Goal: Task Accomplishment & Management: Complete application form

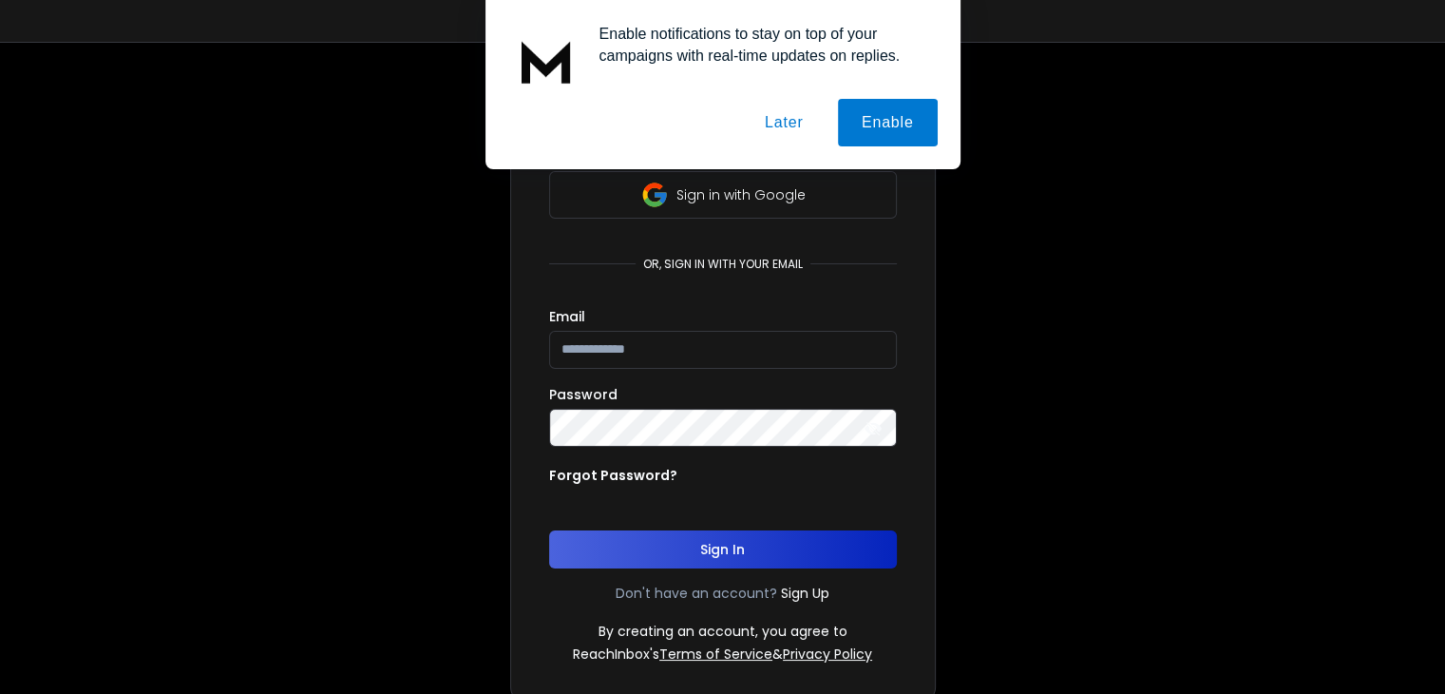
click at [796, 119] on button "Later" at bounding box center [784, 123] width 86 height 48
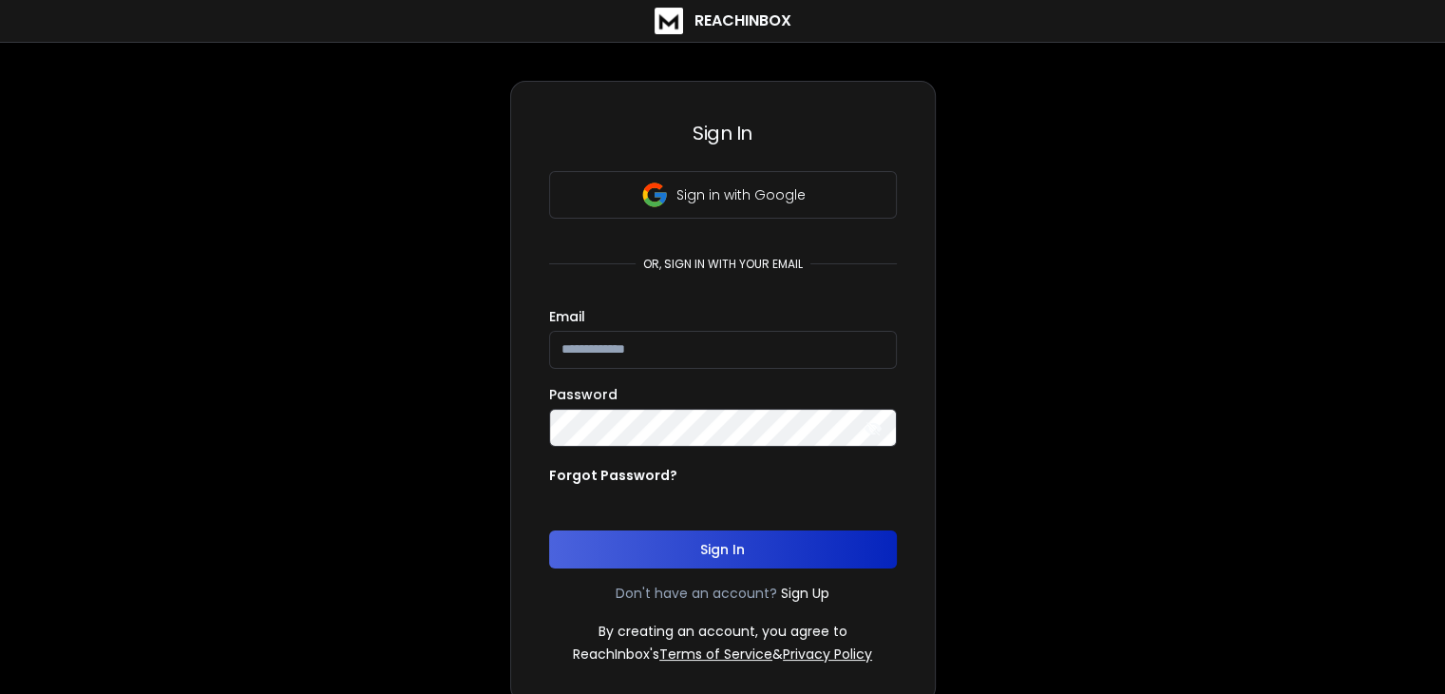
click at [709, 326] on div "Email" at bounding box center [723, 339] width 348 height 59
click at [711, 331] on input "email" at bounding box center [723, 350] width 348 height 38
type input "**********"
click at [732, 567] on div "**********" at bounding box center [723, 417] width 348 height 492
click at [732, 560] on button "Sign In" at bounding box center [723, 549] width 348 height 38
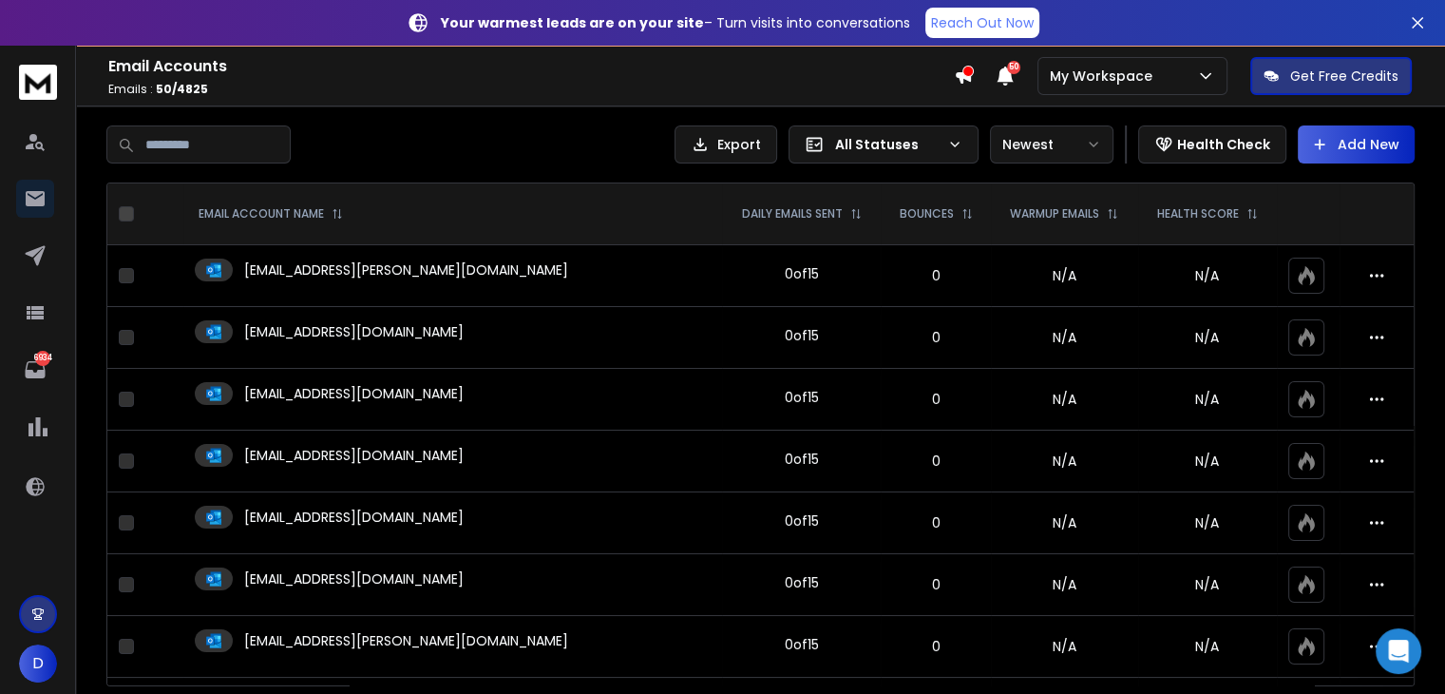
click at [1347, 161] on button "Add New" at bounding box center [1356, 144] width 117 height 38
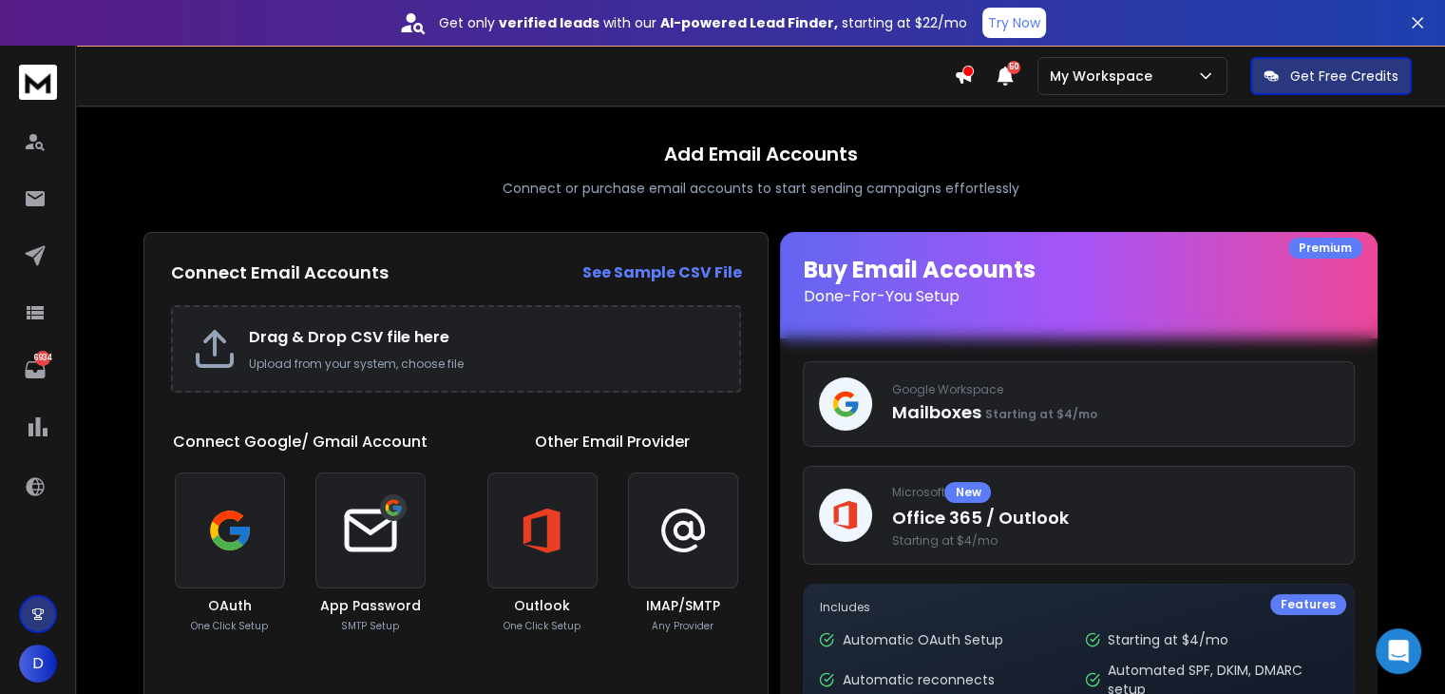
click at [596, 514] on div at bounding box center [543, 530] width 110 height 116
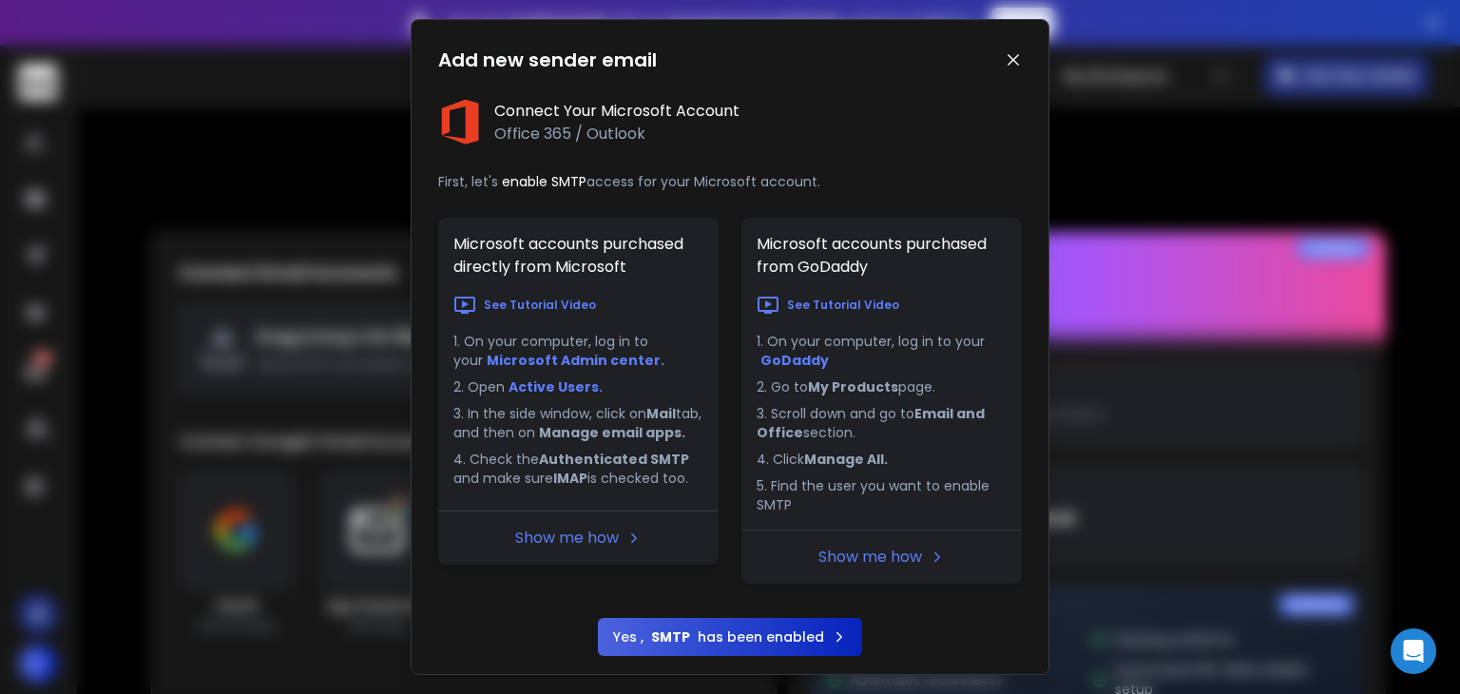
click at [700, 634] on button "Yes , SMTP has been enabled" at bounding box center [730, 637] width 264 height 38
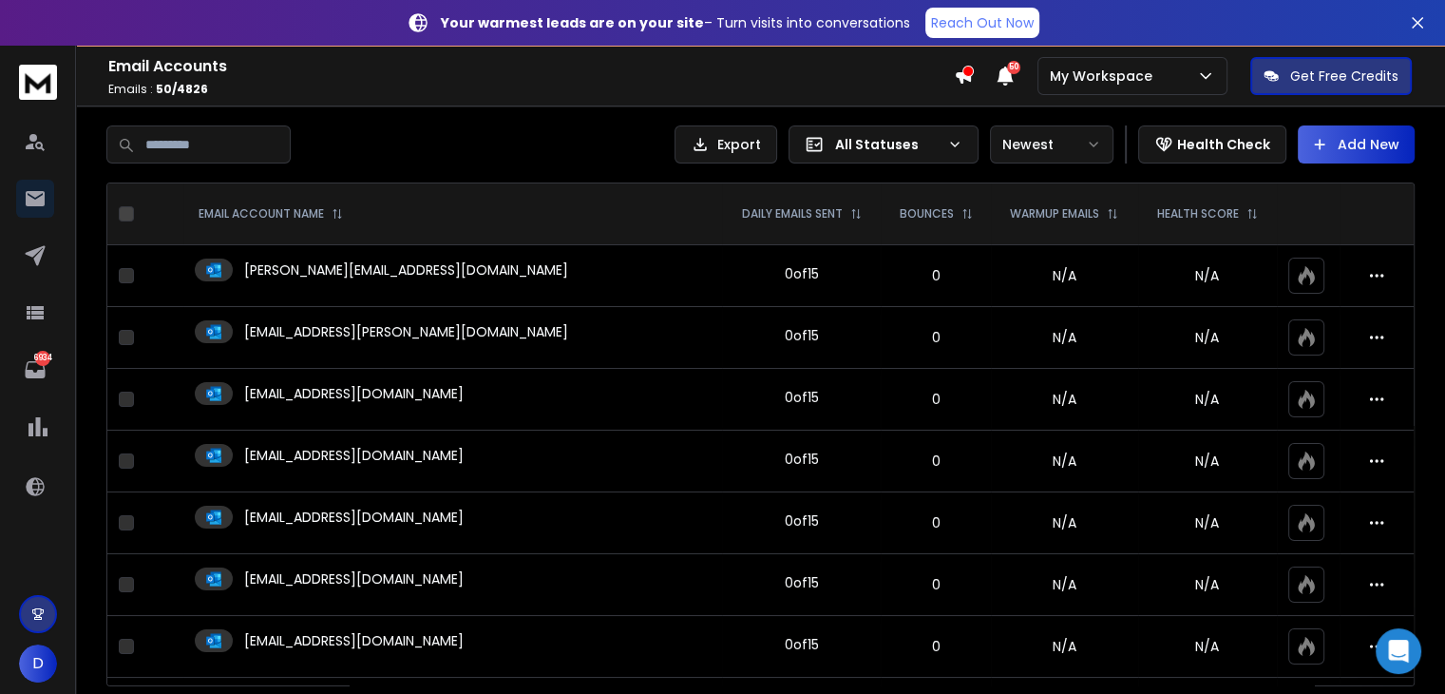
click at [1387, 135] on button "Add New" at bounding box center [1356, 144] width 117 height 38
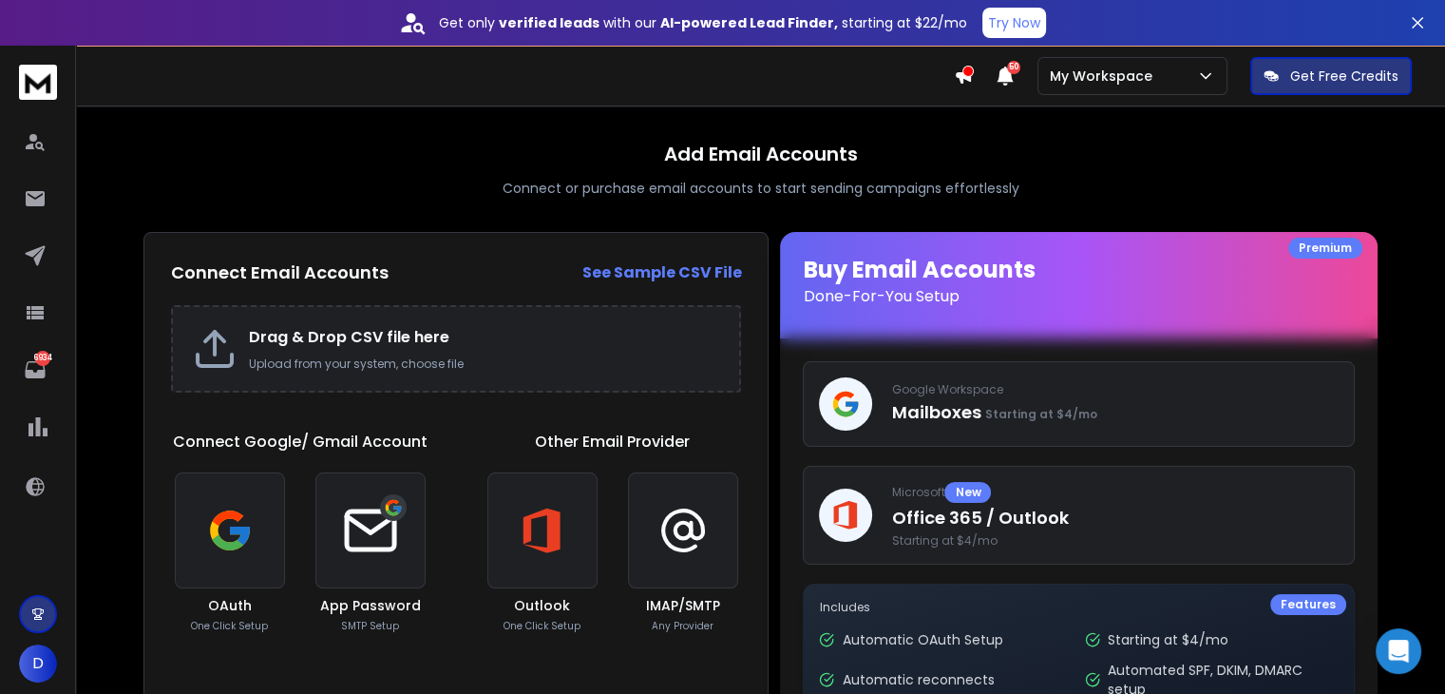
click at [528, 545] on icon at bounding box center [542, 530] width 45 height 45
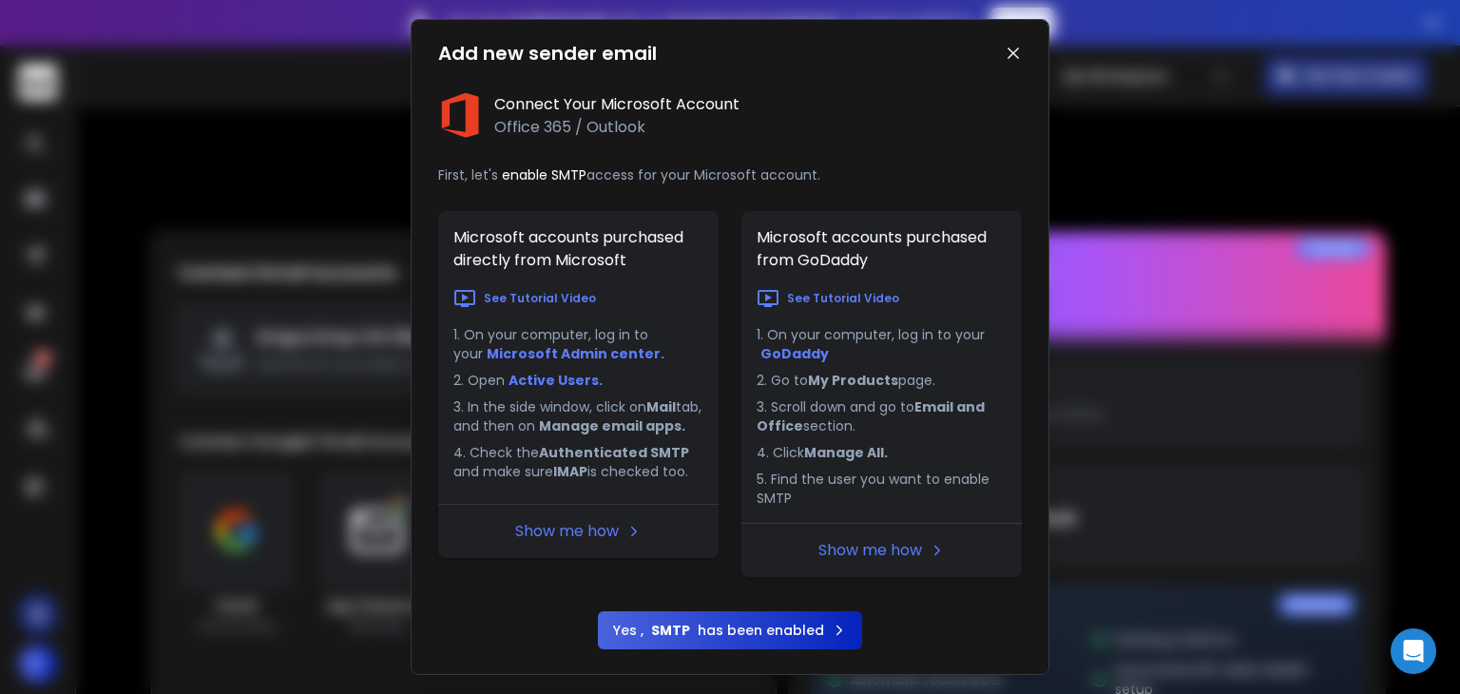
scroll to position [8, 0]
click at [648, 631] on button "Yes , SMTP has been enabled" at bounding box center [730, 629] width 264 height 38
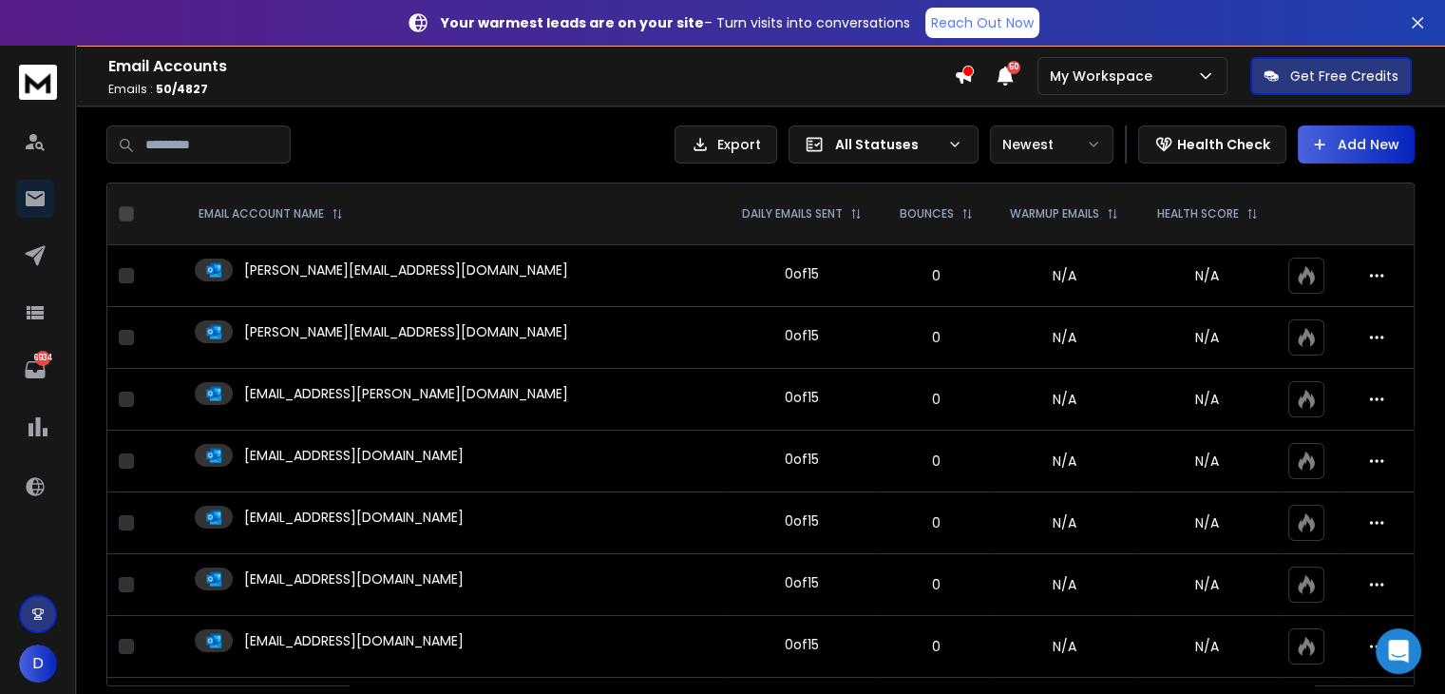
click at [1327, 150] on icon at bounding box center [1319, 144] width 13 height 13
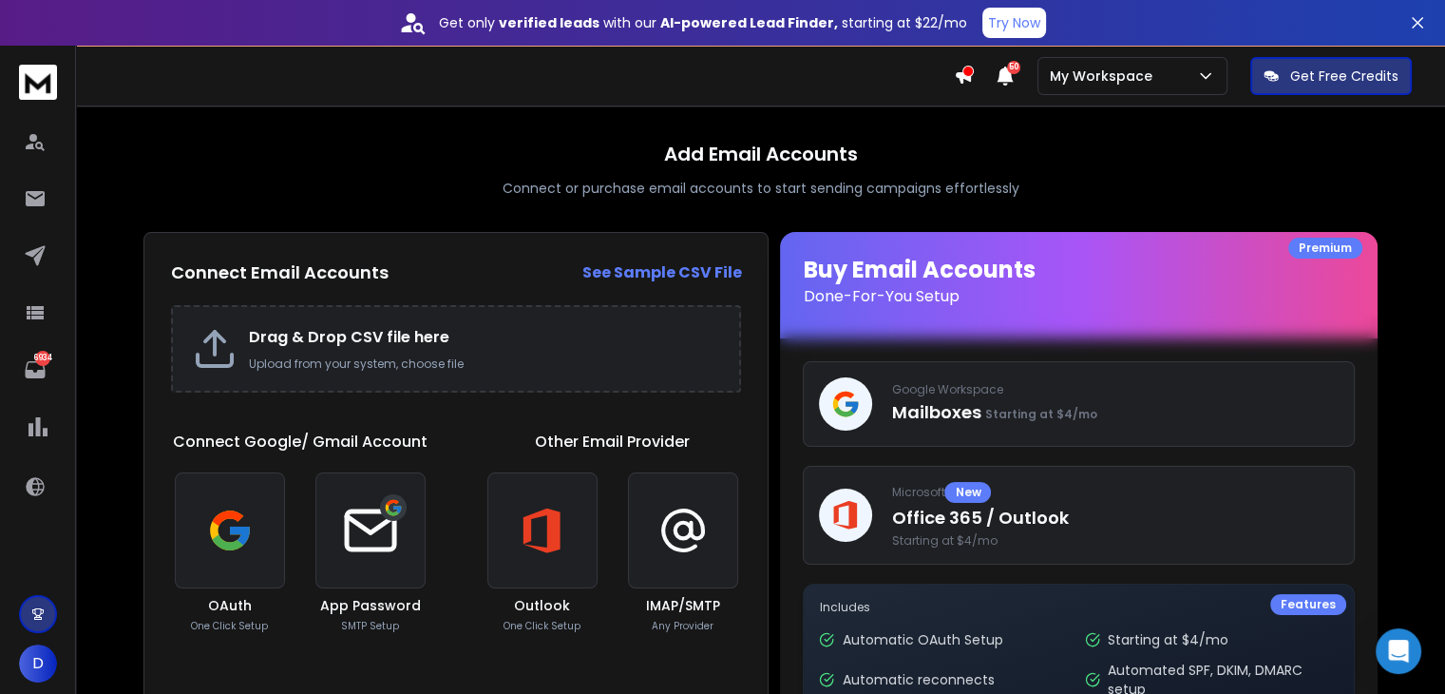
click at [515, 527] on div at bounding box center [543, 530] width 110 height 116
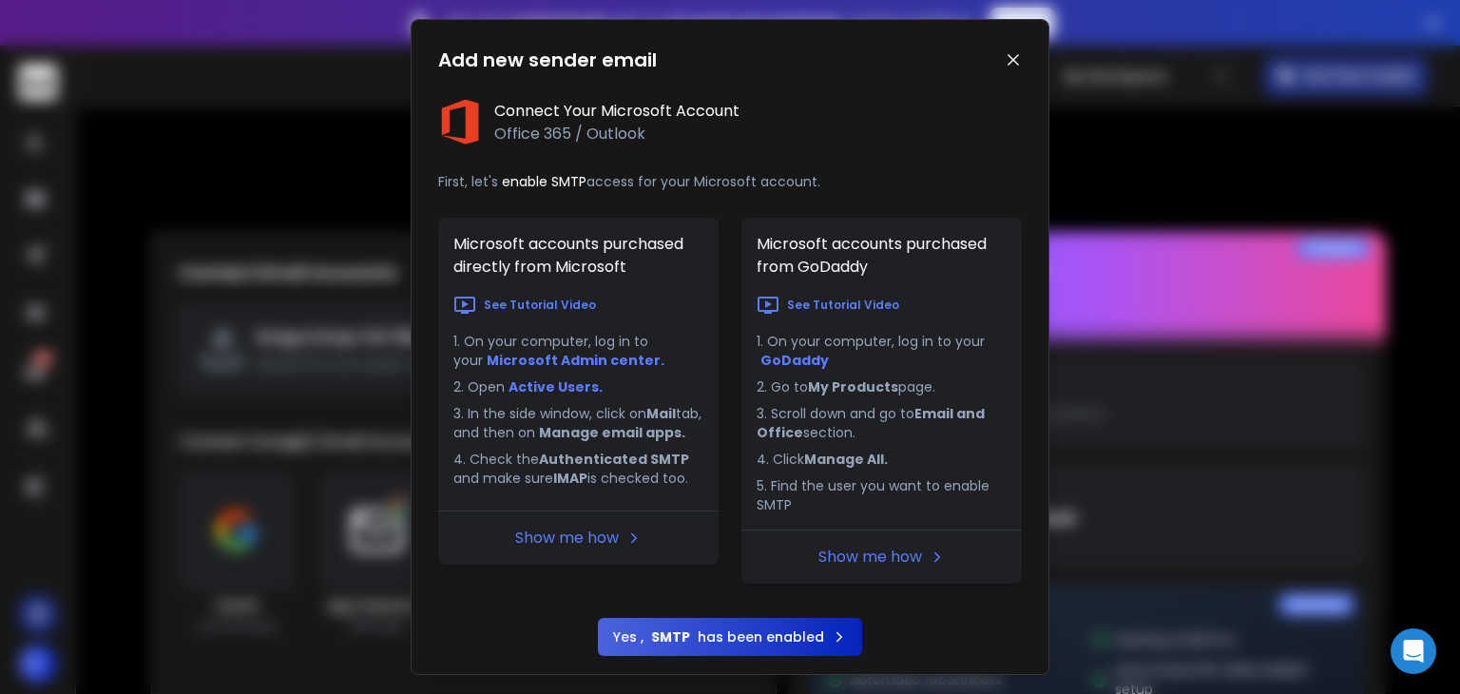
click at [753, 639] on button "Yes , SMTP has been enabled" at bounding box center [730, 637] width 264 height 38
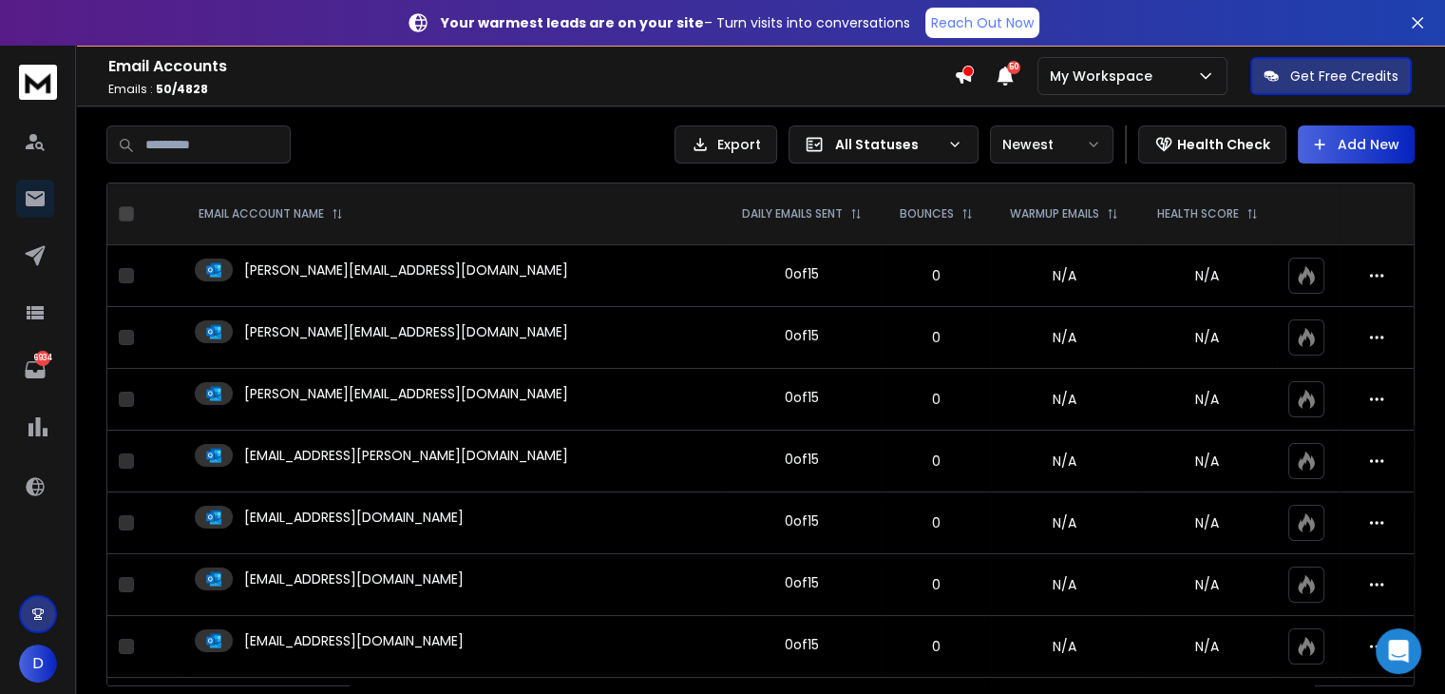
click at [1332, 148] on button "Add New" at bounding box center [1356, 144] width 117 height 38
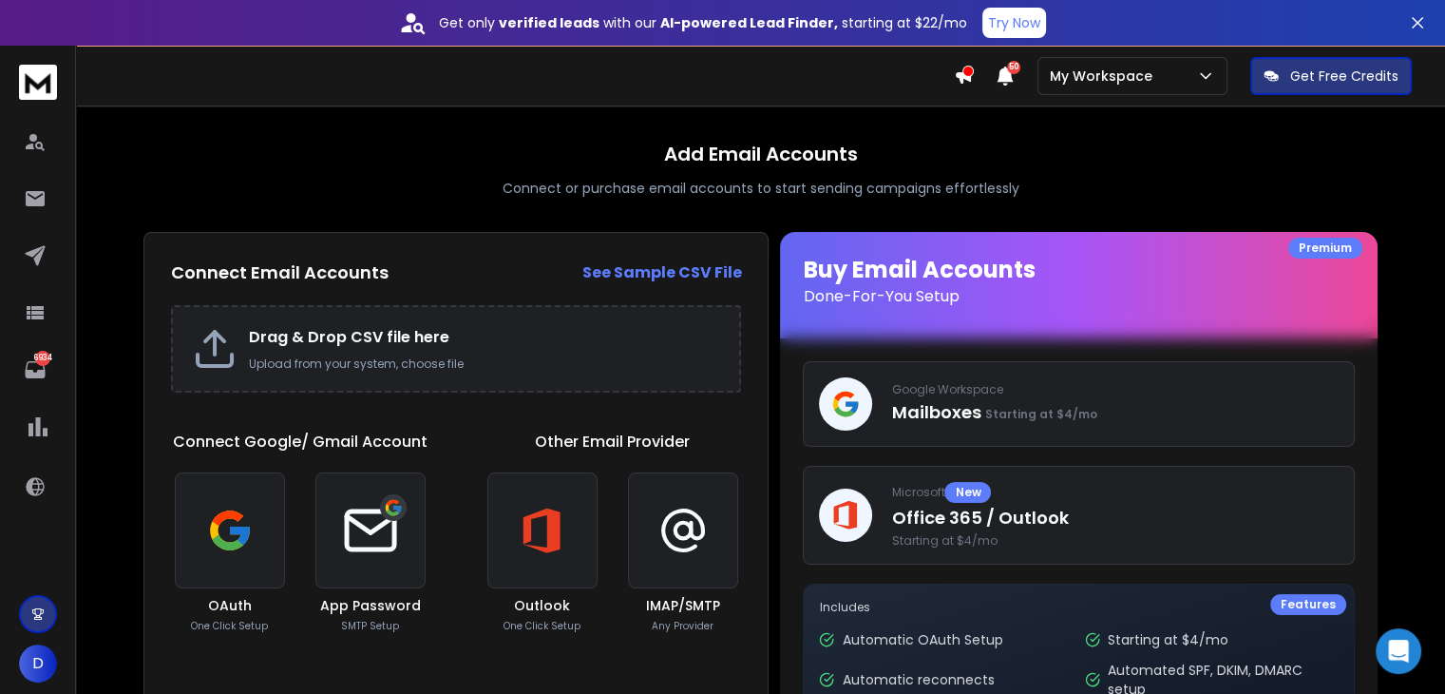
click at [583, 486] on div at bounding box center [543, 530] width 110 height 116
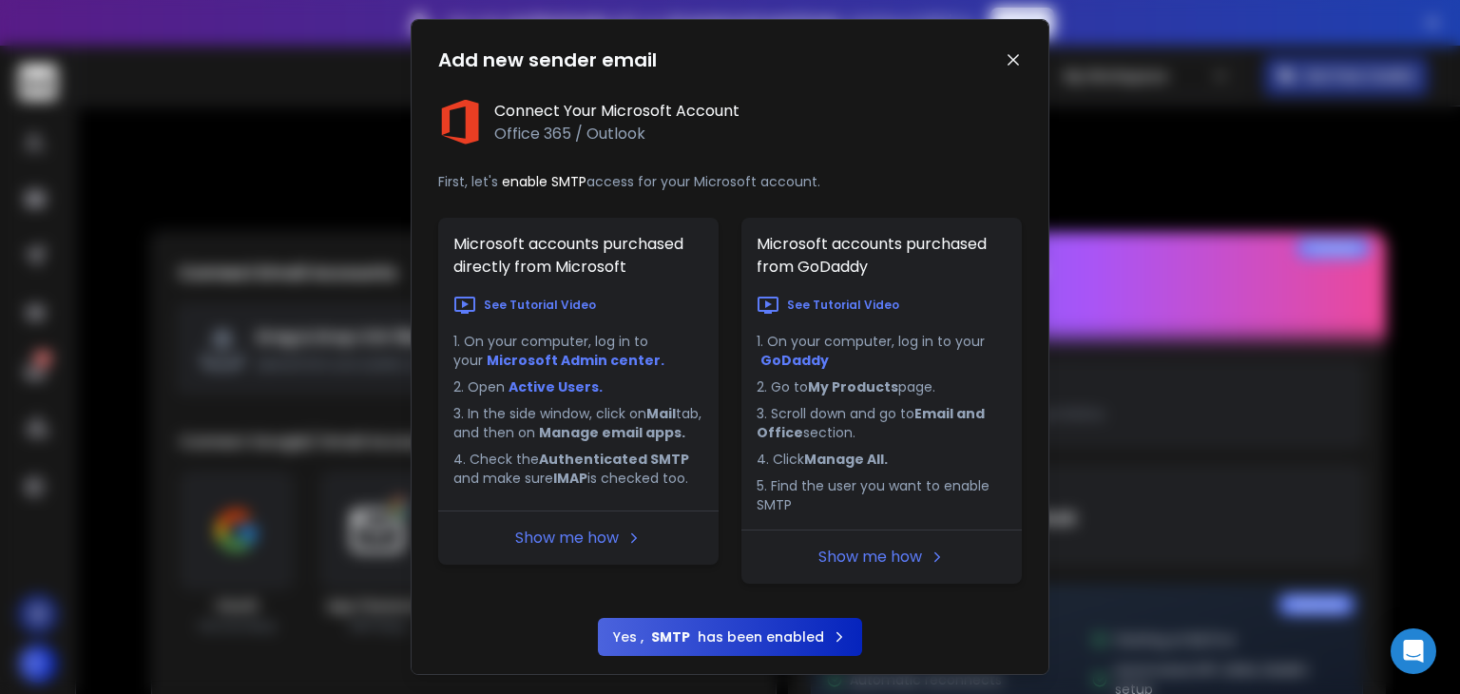
click at [645, 636] on button "Yes , SMTP has been enabled" at bounding box center [730, 637] width 264 height 38
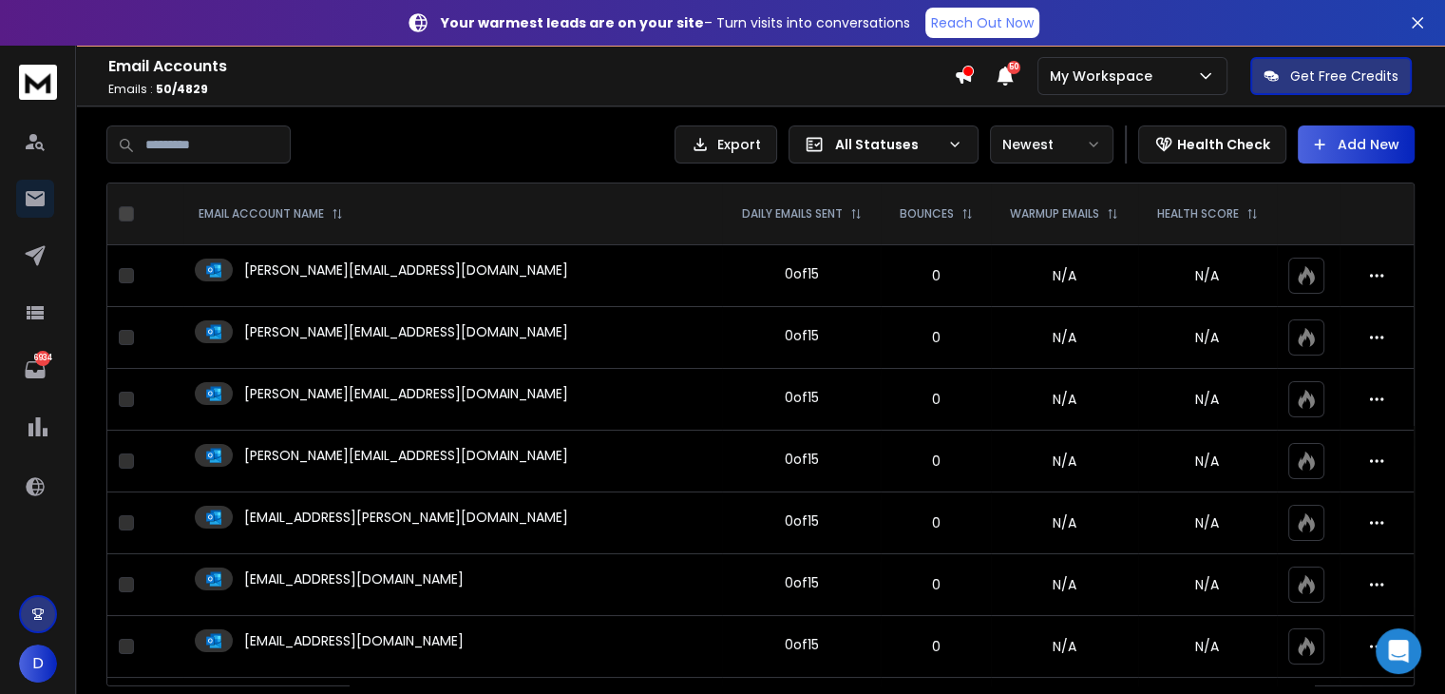
click at [1372, 133] on button "Add New" at bounding box center [1356, 144] width 117 height 38
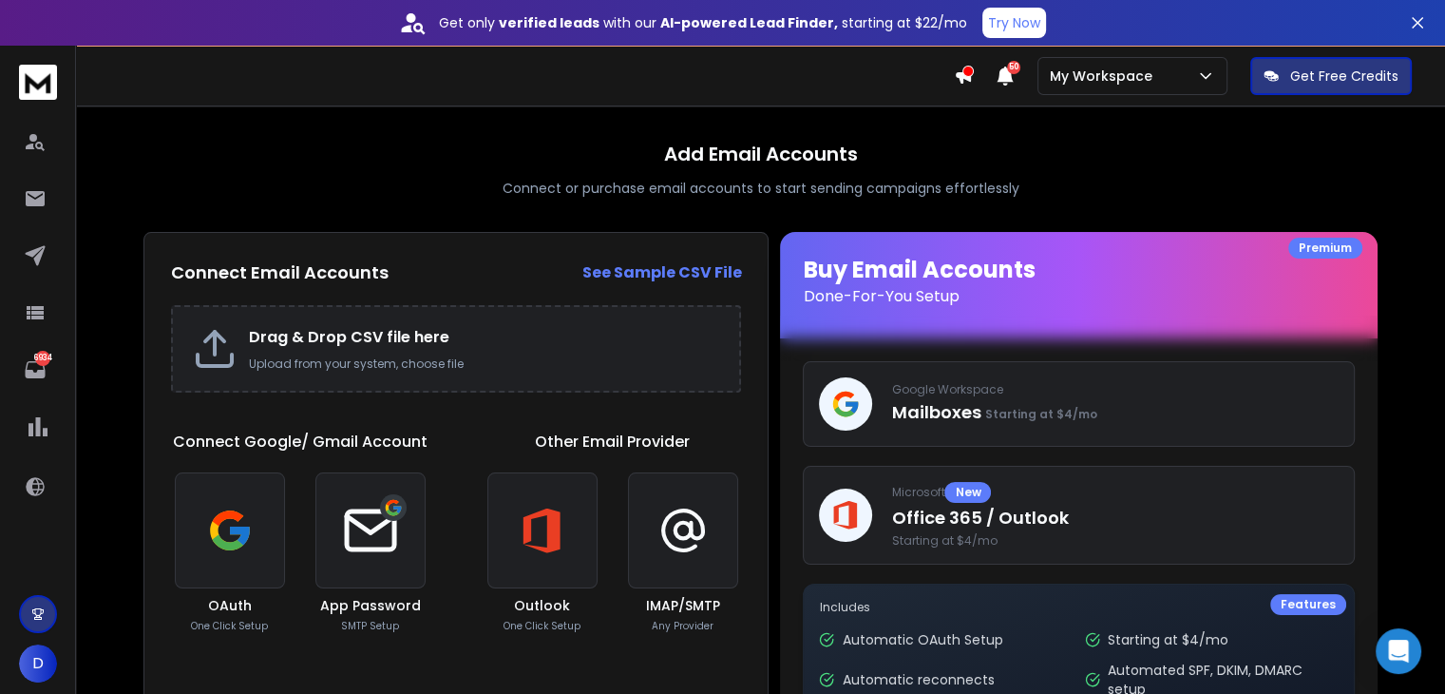
click at [512, 520] on div at bounding box center [543, 530] width 110 height 116
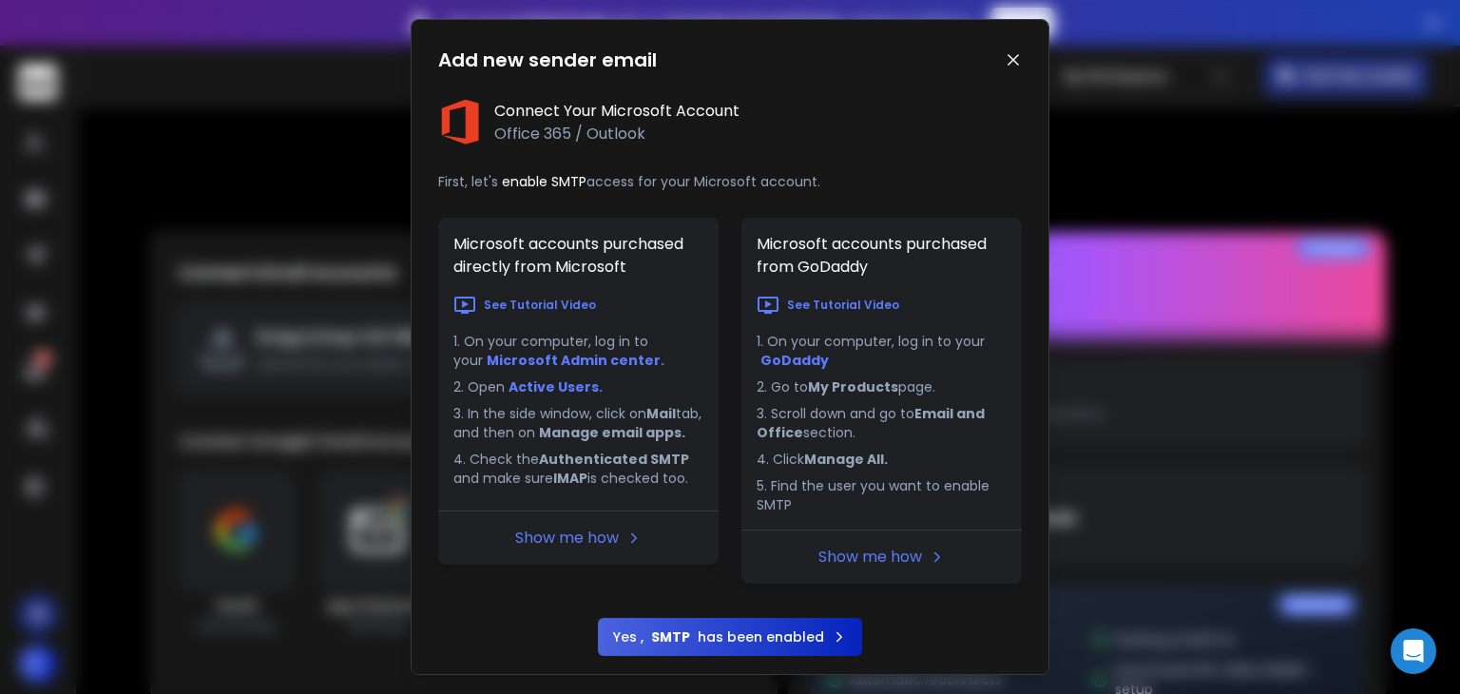
click at [677, 658] on div "Add new sender email Connect Your Microsoft Account Office 365 / Outlook First,…" at bounding box center [730, 347] width 639 height 656
click at [679, 651] on button "Yes , SMTP has been enabled" at bounding box center [730, 637] width 264 height 38
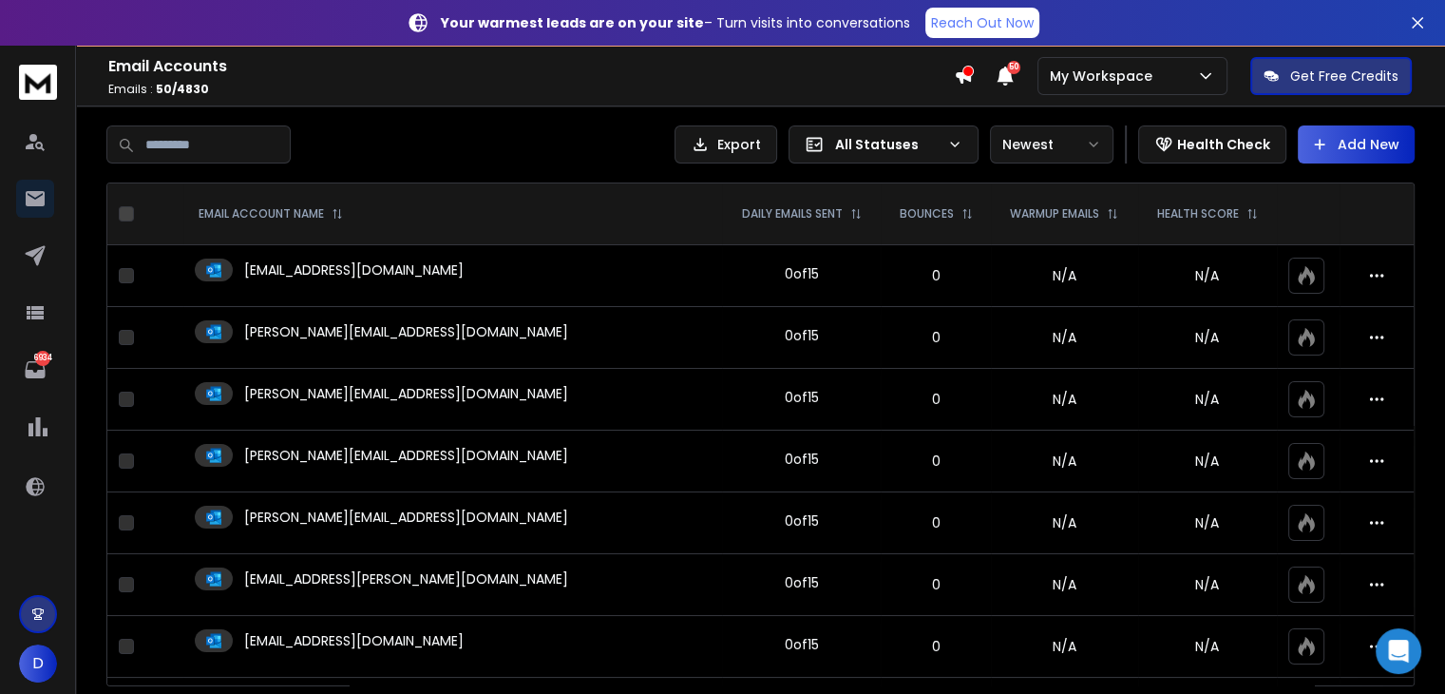
click at [1374, 142] on button "Add New" at bounding box center [1356, 144] width 117 height 38
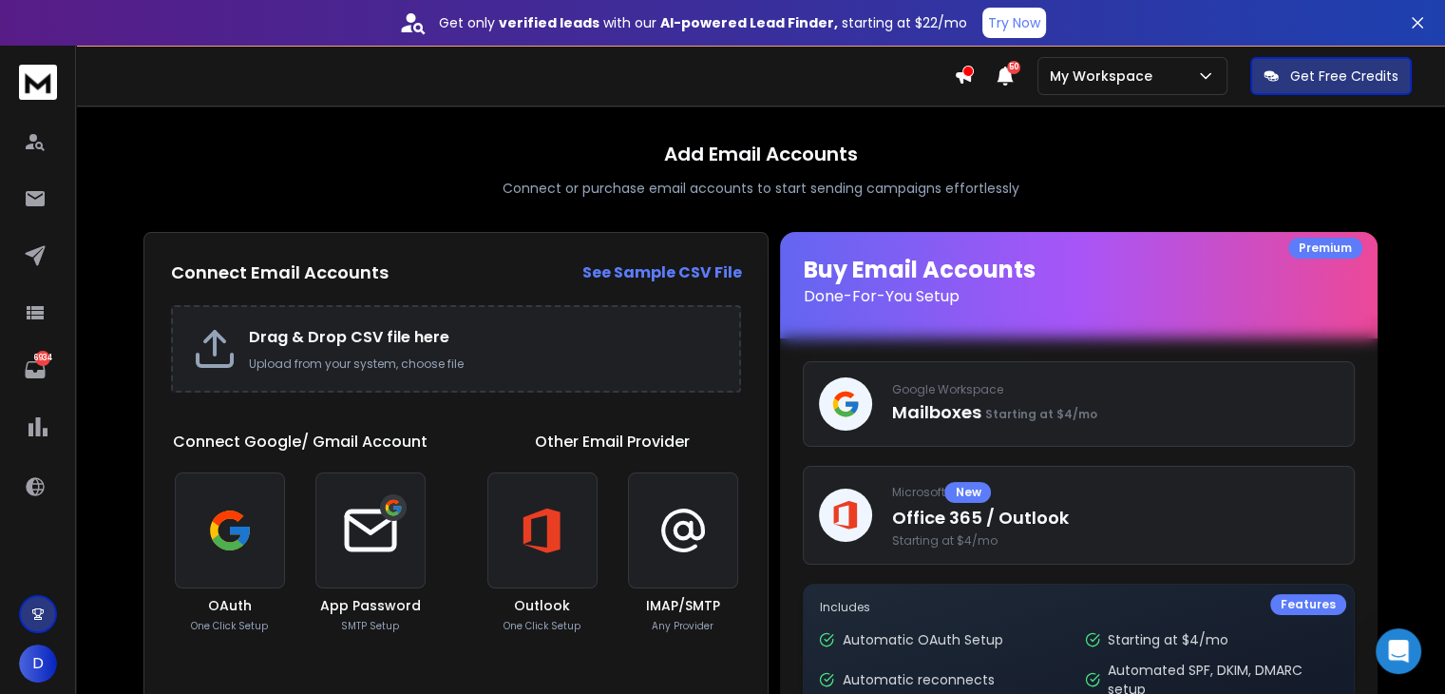
click at [563, 551] on icon at bounding box center [542, 530] width 45 height 45
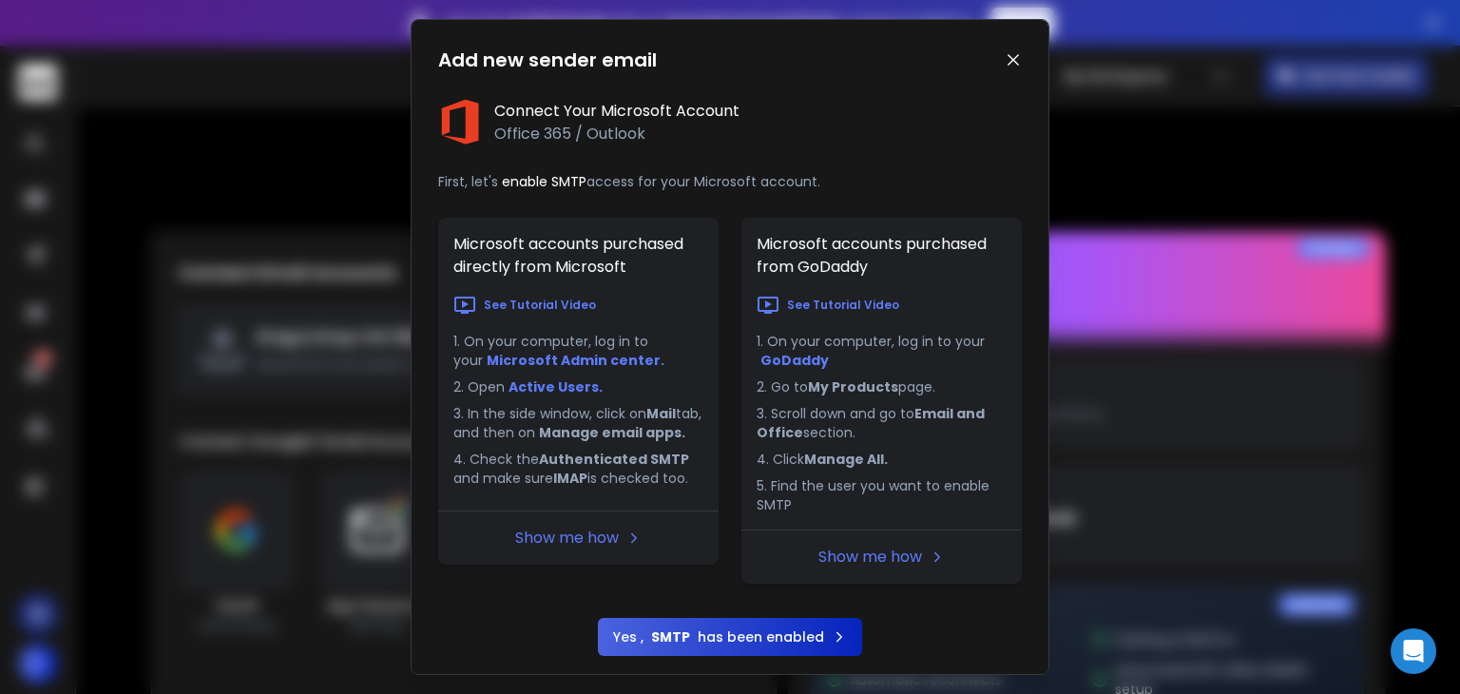
click at [633, 632] on button "Yes , SMTP has been enabled" at bounding box center [730, 637] width 264 height 38
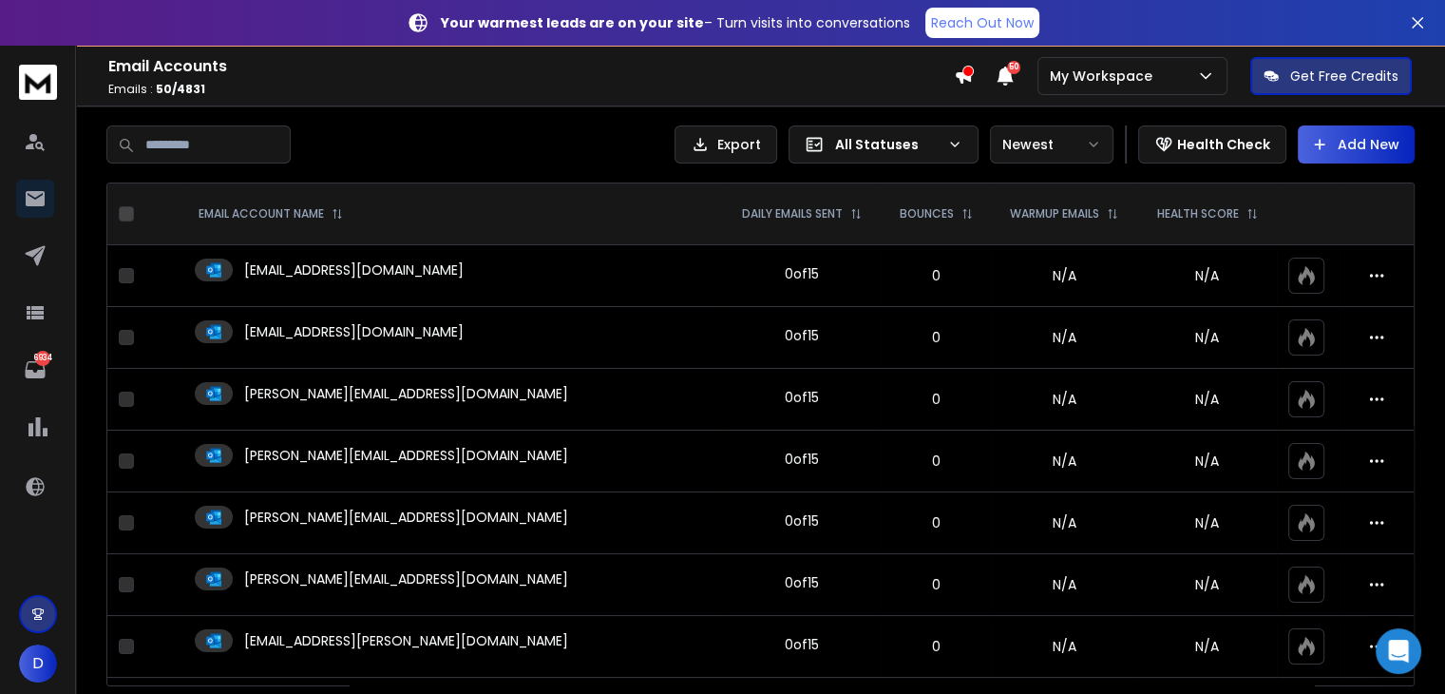
click at [1329, 153] on button "Add New" at bounding box center [1356, 144] width 117 height 38
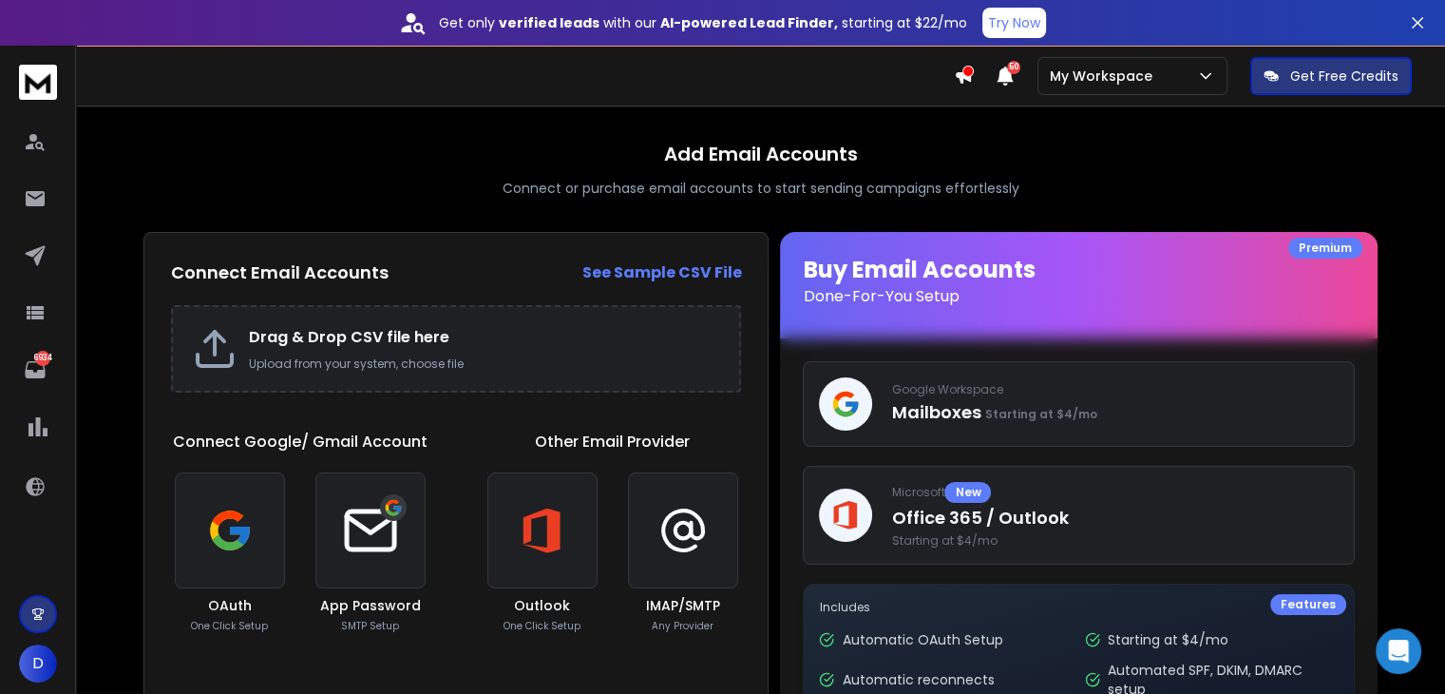
click at [528, 535] on icon at bounding box center [542, 529] width 37 height 45
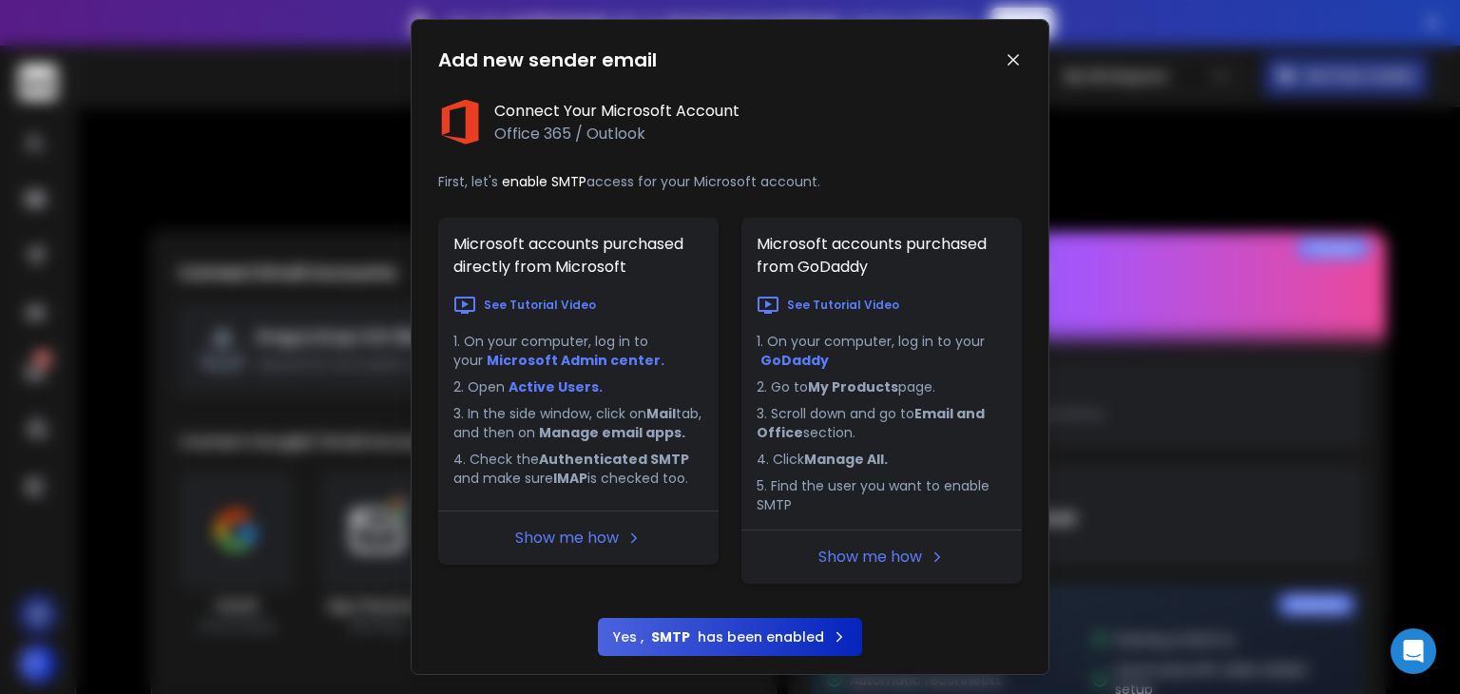
click at [672, 625] on button "Yes , SMTP has been enabled" at bounding box center [730, 637] width 264 height 38
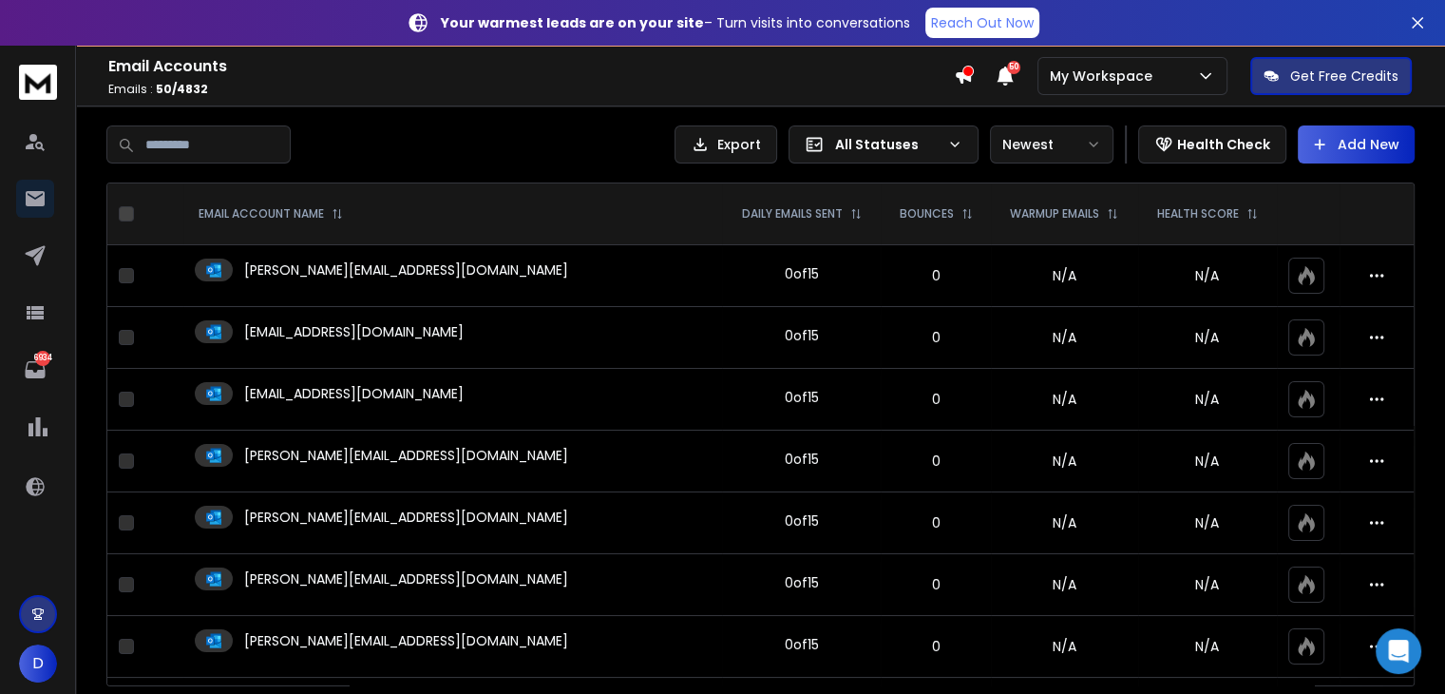
click at [1357, 142] on button "Add New" at bounding box center [1356, 144] width 117 height 38
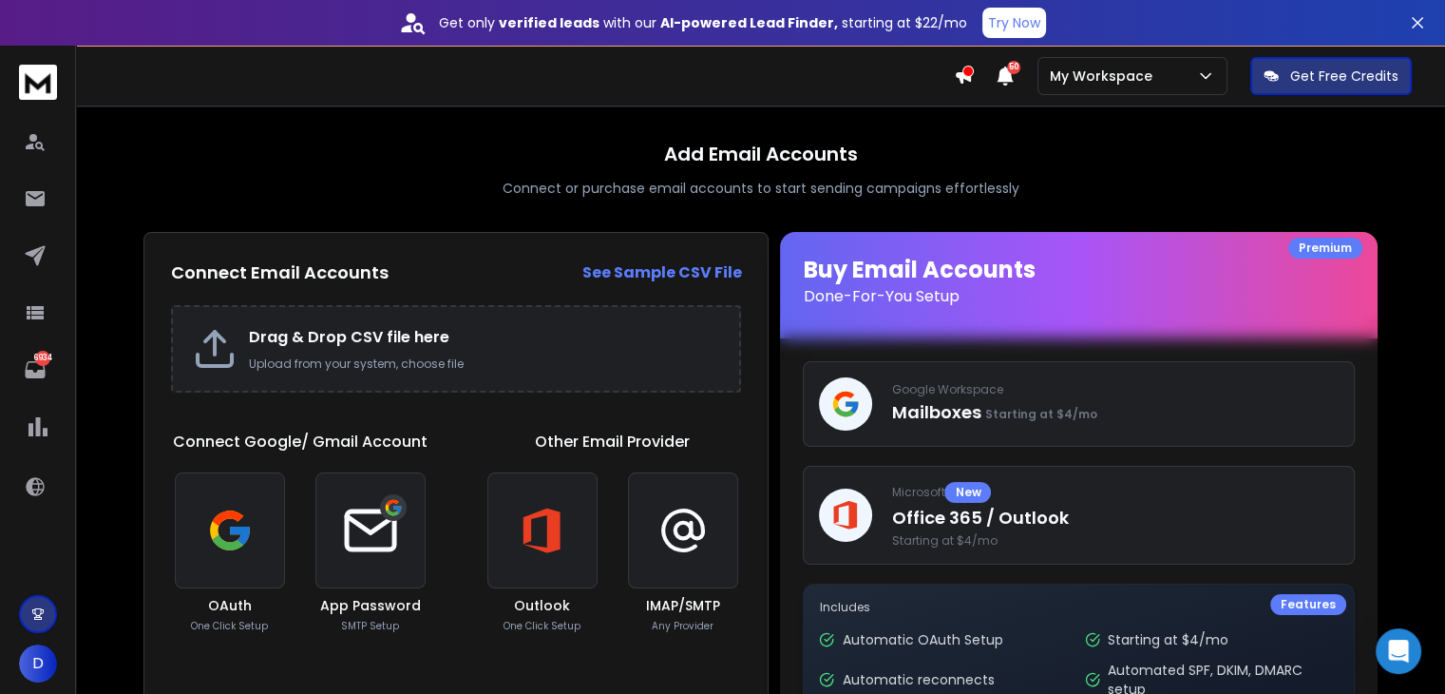
click at [576, 515] on div at bounding box center [543, 530] width 110 height 116
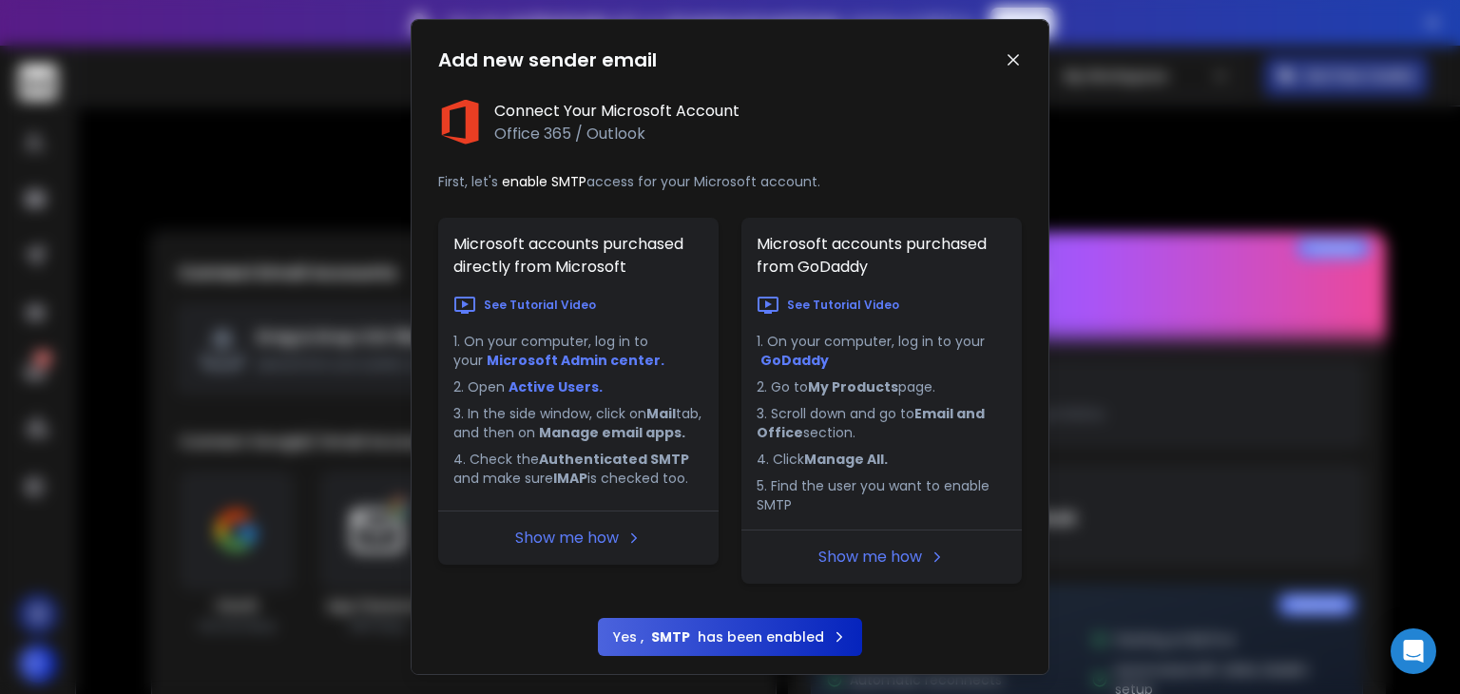
click at [680, 628] on b "SMTP" at bounding box center [670, 636] width 39 height 19
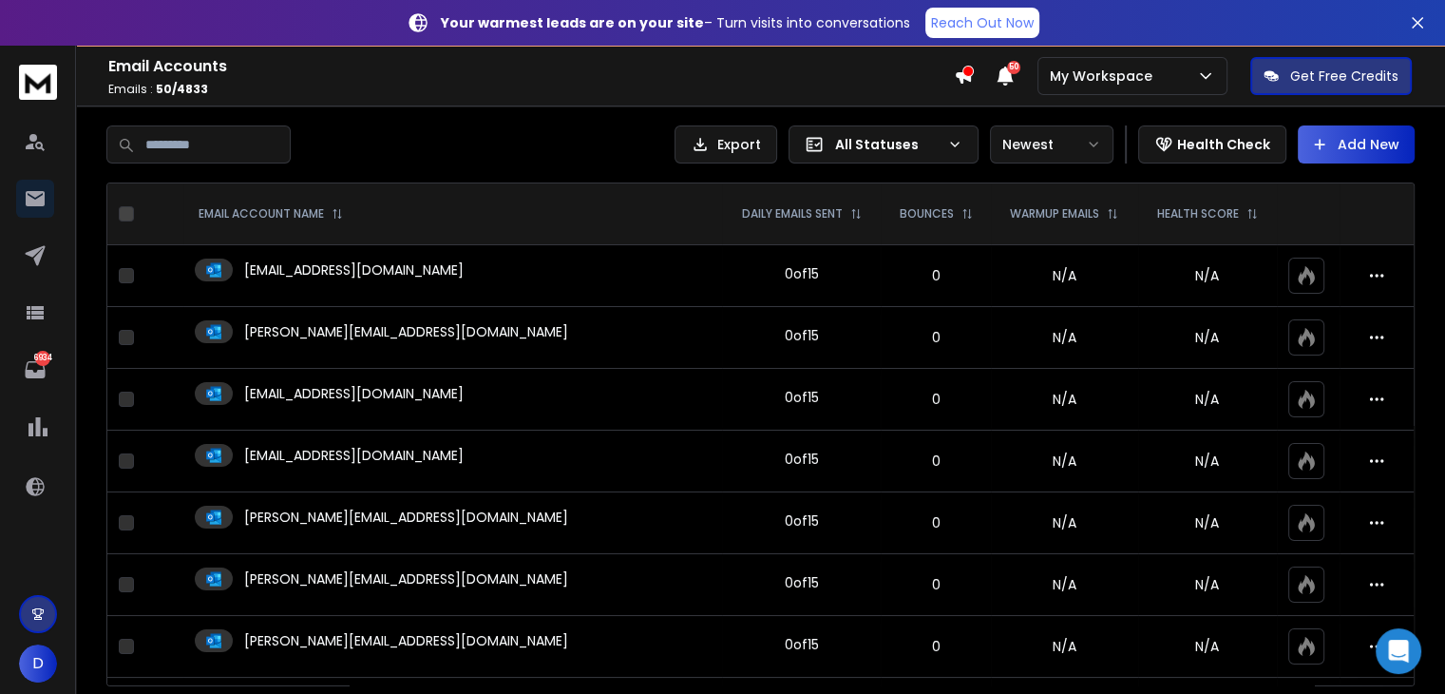
click at [1311, 137] on button "Add New" at bounding box center [1356, 144] width 117 height 38
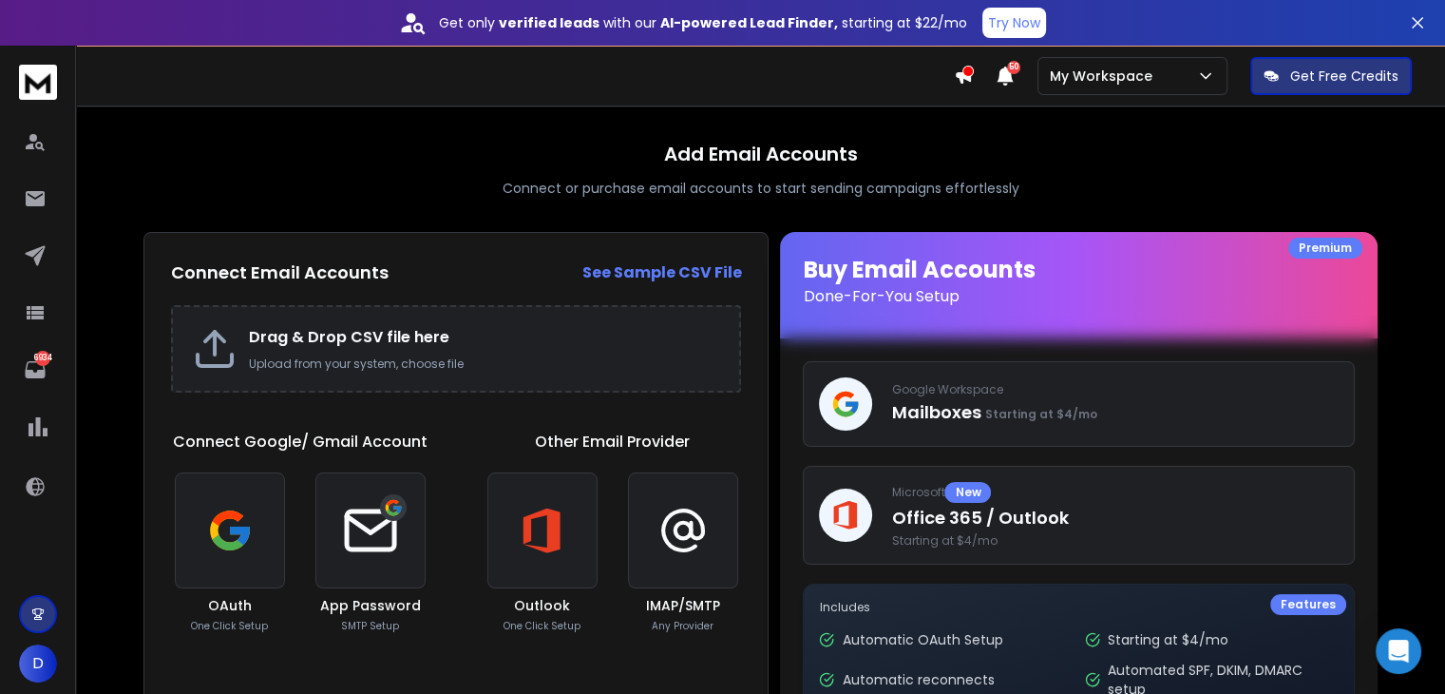
click at [536, 574] on div at bounding box center [543, 530] width 110 height 116
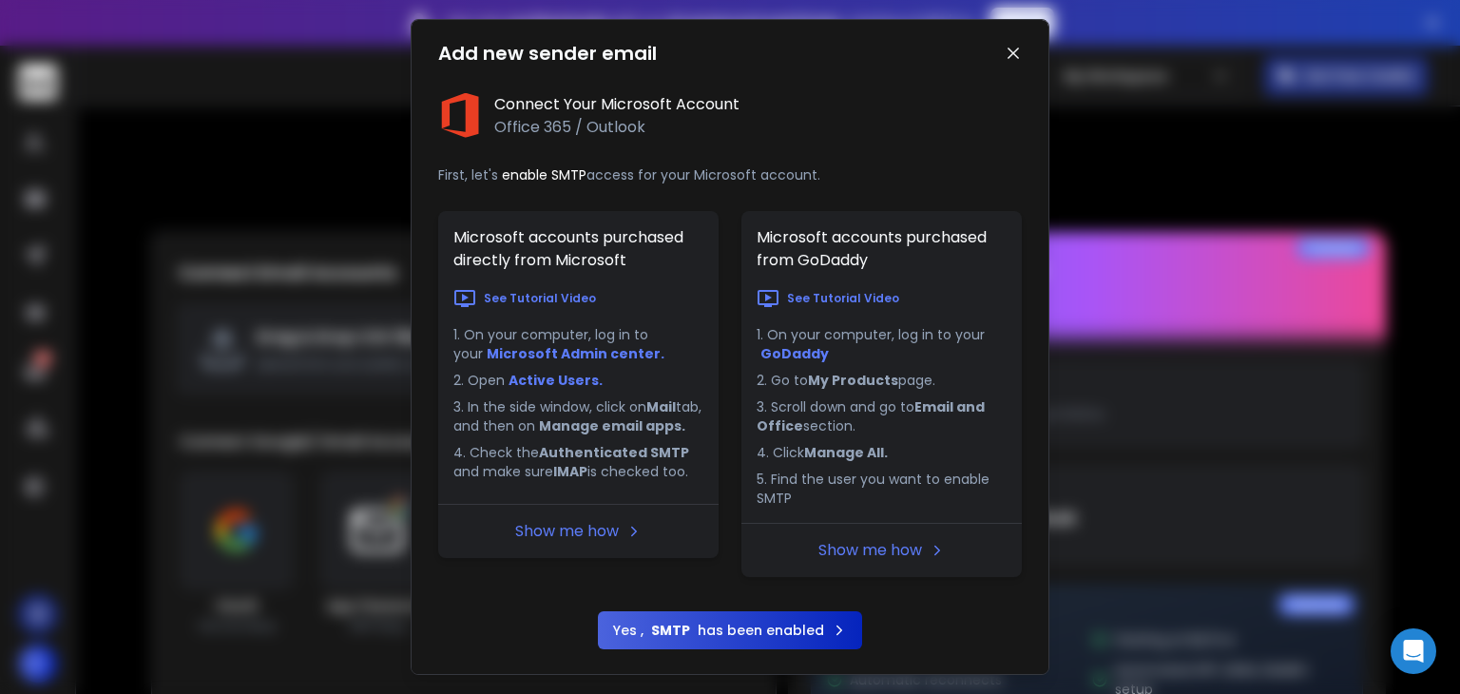
scroll to position [8, 0]
click at [698, 627] on button "Yes , SMTP has been enabled" at bounding box center [730, 629] width 264 height 38
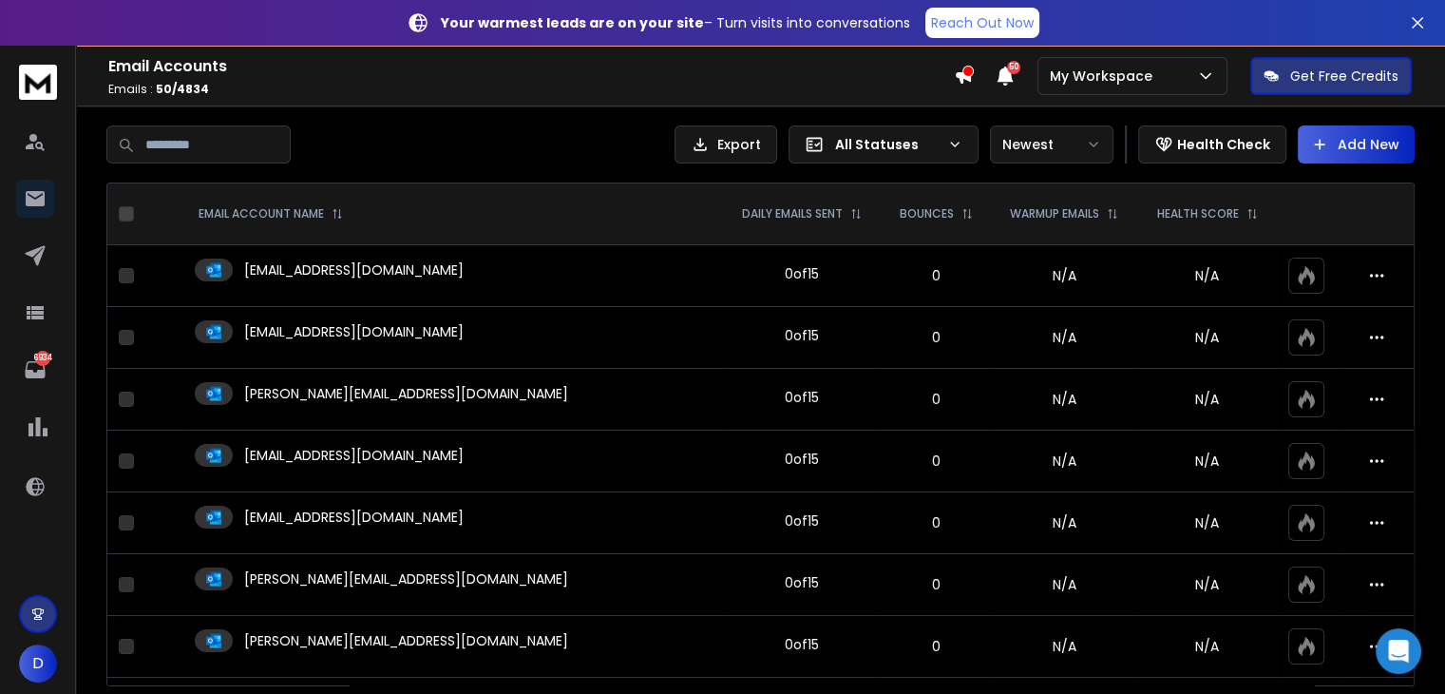
click at [1342, 137] on button "Add New" at bounding box center [1356, 144] width 117 height 38
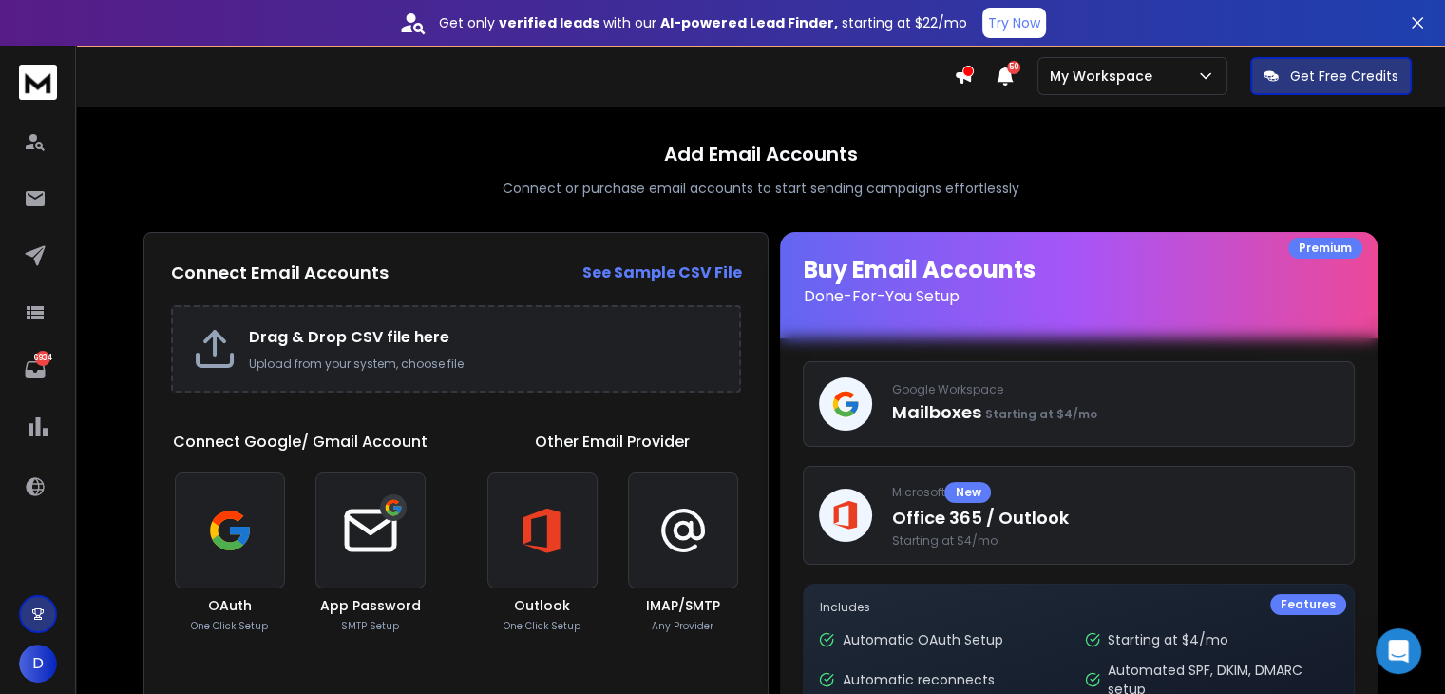
click at [596, 468] on div "Other Email Provider Outlook One Click Setup IMAP/SMTP Any Provider" at bounding box center [613, 531] width 258 height 202
click at [578, 545] on div at bounding box center [543, 530] width 110 height 116
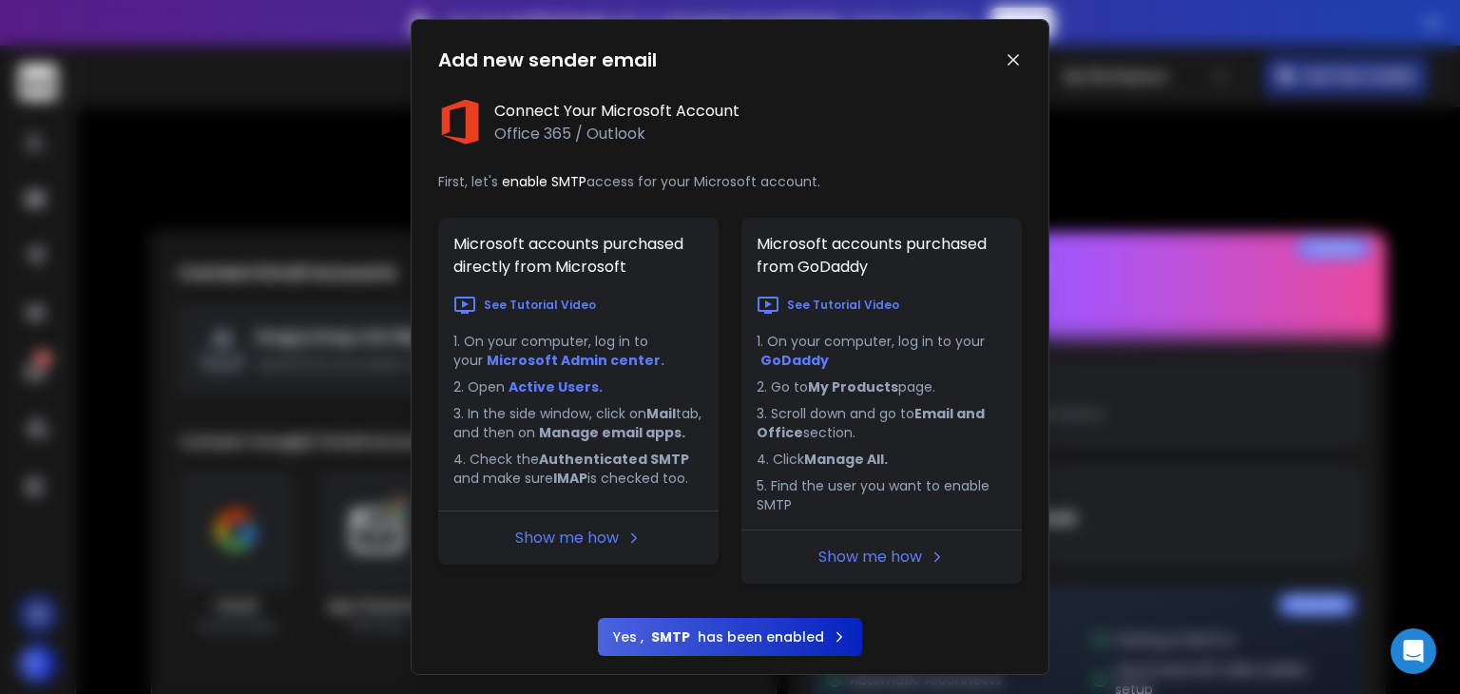
click at [608, 628] on button "Yes , SMTP has been enabled" at bounding box center [730, 637] width 264 height 38
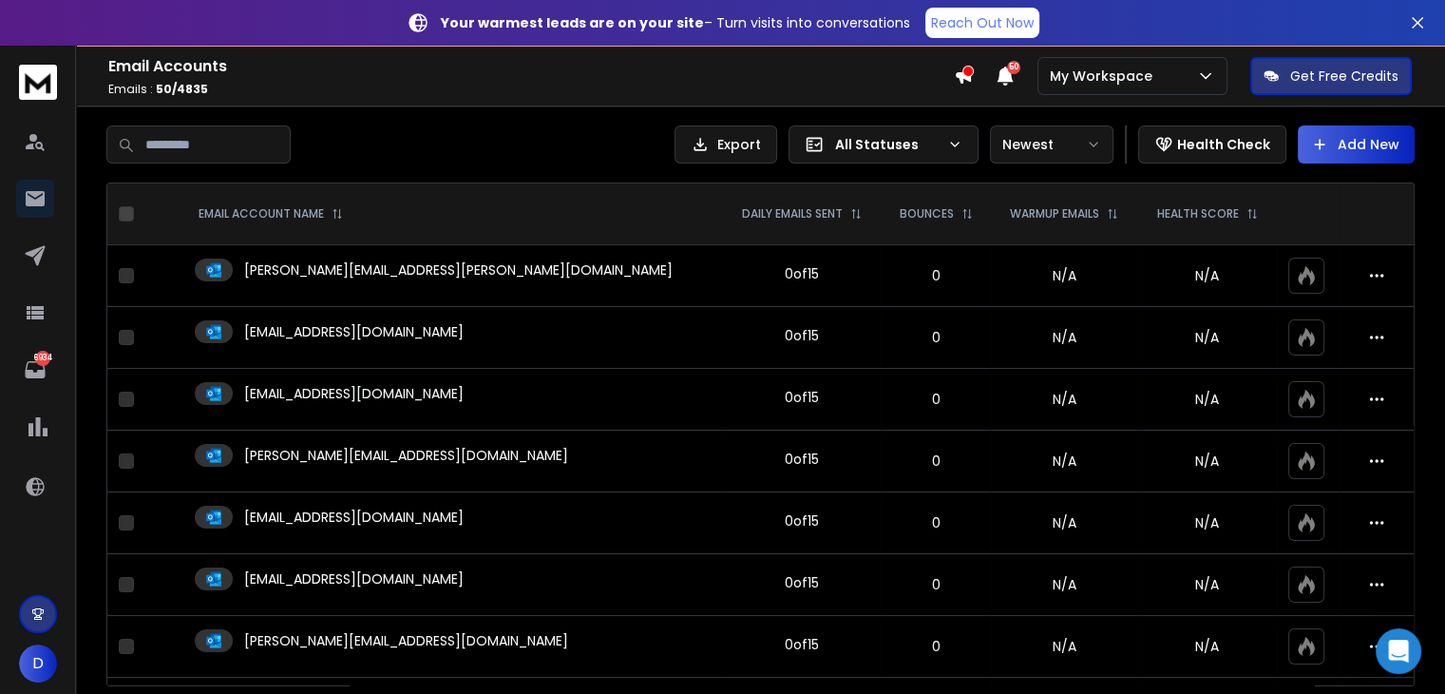
click at [1318, 153] on button "Add New" at bounding box center [1356, 144] width 117 height 38
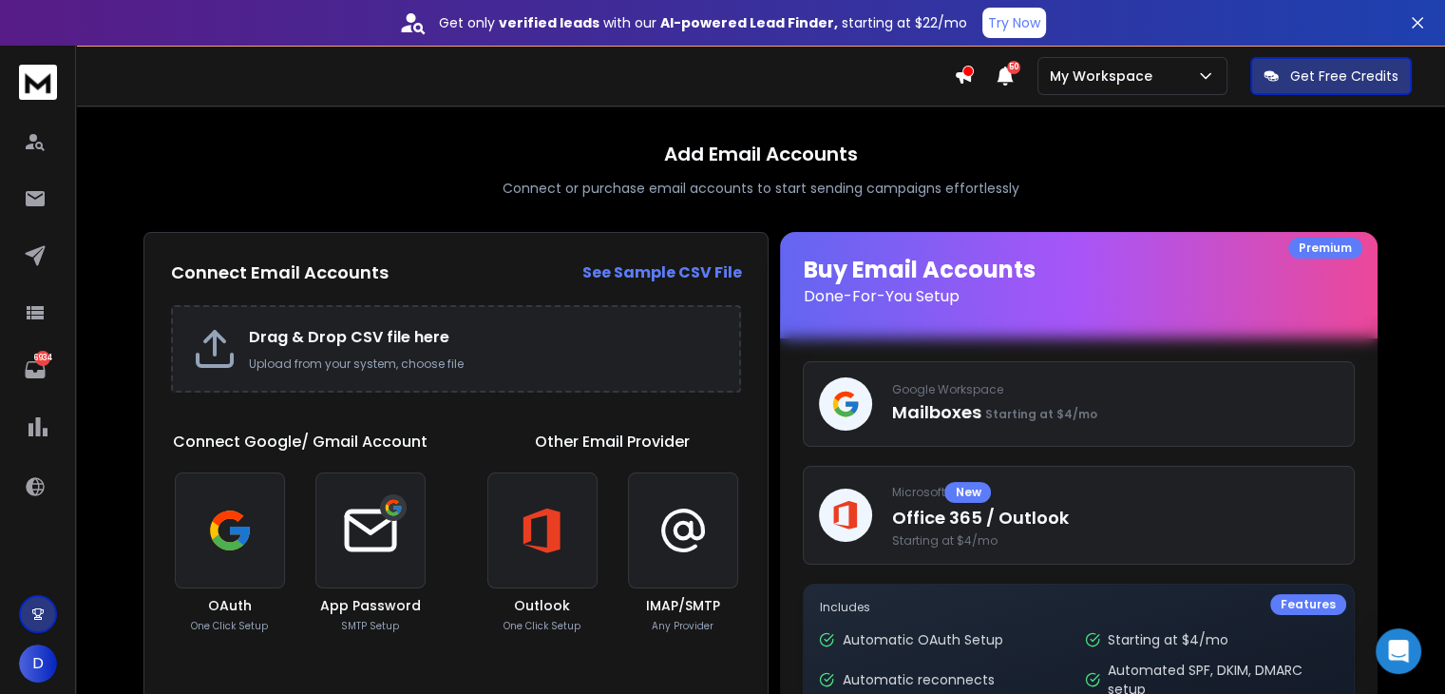
click at [559, 546] on icon at bounding box center [542, 529] width 37 height 45
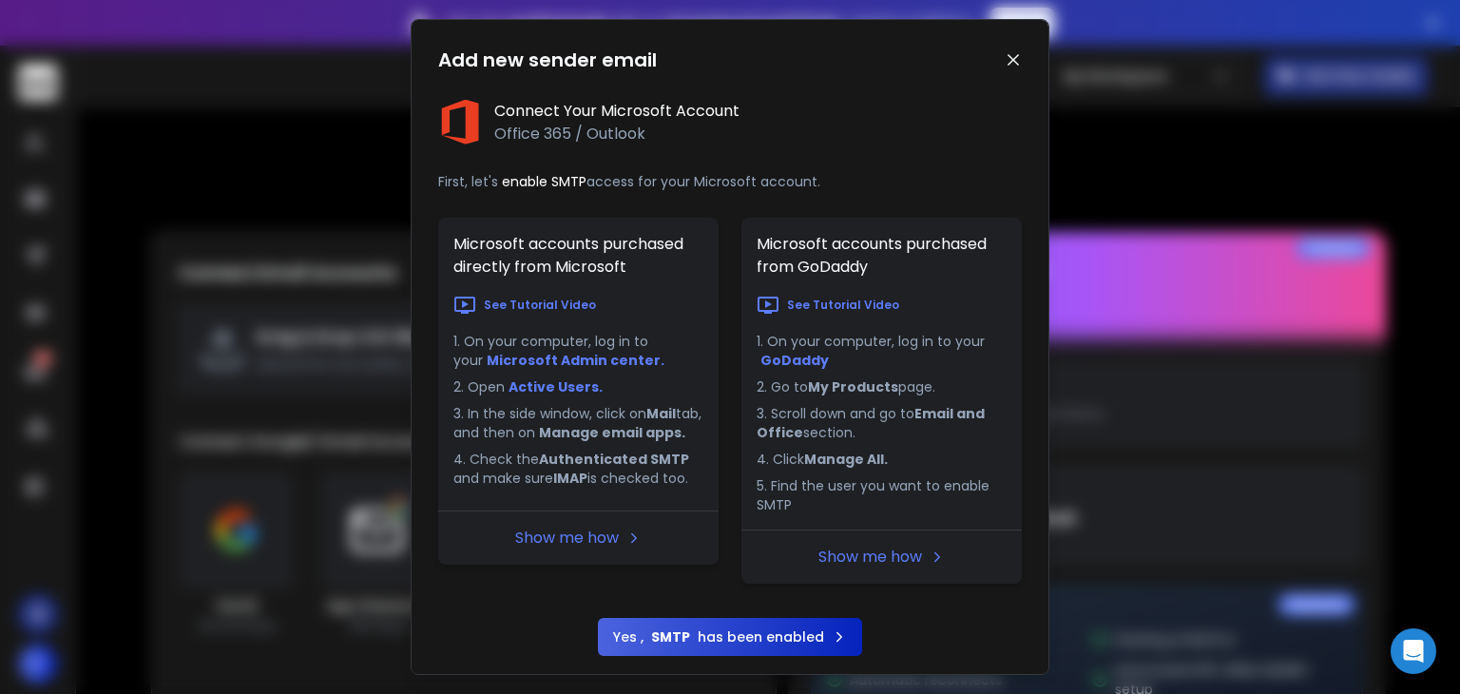
click at [649, 623] on button "Yes , SMTP has been enabled" at bounding box center [730, 637] width 264 height 38
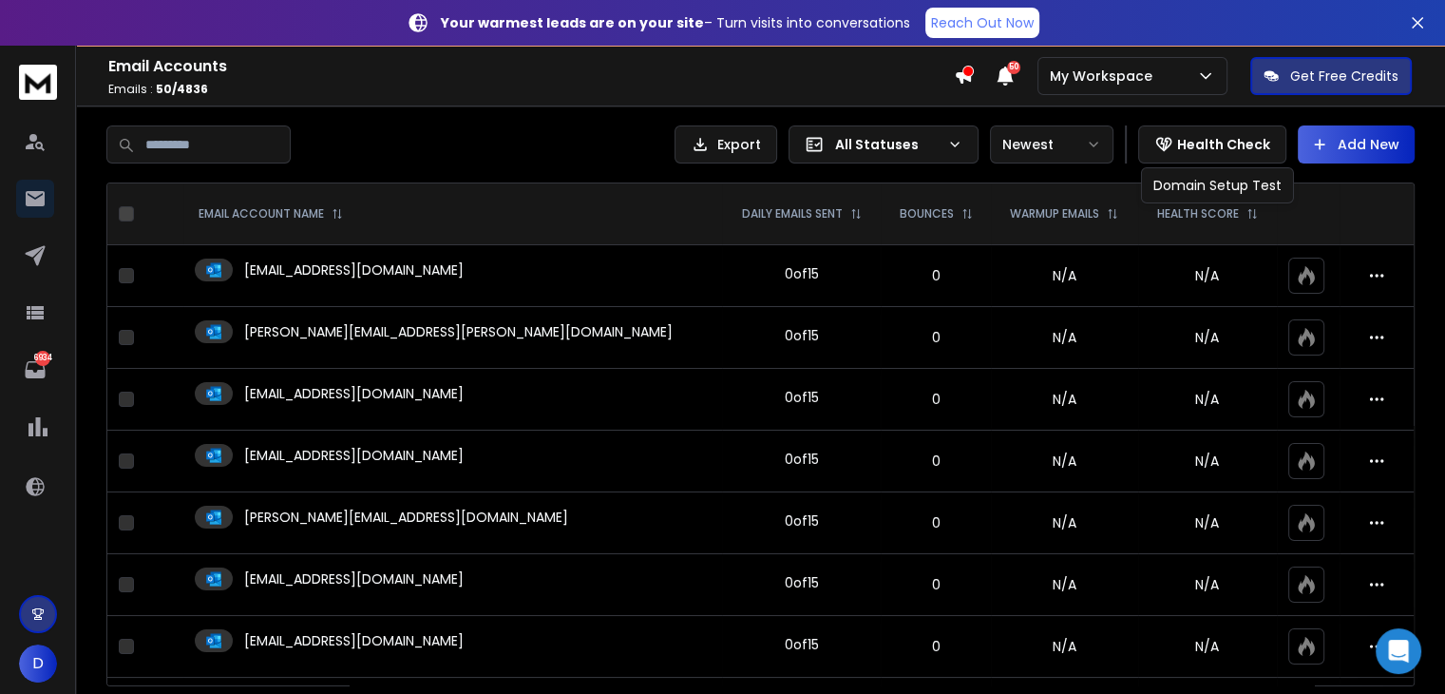
click at [1302, 135] on button "Add New" at bounding box center [1356, 144] width 117 height 38
click at [1326, 143] on icon at bounding box center [1319, 144] width 13 height 13
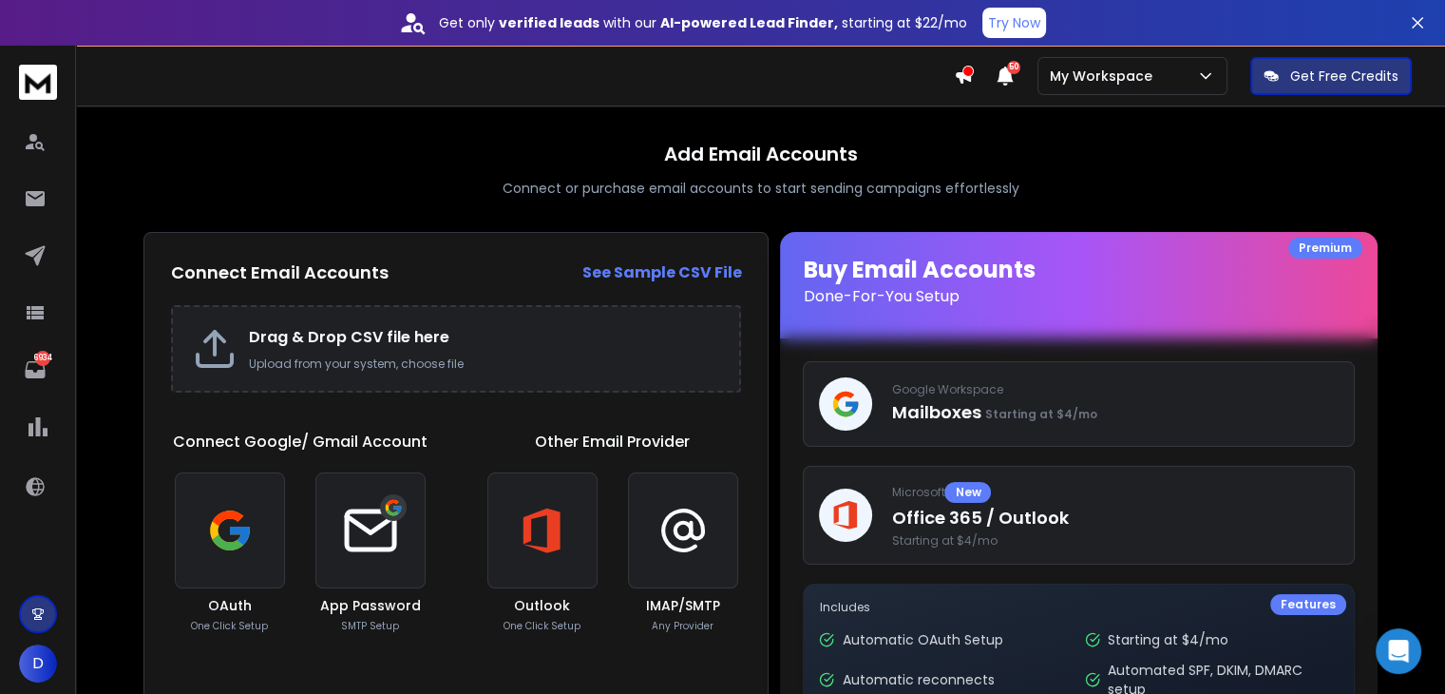
click at [557, 553] on div at bounding box center [543, 530] width 48 height 53
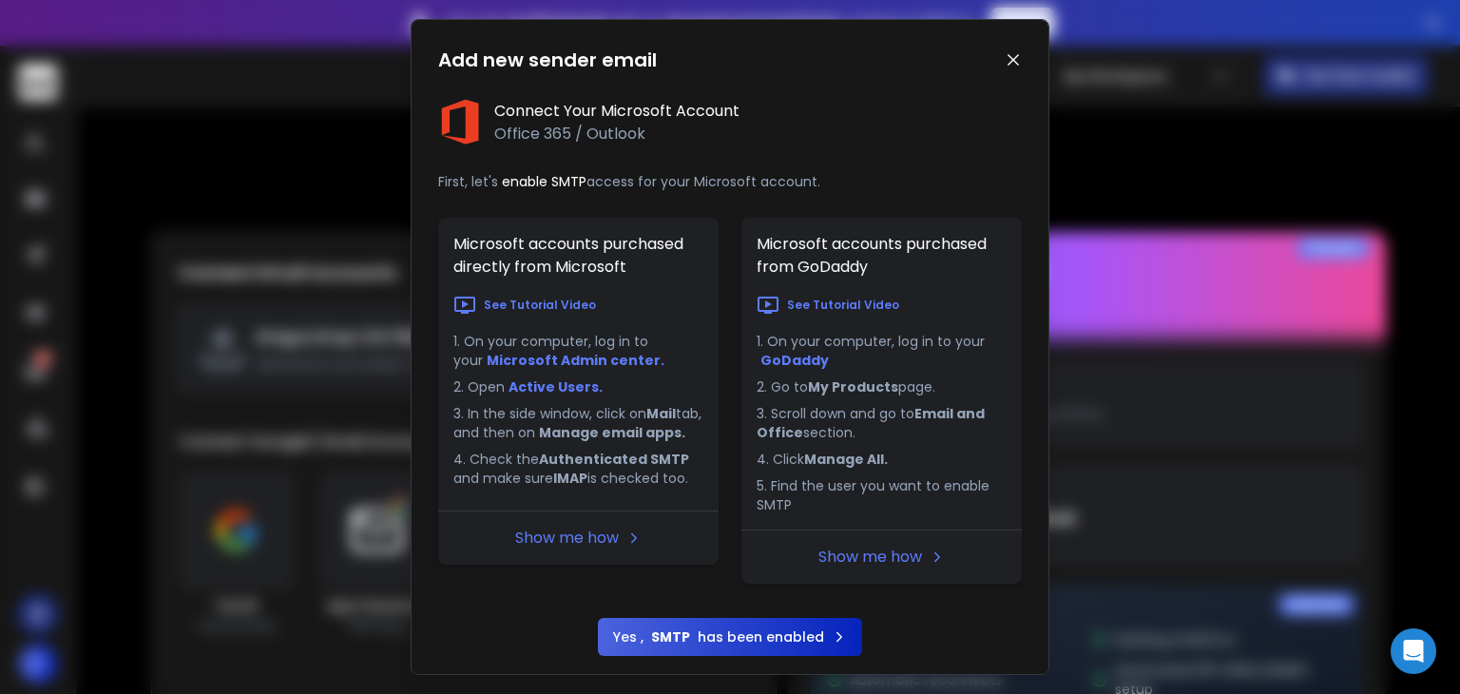
click at [703, 639] on button "Yes , SMTP has been enabled" at bounding box center [730, 637] width 264 height 38
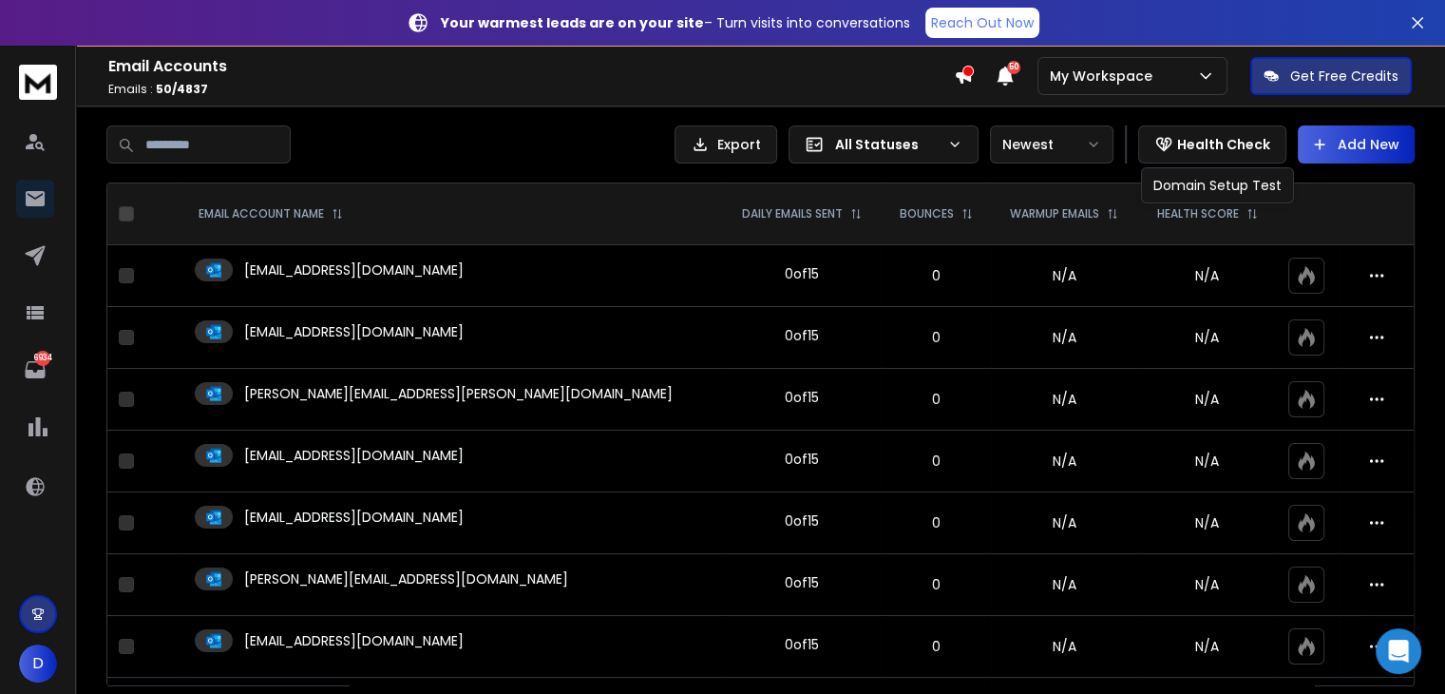
click at [1324, 142] on icon at bounding box center [1319, 144] width 13 height 13
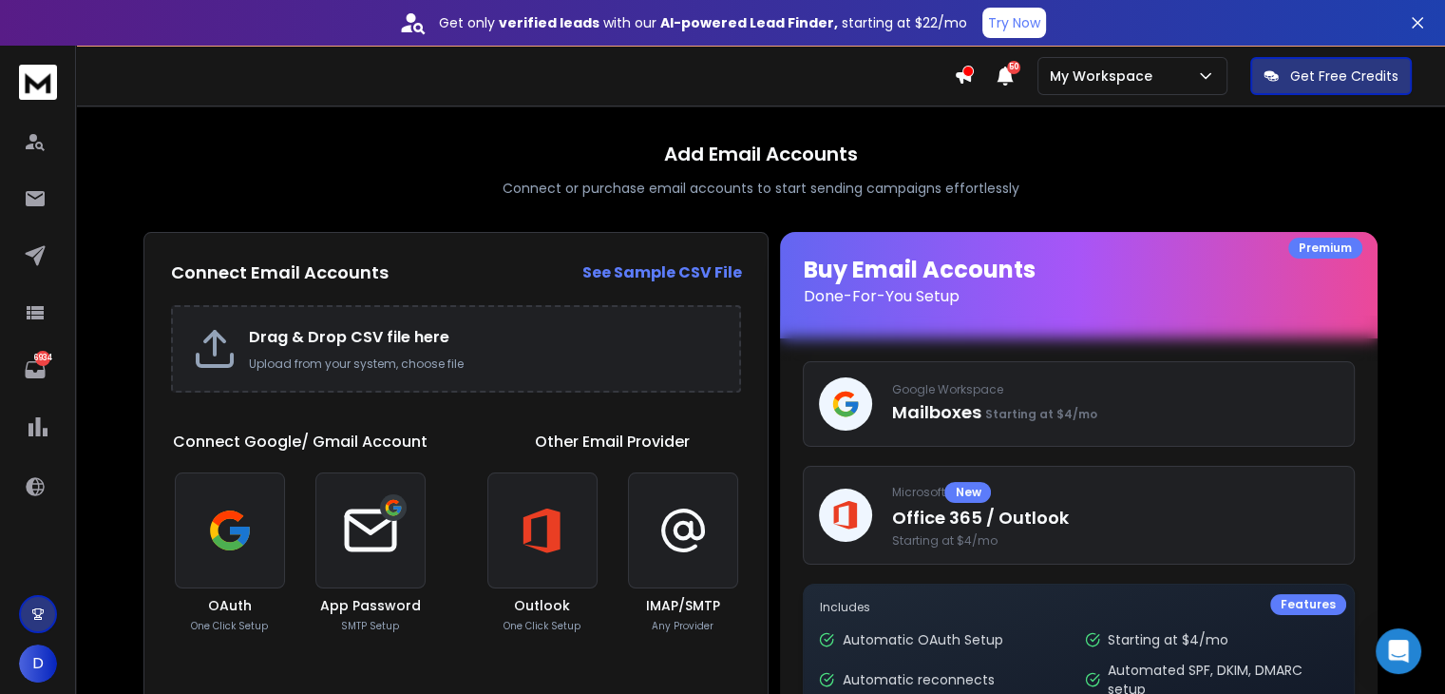
click at [527, 524] on icon at bounding box center [542, 529] width 37 height 45
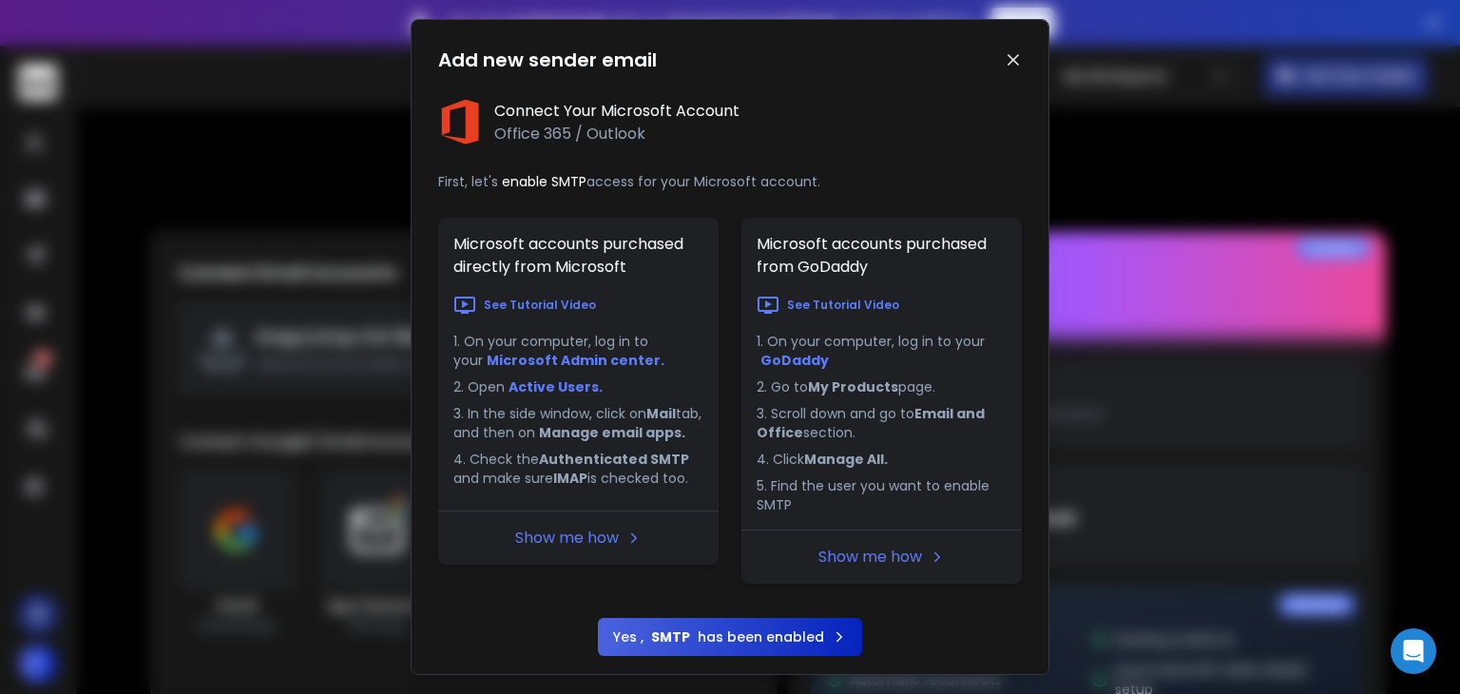
click at [704, 640] on button "Yes , SMTP has been enabled" at bounding box center [730, 637] width 264 height 38
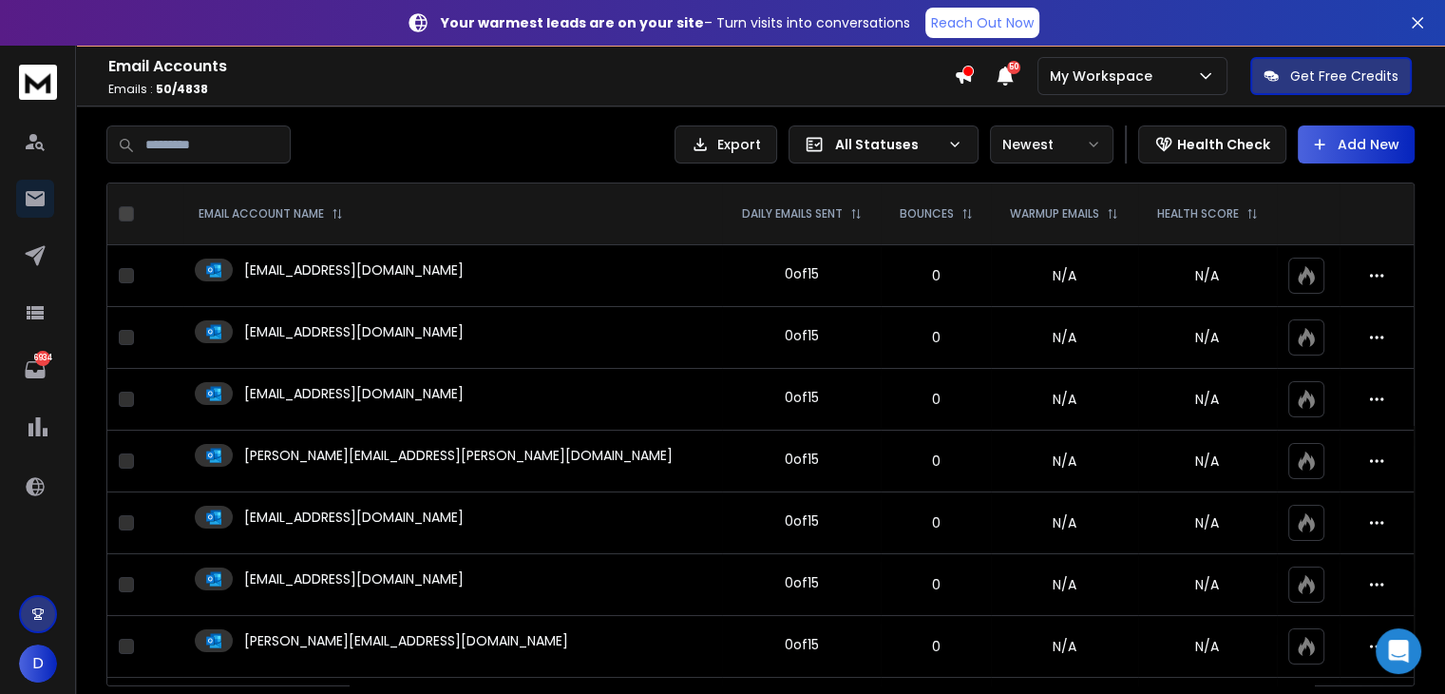
click at [1366, 139] on button "Add New" at bounding box center [1356, 144] width 117 height 38
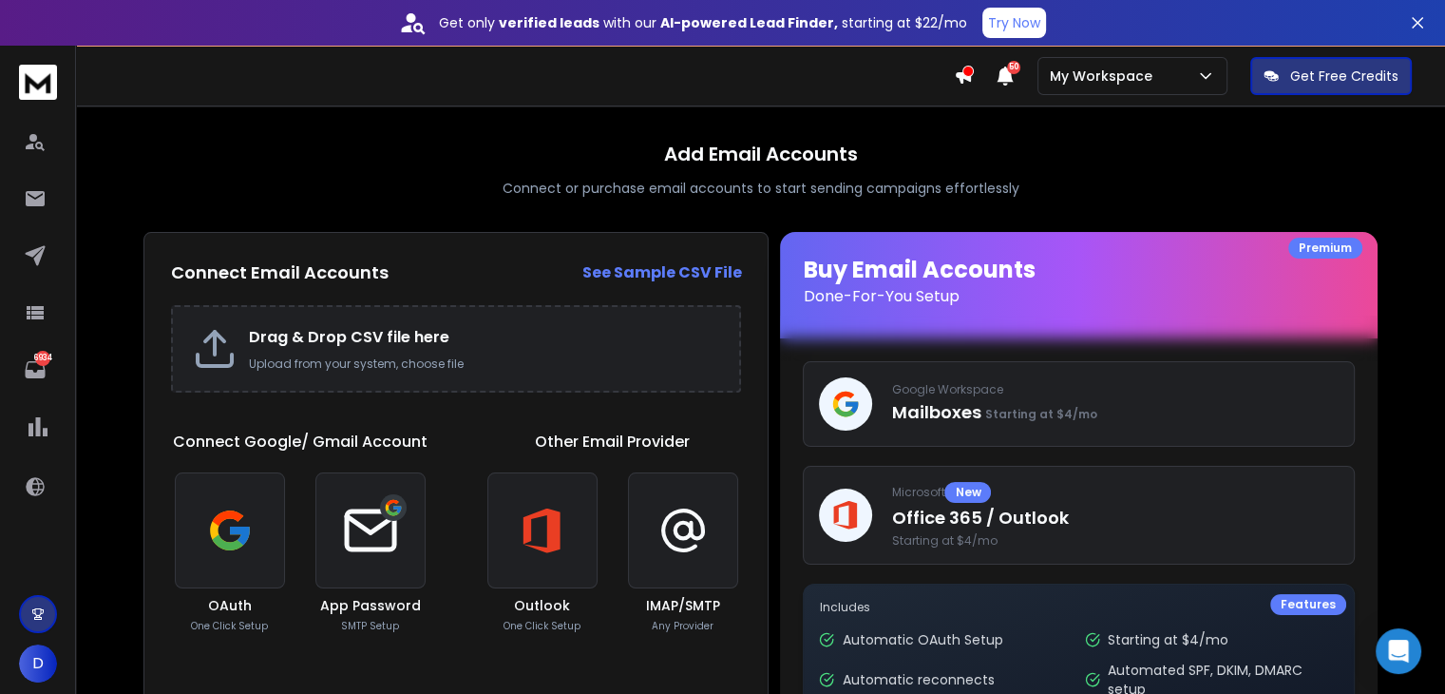
click at [551, 560] on div at bounding box center [543, 530] width 110 height 116
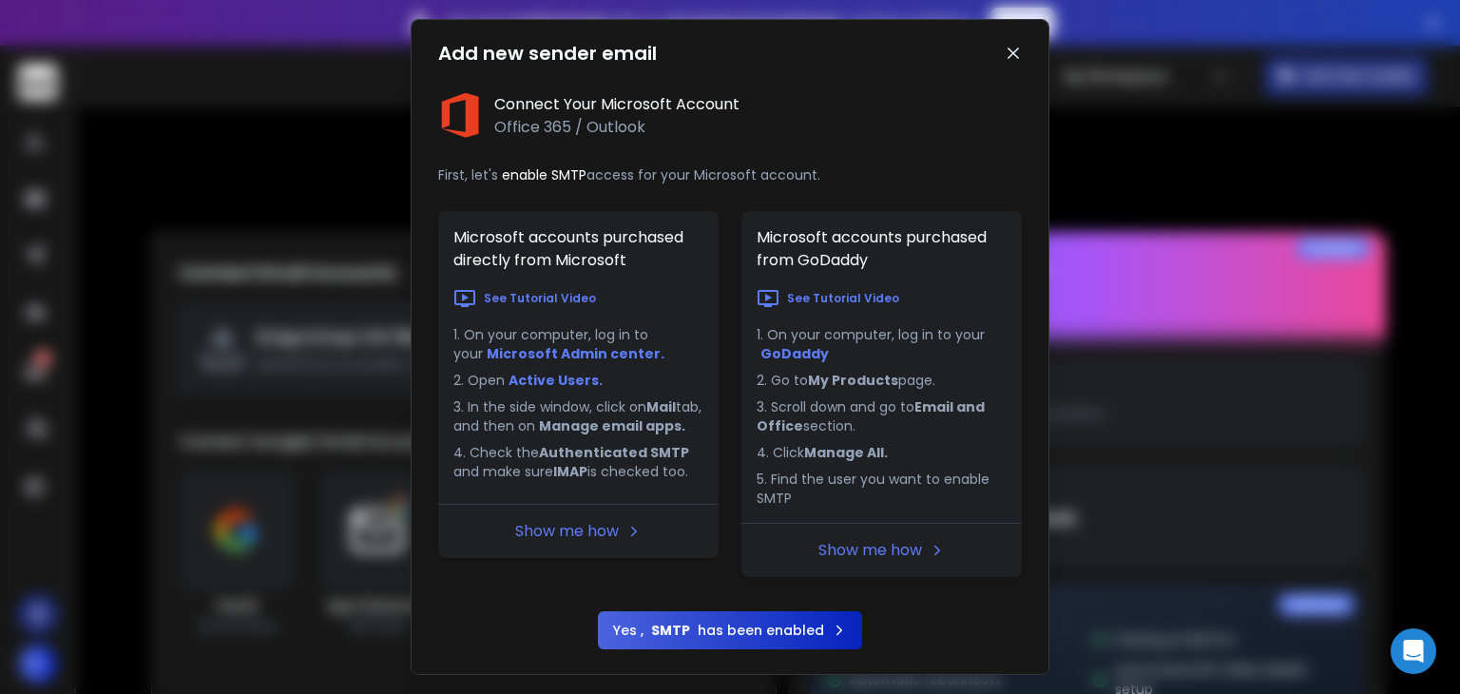
scroll to position [8, 0]
click at [652, 632] on button "Yes , SMTP has been enabled" at bounding box center [730, 629] width 264 height 38
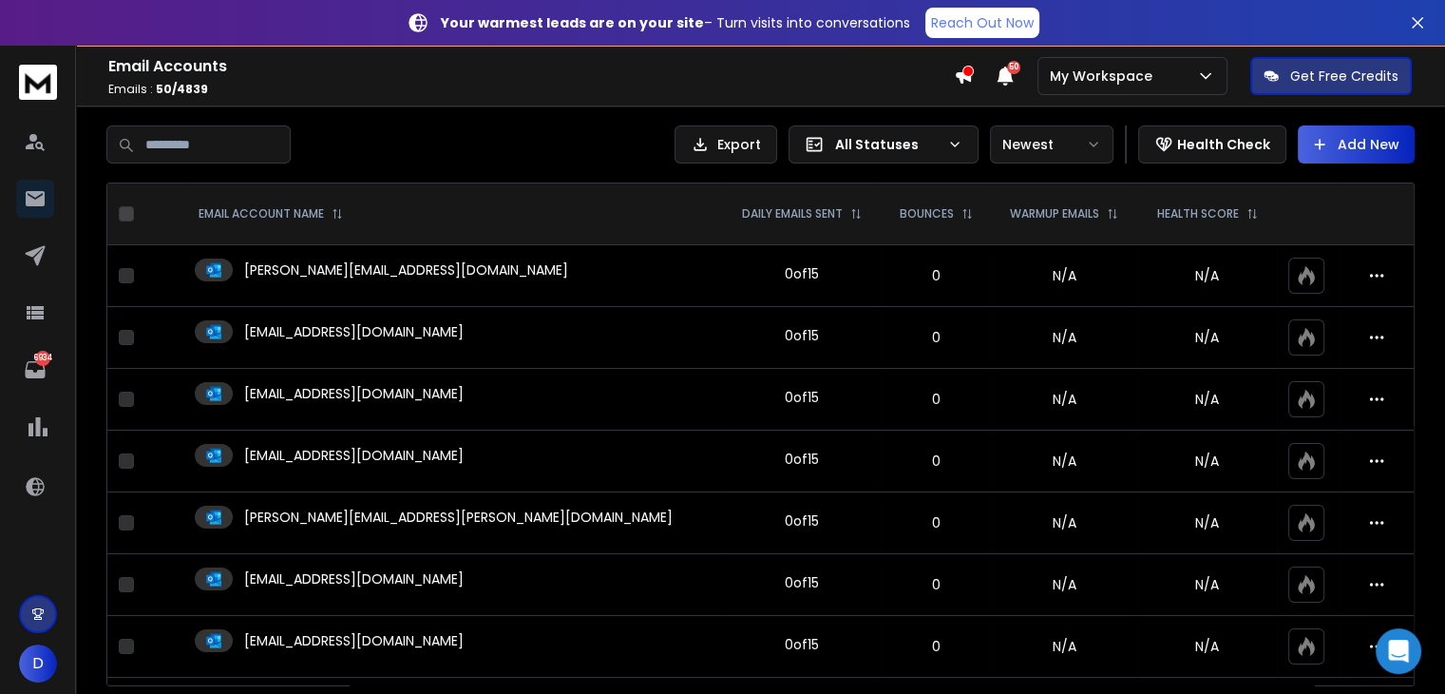
click at [1384, 134] on button "Add New" at bounding box center [1356, 144] width 117 height 38
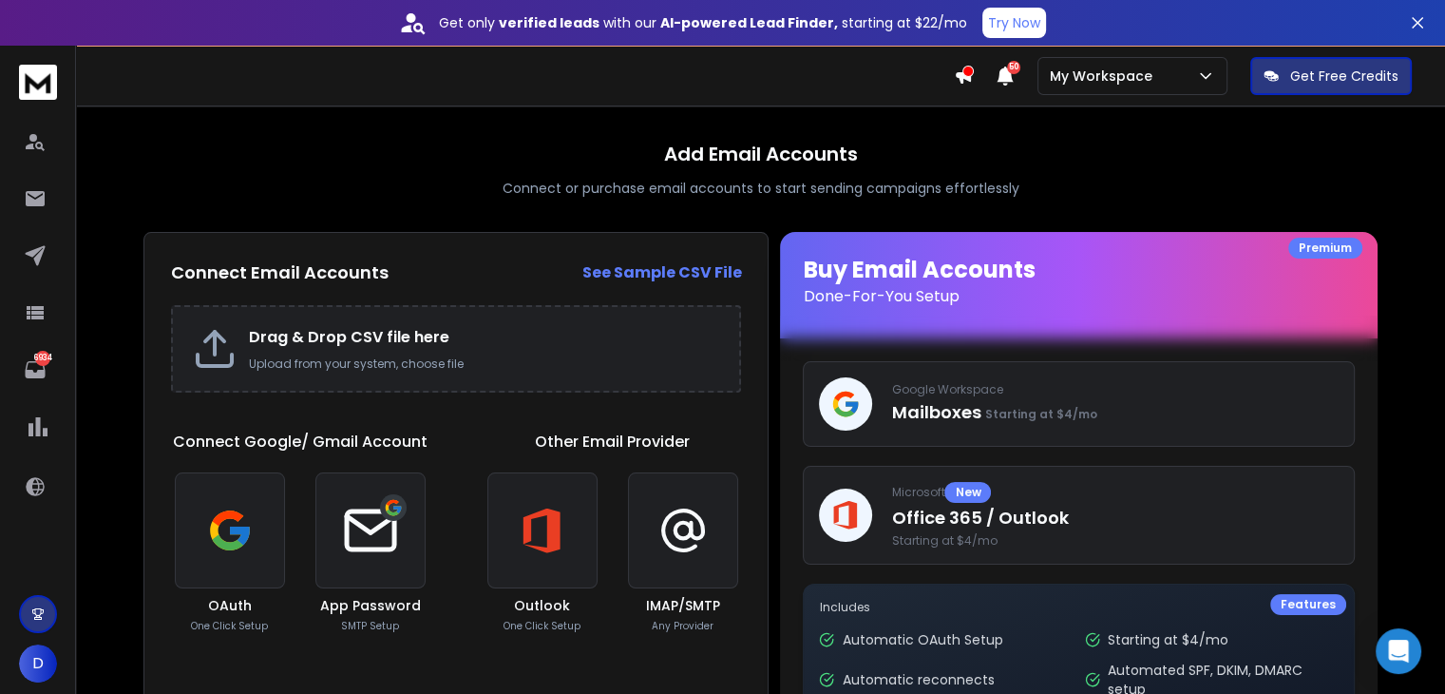
click at [576, 522] on div at bounding box center [543, 530] width 110 height 116
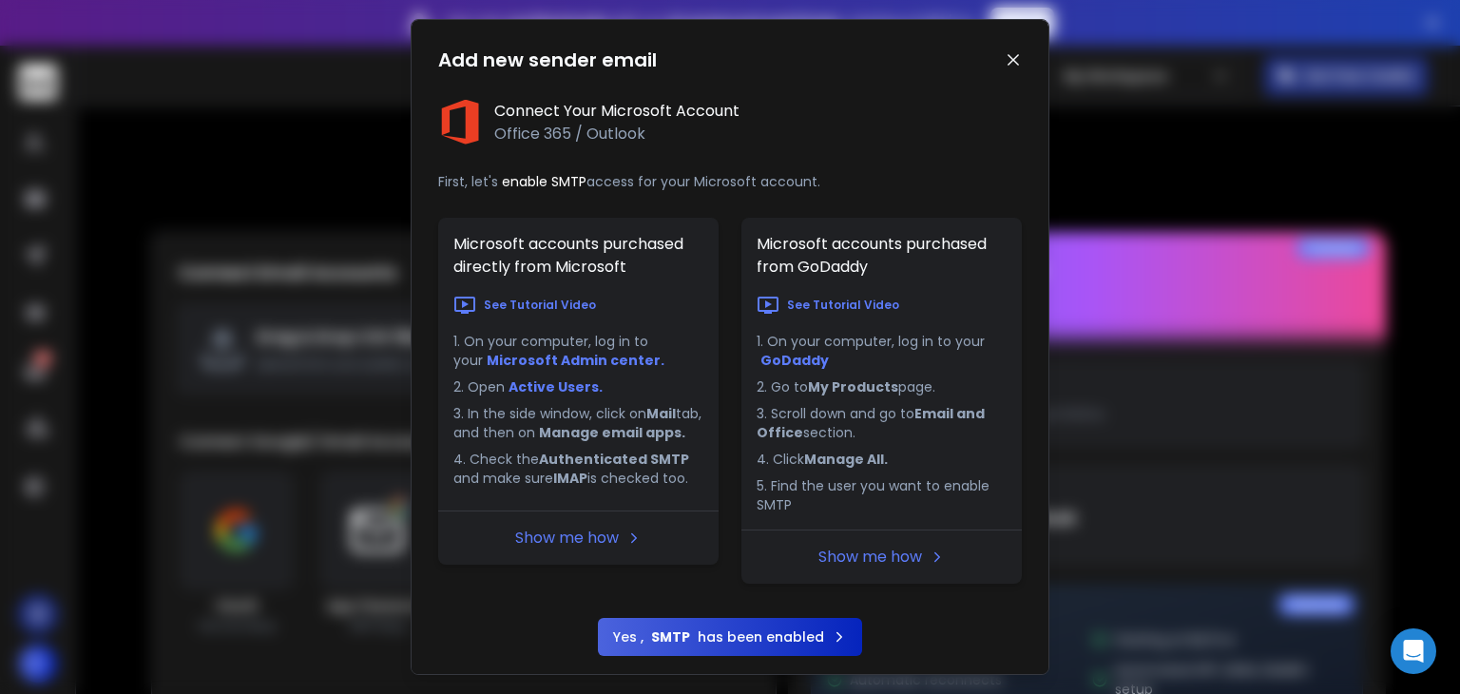
click at [675, 627] on b "SMTP" at bounding box center [670, 636] width 39 height 19
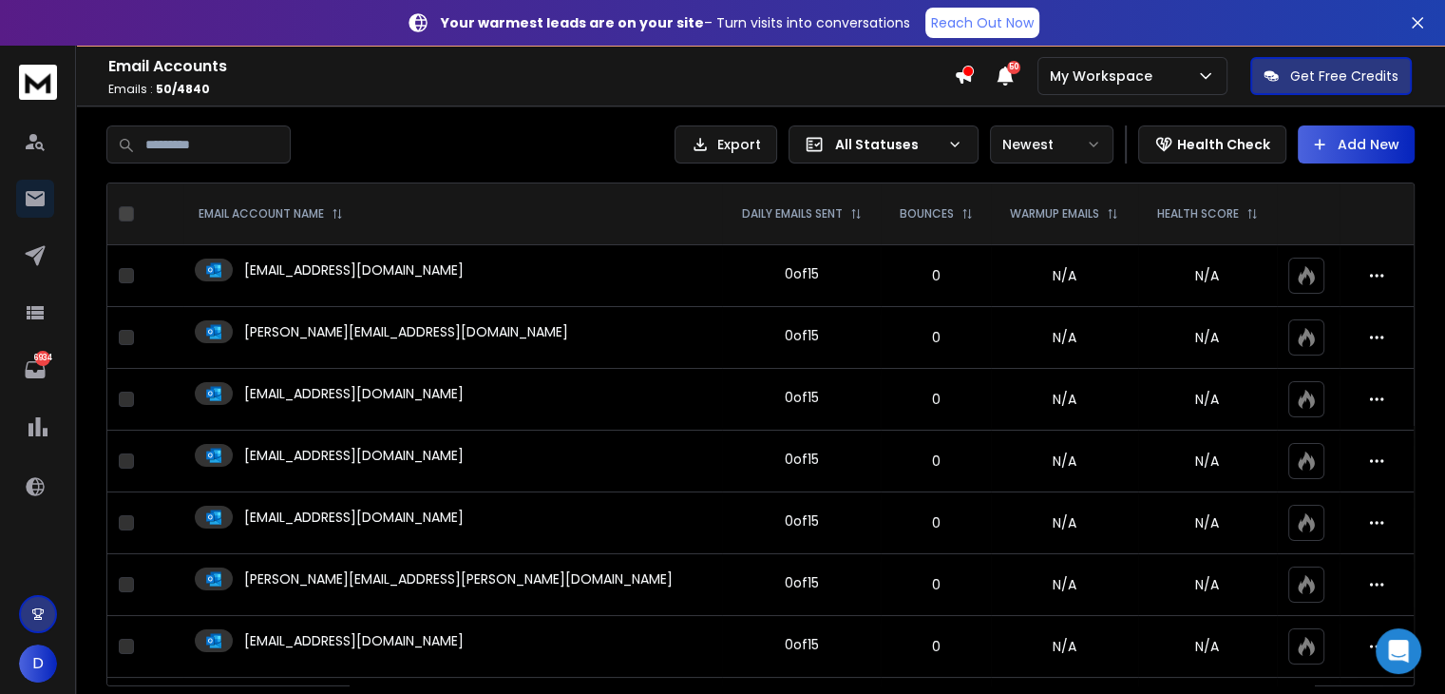
click at [1341, 140] on button "Add New" at bounding box center [1356, 144] width 117 height 38
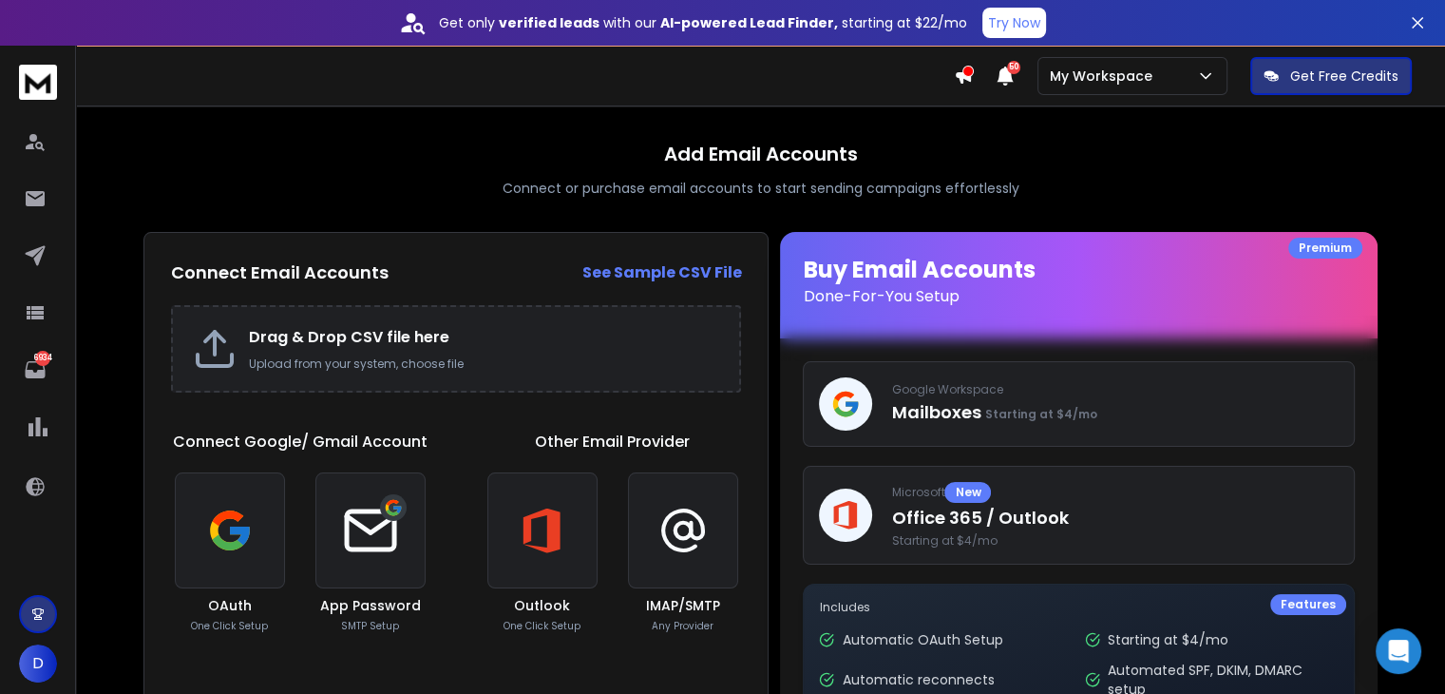
click at [577, 507] on div at bounding box center [543, 530] width 110 height 116
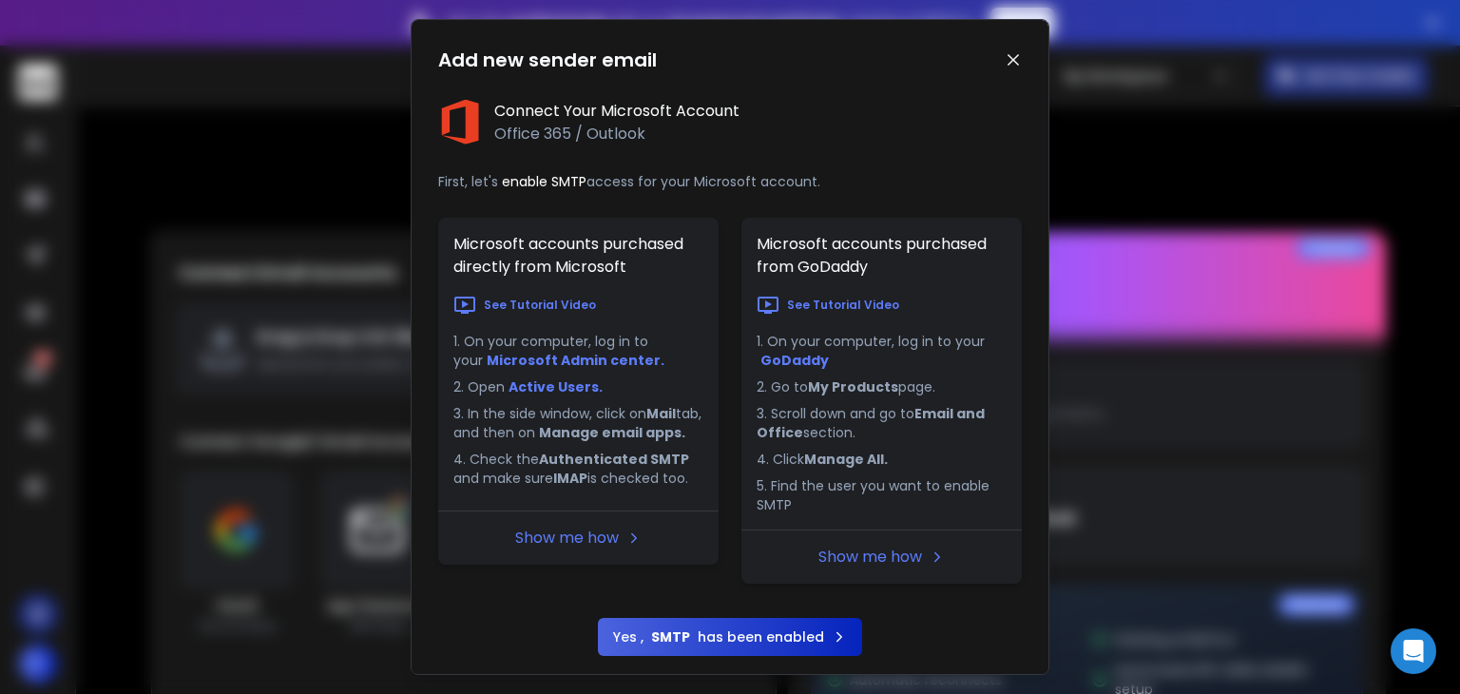
click at [641, 655] on div "Add new sender email Connect Your Microsoft Account Office 365 / Outlook First,…" at bounding box center [730, 347] width 639 height 656
click at [646, 644] on button "Yes , SMTP has been enabled" at bounding box center [730, 637] width 264 height 38
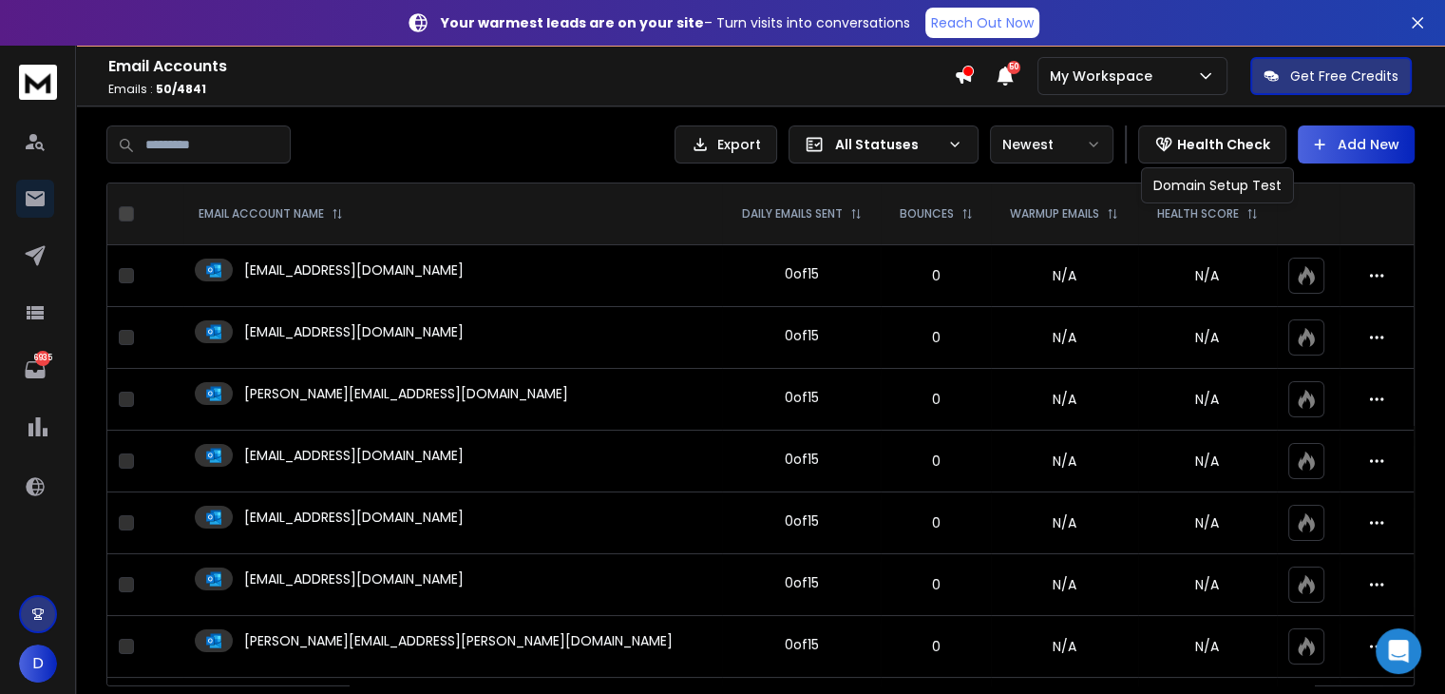
click at [1331, 147] on button "Add New" at bounding box center [1356, 144] width 117 height 38
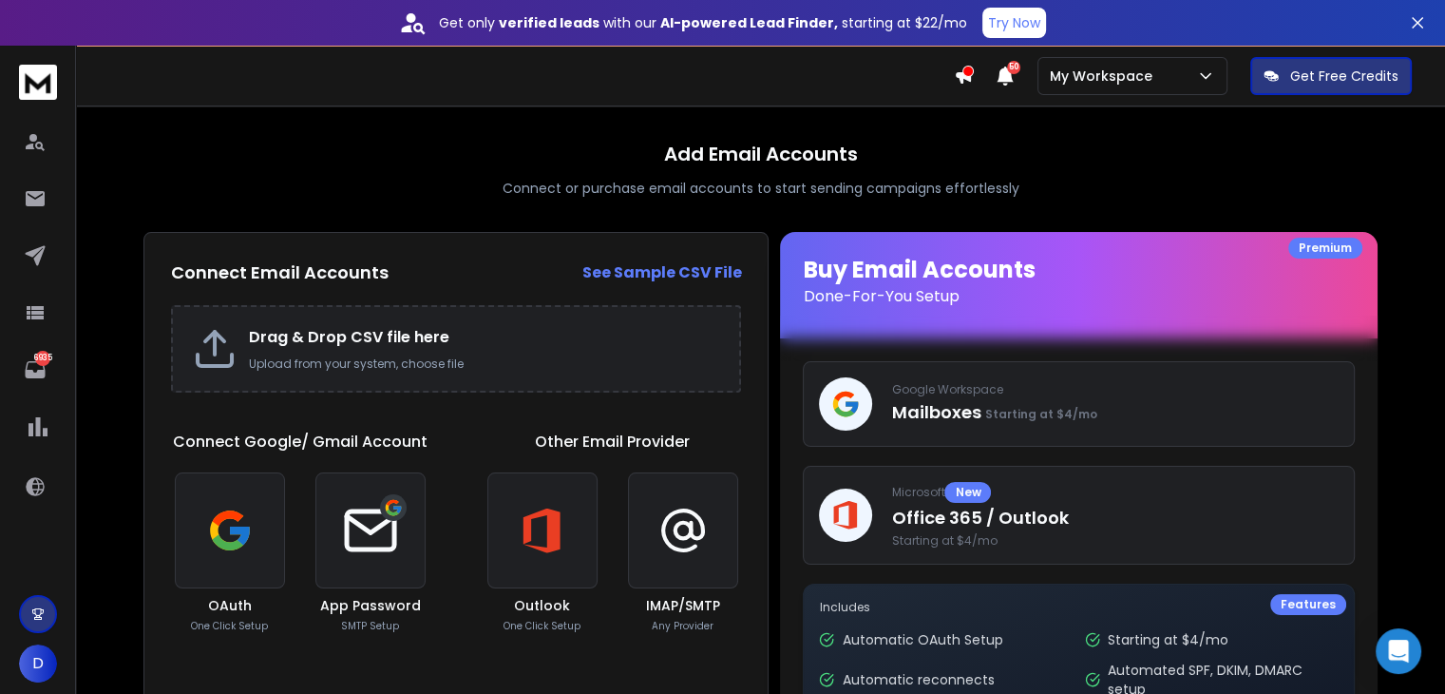
click at [552, 536] on icon at bounding box center [542, 529] width 37 height 45
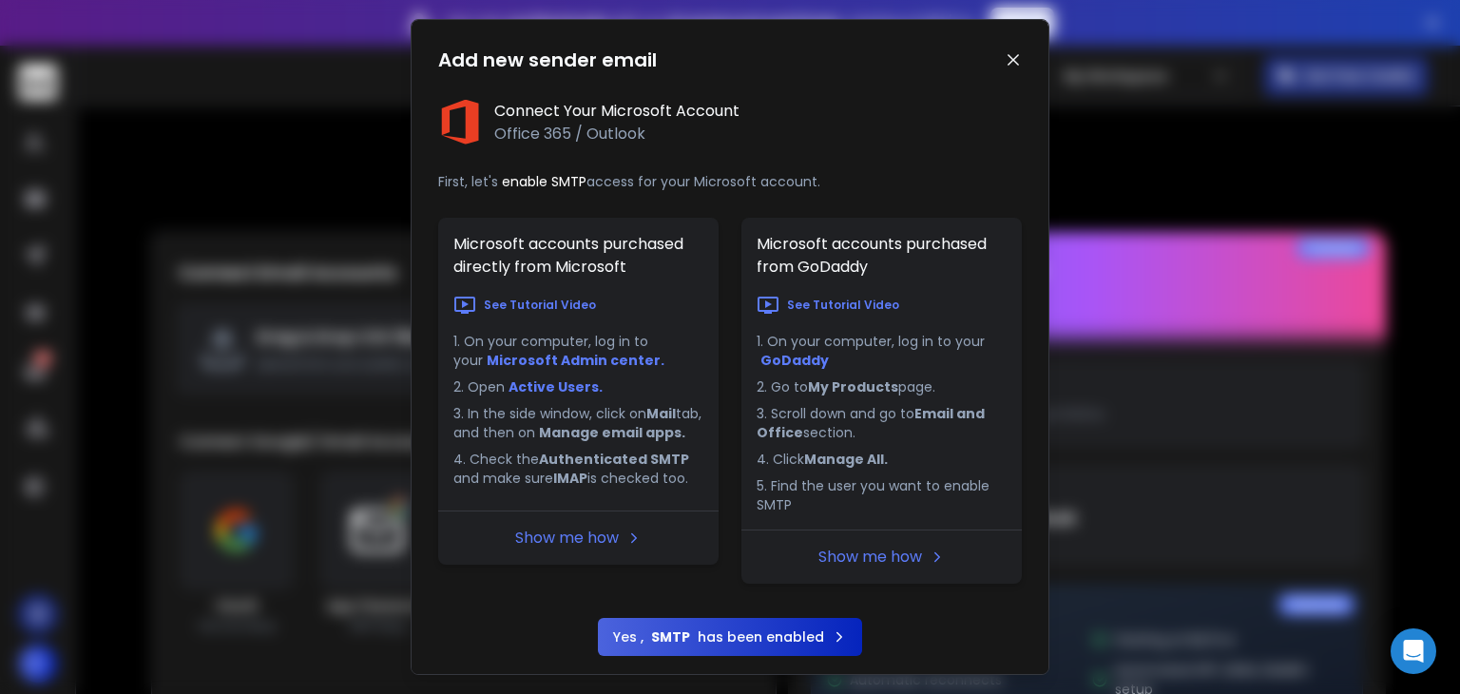
click at [654, 624] on button "Yes , SMTP has been enabled" at bounding box center [730, 637] width 264 height 38
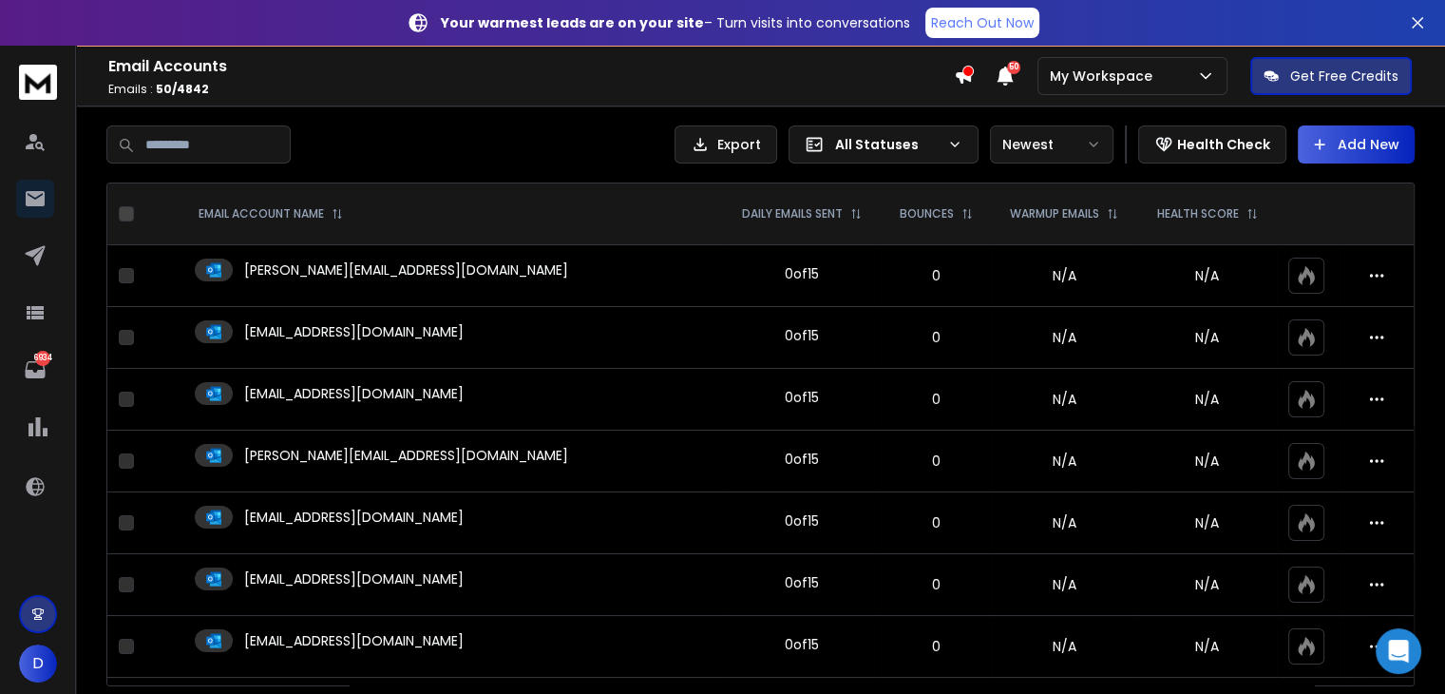
click at [1366, 145] on button "Add New" at bounding box center [1356, 144] width 117 height 38
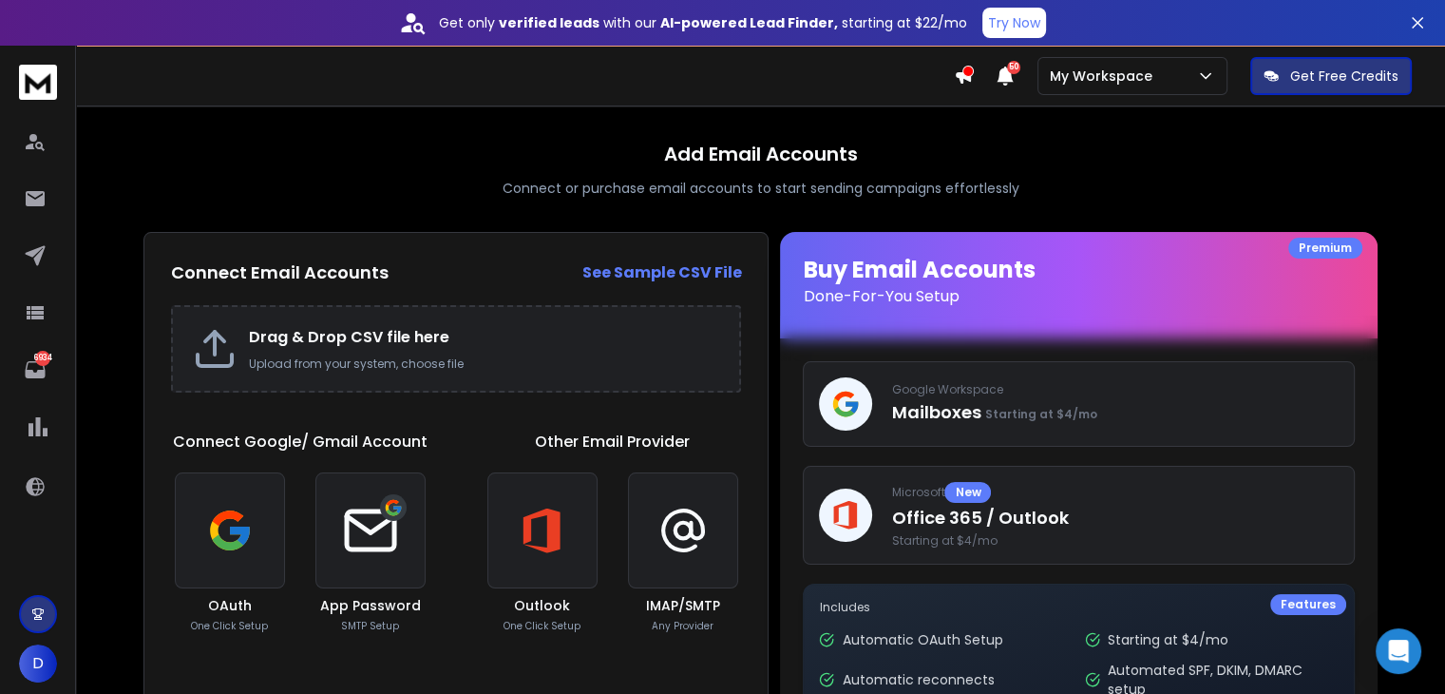
click at [536, 513] on icon at bounding box center [542, 529] width 37 height 45
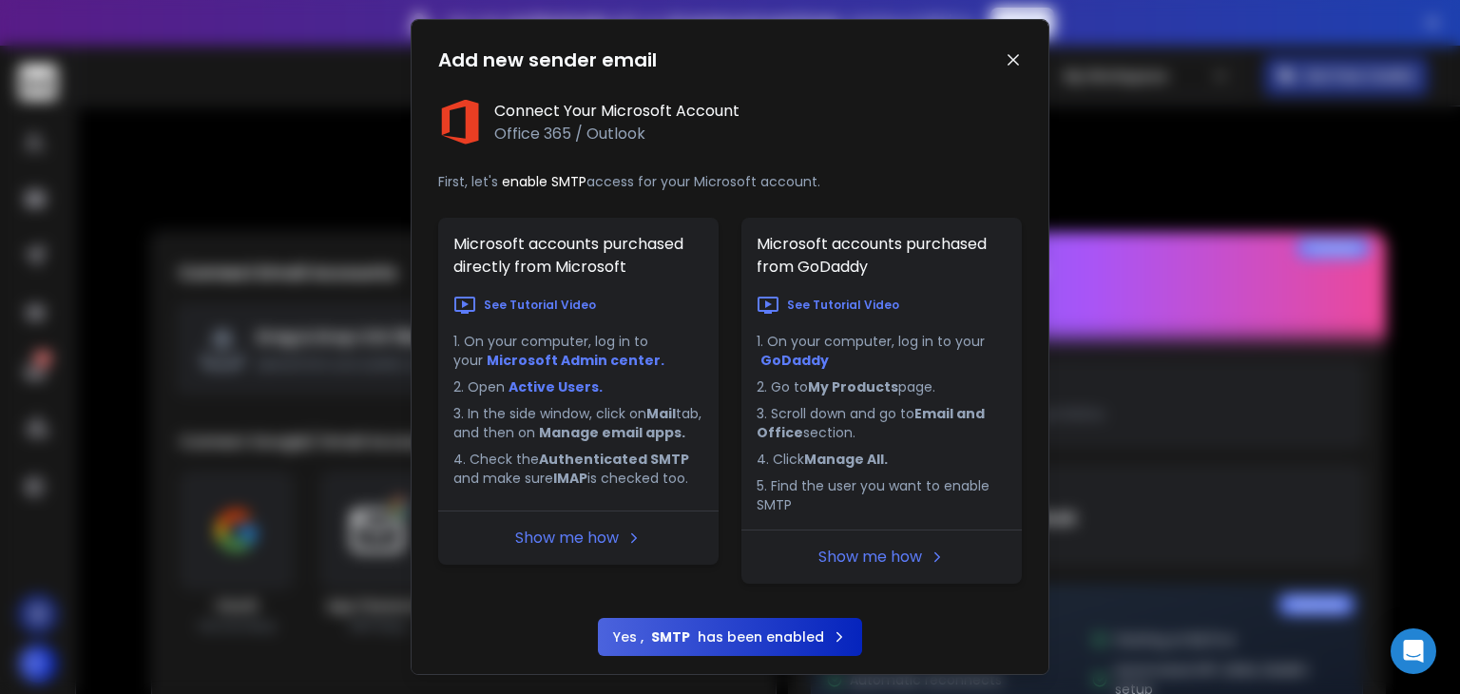
click at [747, 643] on button "Yes , SMTP has been enabled" at bounding box center [730, 637] width 264 height 38
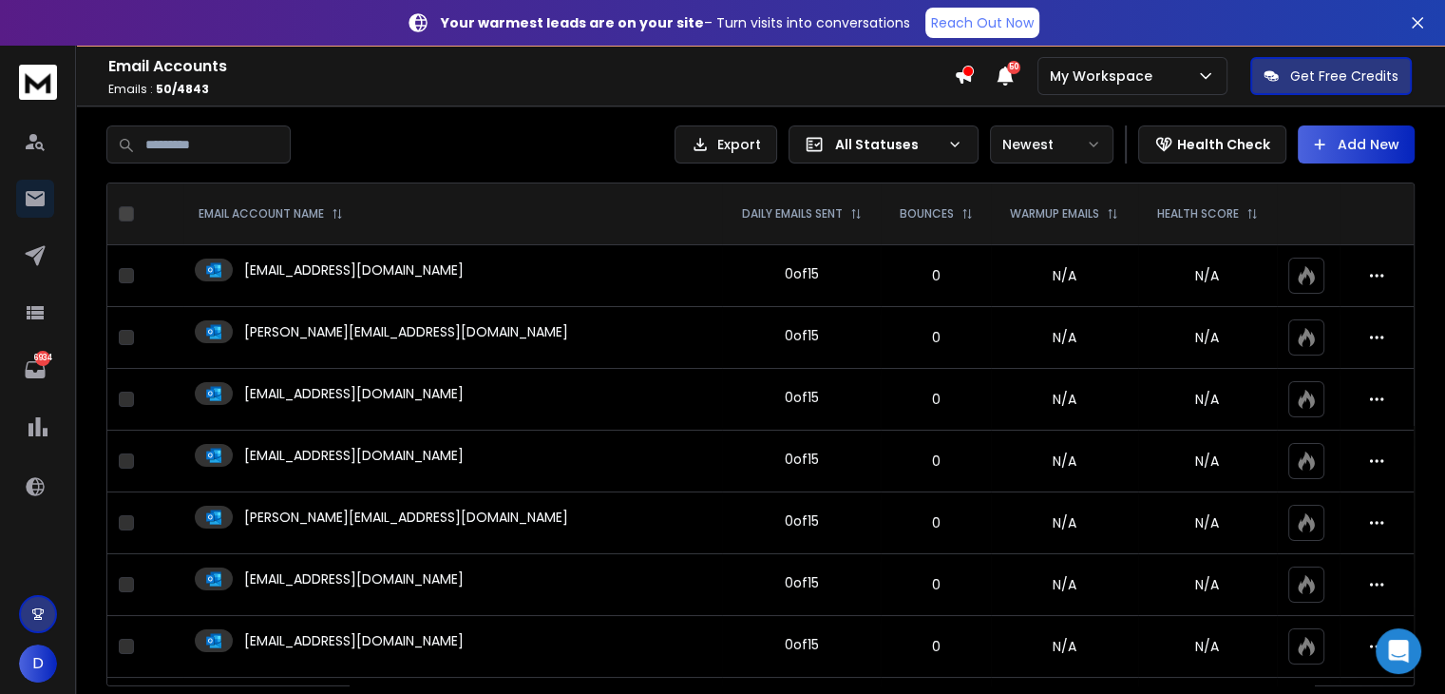
click at [1357, 125] on button "Add New" at bounding box center [1356, 144] width 117 height 38
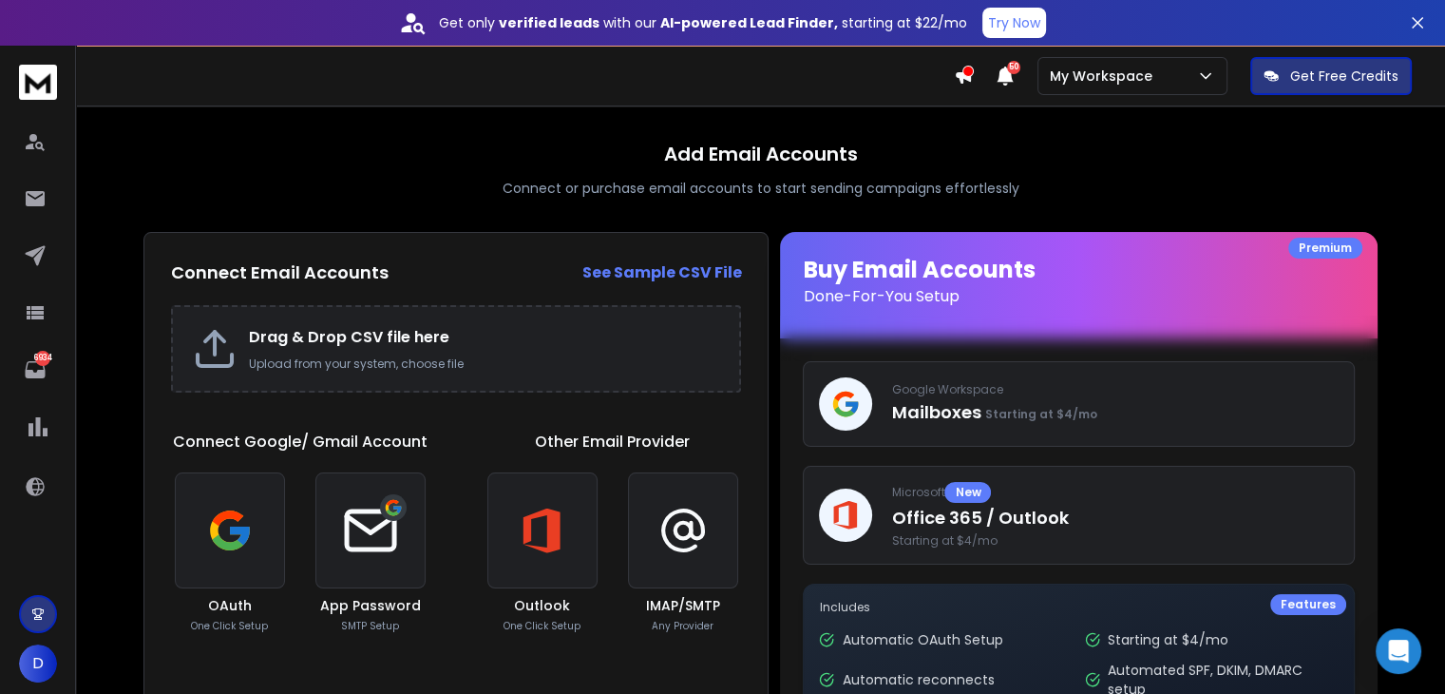
click at [538, 508] on icon at bounding box center [542, 530] width 45 height 45
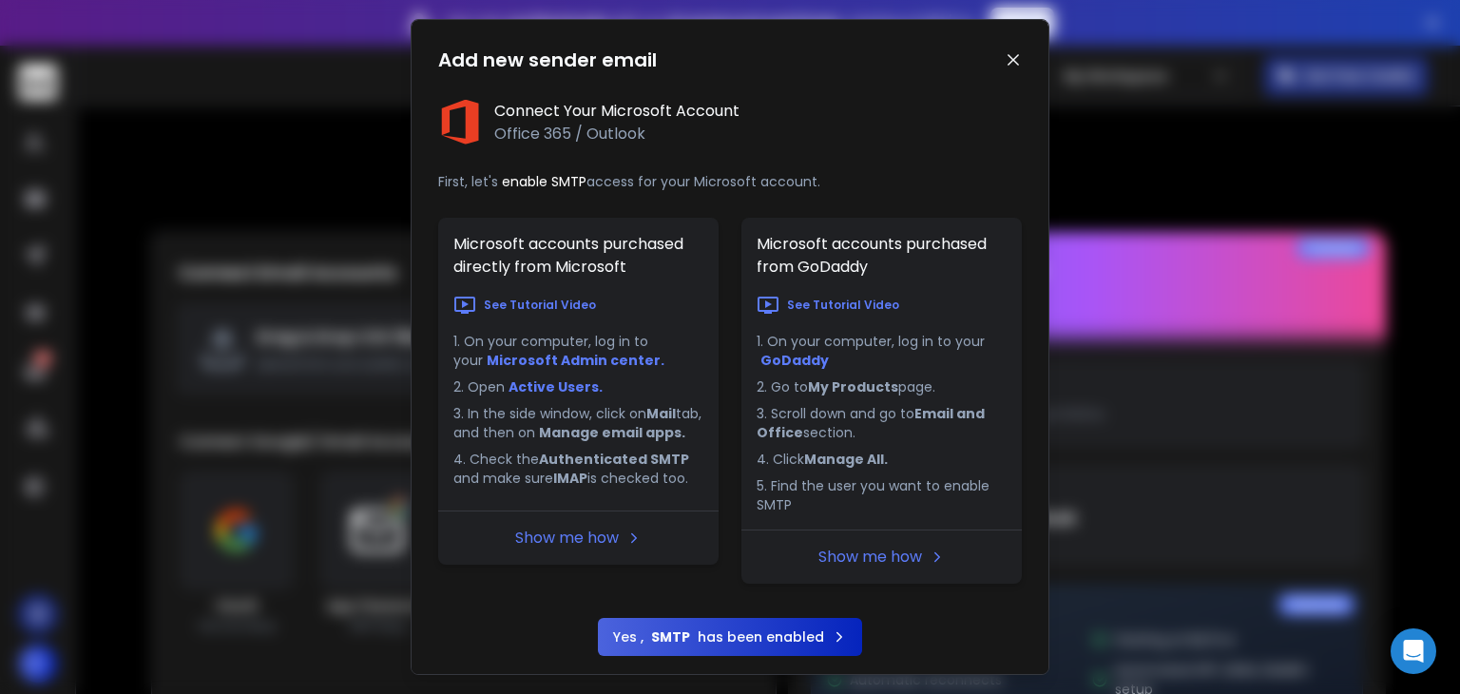
click at [666, 640] on b "SMTP" at bounding box center [670, 636] width 39 height 19
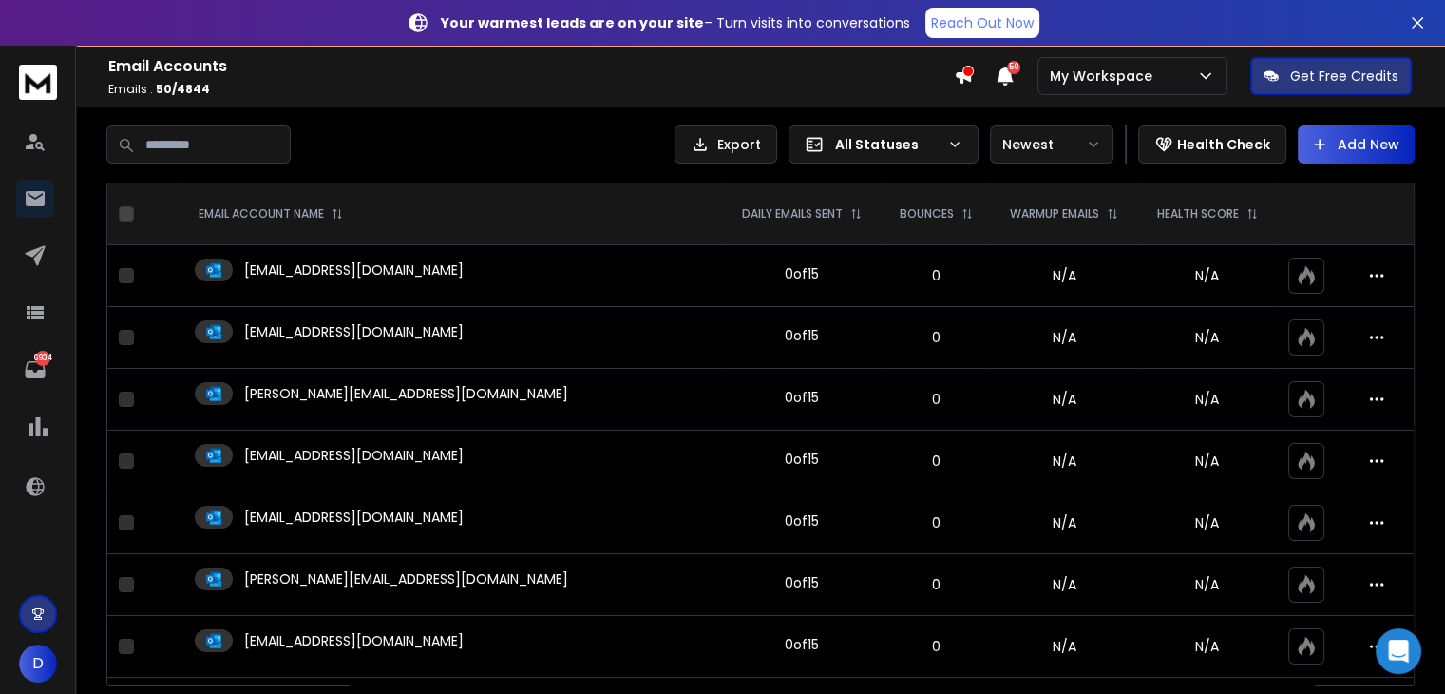
click at [1344, 139] on button "Add New" at bounding box center [1356, 144] width 117 height 38
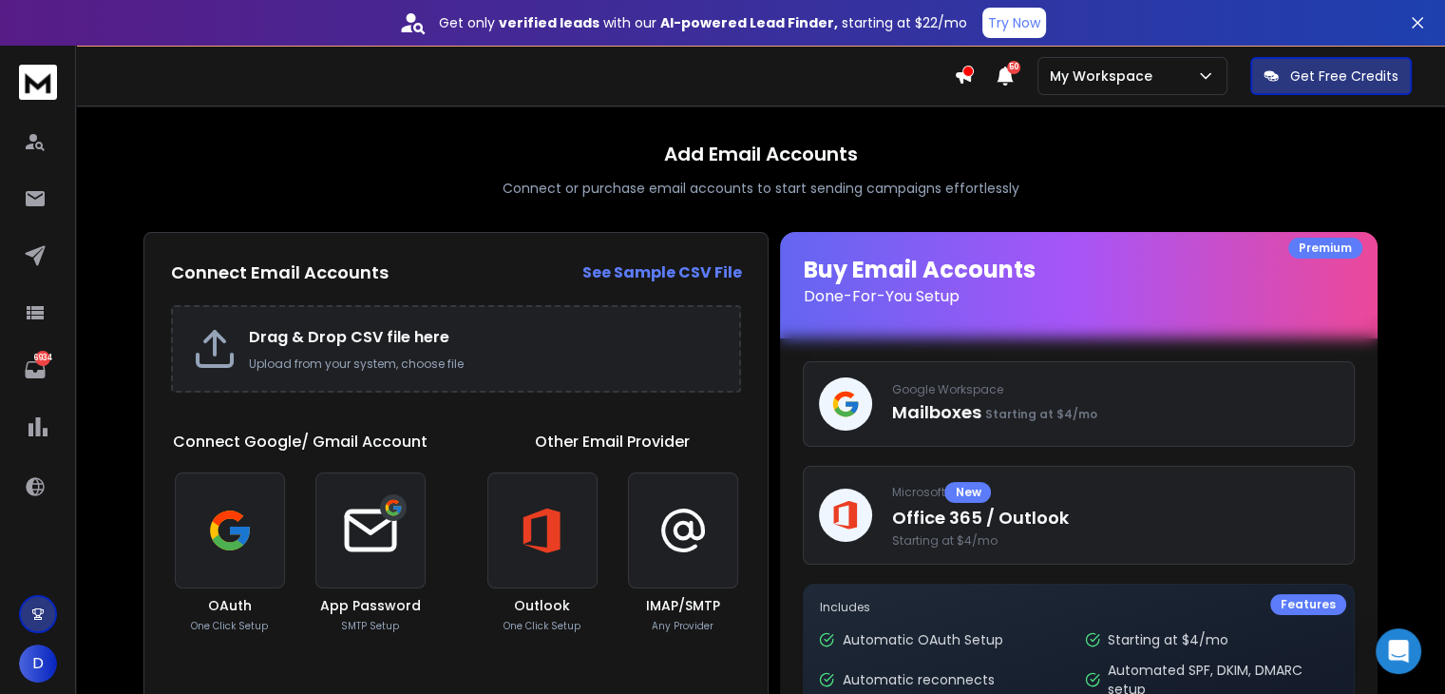
click at [526, 521] on icon at bounding box center [542, 529] width 37 height 45
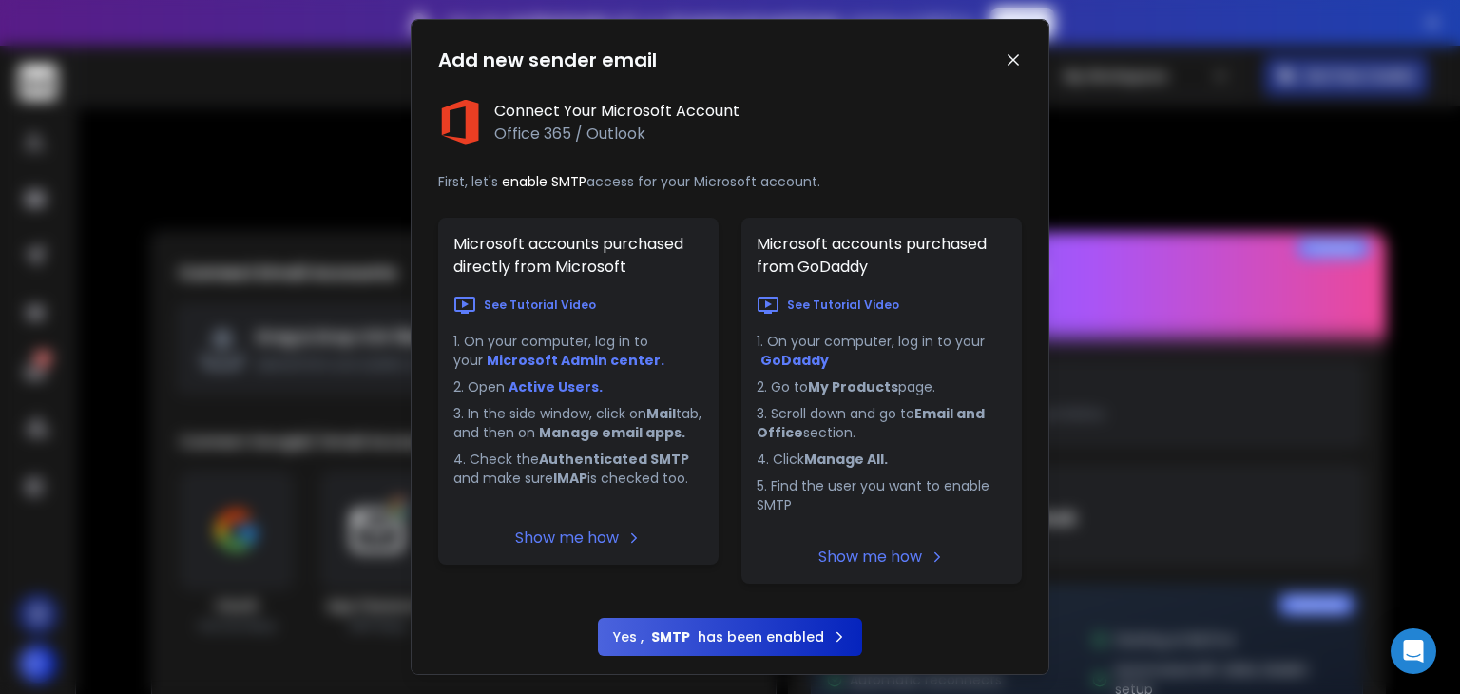
click at [708, 622] on button "Yes , SMTP has been enabled" at bounding box center [730, 637] width 264 height 38
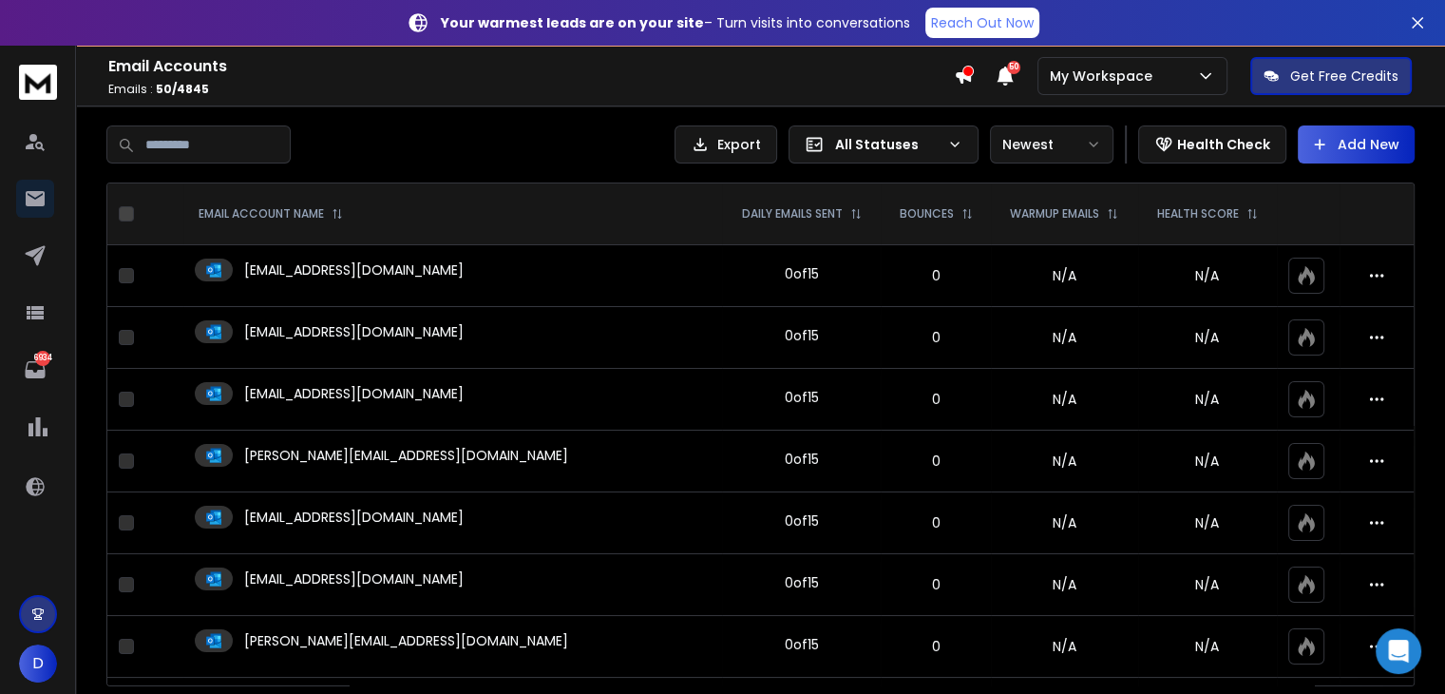
click at [1356, 138] on button "Add New" at bounding box center [1356, 144] width 117 height 38
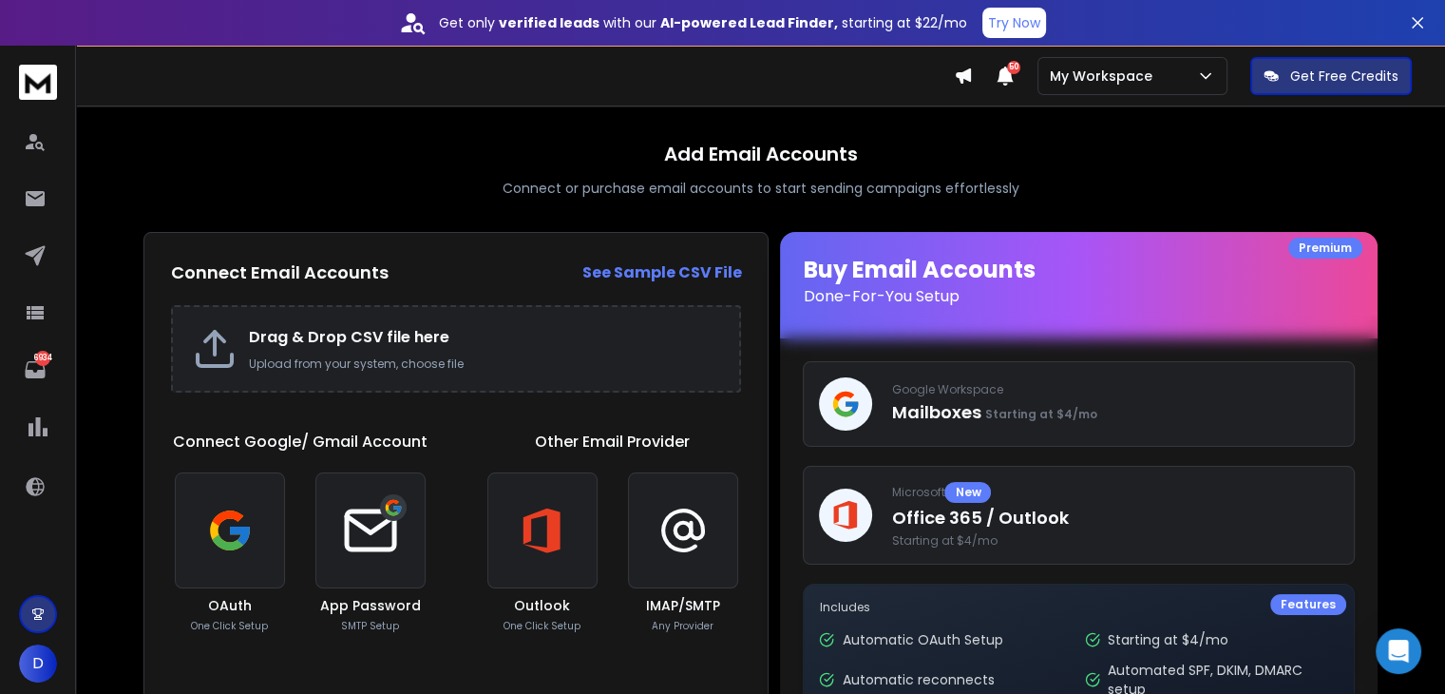
click at [521, 548] on icon at bounding box center [542, 530] width 45 height 45
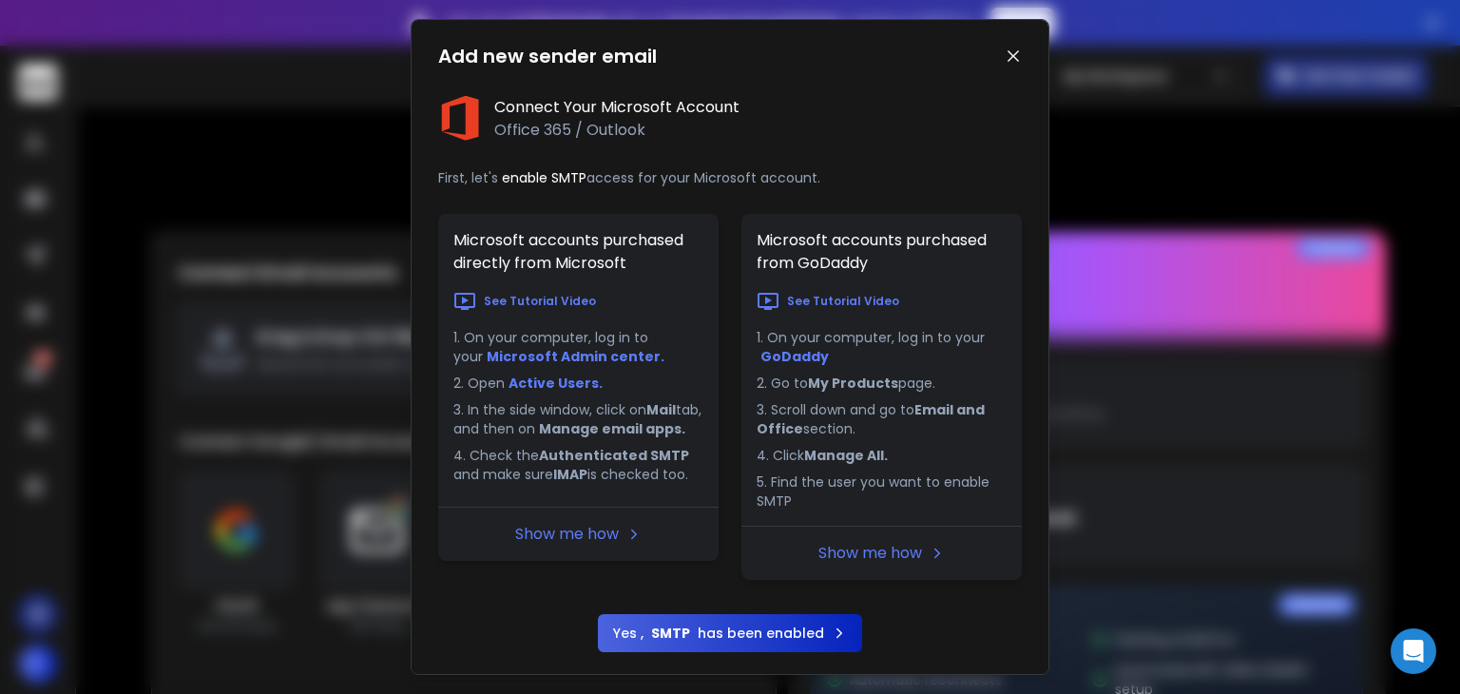
scroll to position [8, 0]
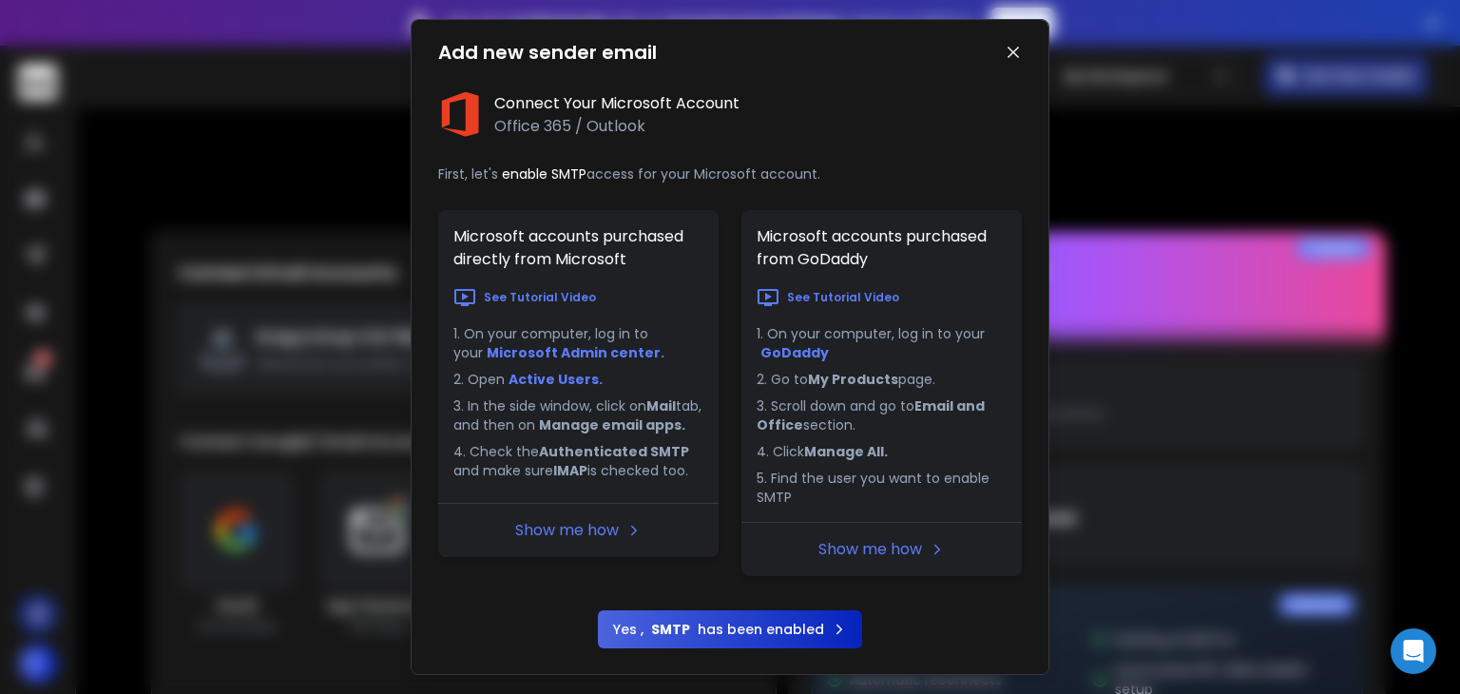
click at [673, 622] on b "SMTP" at bounding box center [670, 629] width 39 height 19
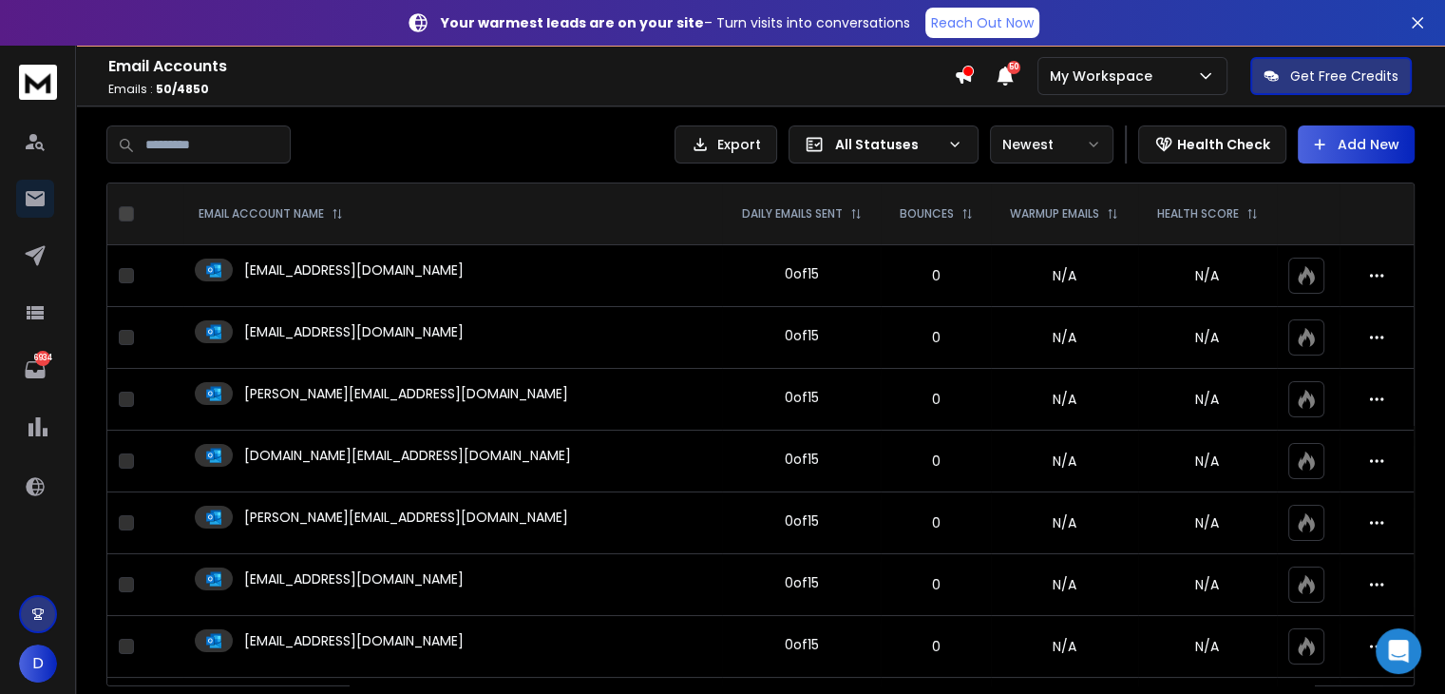
click at [1345, 148] on button "Add New" at bounding box center [1356, 144] width 117 height 38
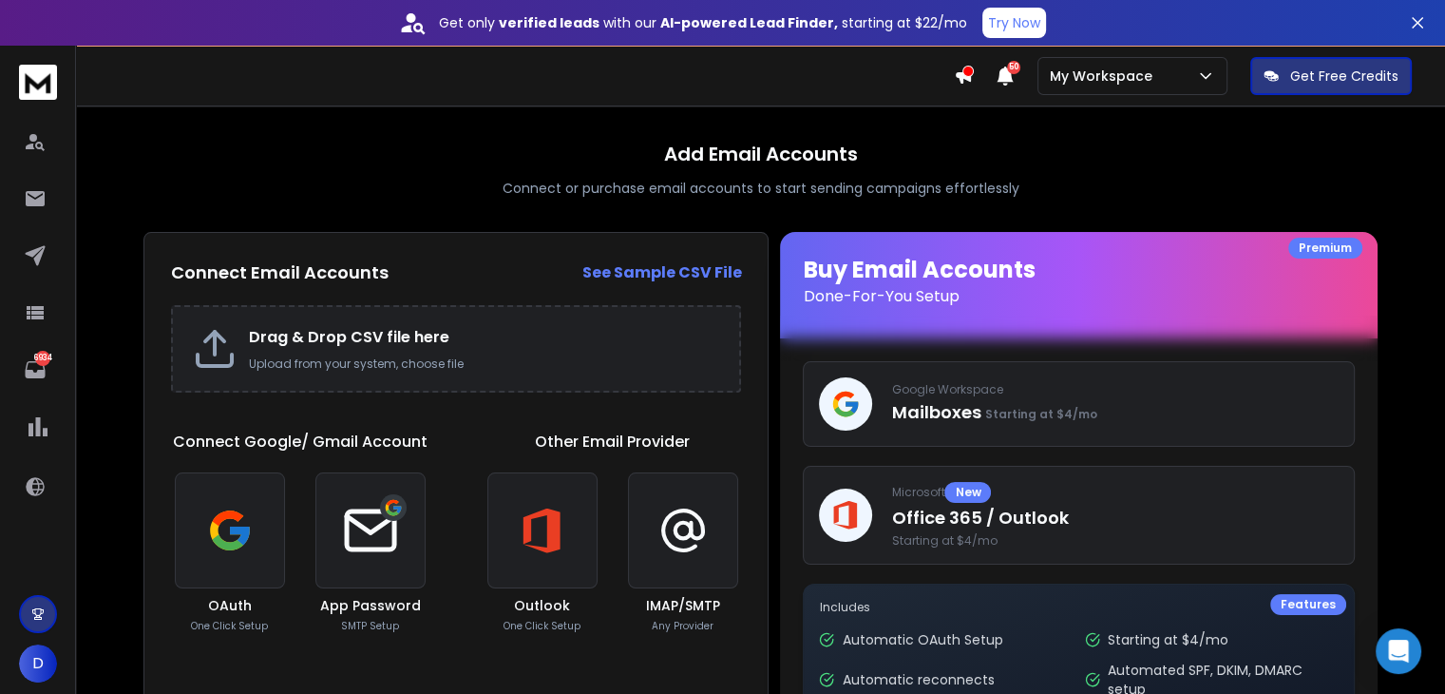
click at [544, 522] on icon at bounding box center [542, 530] width 45 height 45
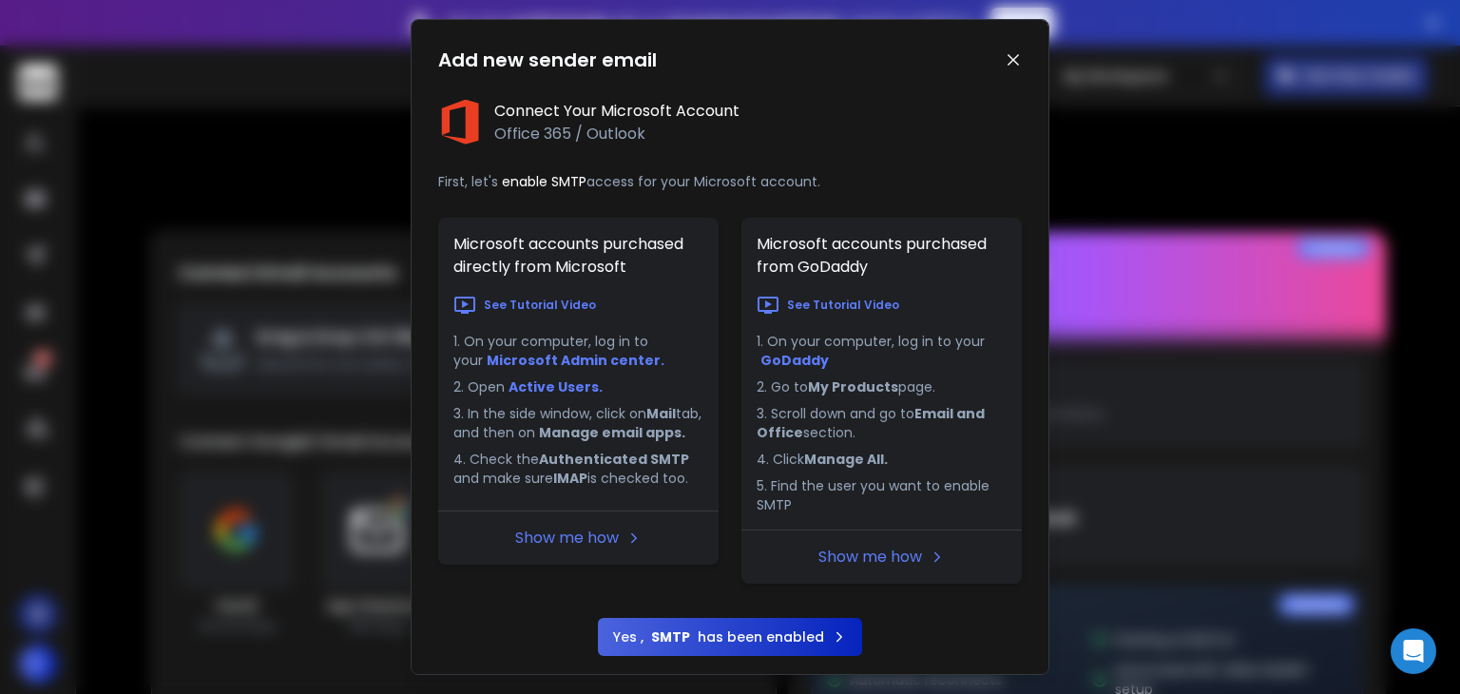
click at [674, 621] on button "Yes , SMTP has been enabled" at bounding box center [730, 637] width 264 height 38
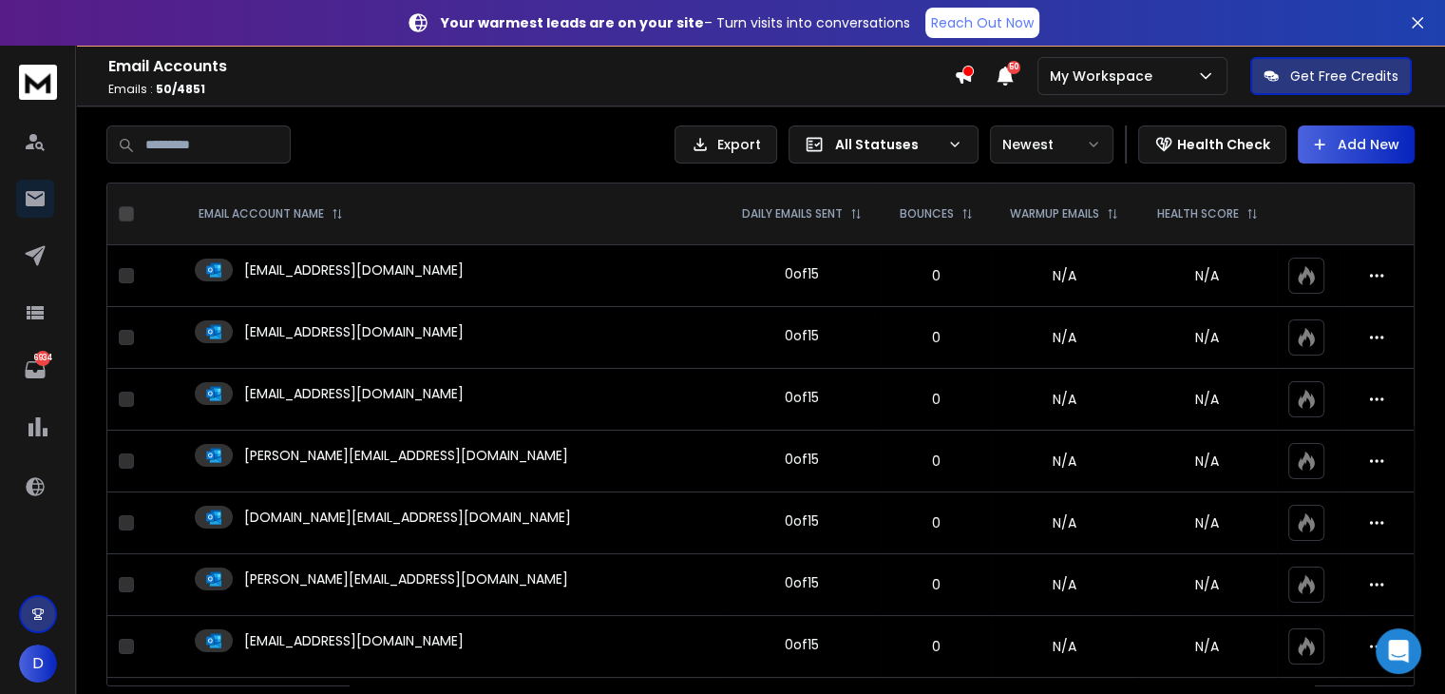
click at [1324, 144] on icon at bounding box center [1319, 144] width 10 height 10
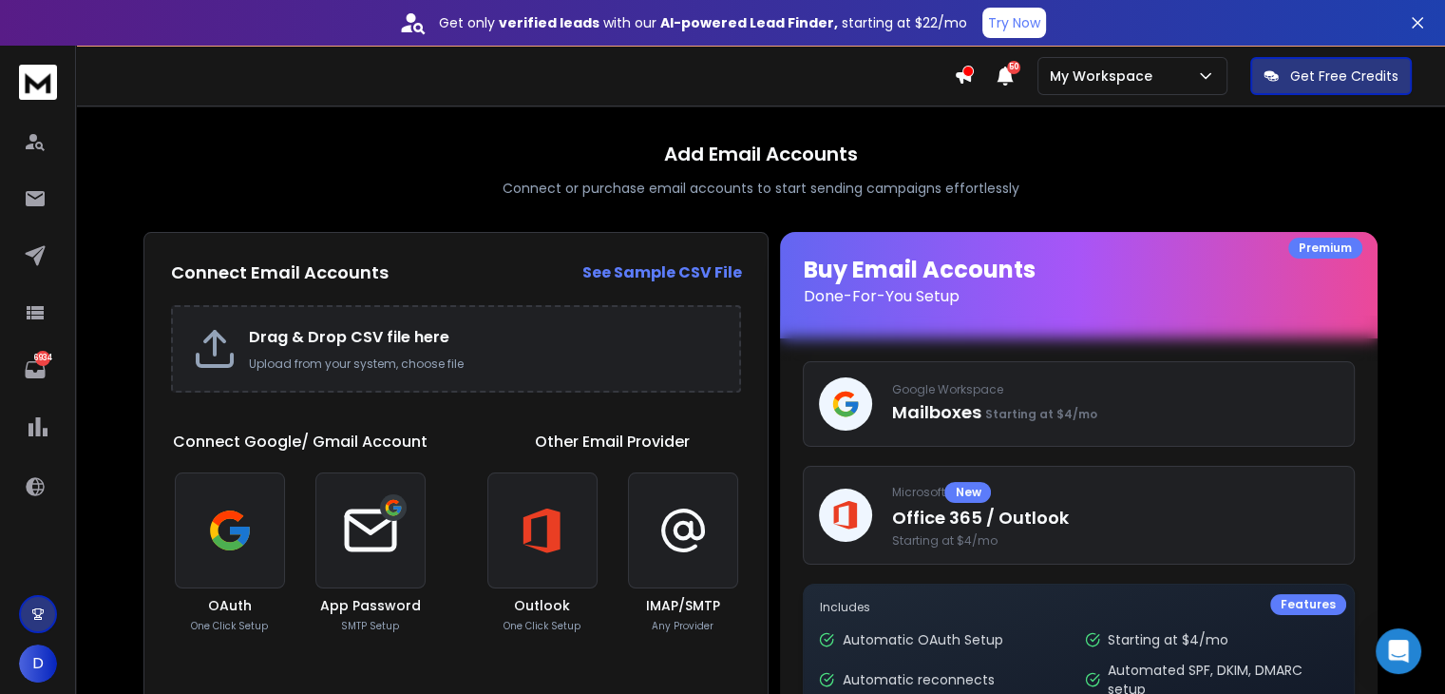
click at [585, 518] on div at bounding box center [543, 530] width 110 height 116
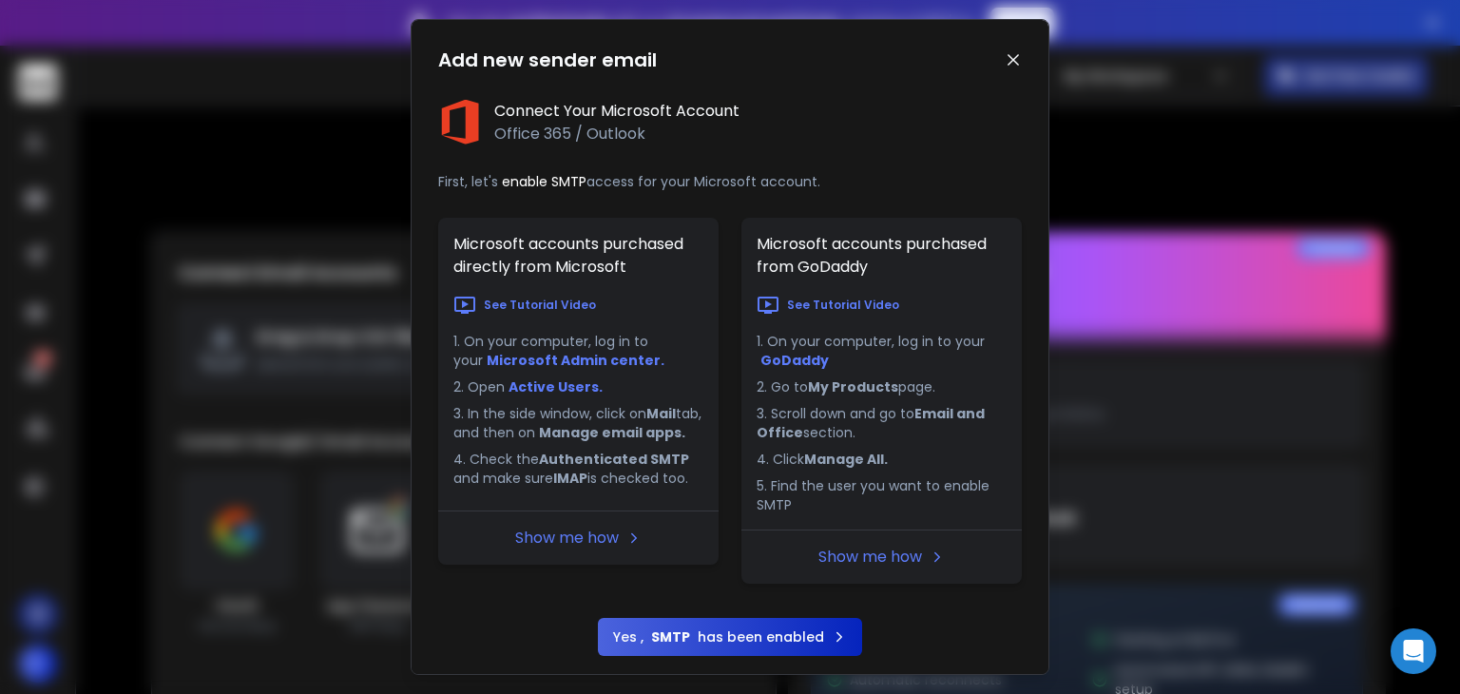
click at [701, 613] on div "Yes , SMTP has been enabled" at bounding box center [729, 628] width 583 height 53
click at [716, 632] on button "Yes , SMTP has been enabled" at bounding box center [730, 637] width 264 height 38
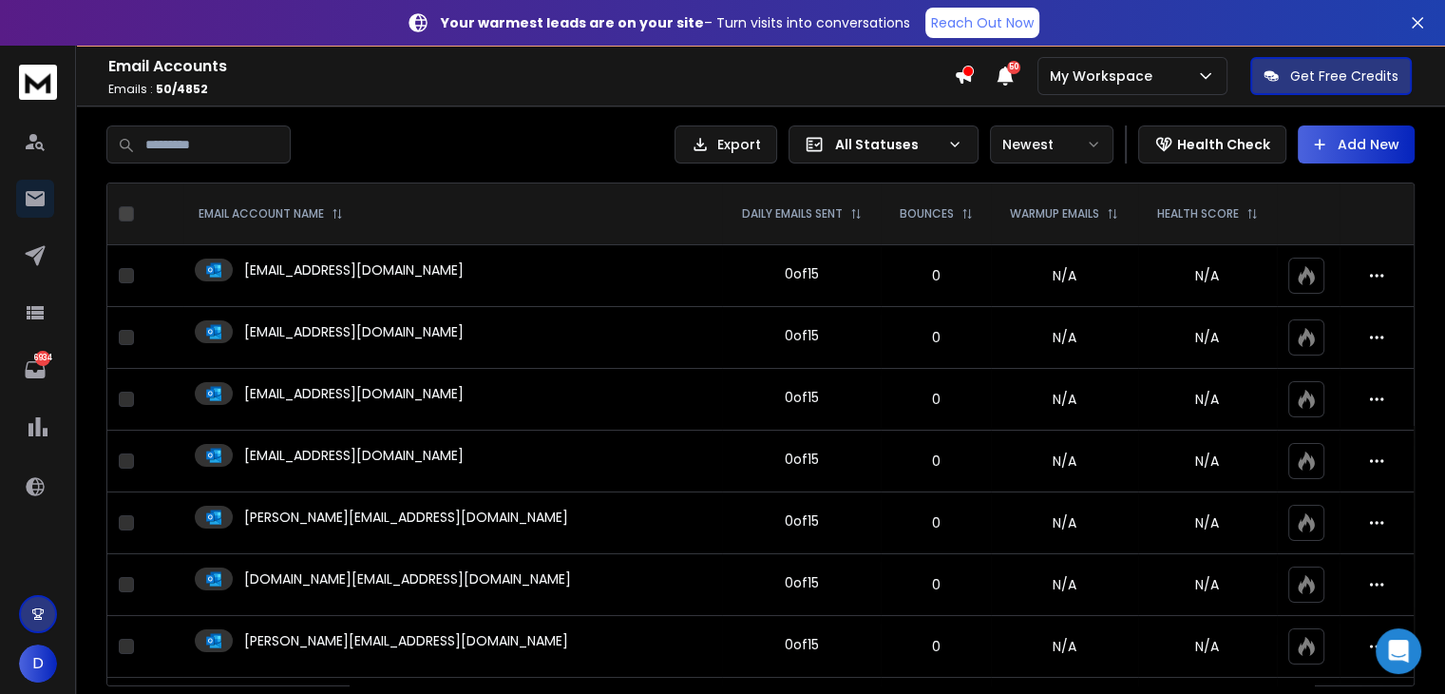
click at [1324, 156] on button "Add New" at bounding box center [1356, 144] width 117 height 38
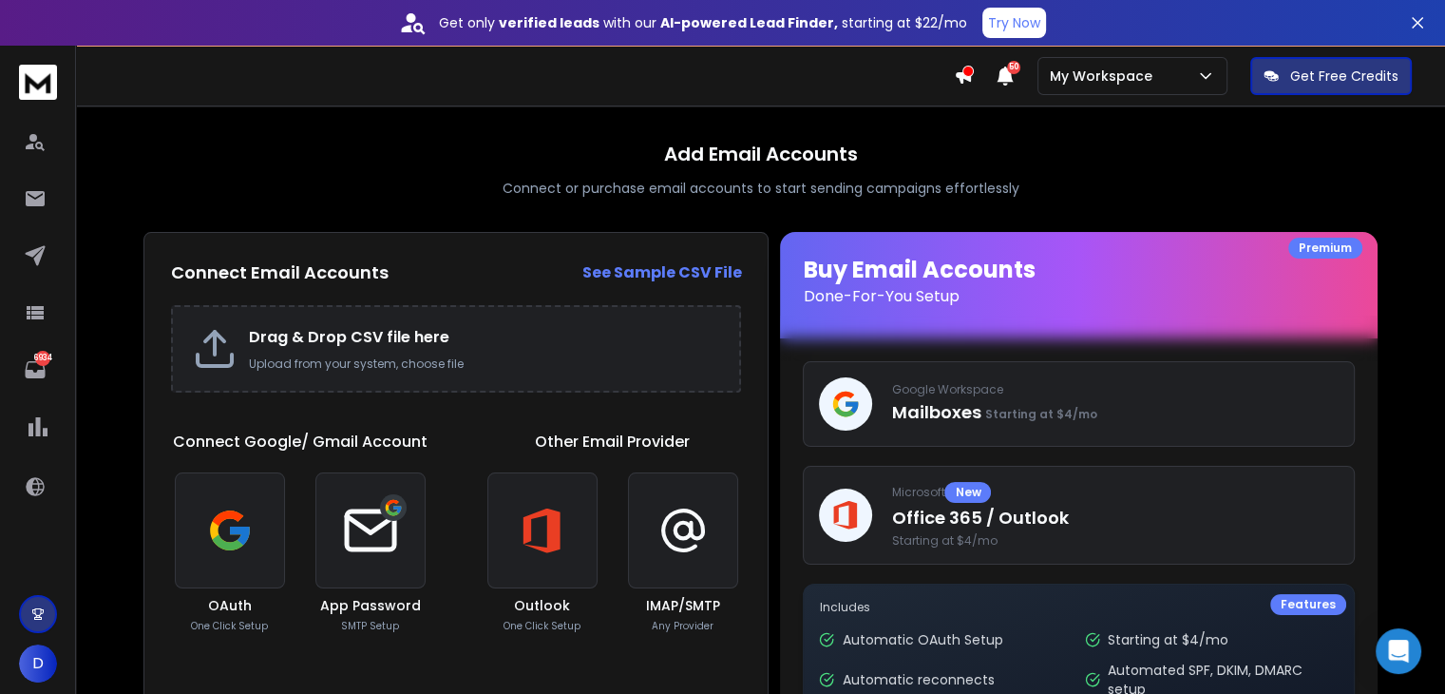
click at [576, 562] on div at bounding box center [543, 530] width 110 height 116
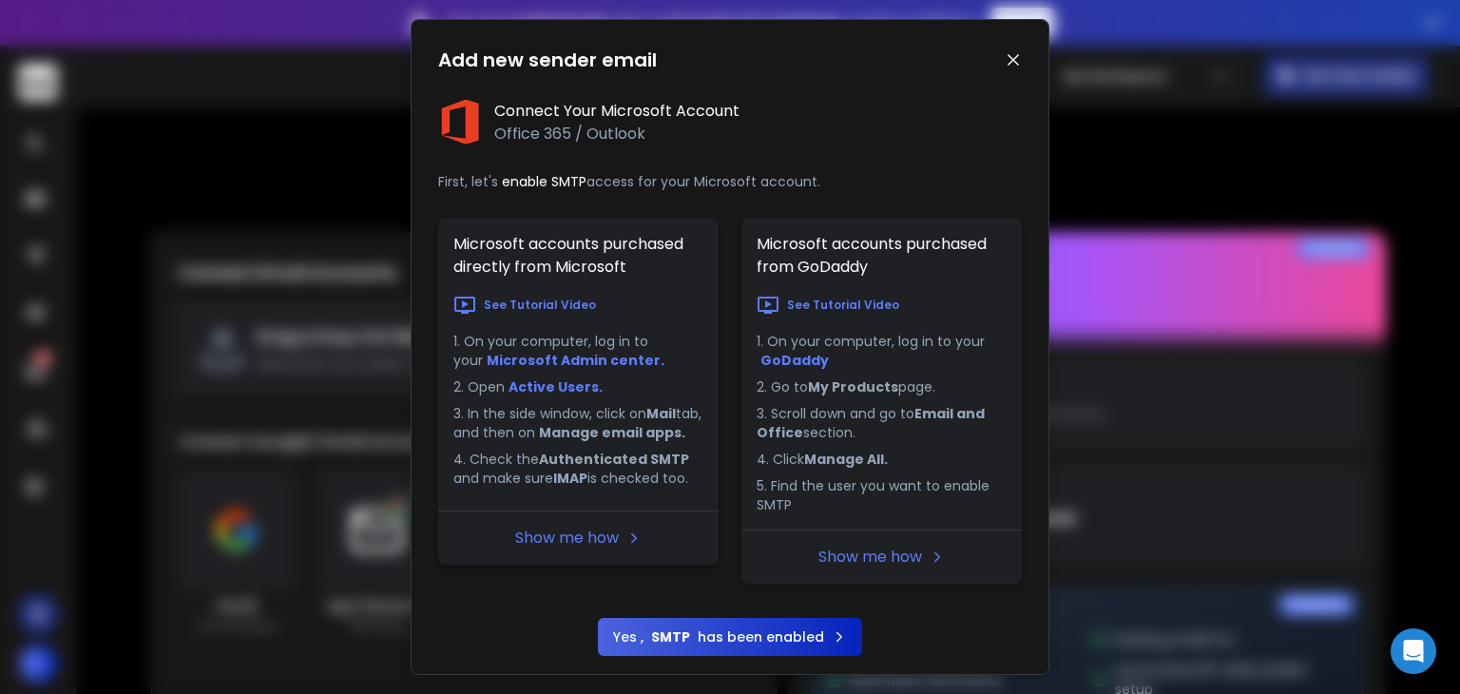
scroll to position [8, 0]
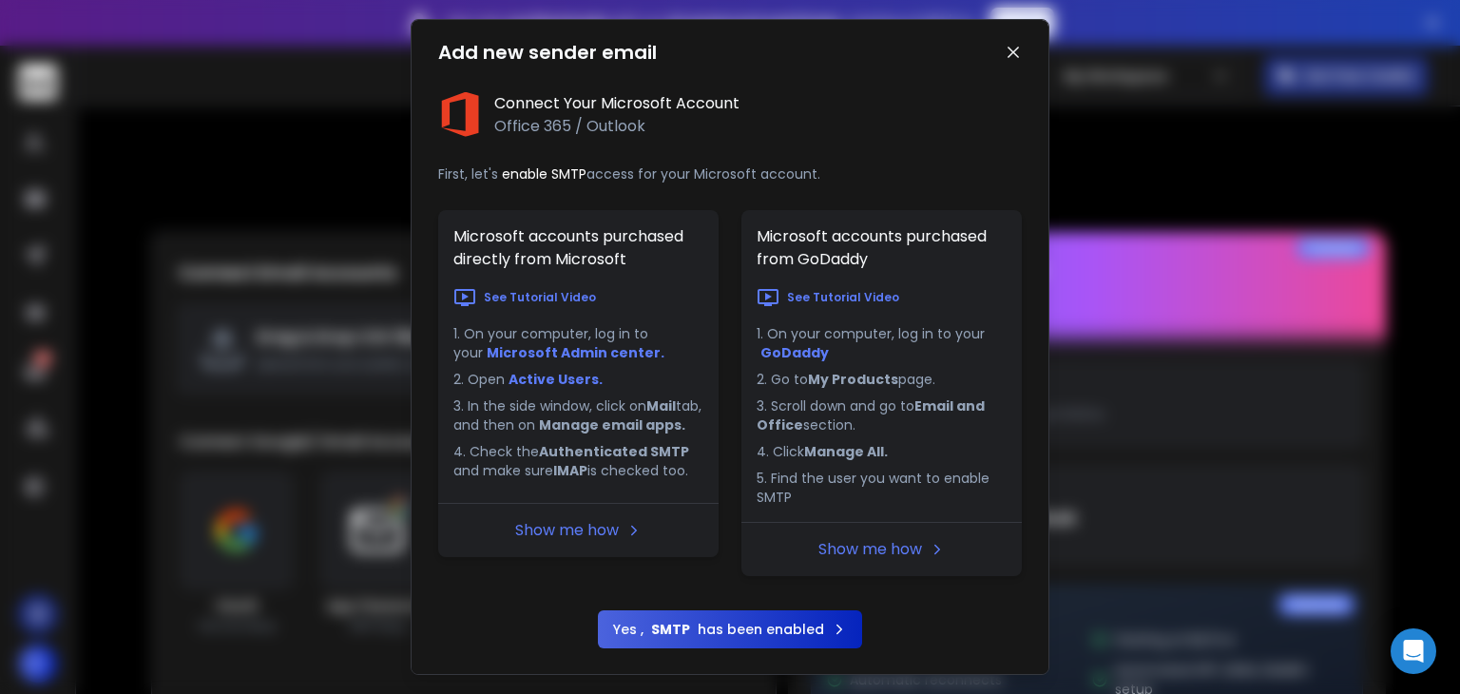
click at [687, 617] on button "Yes , SMTP has been enabled" at bounding box center [730, 629] width 264 height 38
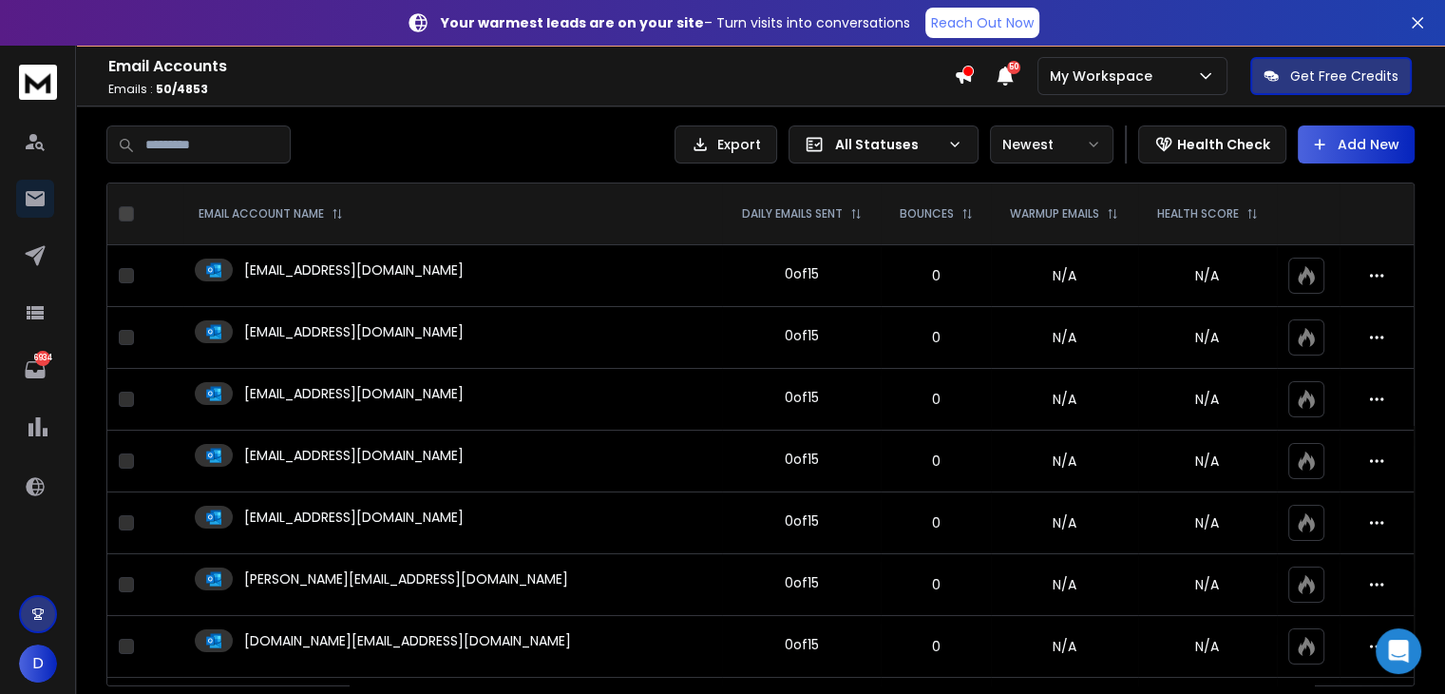
click at [1326, 160] on button "Add New" at bounding box center [1356, 144] width 117 height 38
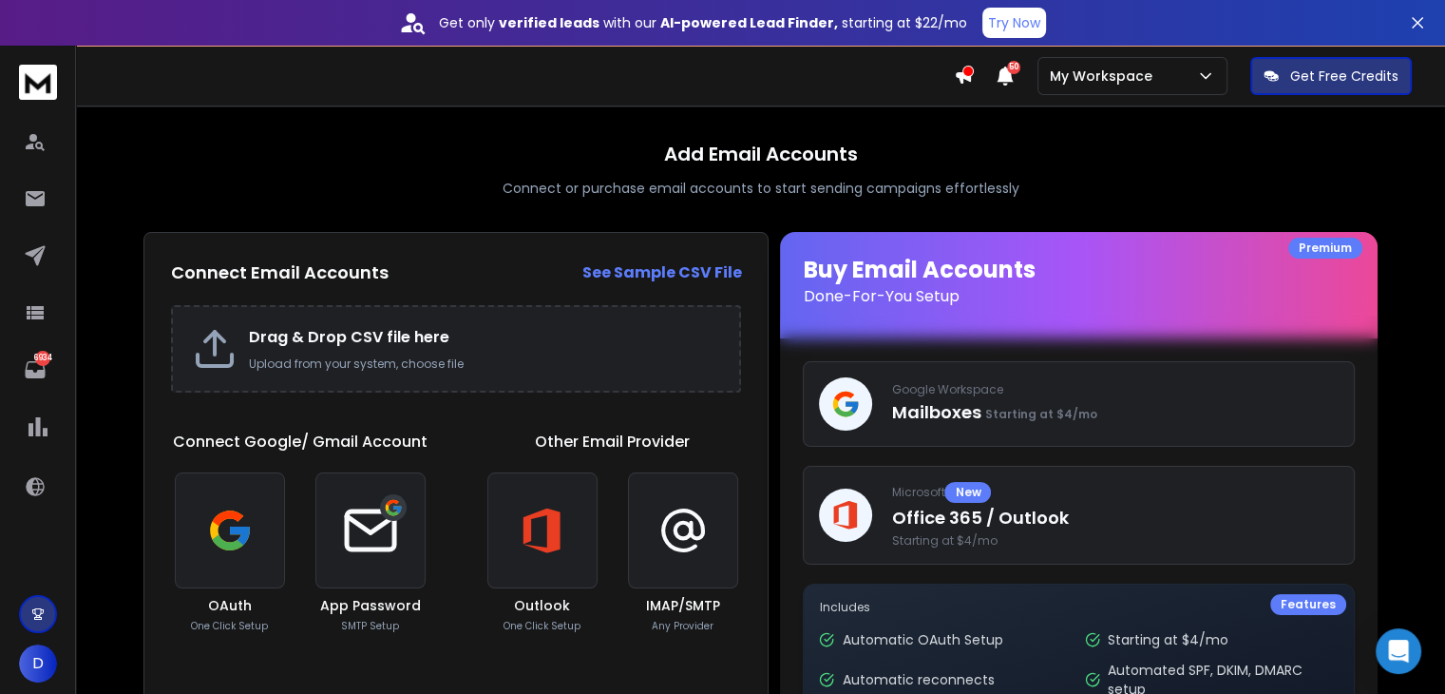
click at [528, 550] on icon at bounding box center [542, 530] width 45 height 45
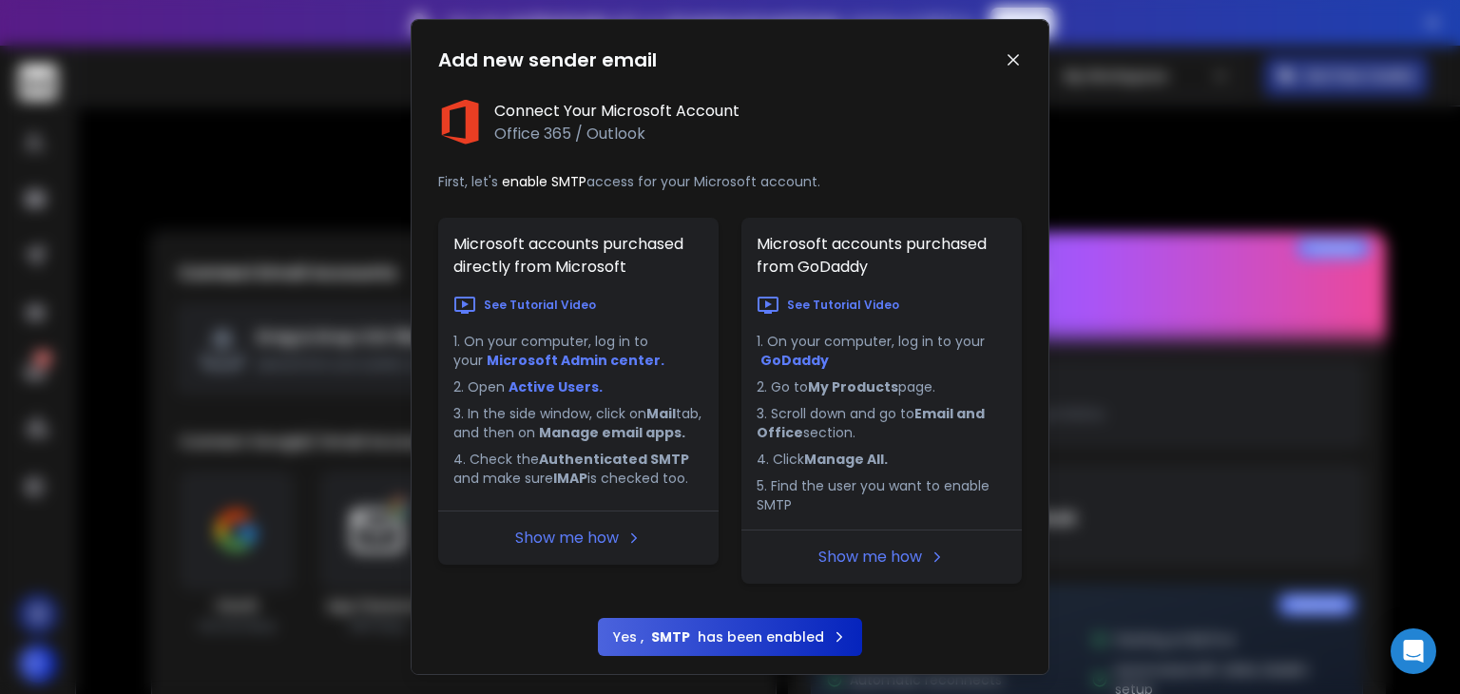
click at [676, 636] on b "SMTP" at bounding box center [670, 636] width 39 height 19
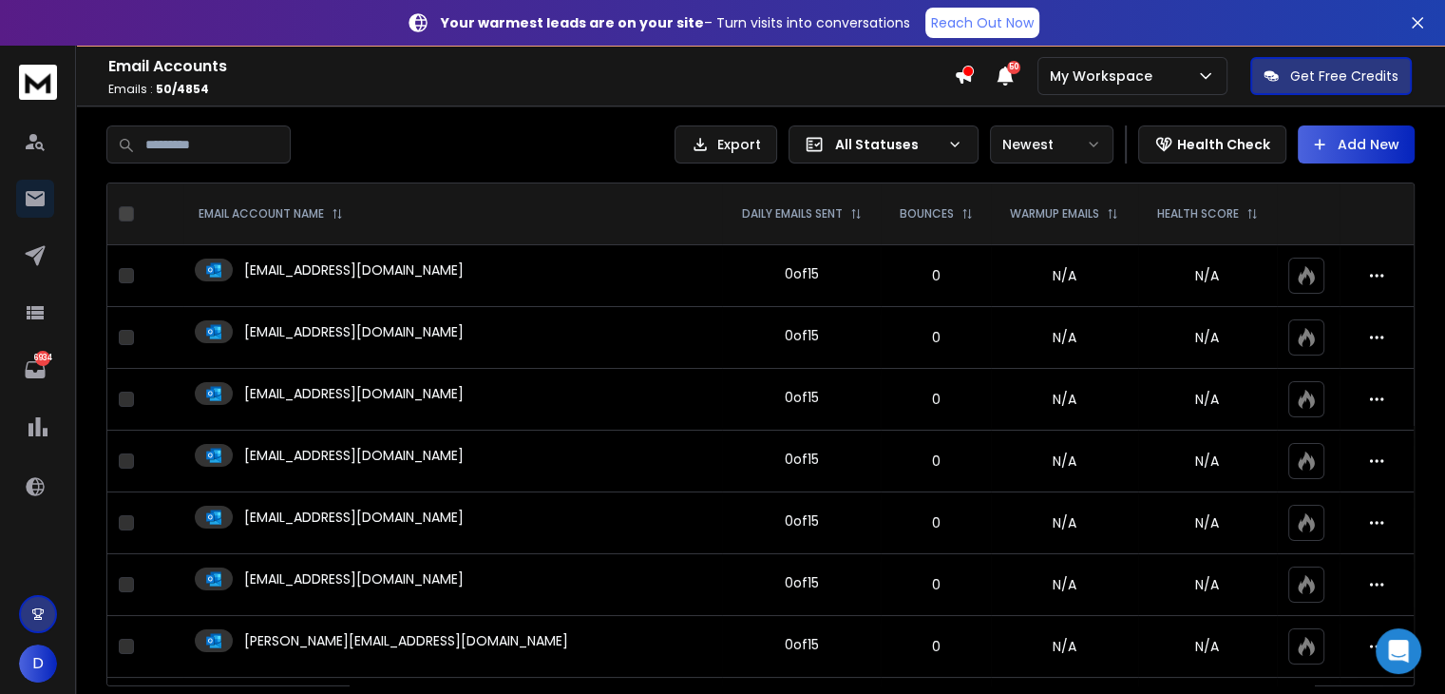
click at [1342, 156] on button "Add New" at bounding box center [1356, 144] width 117 height 38
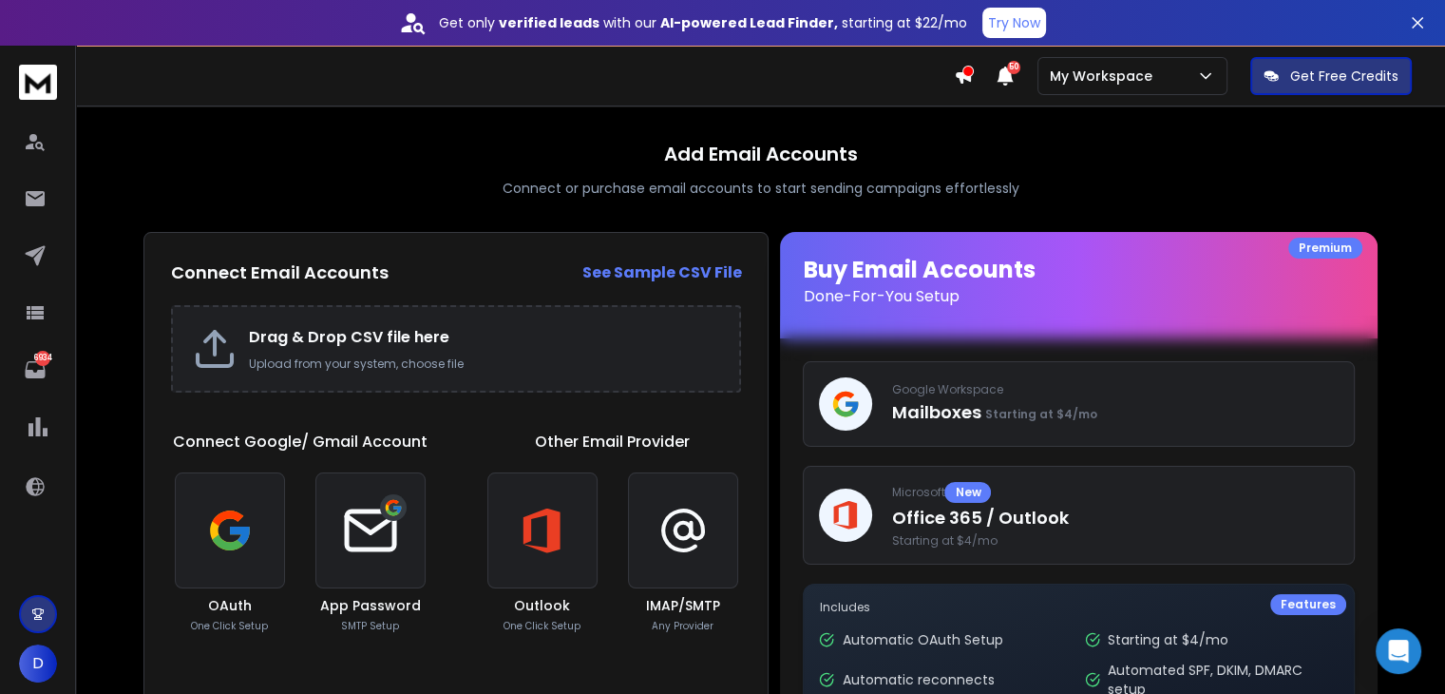
click at [542, 531] on icon at bounding box center [542, 530] width 45 height 45
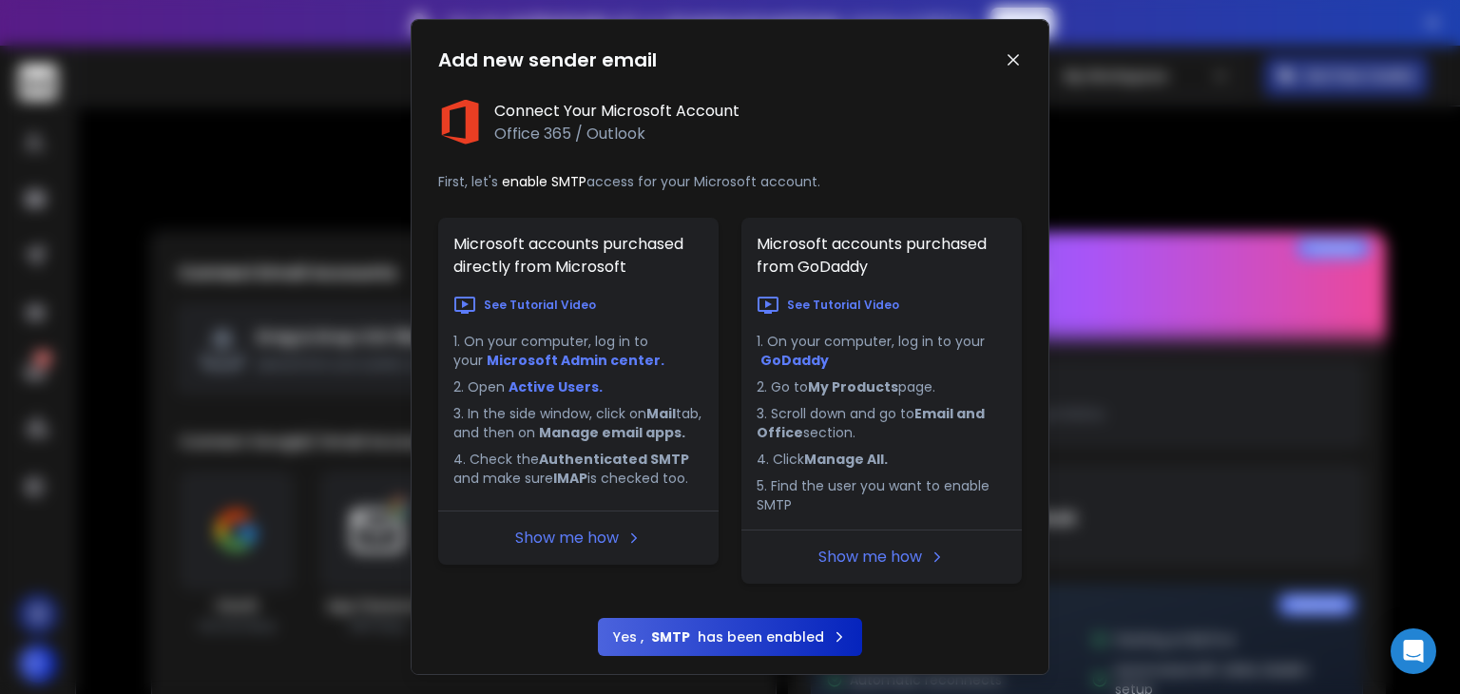
click at [623, 643] on button "Yes , SMTP has been enabled" at bounding box center [730, 637] width 264 height 38
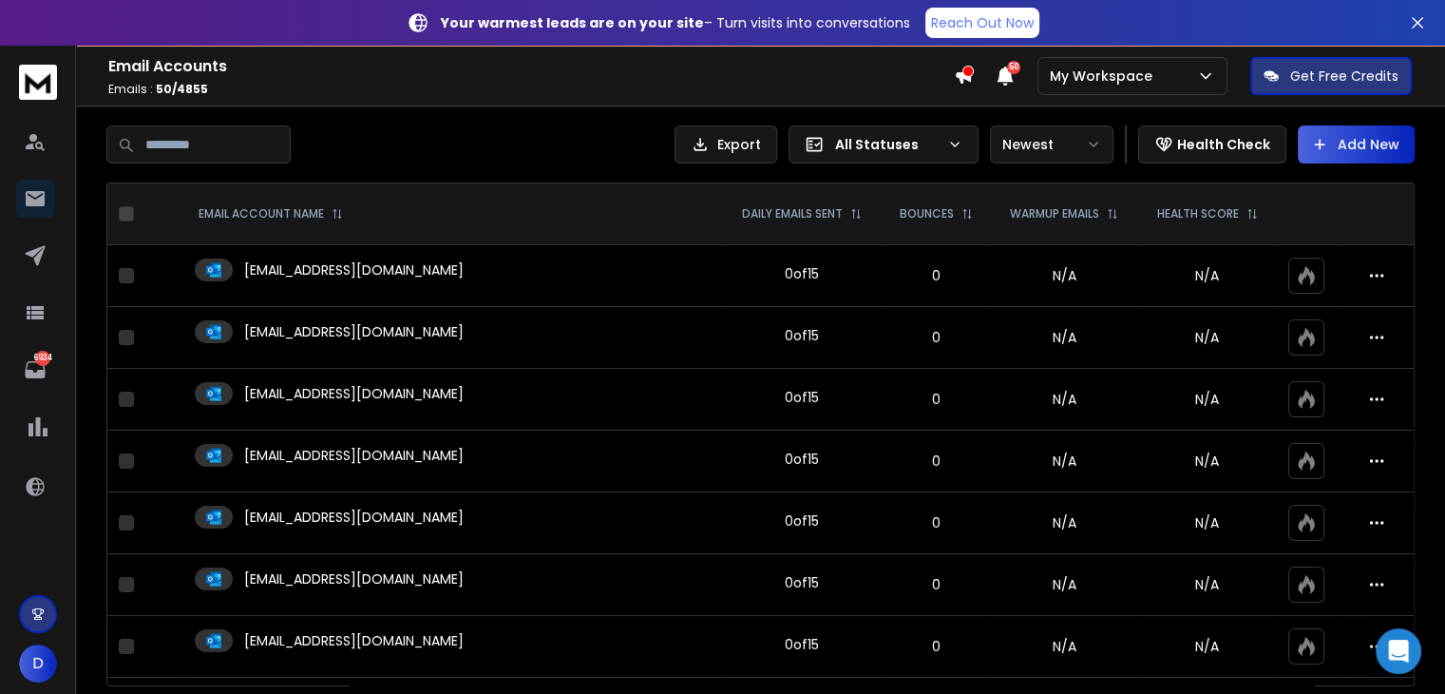
click at [1319, 135] on button "Add New" at bounding box center [1356, 144] width 117 height 38
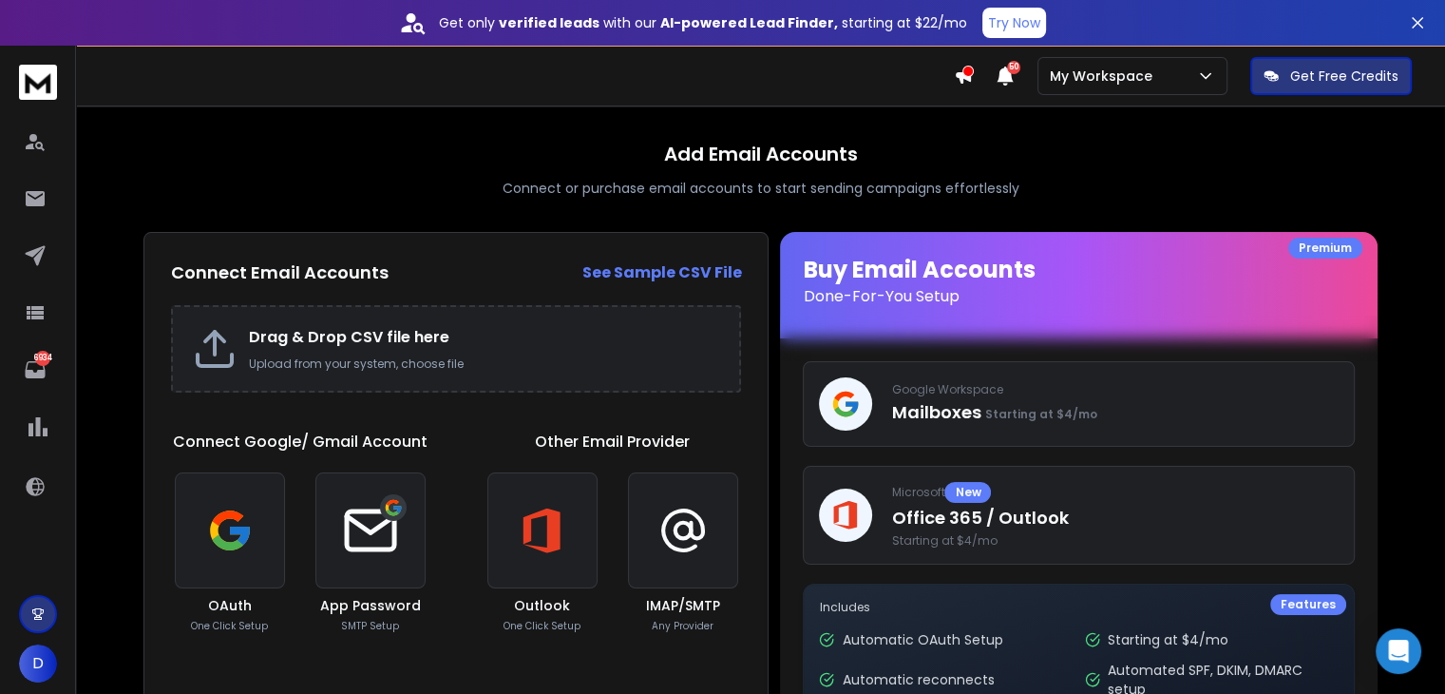
click at [578, 521] on div at bounding box center [543, 530] width 110 height 116
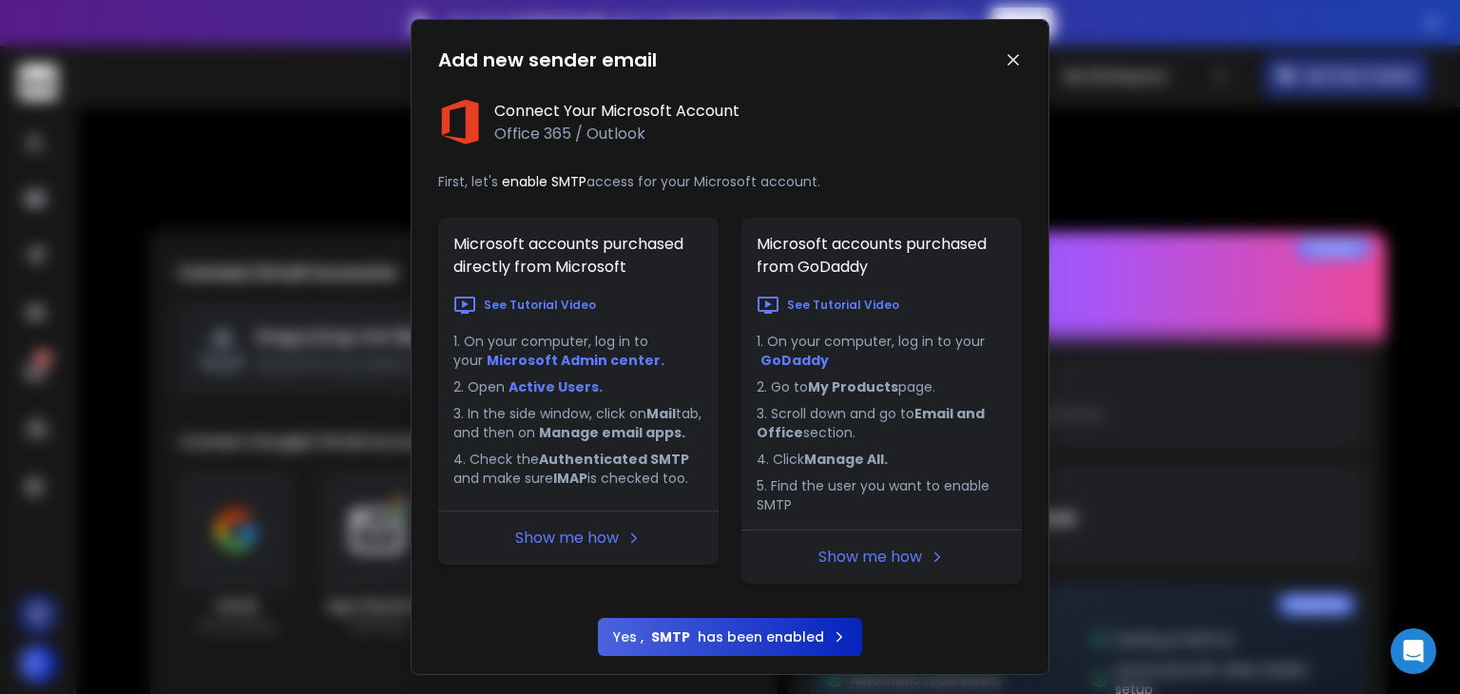
click at [705, 651] on button "Yes , SMTP has been enabled" at bounding box center [730, 637] width 264 height 38
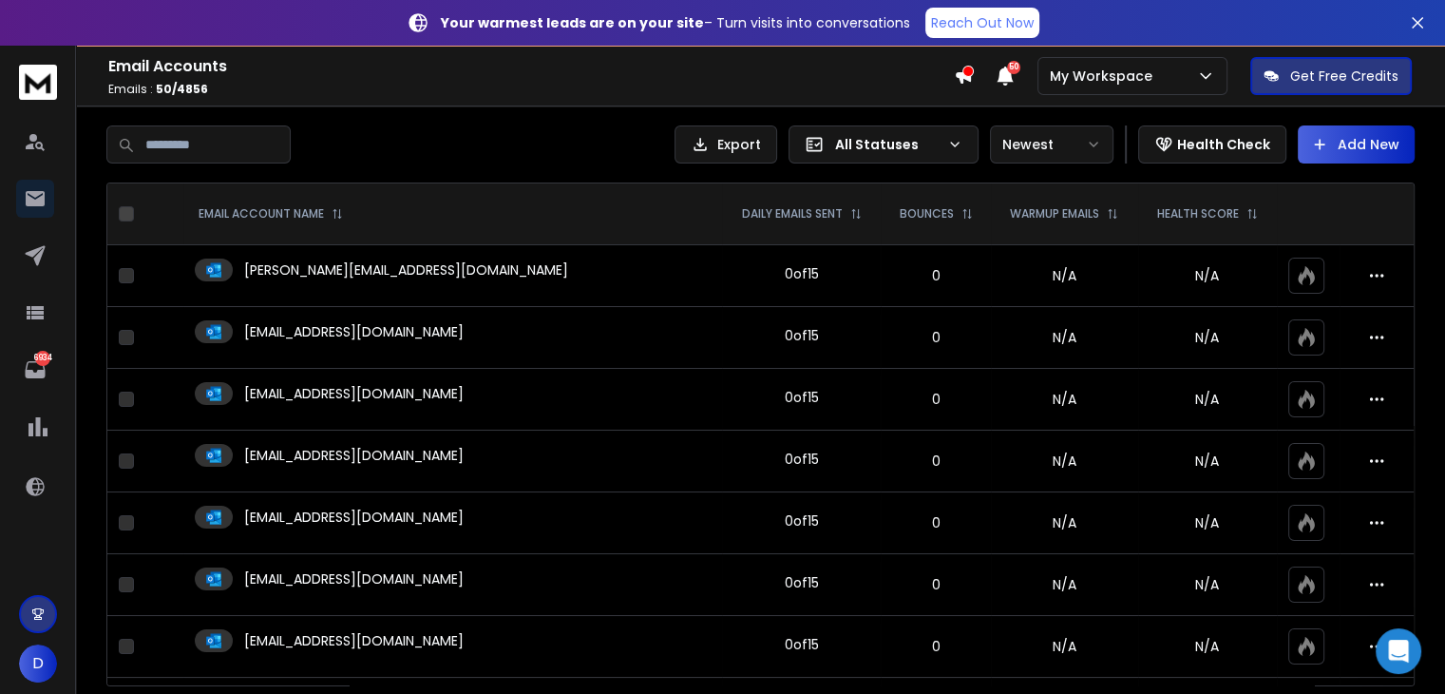
click at [1314, 146] on button "Add New" at bounding box center [1356, 144] width 117 height 38
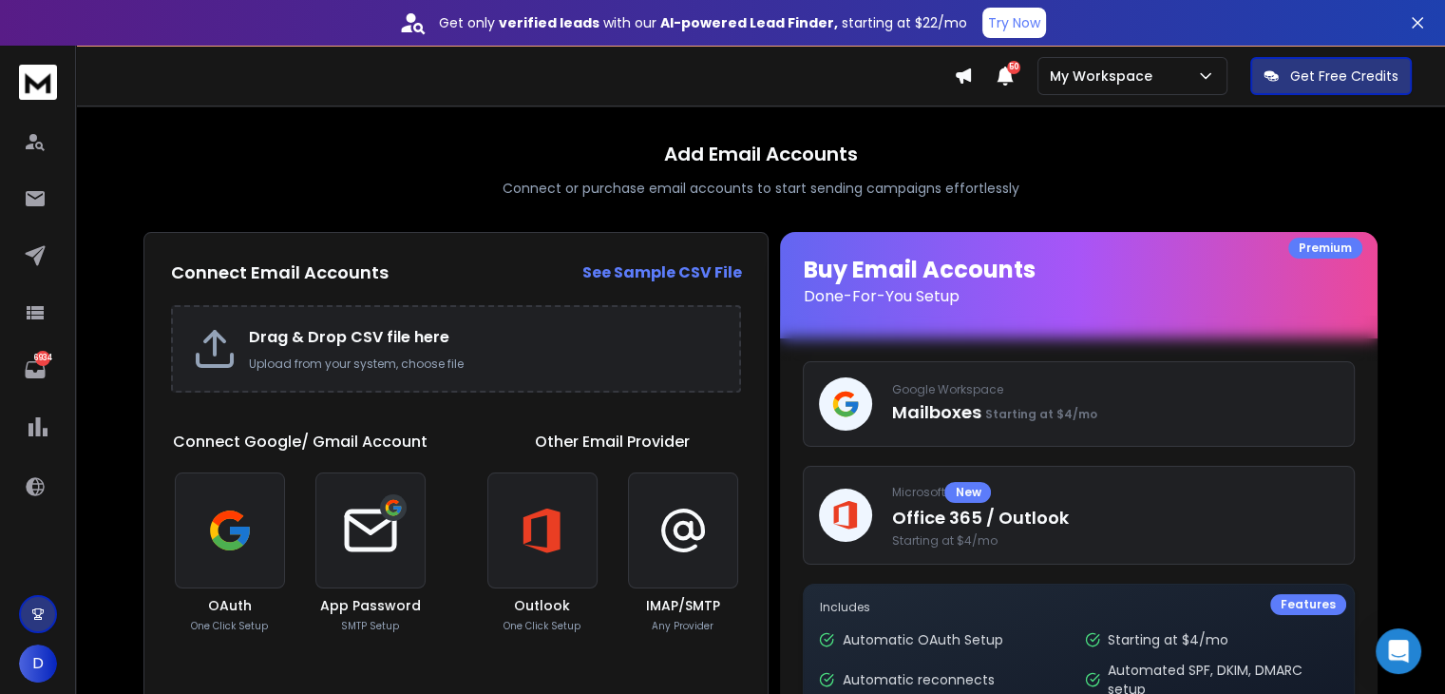
click at [527, 526] on icon at bounding box center [542, 529] width 37 height 45
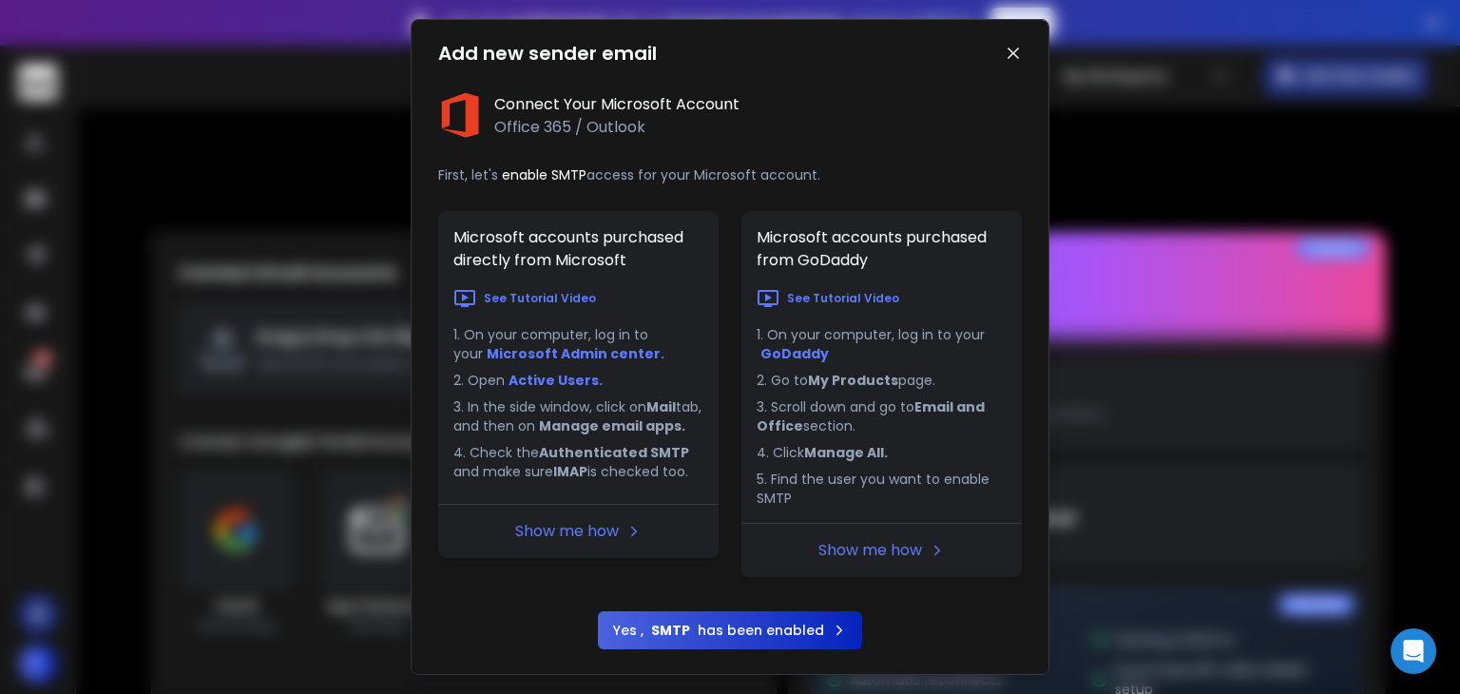
scroll to position [8, 0]
click at [696, 637] on button "Yes , SMTP has been enabled" at bounding box center [730, 629] width 264 height 38
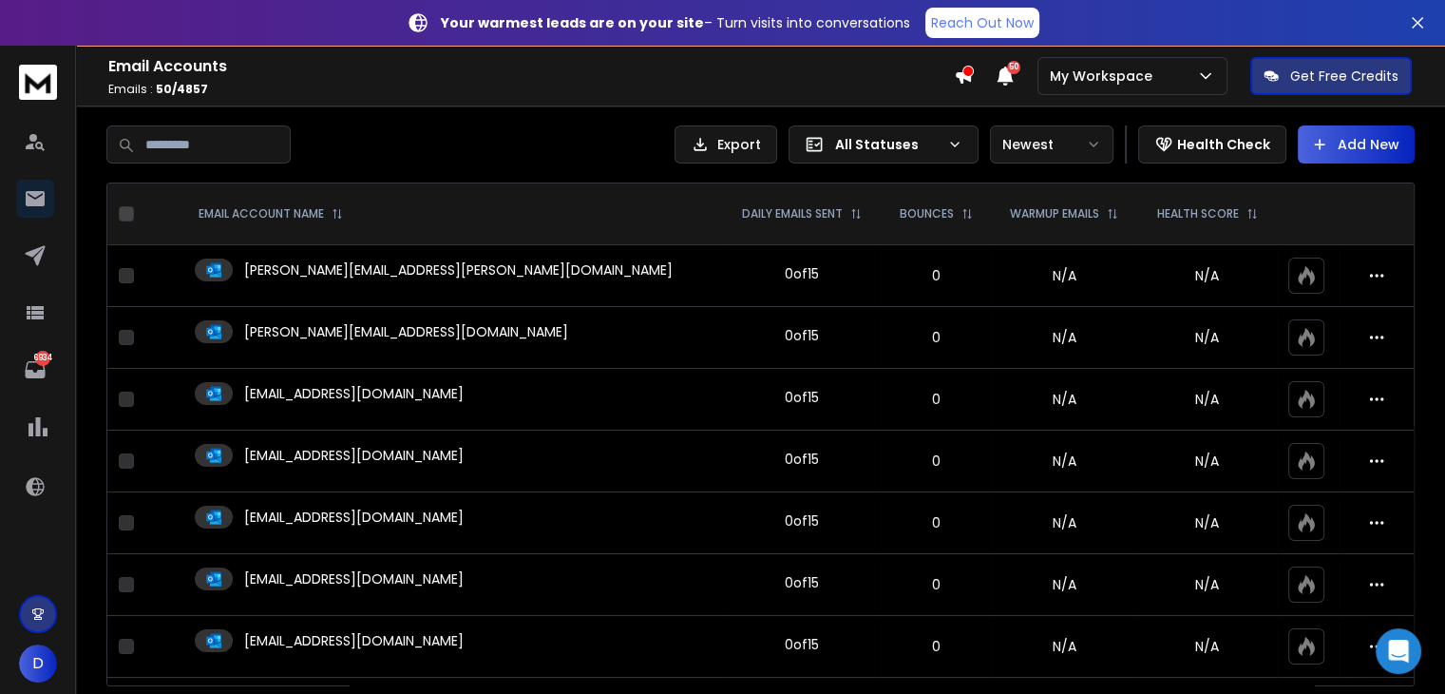
click at [1386, 135] on button "Add New" at bounding box center [1356, 144] width 117 height 38
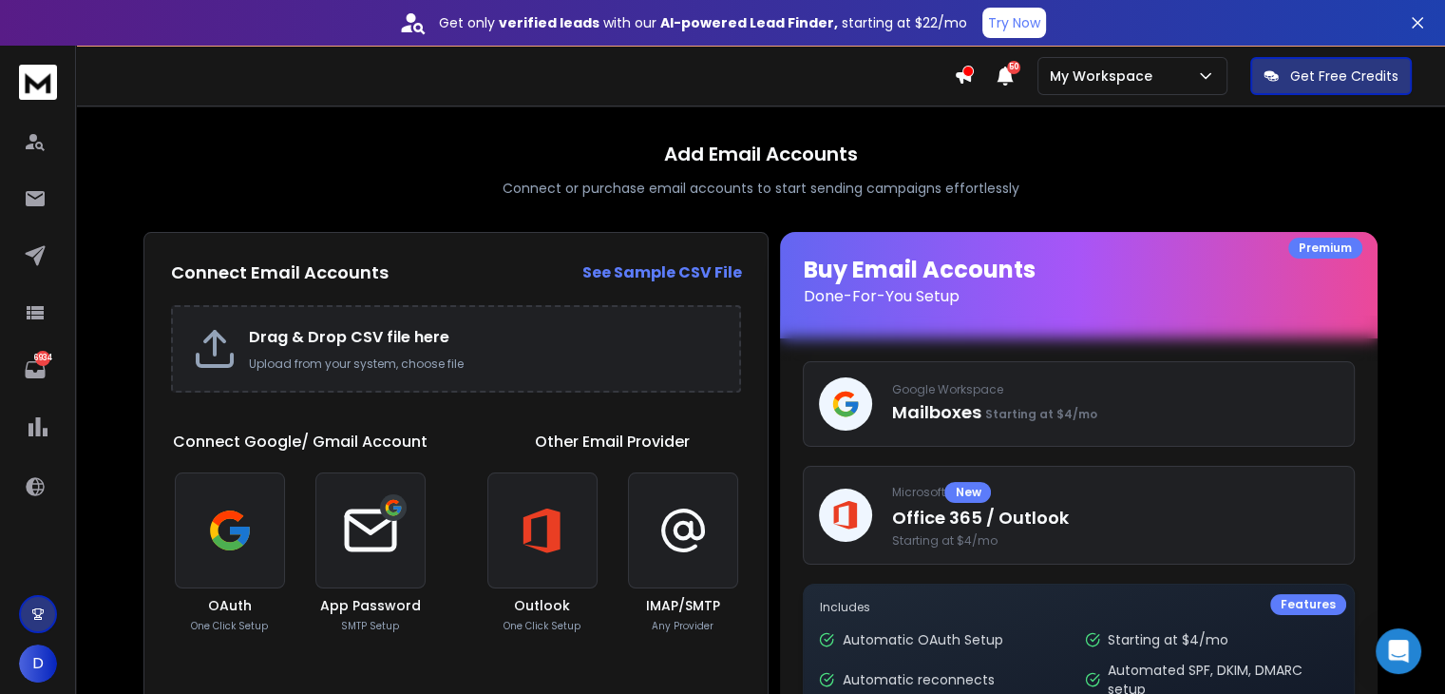
click at [608, 565] on div "Outlook One Click Setup IMAP/SMTP Any Provider" at bounding box center [613, 552] width 258 height 161
click at [571, 529] on div at bounding box center [543, 530] width 110 height 116
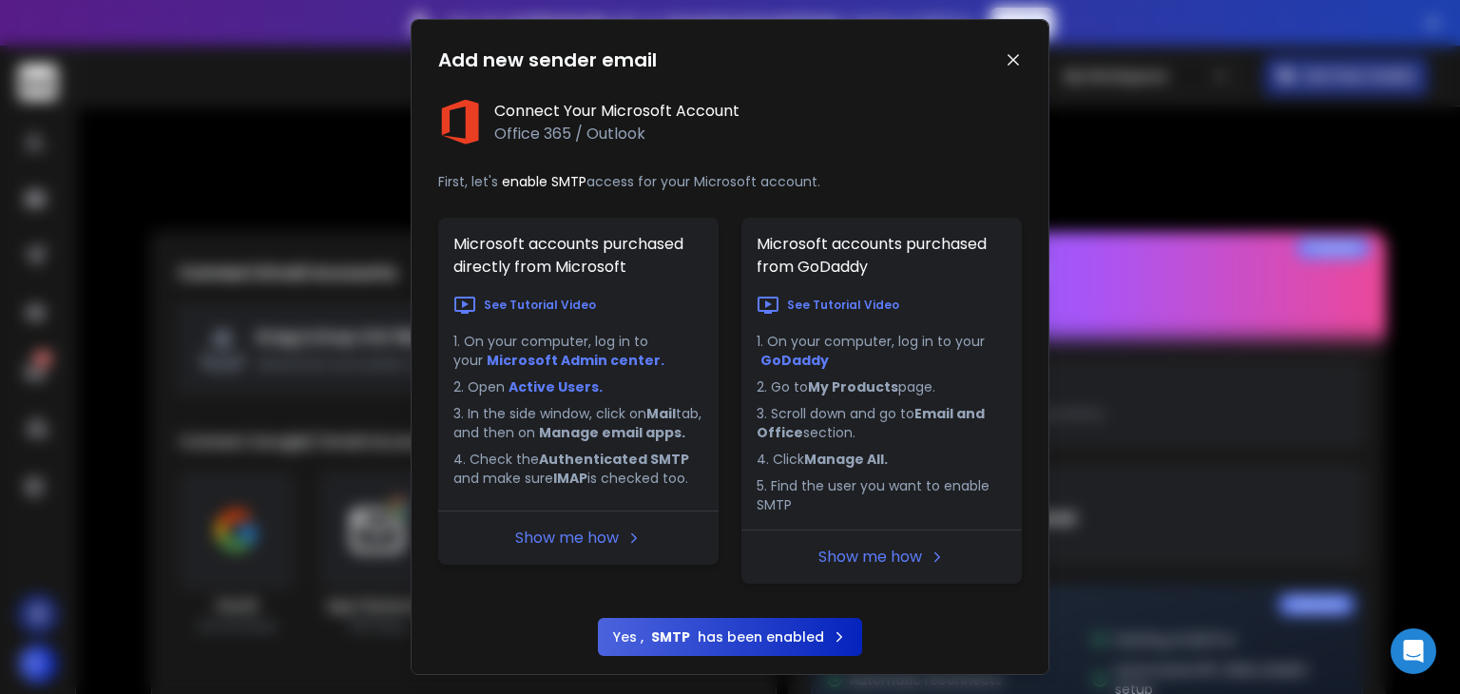
click at [735, 638] on button "Yes , SMTP has been enabled" at bounding box center [730, 637] width 264 height 38
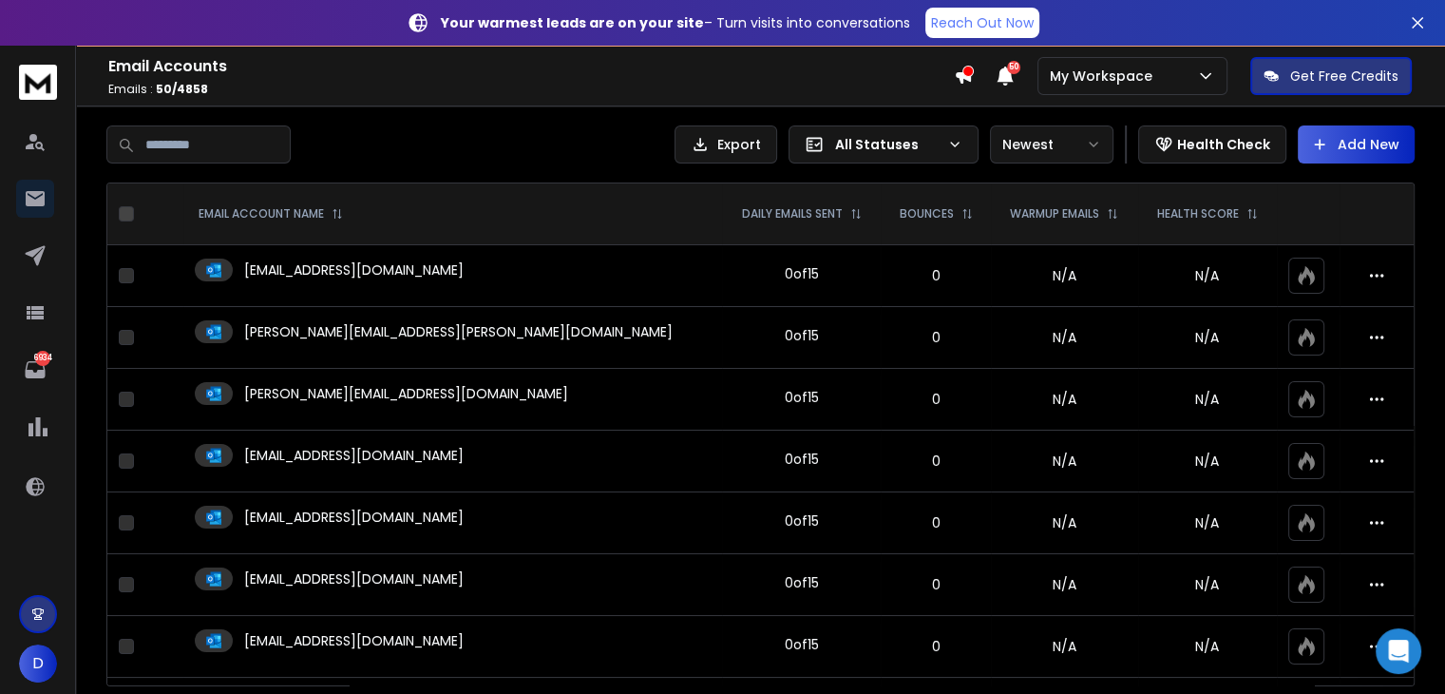
click at [1409, 22] on icon at bounding box center [1417, 22] width 17 height 17
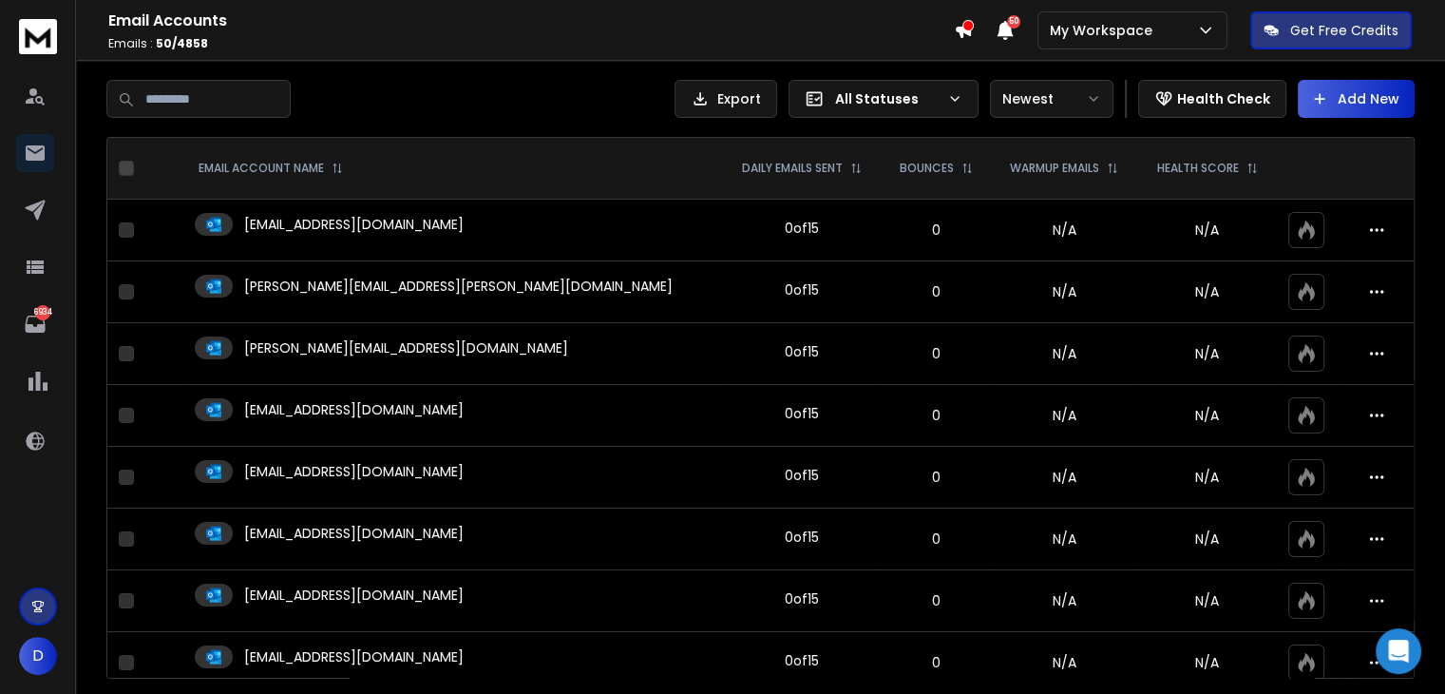
click at [1316, 109] on button "Add New" at bounding box center [1356, 99] width 117 height 38
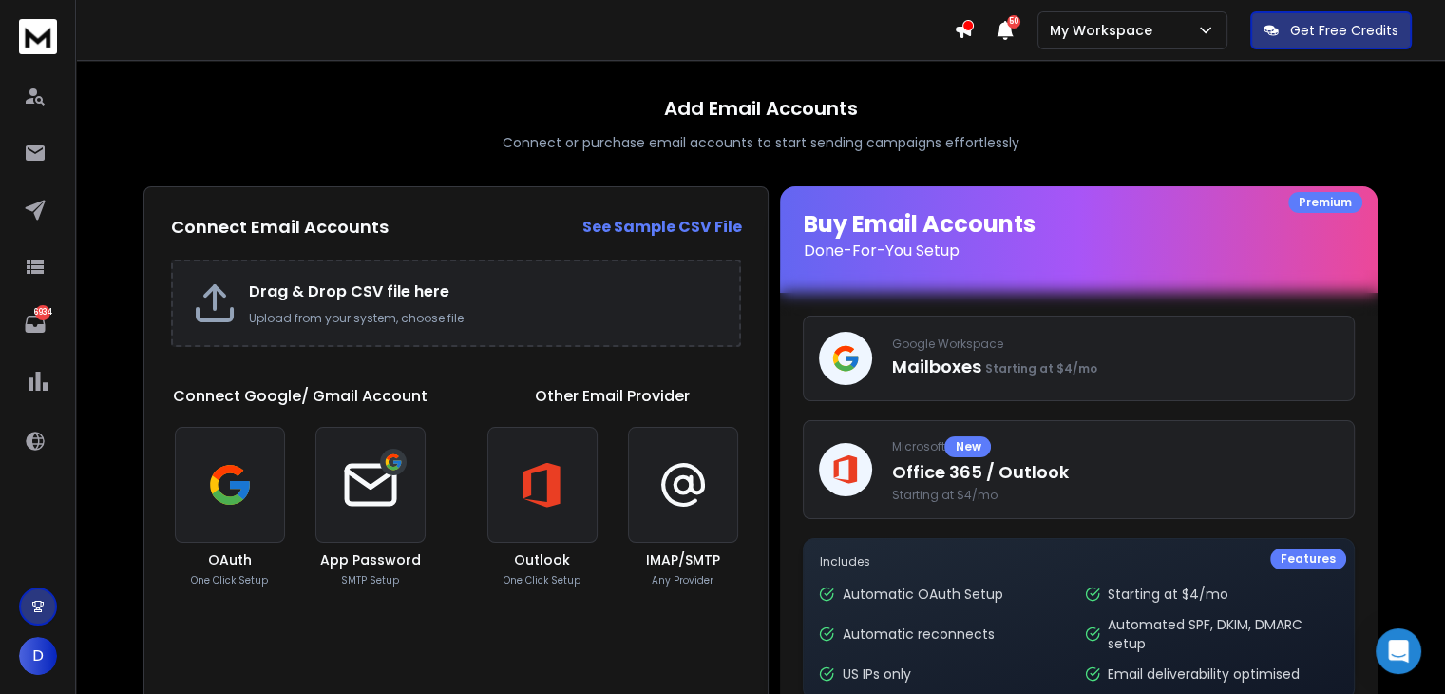
click at [535, 485] on icon at bounding box center [542, 485] width 45 height 45
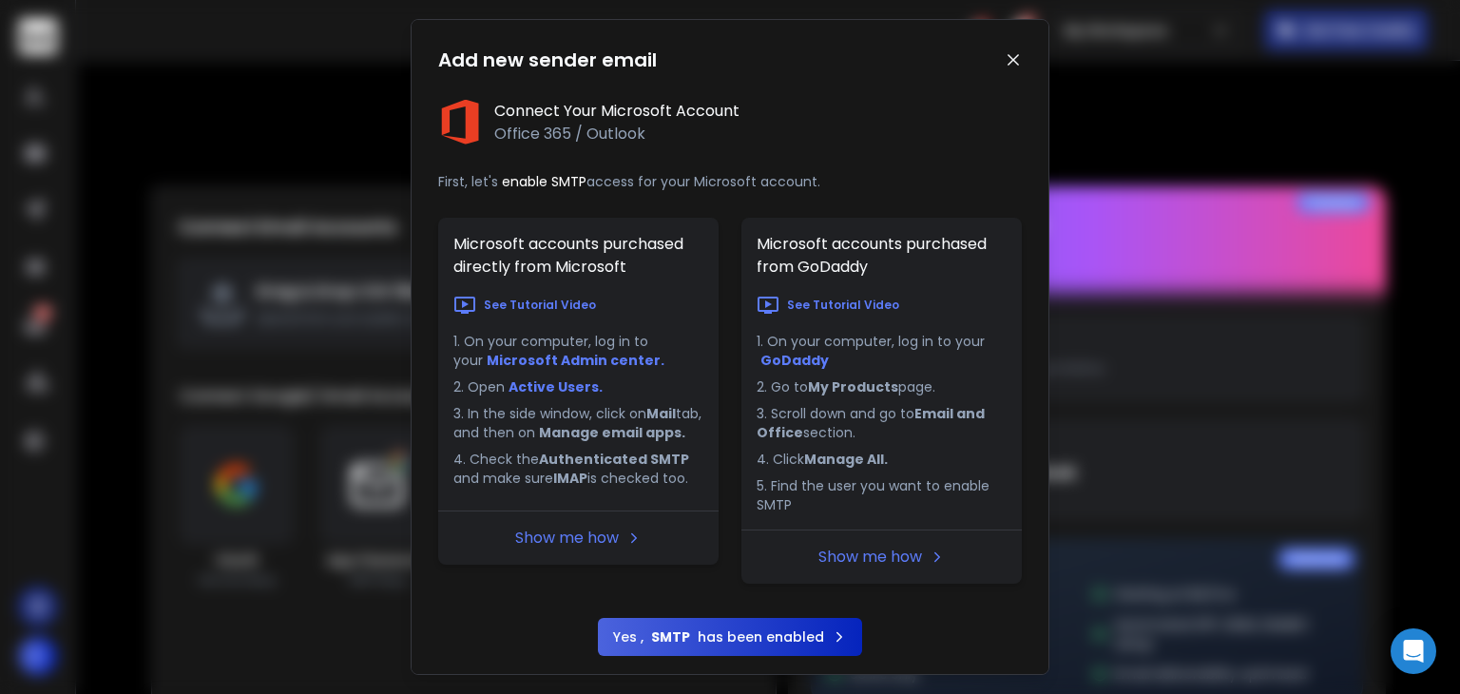
click at [680, 643] on b "SMTP" at bounding box center [670, 636] width 39 height 19
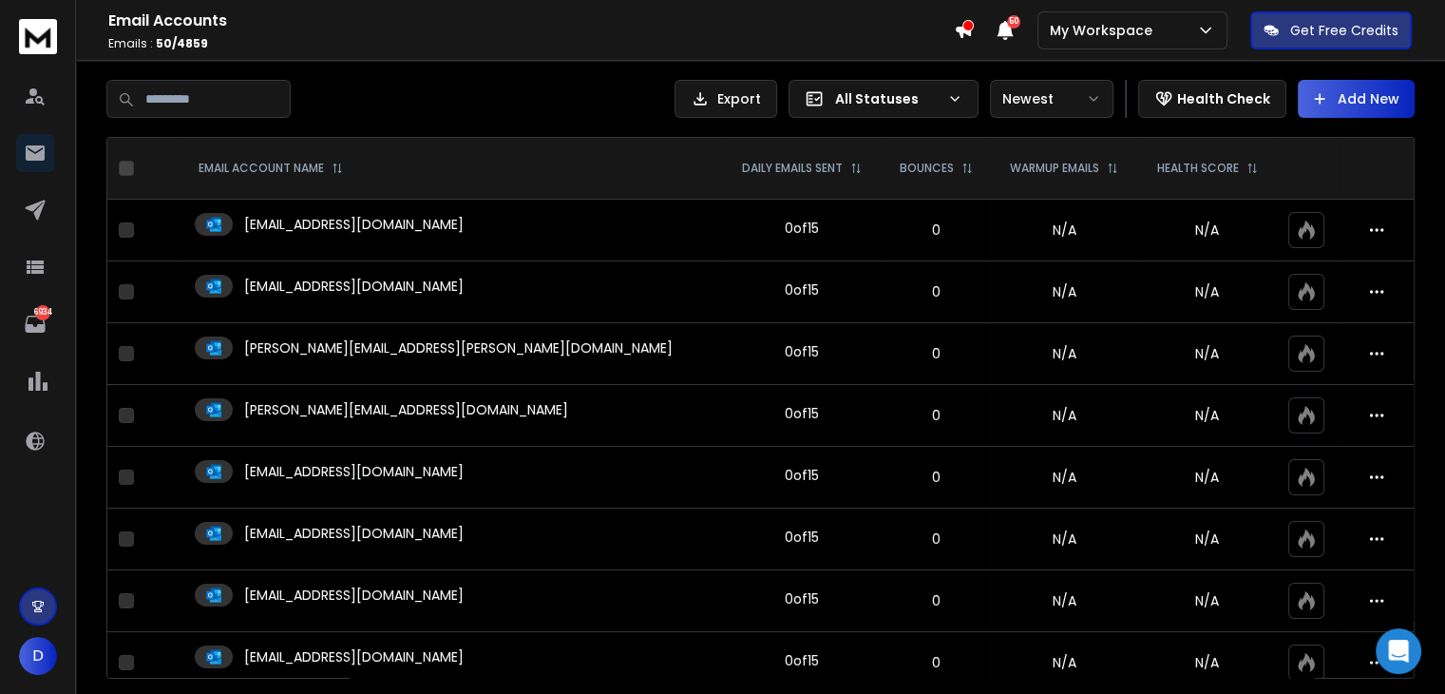
click at [1320, 93] on icon at bounding box center [1319, 98] width 13 height 13
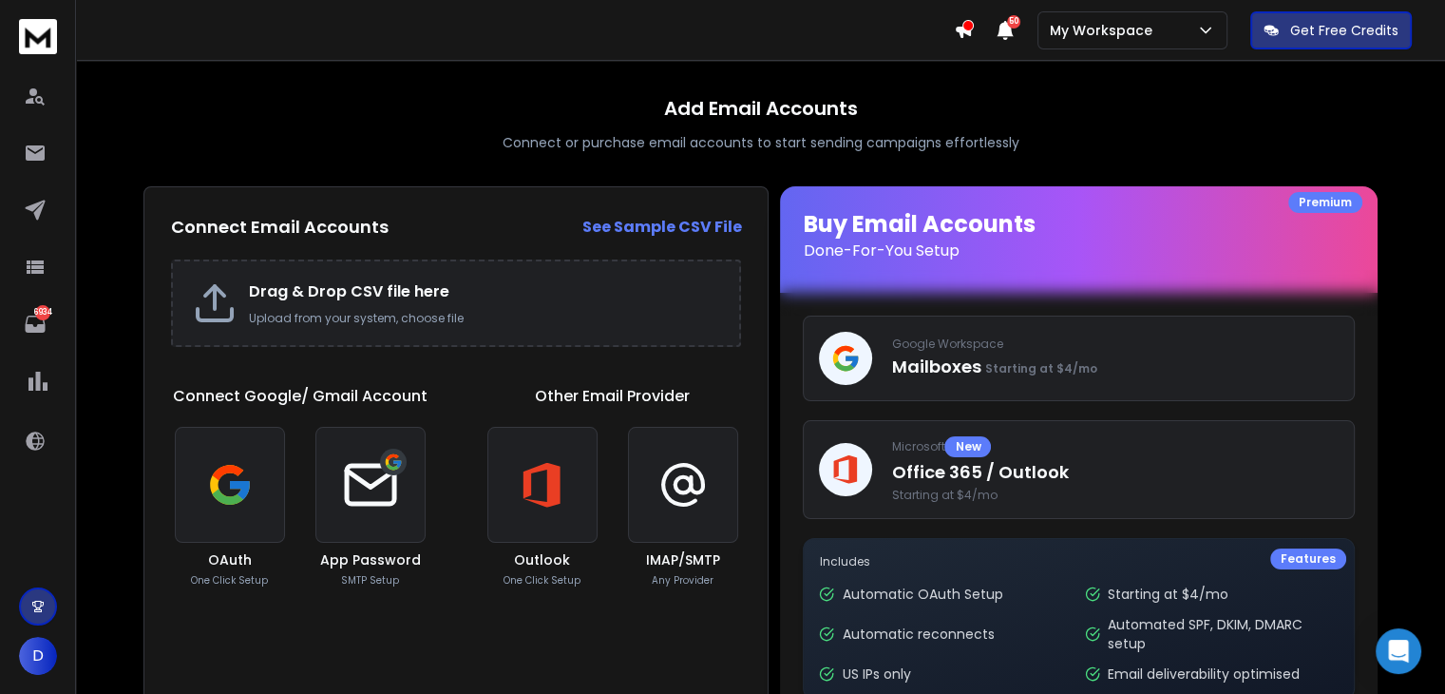
click at [540, 468] on icon at bounding box center [542, 484] width 37 height 45
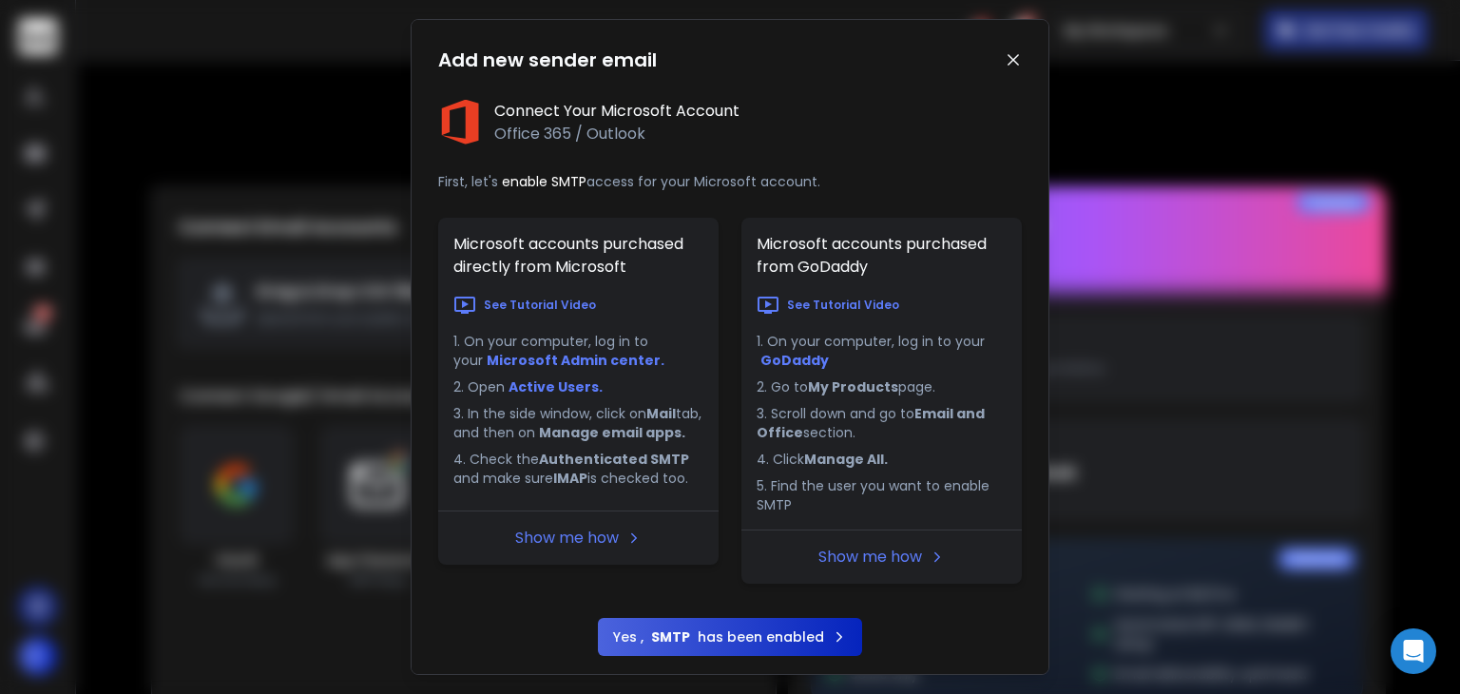
click at [707, 628] on button "Yes , SMTP has been enabled" at bounding box center [730, 637] width 264 height 38
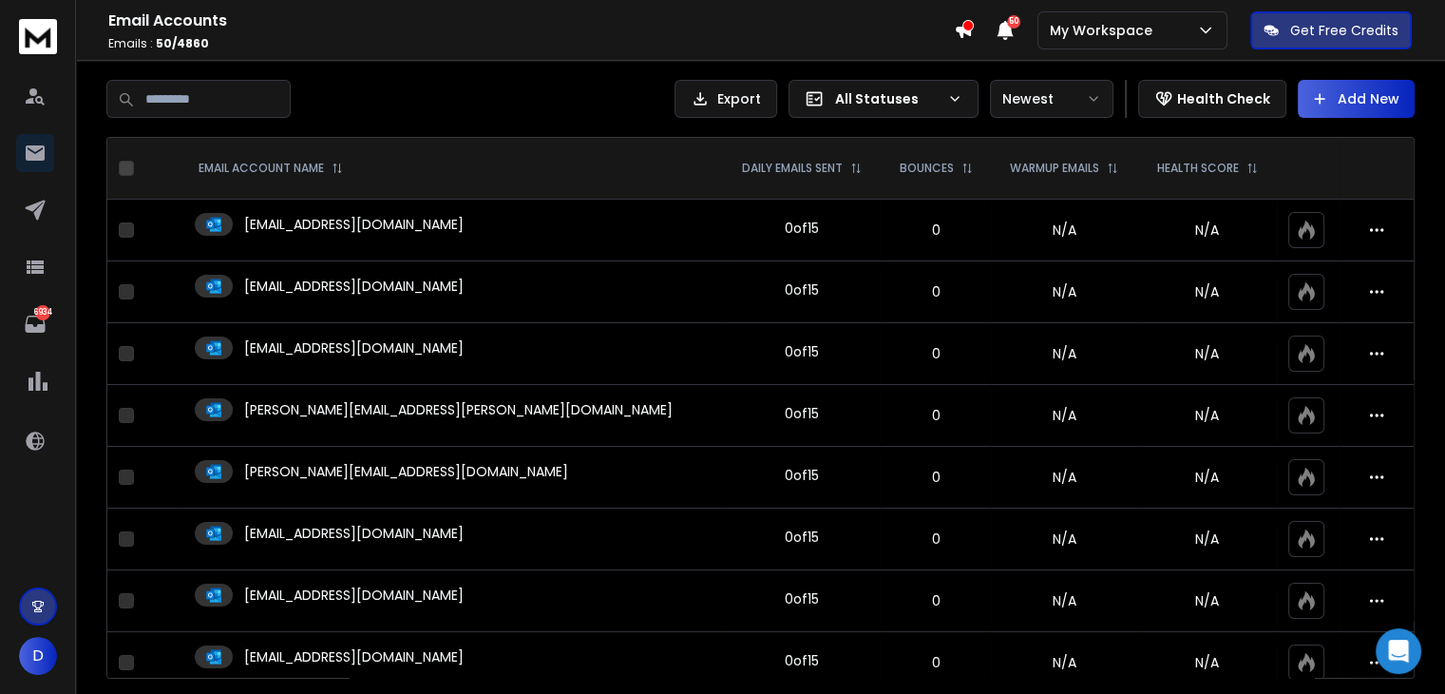
click at [1334, 80] on button "Add New" at bounding box center [1356, 99] width 117 height 38
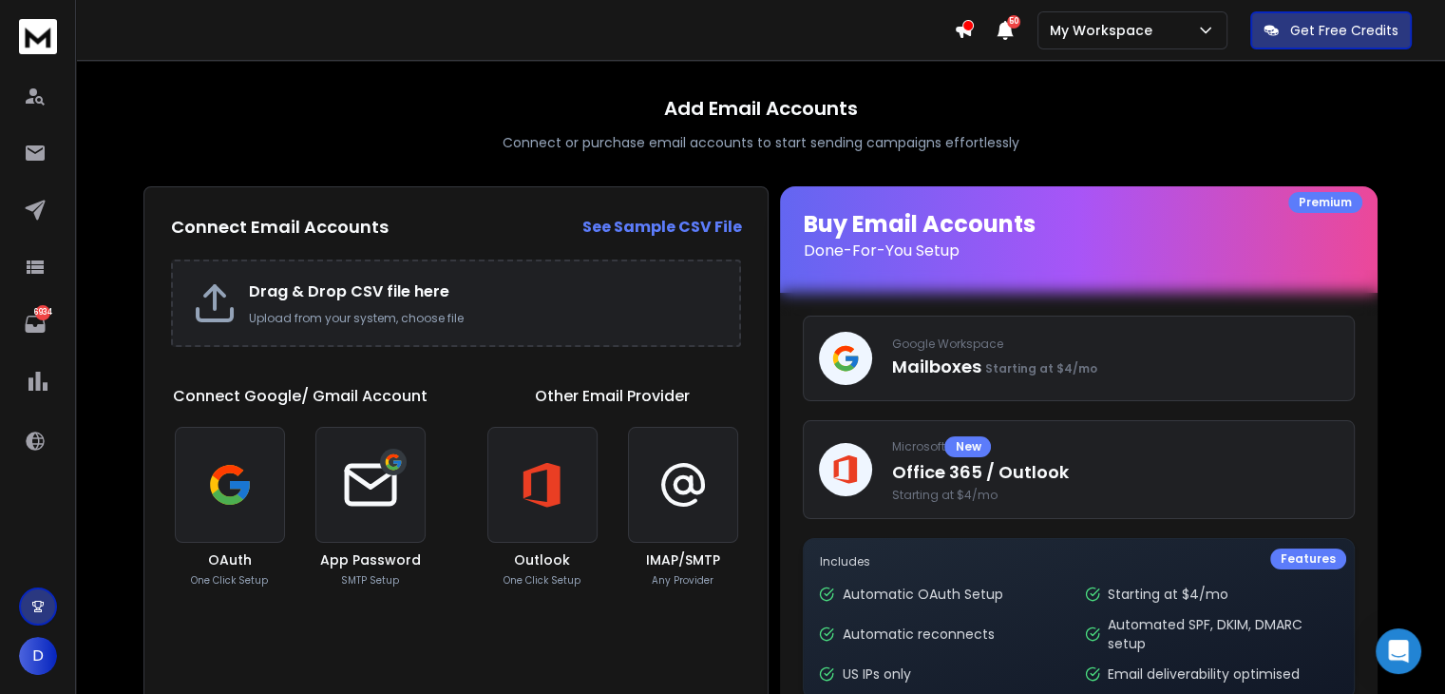
click at [593, 452] on div at bounding box center [543, 485] width 110 height 116
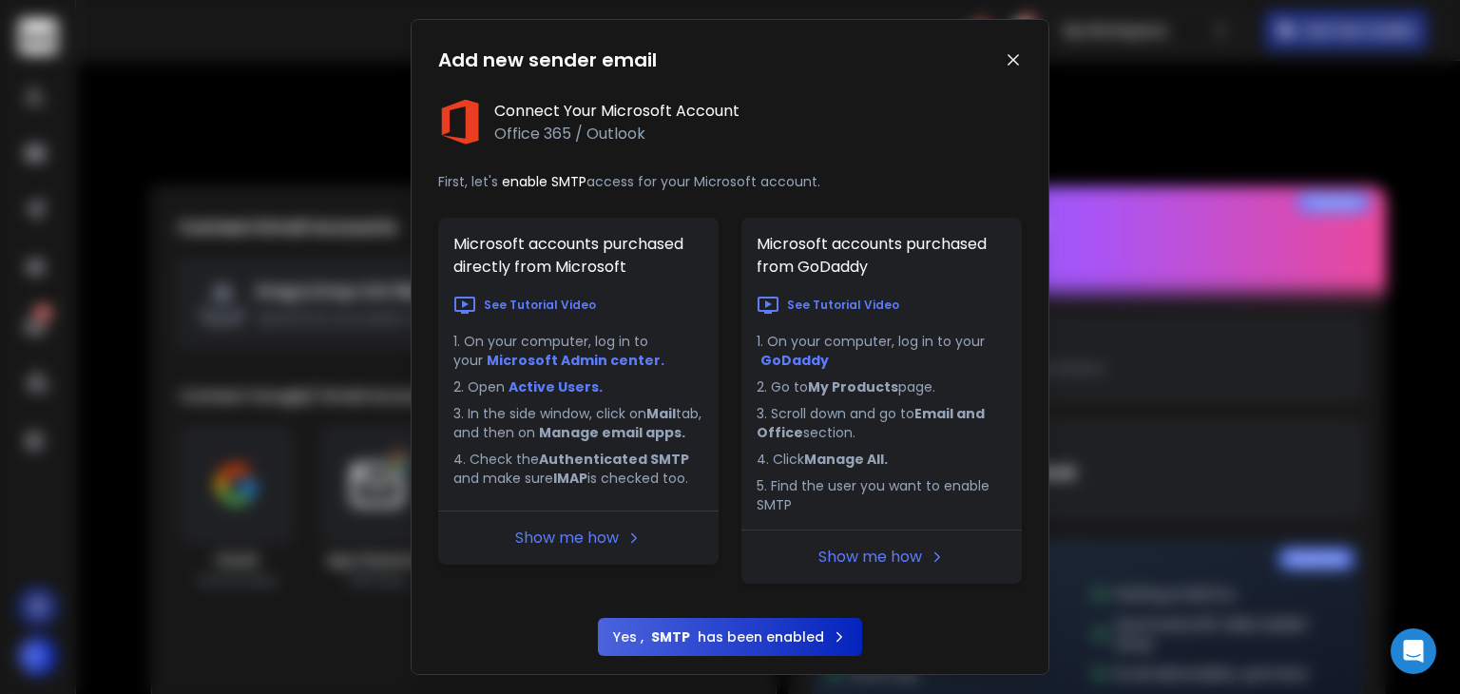
click at [671, 625] on button "Yes , SMTP has been enabled" at bounding box center [730, 637] width 264 height 38
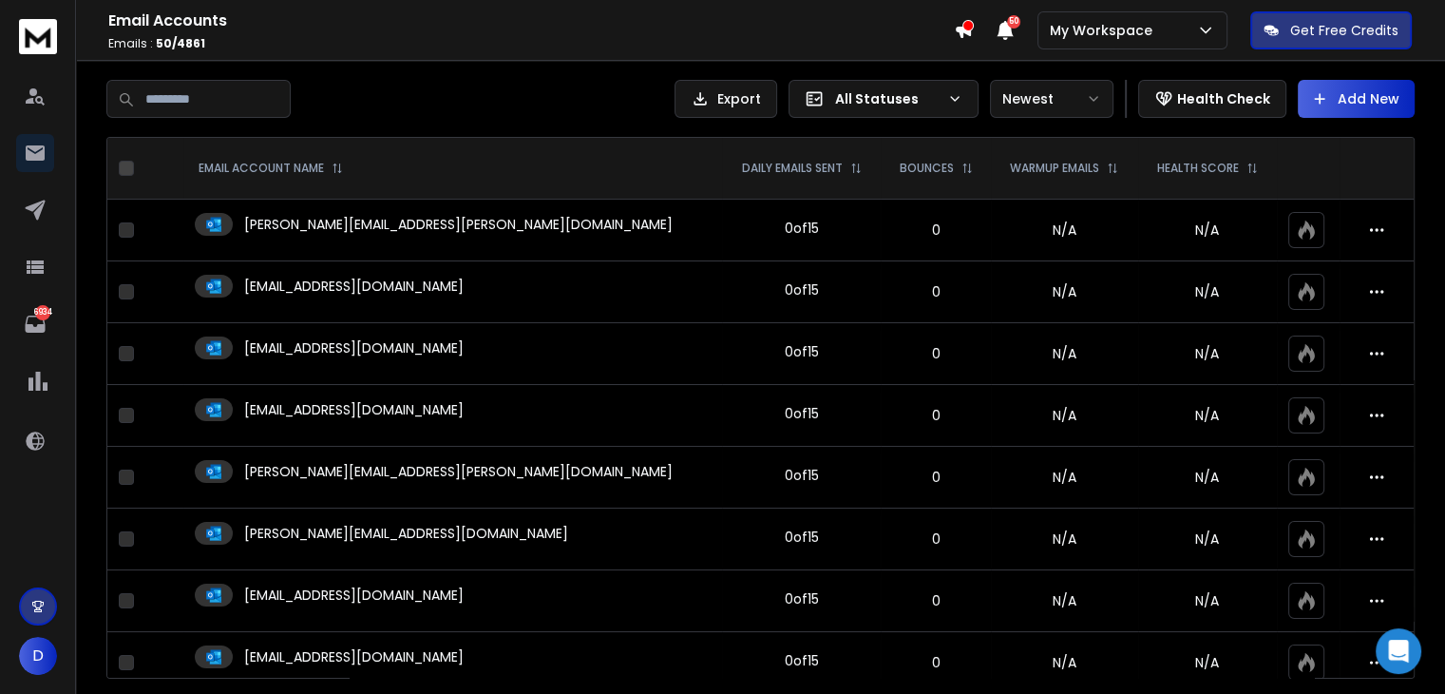
click at [1388, 98] on button "Add New" at bounding box center [1356, 99] width 117 height 38
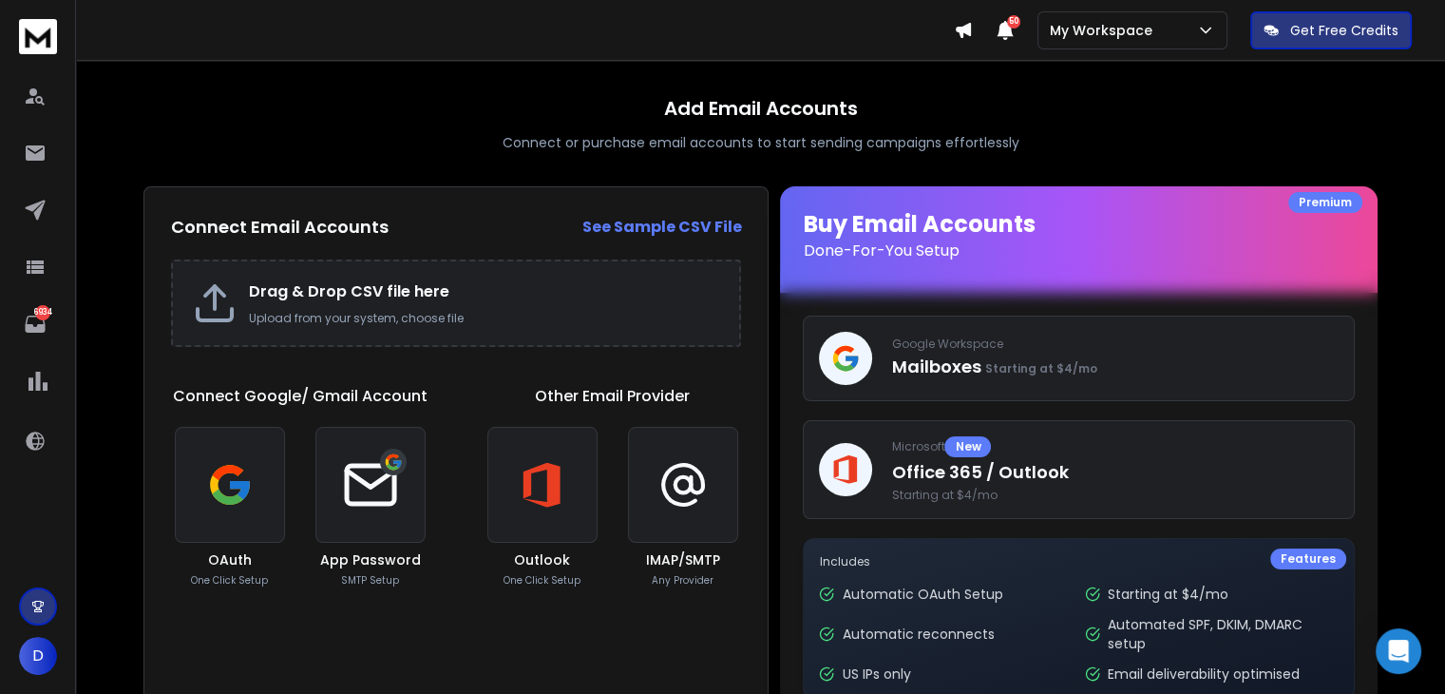
click at [532, 448] on div at bounding box center [543, 485] width 110 height 116
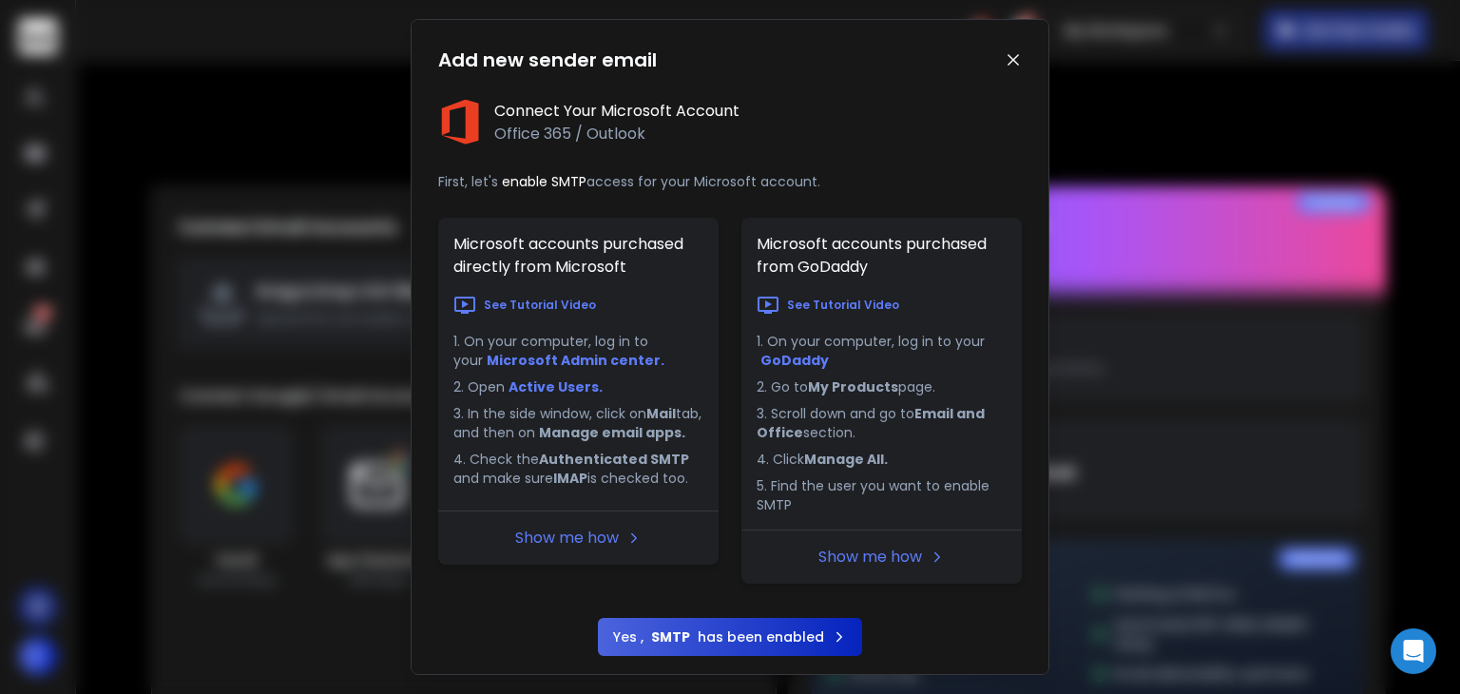
click at [729, 628] on button "Yes , SMTP has been enabled" at bounding box center [730, 637] width 264 height 38
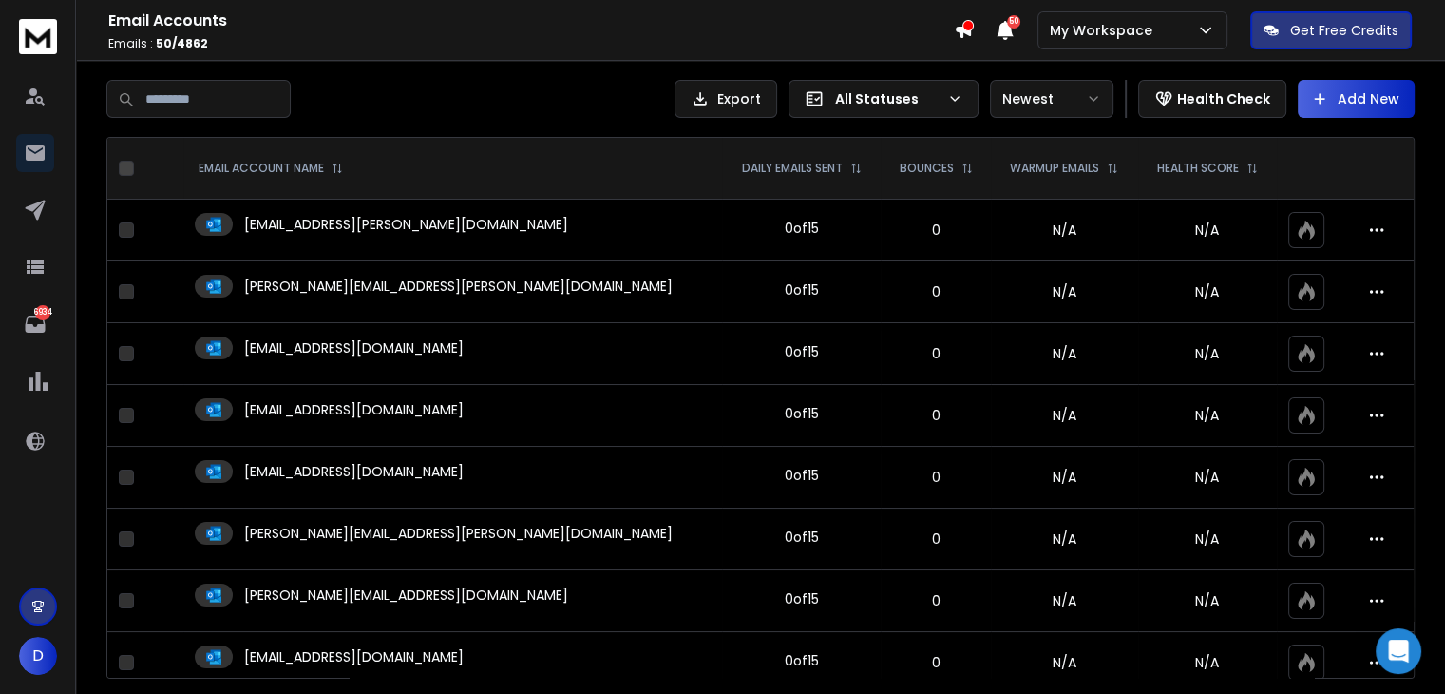
click at [1318, 93] on icon at bounding box center [1319, 98] width 13 height 13
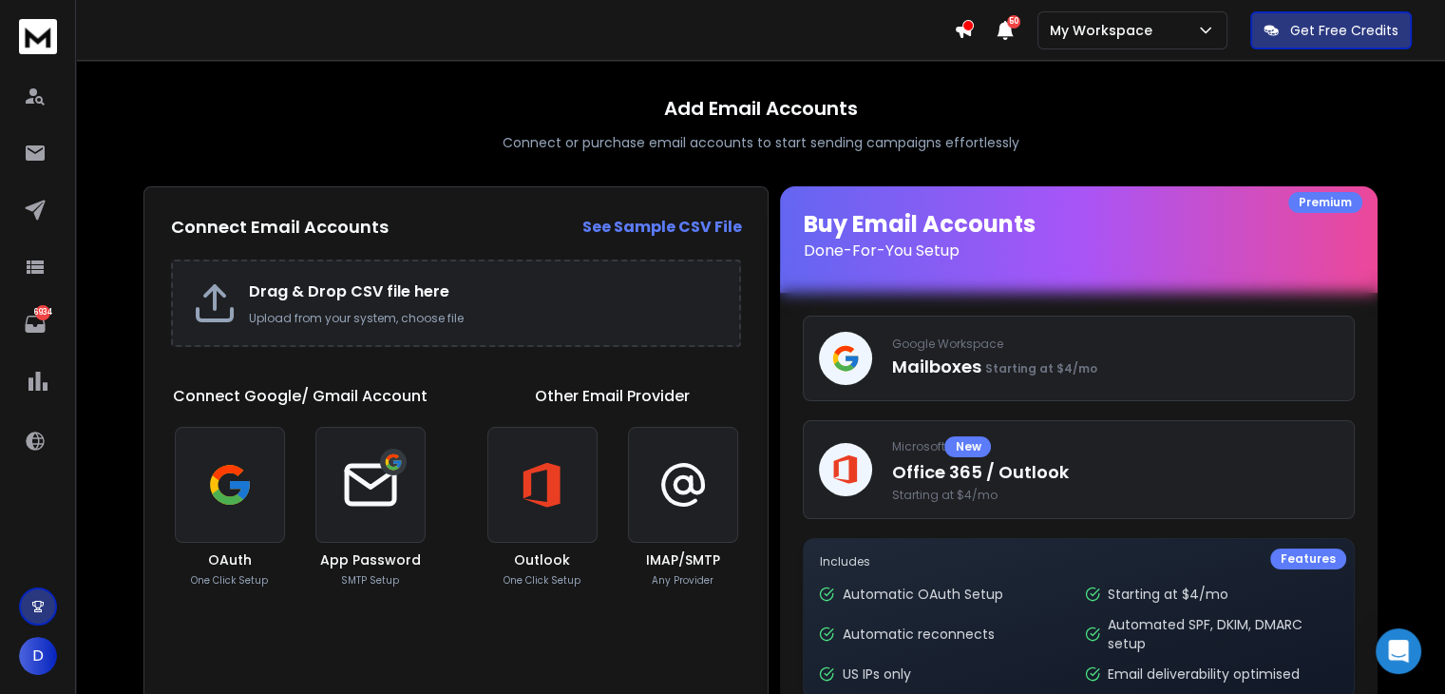
click at [580, 465] on div at bounding box center [543, 485] width 110 height 116
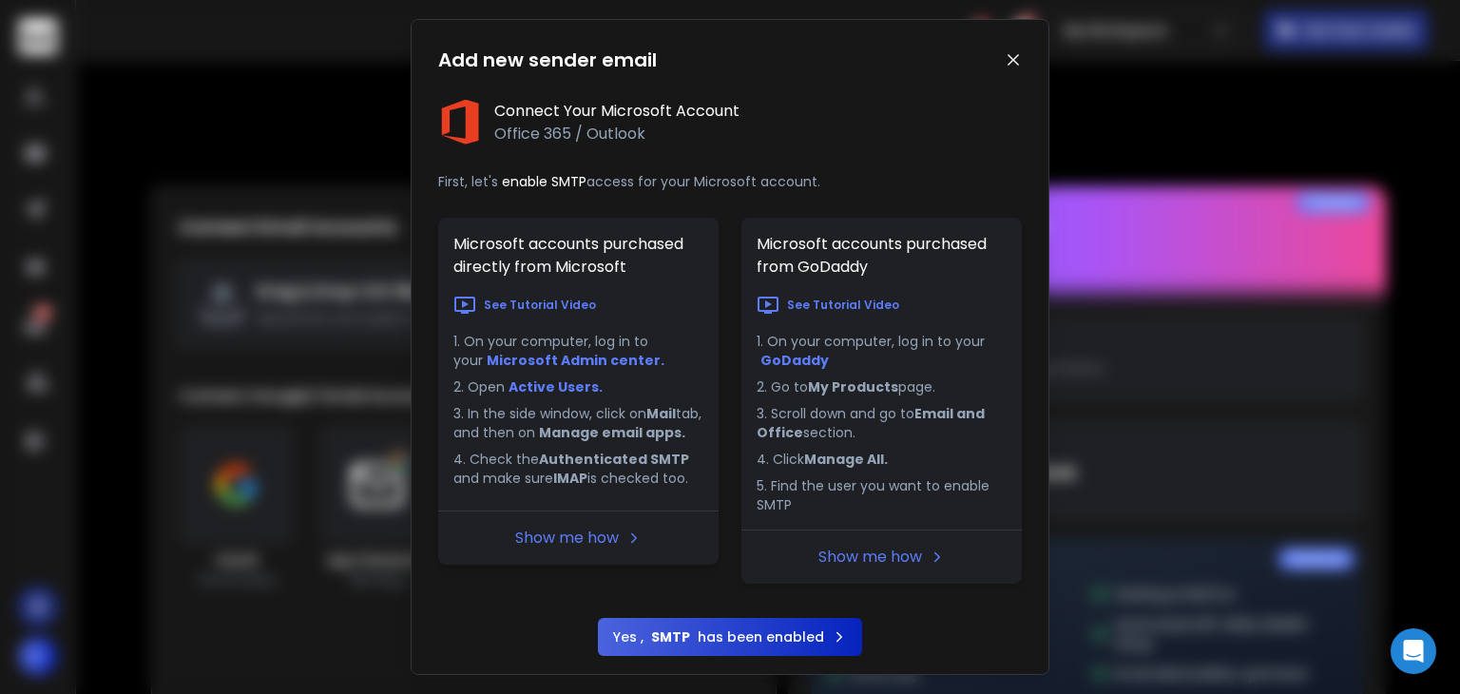
click at [679, 643] on b "SMTP" at bounding box center [670, 636] width 39 height 19
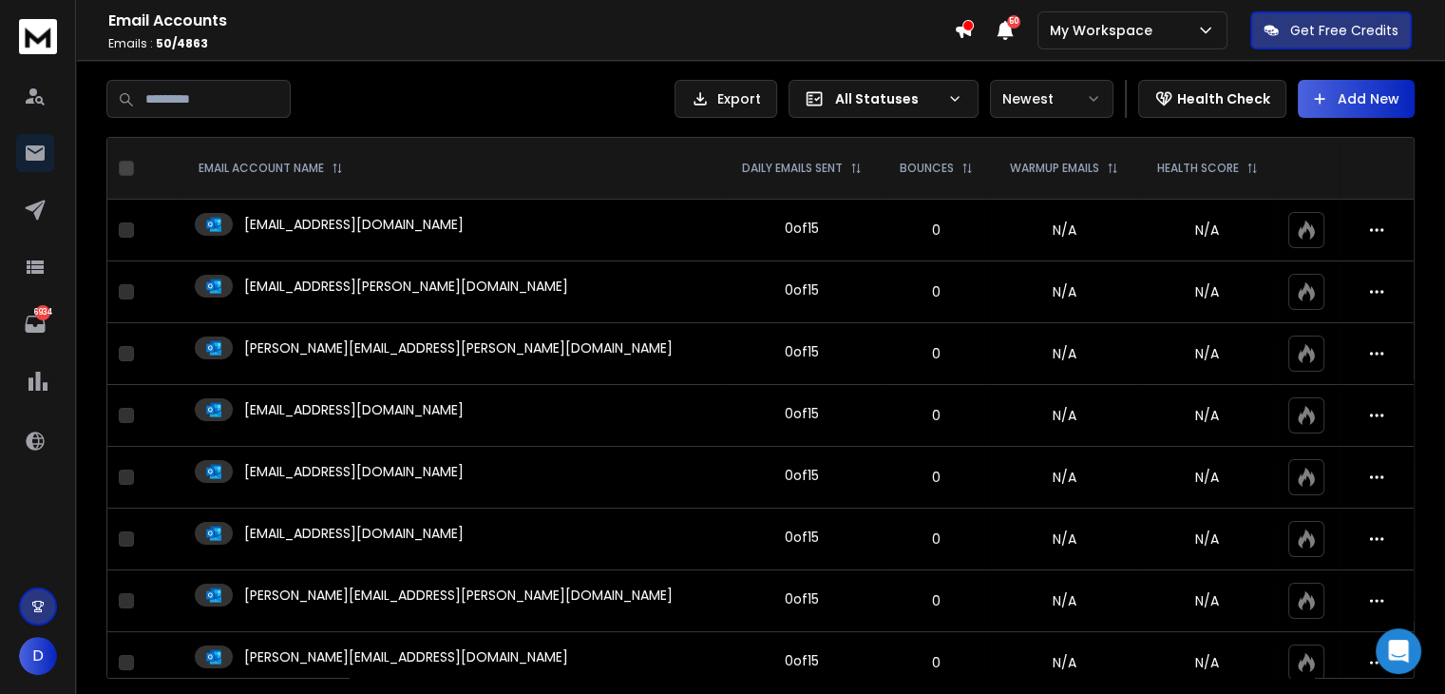
click at [1335, 90] on button "Add New" at bounding box center [1356, 99] width 117 height 38
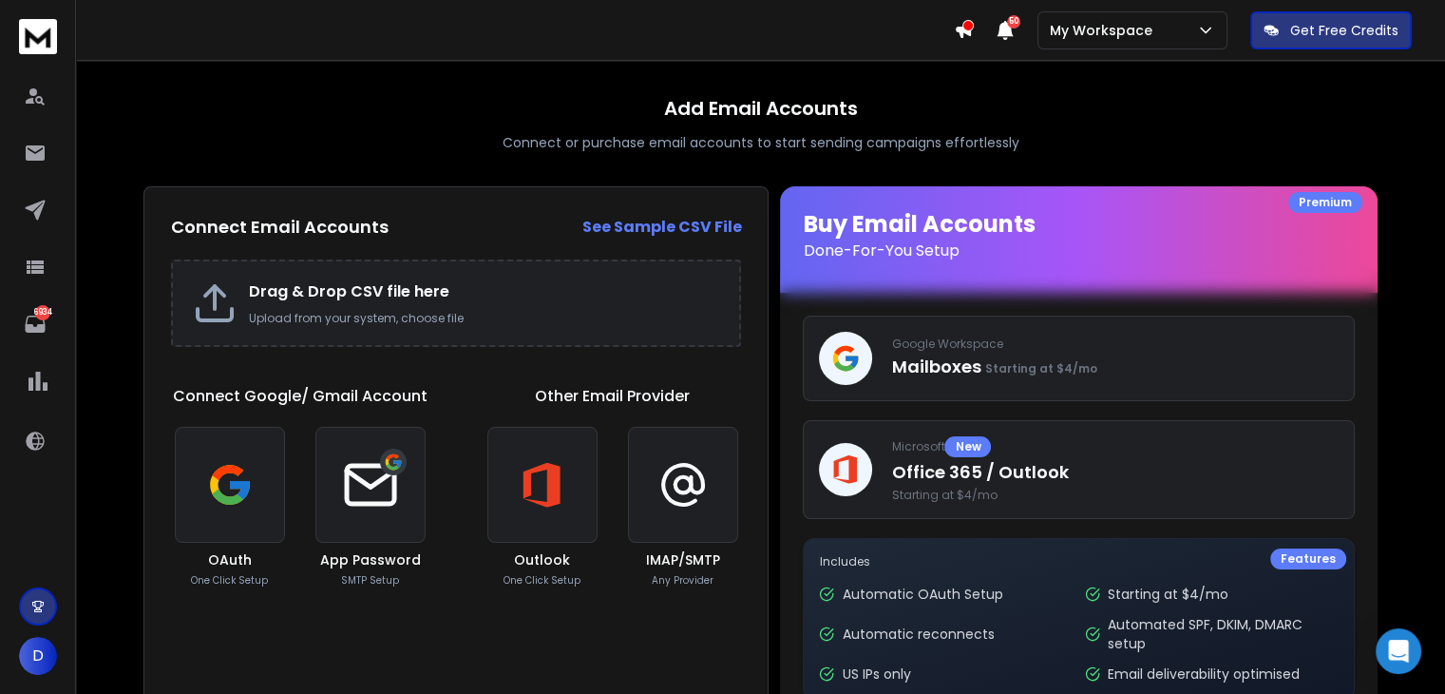
click at [490, 484] on div at bounding box center [543, 485] width 110 height 116
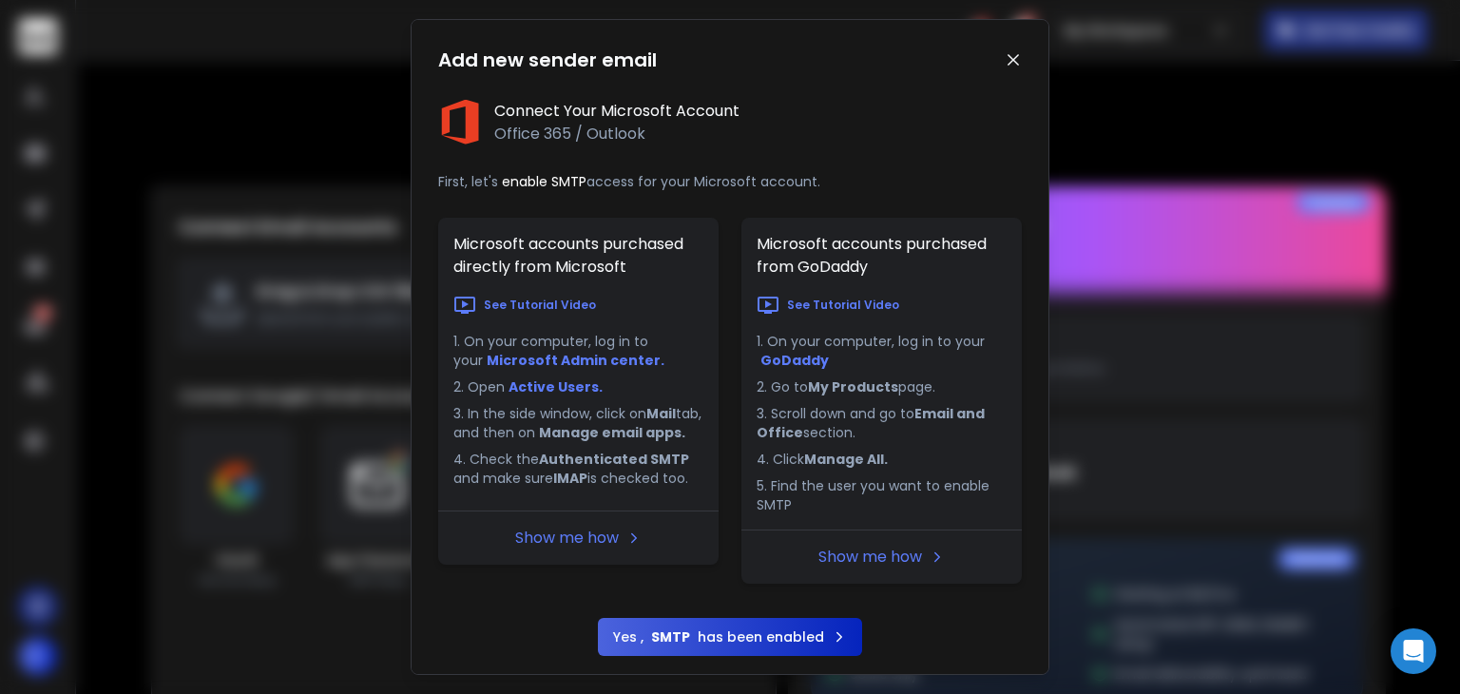
click at [665, 617] on div "Yes , SMTP has been enabled" at bounding box center [729, 628] width 583 height 53
click at [672, 634] on b "SMTP" at bounding box center [670, 636] width 39 height 19
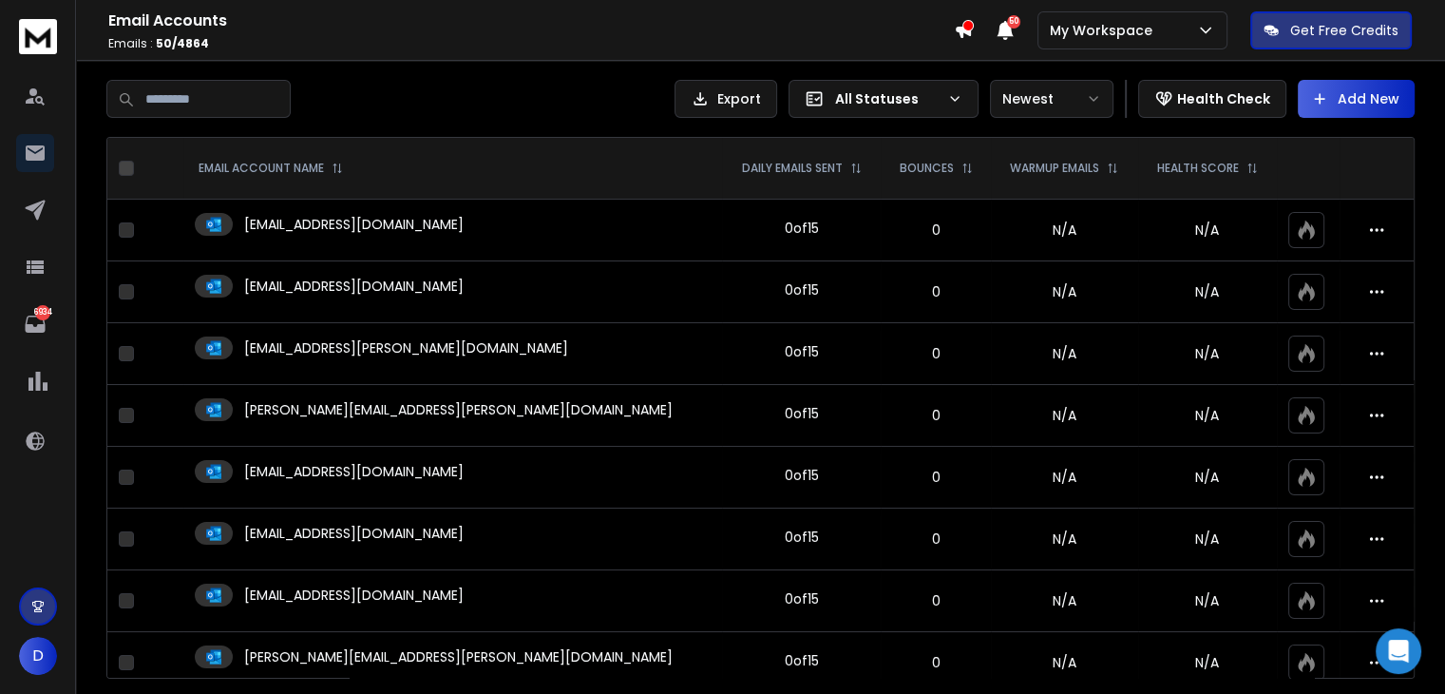
click at [1352, 99] on button "Add New" at bounding box center [1356, 99] width 117 height 38
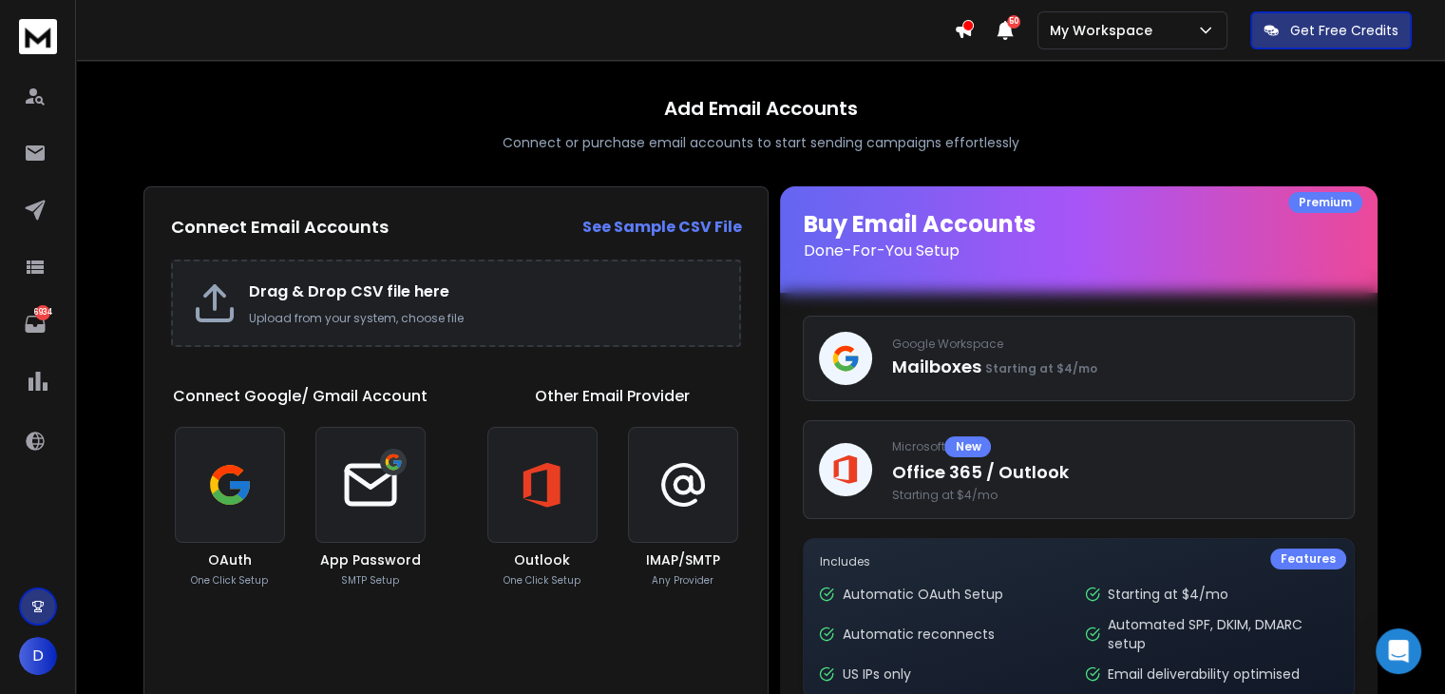
click at [560, 484] on icon at bounding box center [542, 484] width 37 height 45
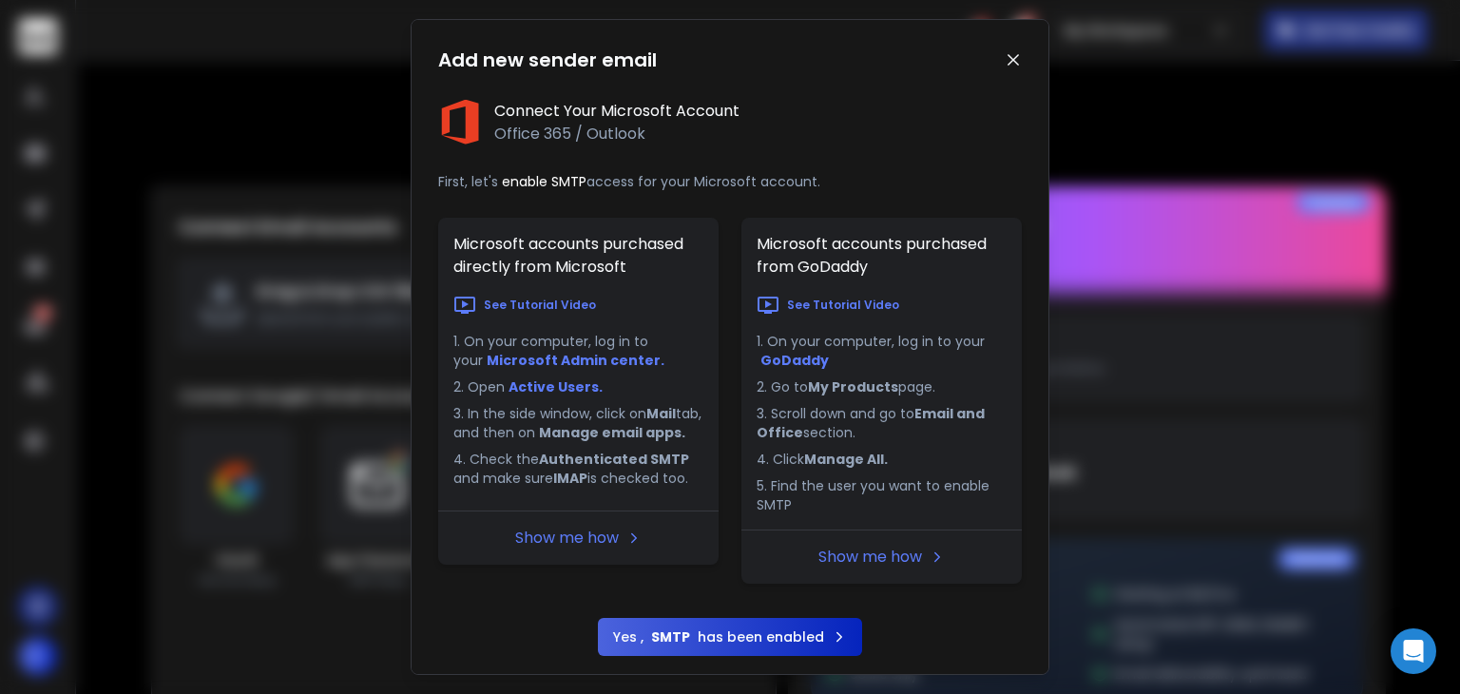
click at [660, 639] on b "SMTP" at bounding box center [670, 636] width 39 height 19
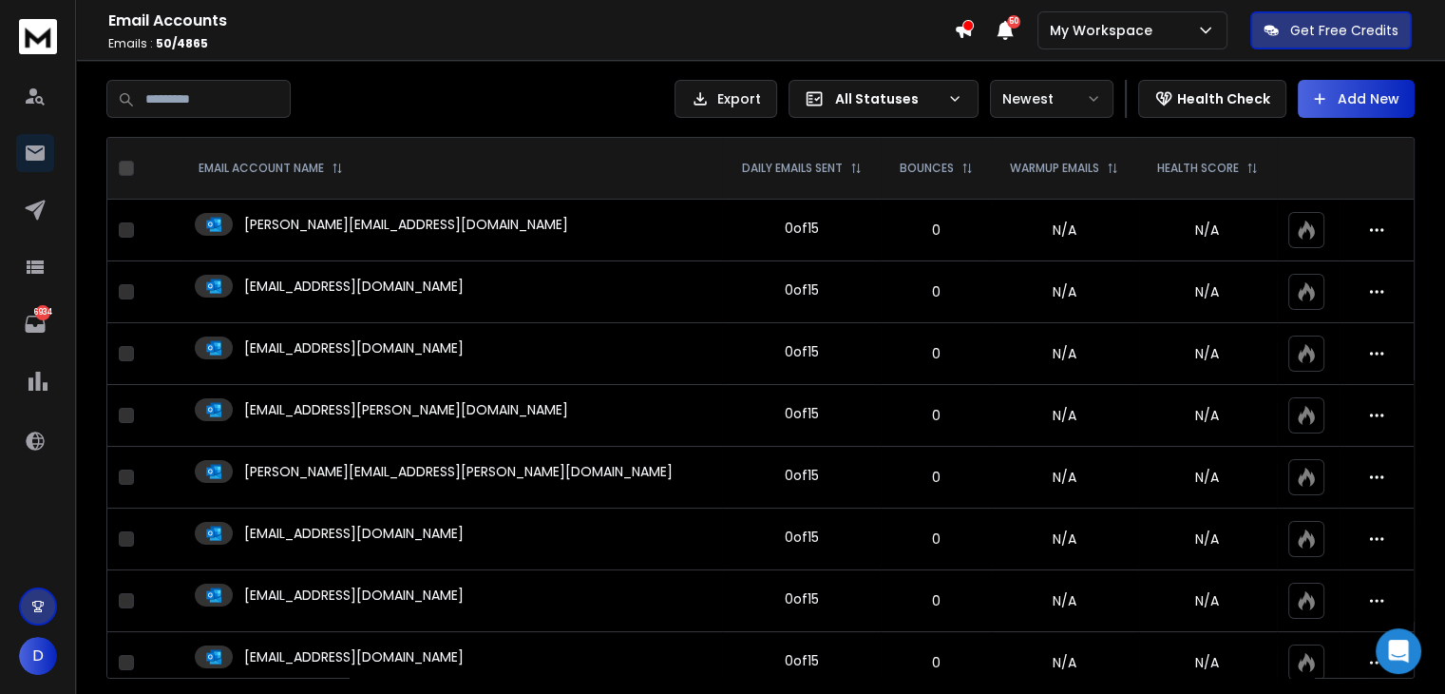
click at [1390, 90] on button "Add New" at bounding box center [1356, 99] width 117 height 38
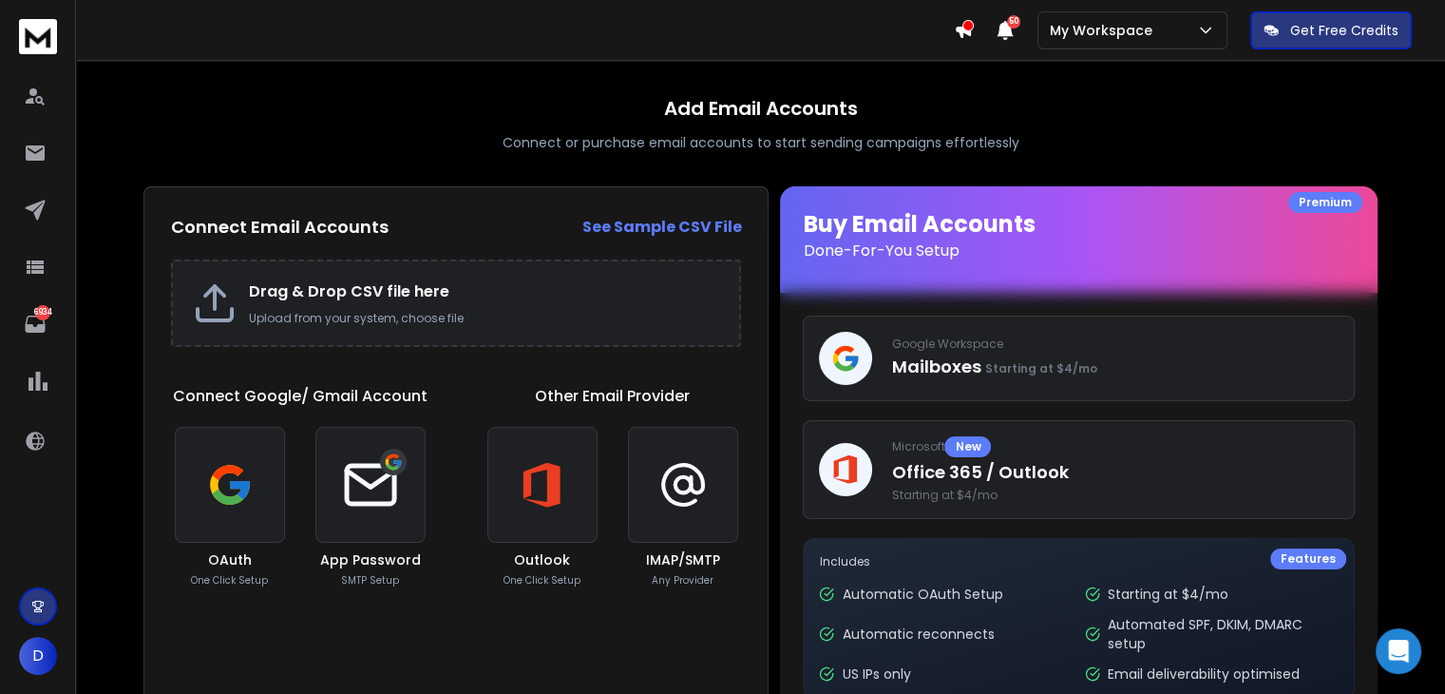
click at [532, 510] on div at bounding box center [543, 485] width 110 height 116
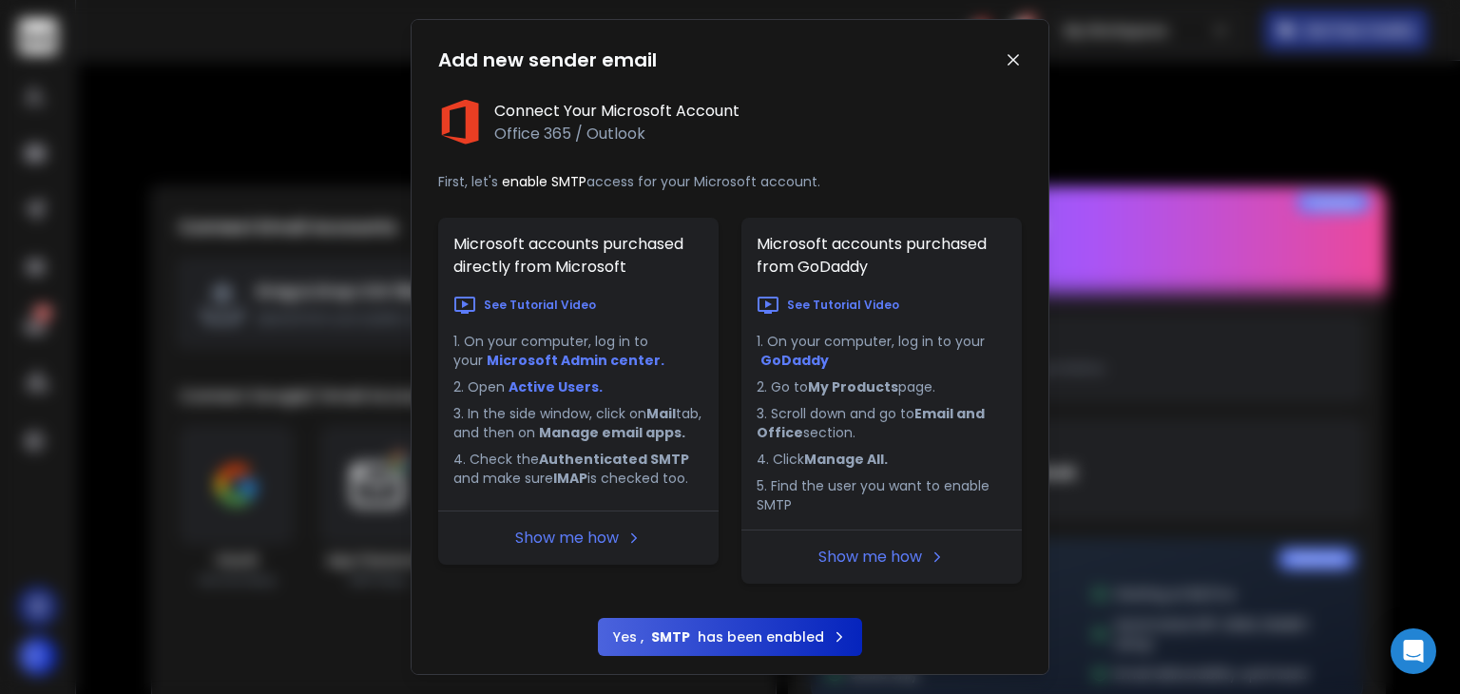
click at [688, 652] on button "Yes , SMTP has been enabled" at bounding box center [730, 637] width 264 height 38
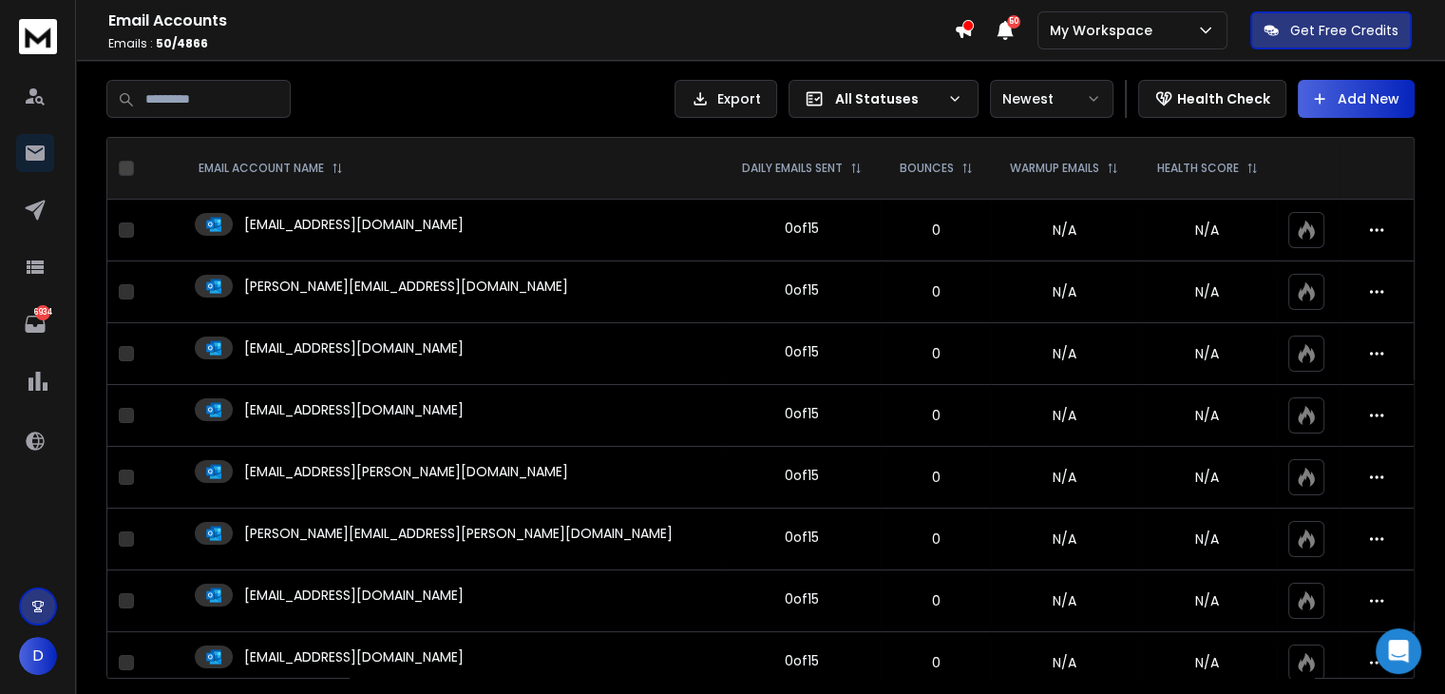
click at [1319, 86] on button "Add New" at bounding box center [1356, 99] width 117 height 38
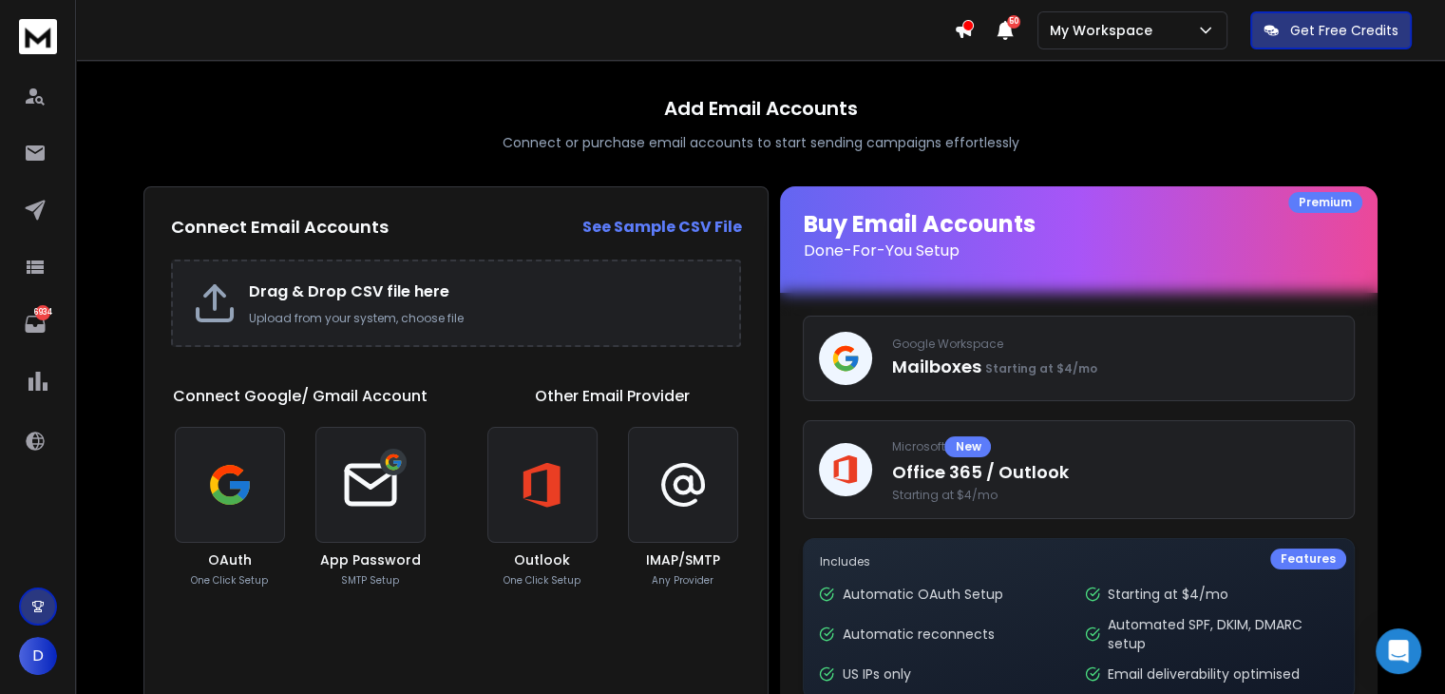
click at [515, 512] on div at bounding box center [543, 485] width 110 height 116
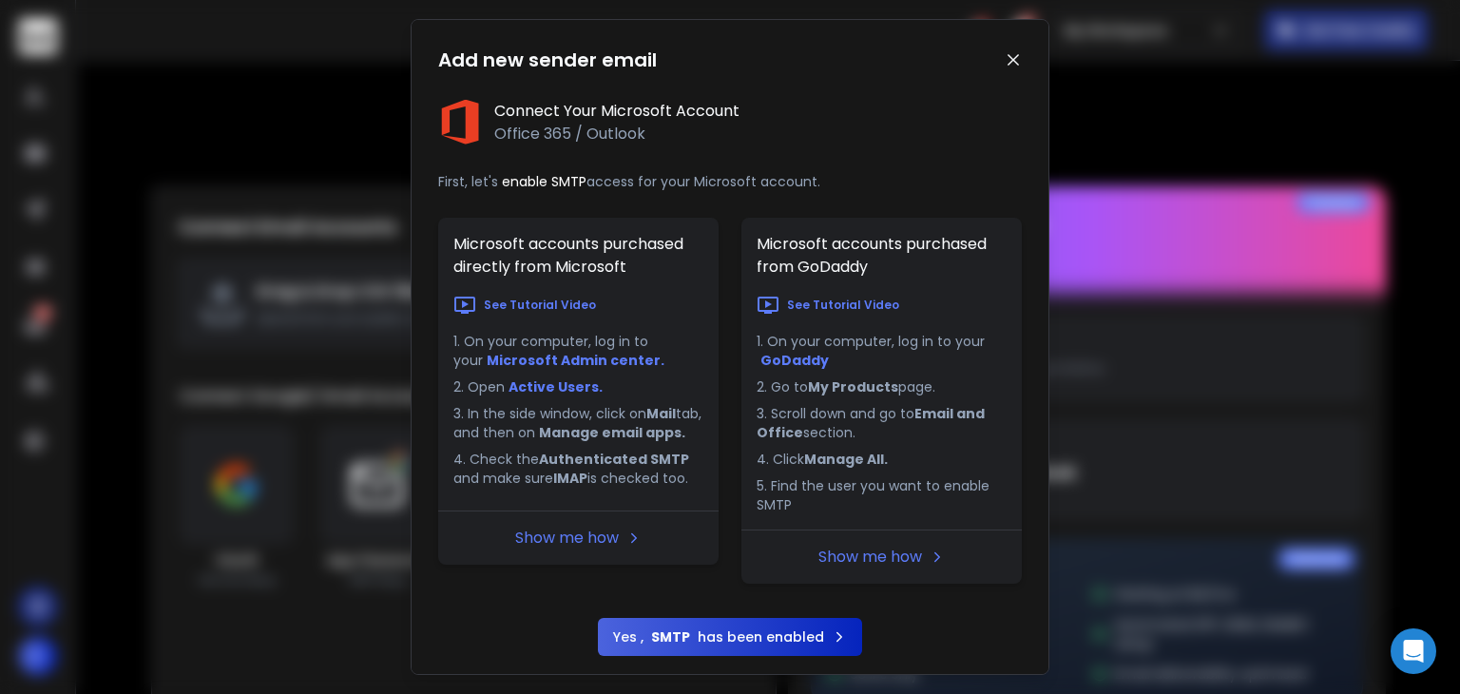
click at [656, 628] on b "SMTP" at bounding box center [670, 636] width 39 height 19
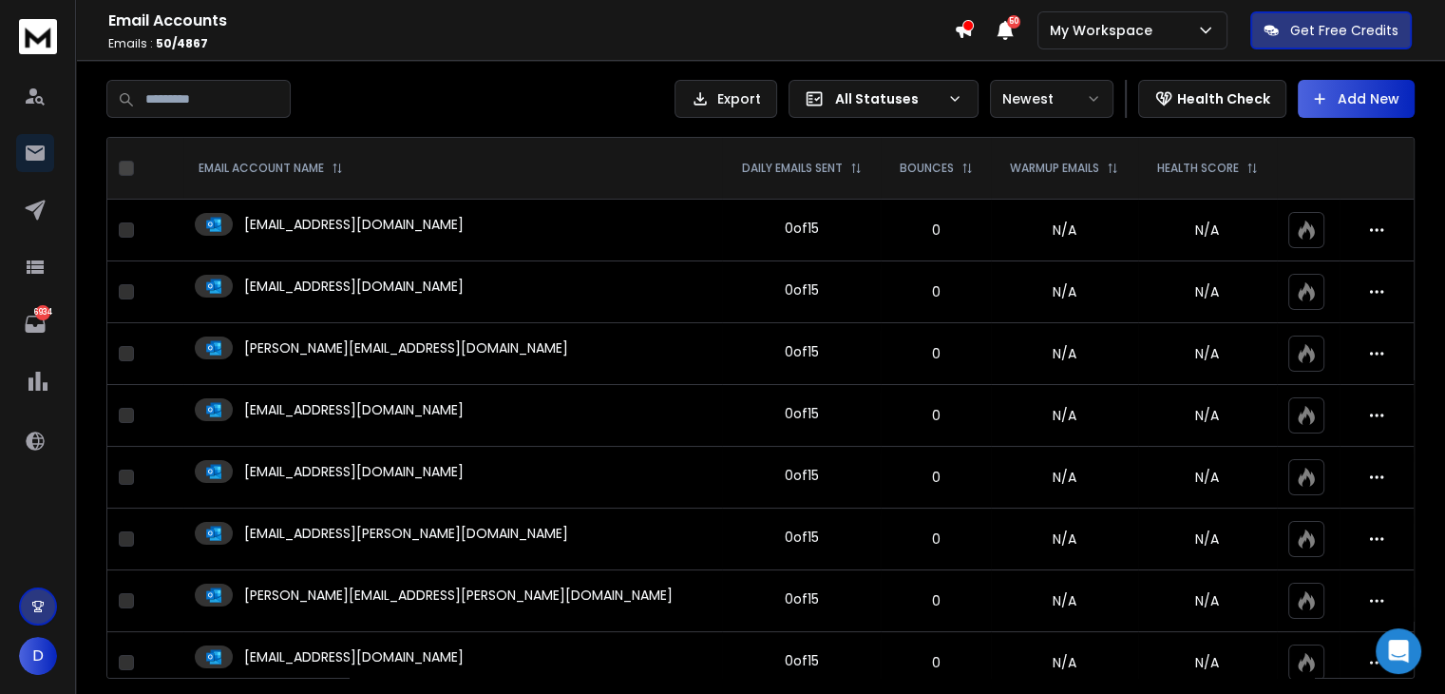
click at [1321, 96] on icon at bounding box center [1319, 98] width 10 height 10
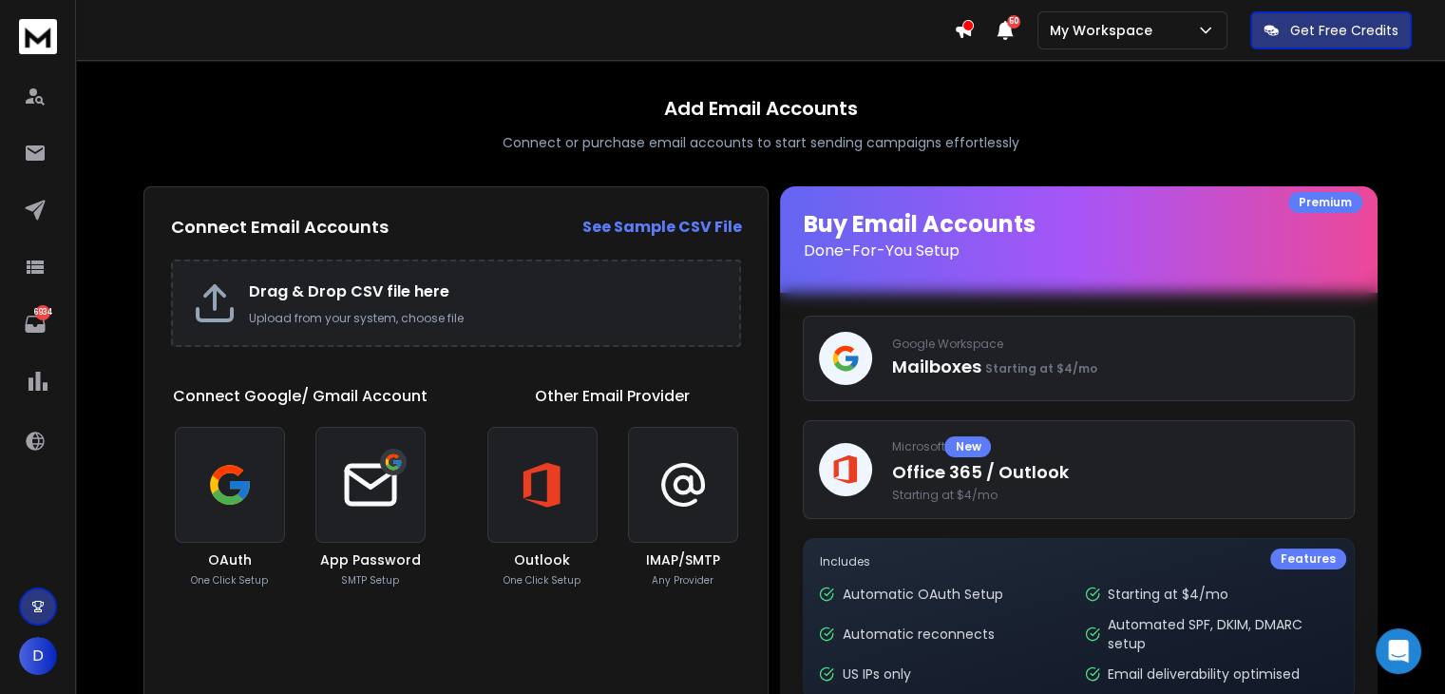
click at [503, 494] on div at bounding box center [543, 485] width 110 height 116
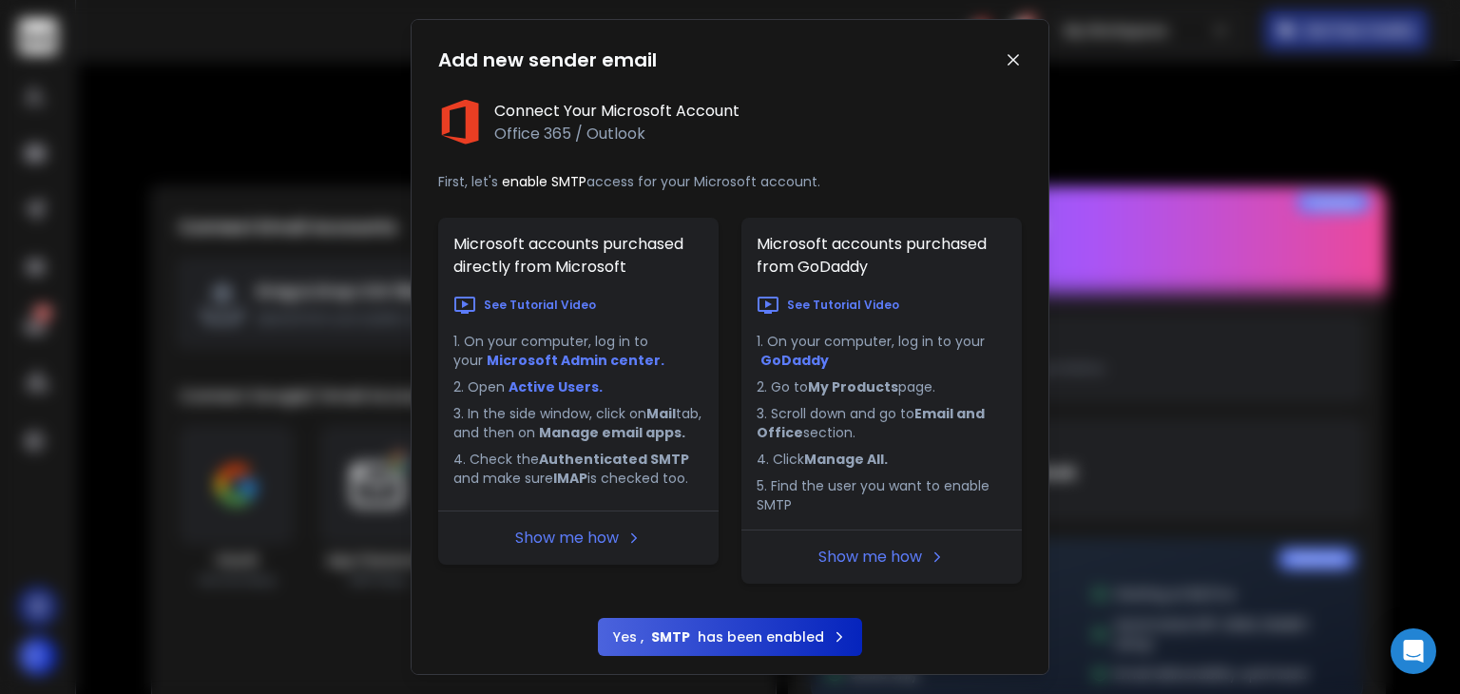
click at [623, 624] on button "Yes , SMTP has been enabled" at bounding box center [730, 637] width 264 height 38
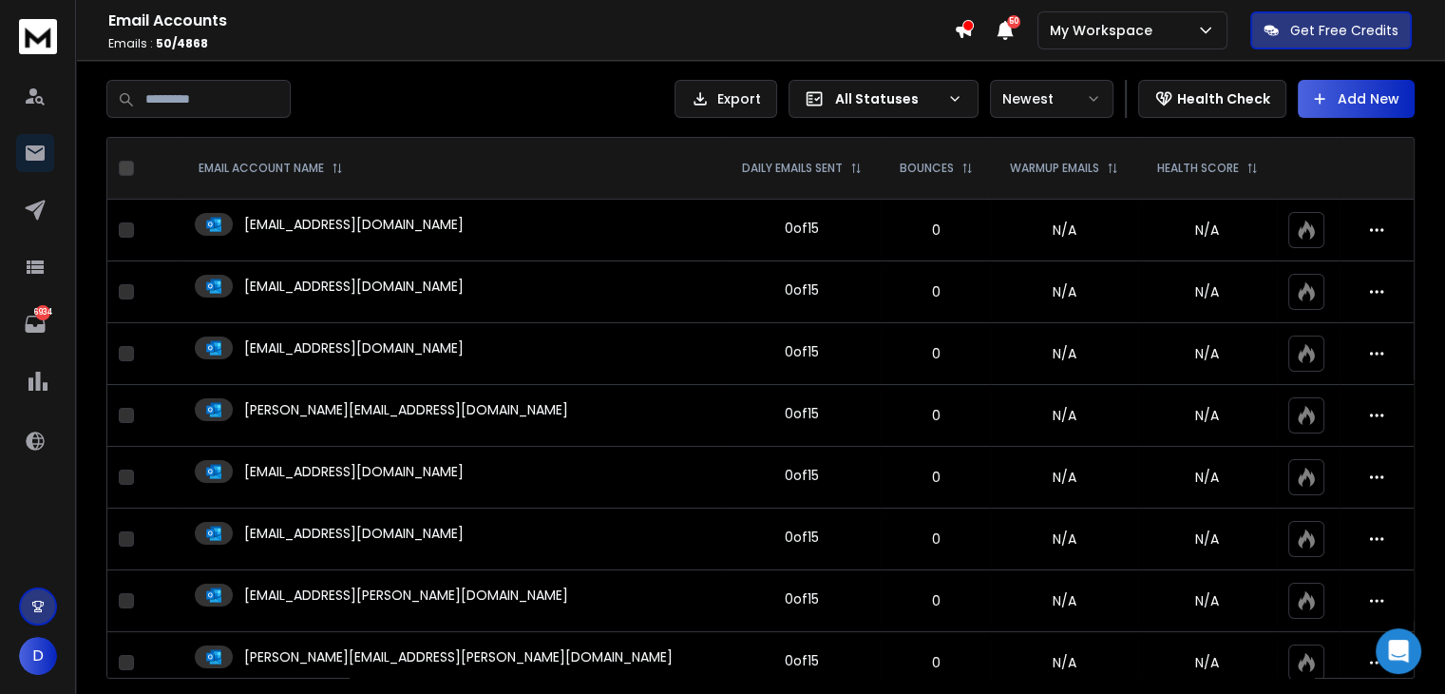
click at [1308, 105] on button "Add New" at bounding box center [1356, 99] width 117 height 38
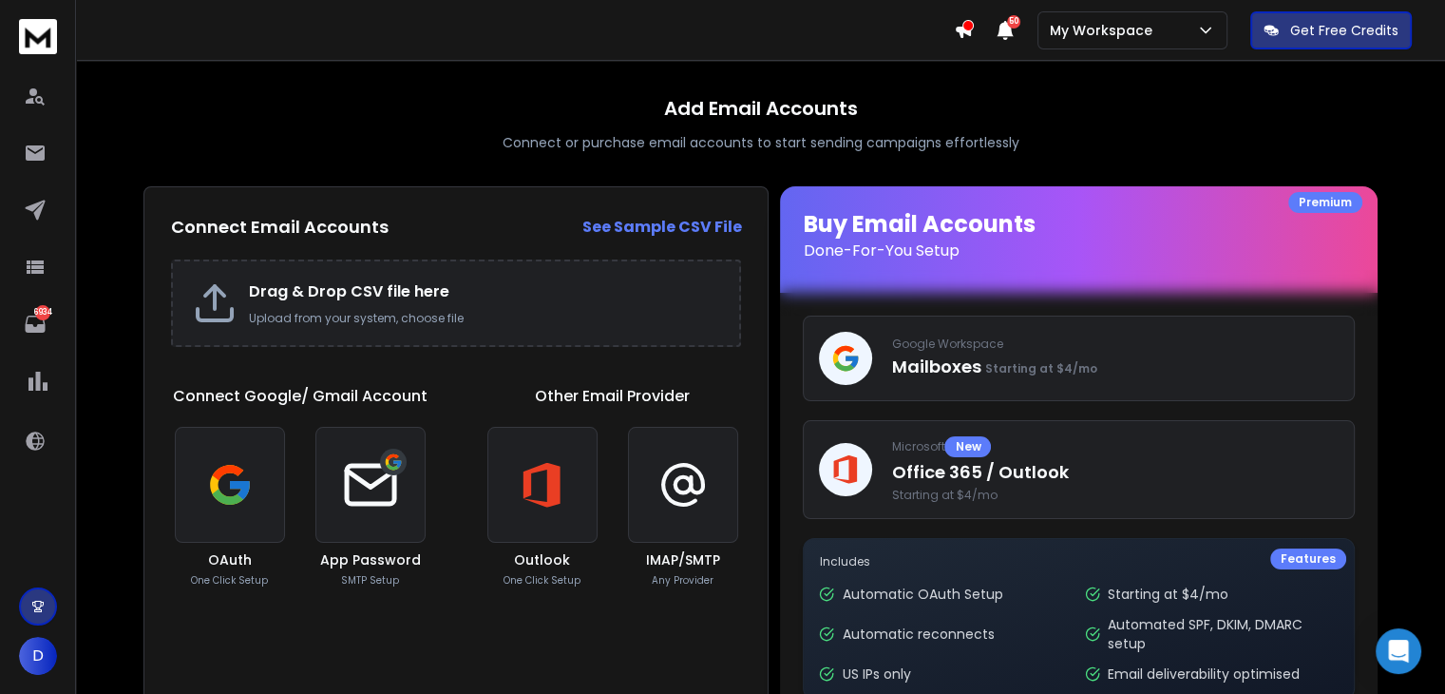
click at [589, 499] on div at bounding box center [543, 485] width 110 height 116
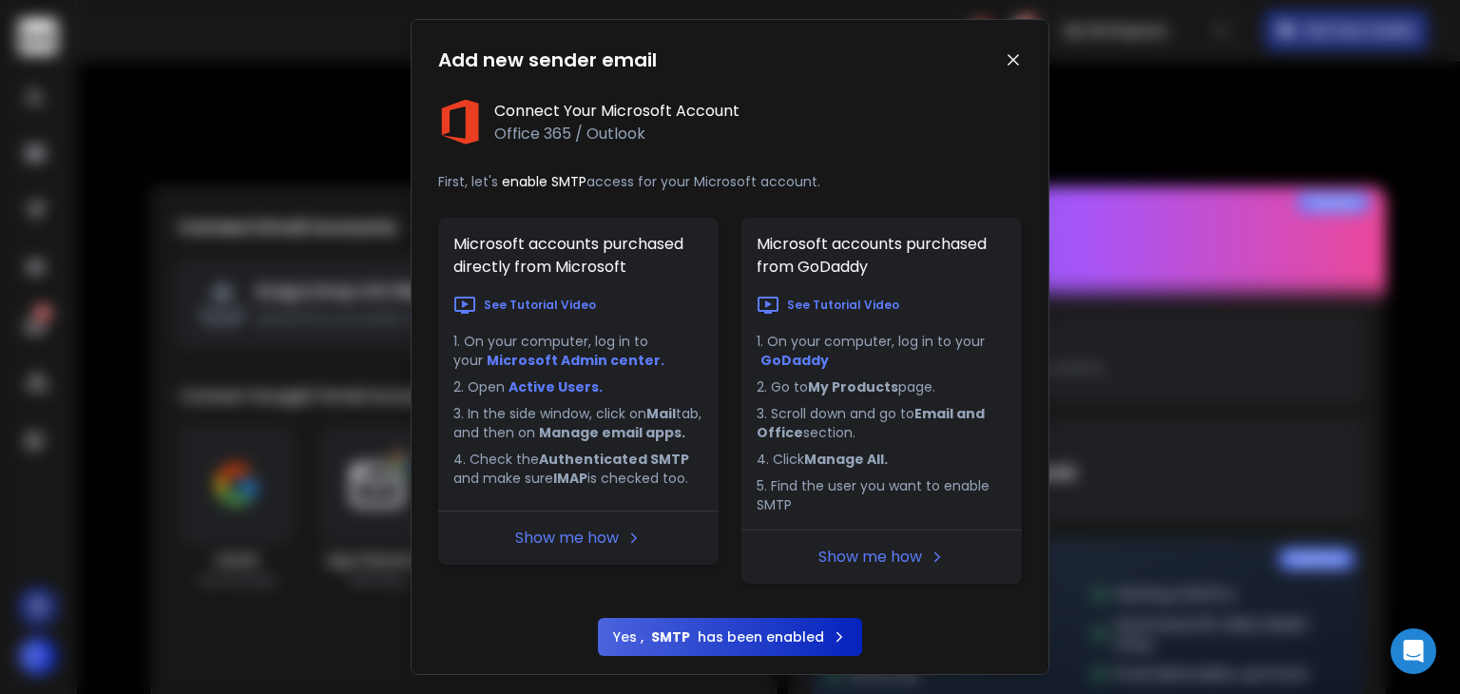
click at [686, 617] on div "Yes , SMTP has been enabled" at bounding box center [729, 628] width 583 height 53
click at [680, 640] on b "SMTP" at bounding box center [670, 636] width 39 height 19
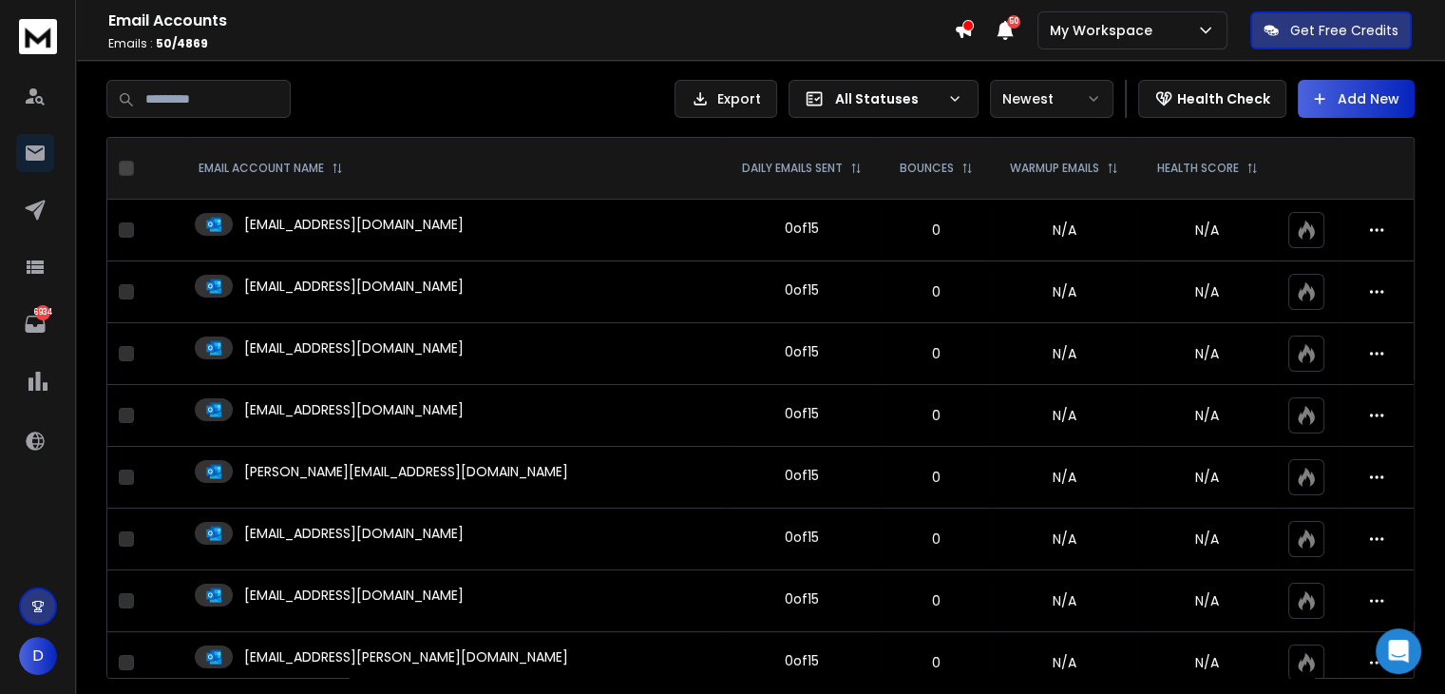
click at [1327, 94] on icon at bounding box center [1319, 98] width 13 height 13
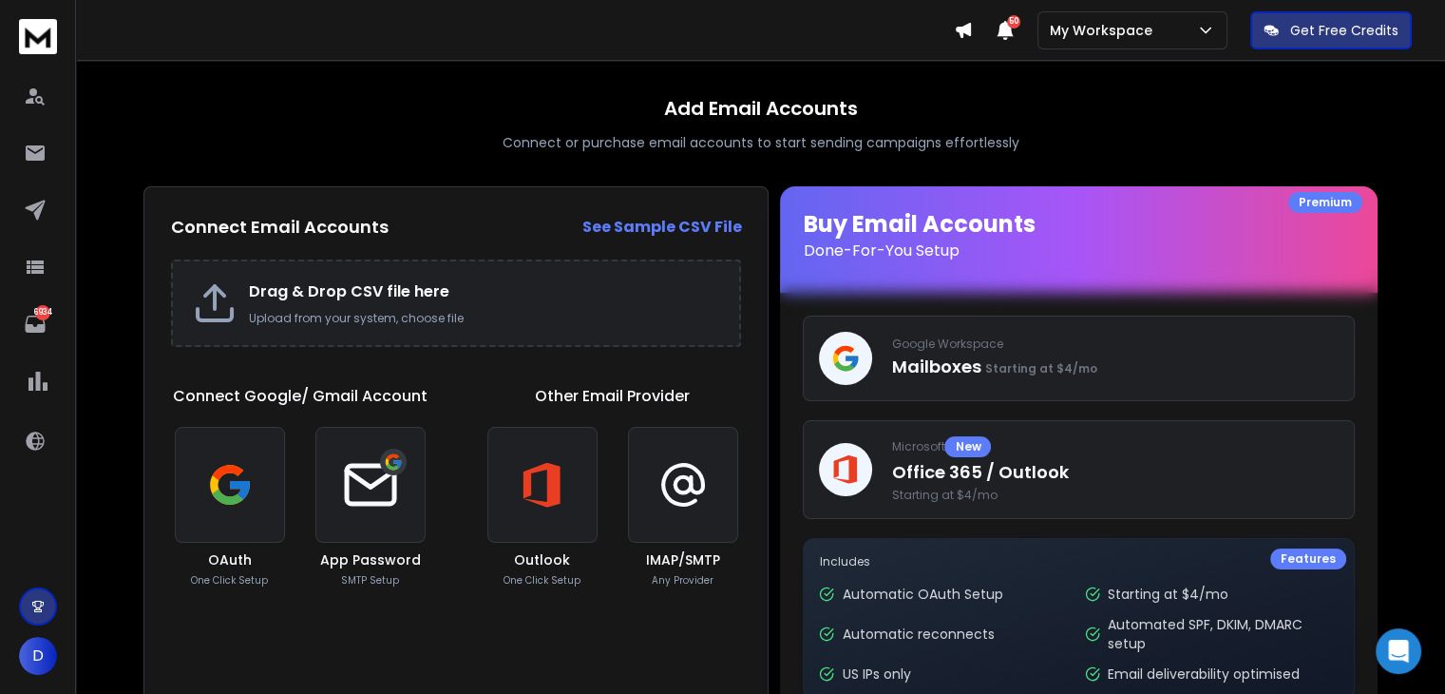
click at [530, 478] on icon at bounding box center [542, 484] width 37 height 45
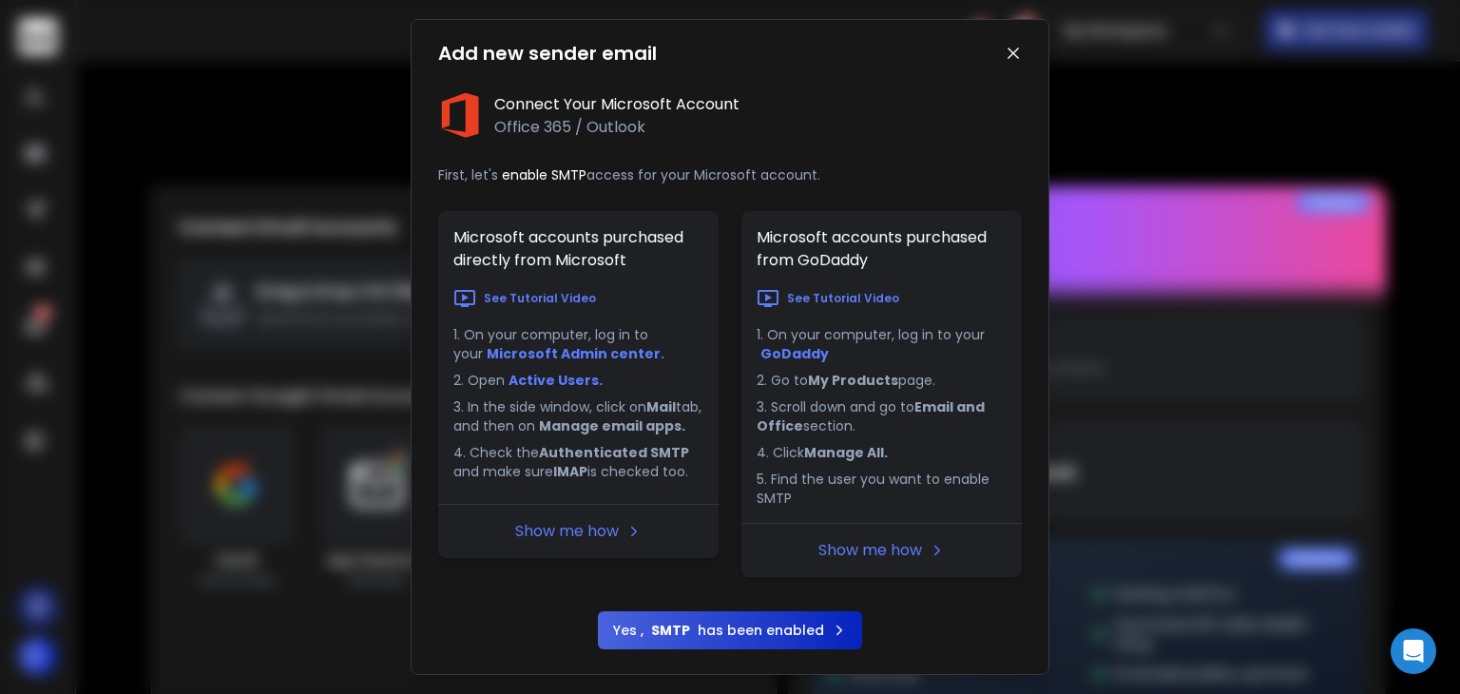
scroll to position [8, 0]
click at [723, 606] on div "Yes , SMTP has been enabled" at bounding box center [729, 621] width 583 height 53
click at [722, 621] on button "Yes , SMTP has been enabled" at bounding box center [730, 629] width 264 height 38
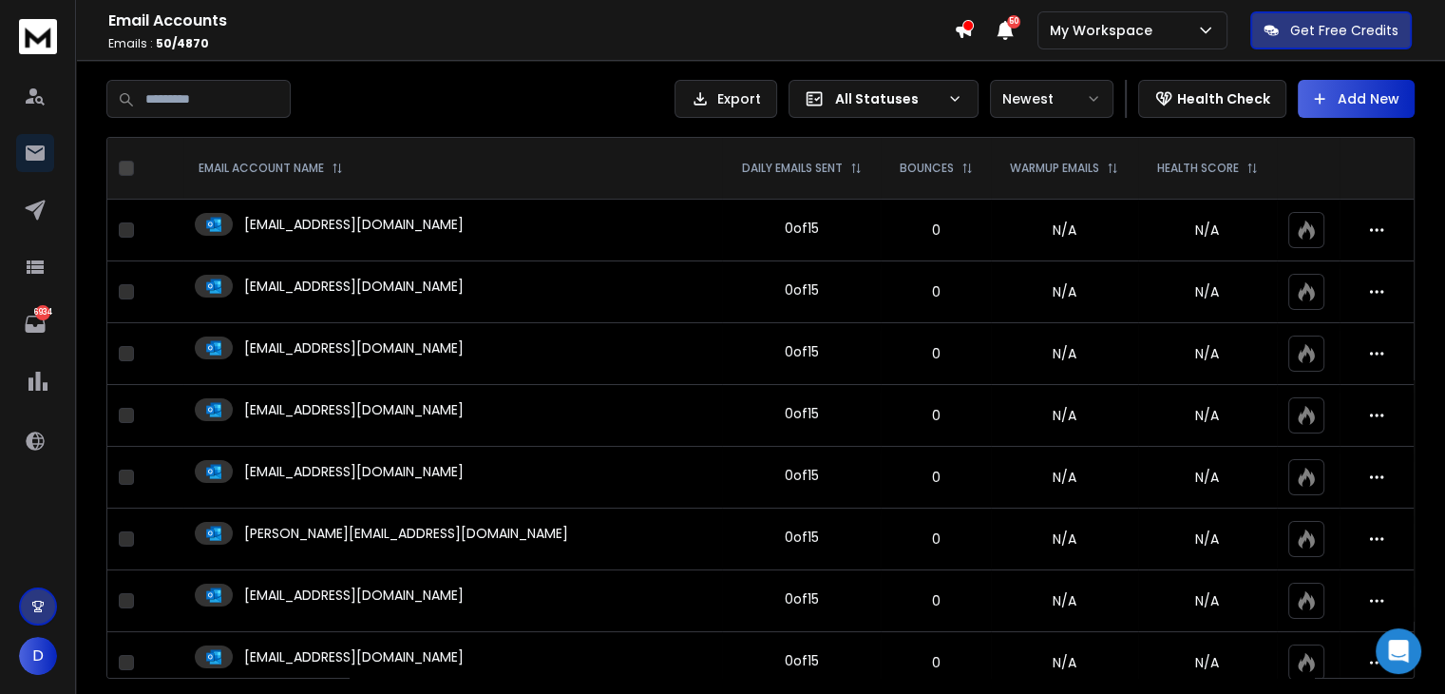
click at [584, 153] on th "EMAIL ACCOUNT NAME" at bounding box center [452, 169] width 539 height 62
click at [1353, 106] on button "Add New" at bounding box center [1356, 99] width 117 height 38
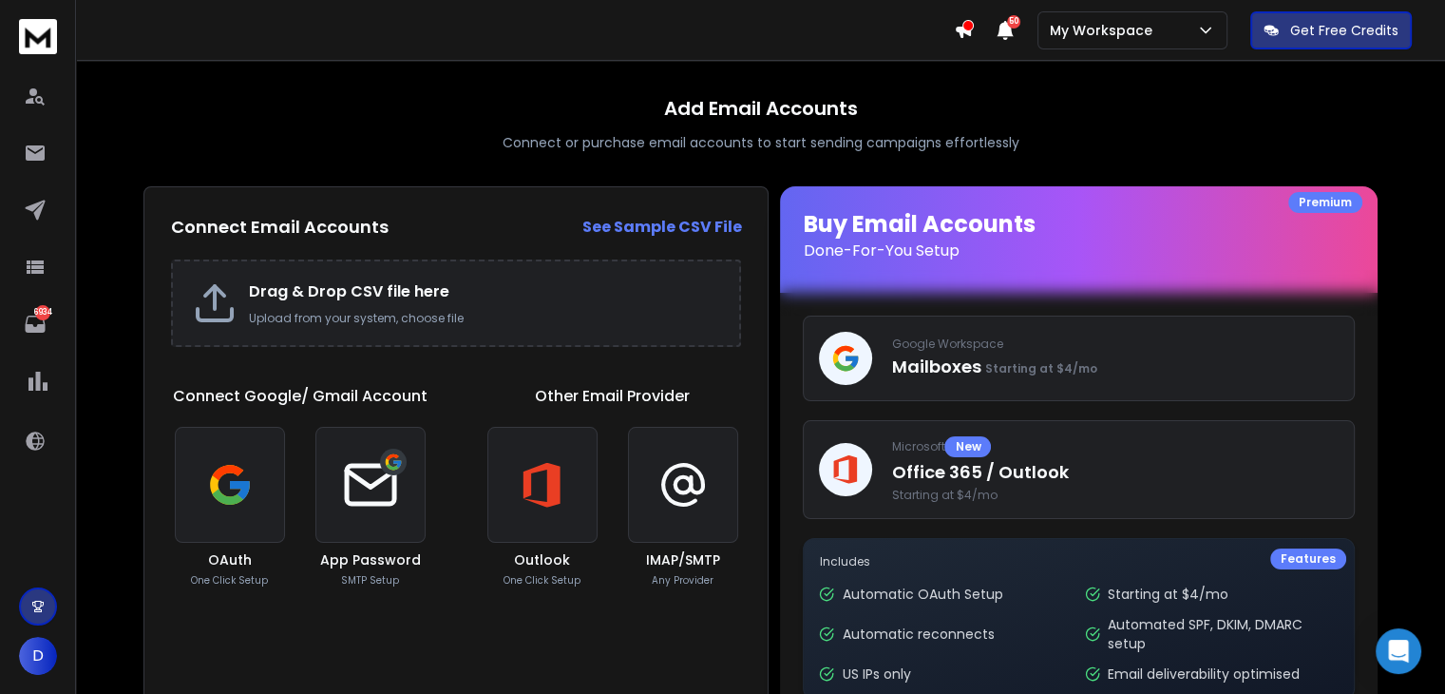
click at [587, 476] on div at bounding box center [543, 485] width 110 height 116
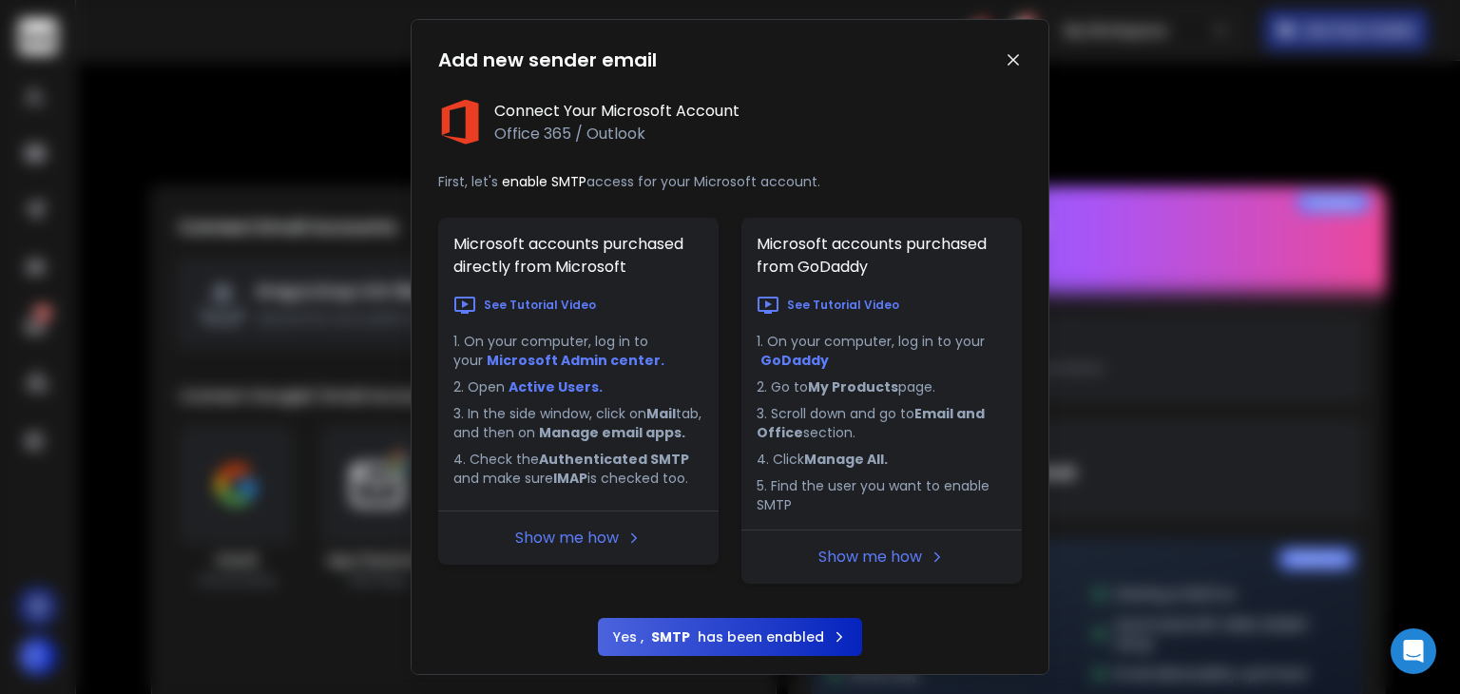
click at [711, 628] on button "Yes , SMTP has been enabled" at bounding box center [730, 637] width 264 height 38
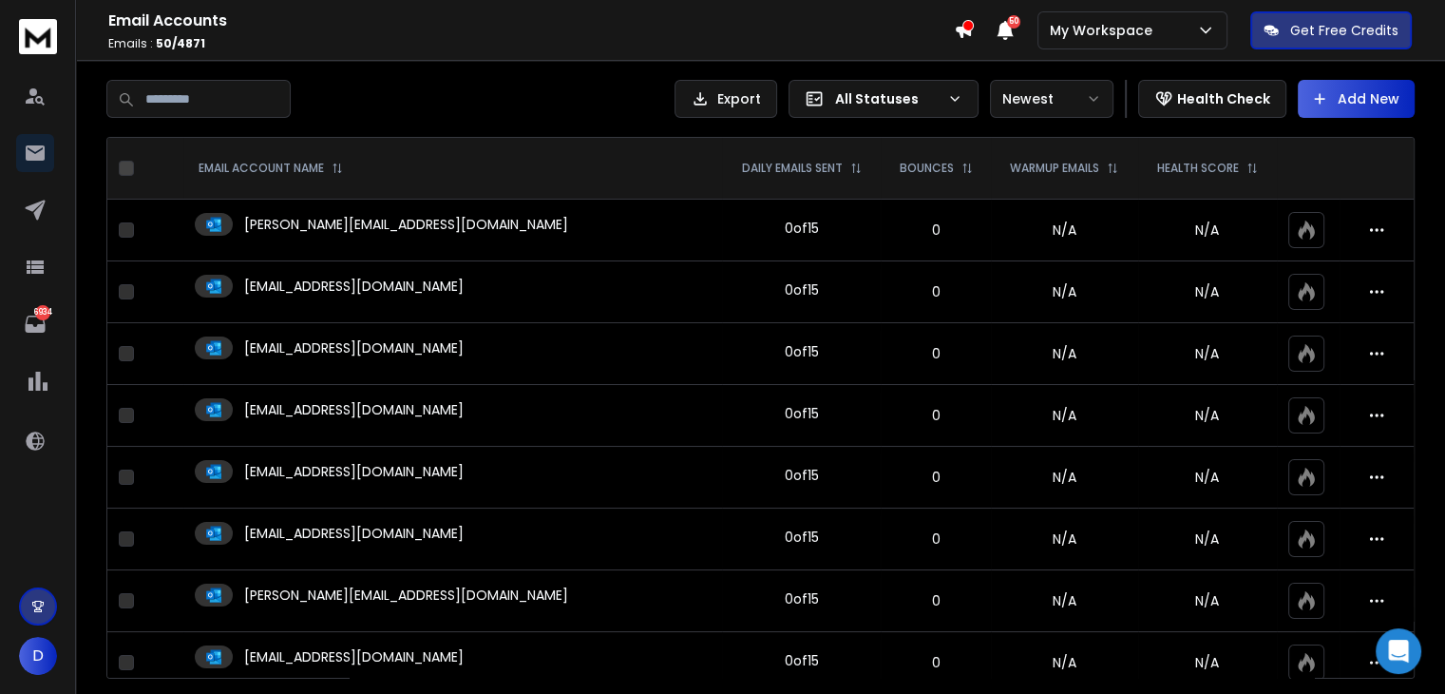
click at [1368, 96] on button "Add New" at bounding box center [1356, 99] width 117 height 38
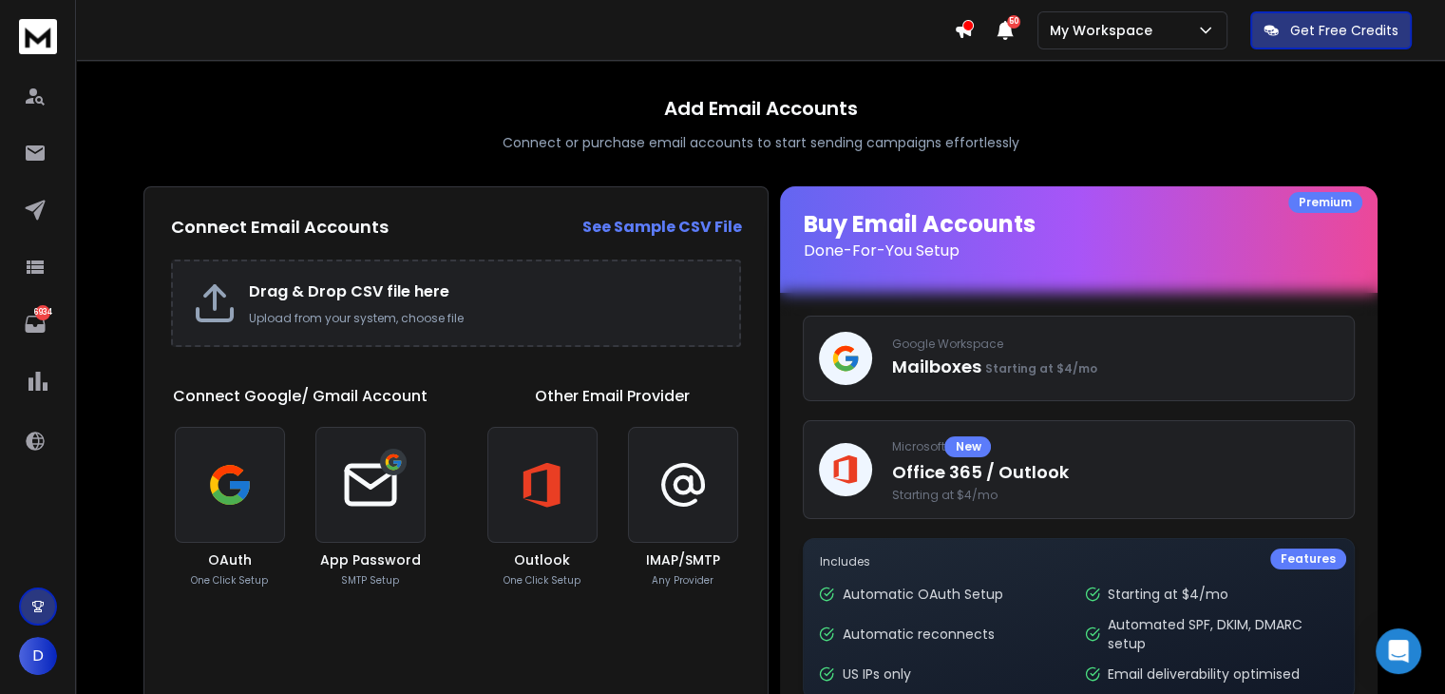
click at [555, 458] on div at bounding box center [543, 484] width 48 height 53
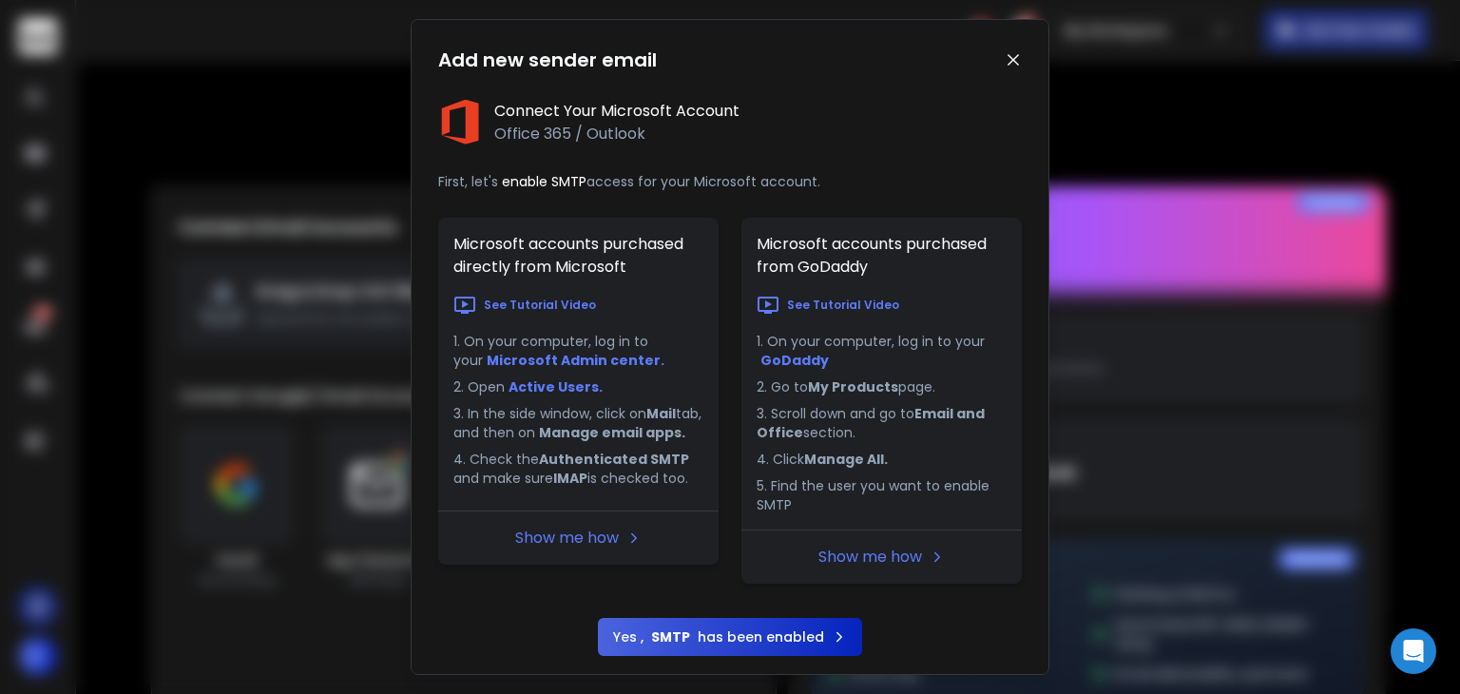
click at [707, 624] on button "Yes , SMTP has been enabled" at bounding box center [730, 637] width 264 height 38
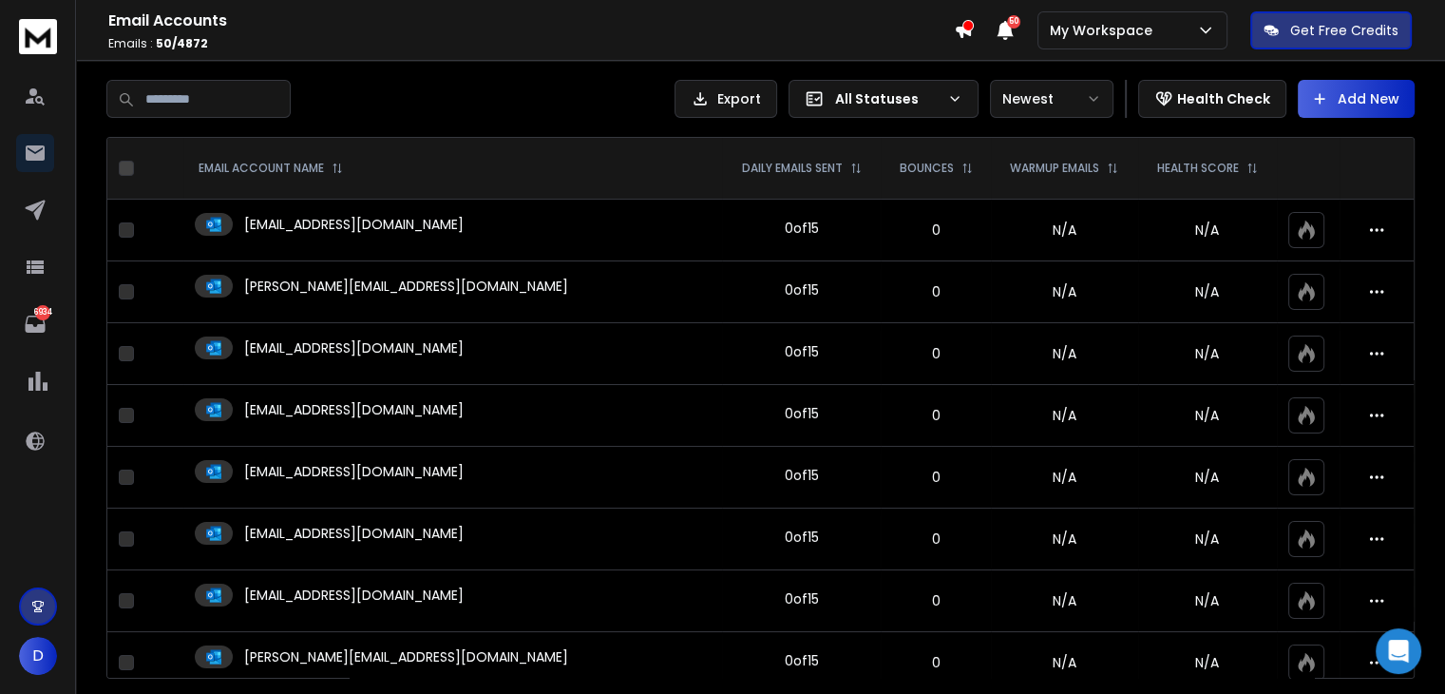
click at [1355, 105] on button "Add New" at bounding box center [1356, 99] width 117 height 38
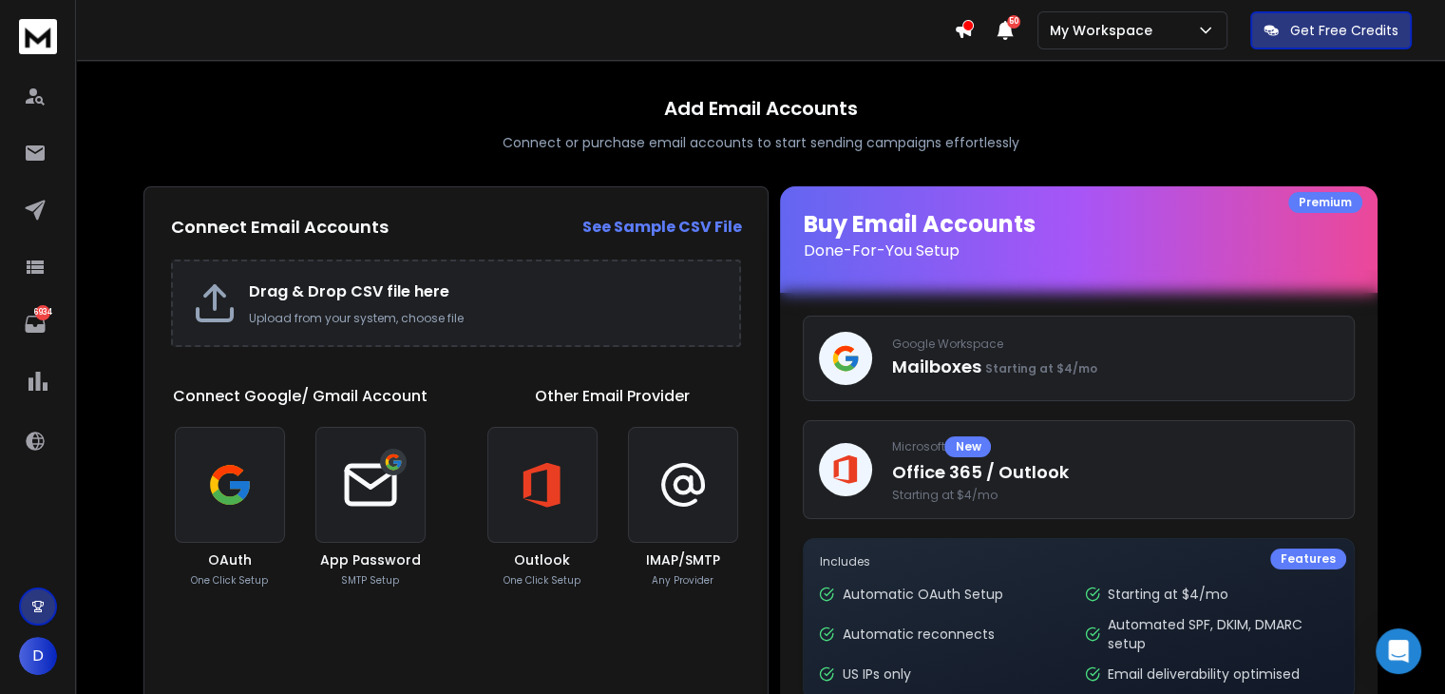
click at [582, 491] on div at bounding box center [543, 485] width 110 height 116
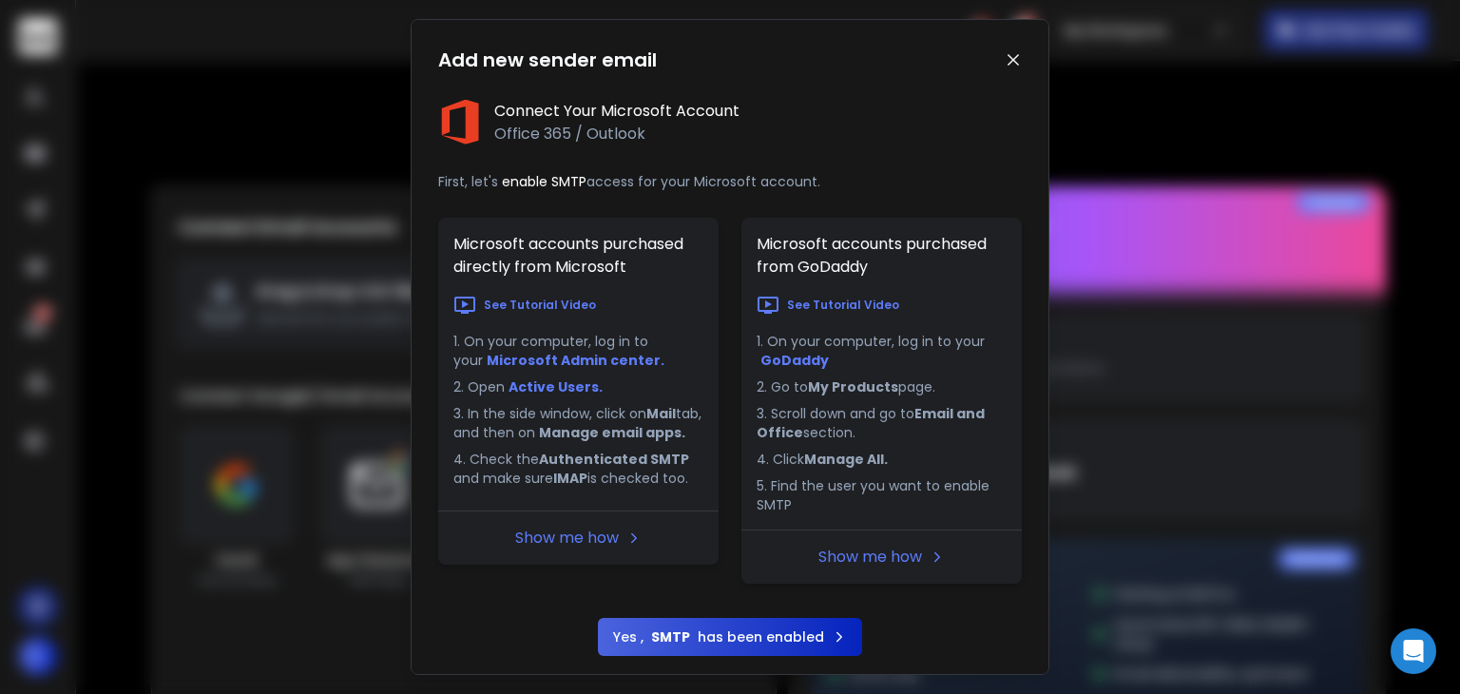
click at [698, 616] on div "Yes , SMTP has been enabled" at bounding box center [729, 628] width 583 height 53
click at [711, 629] on button "Yes , SMTP has been enabled" at bounding box center [730, 637] width 264 height 38
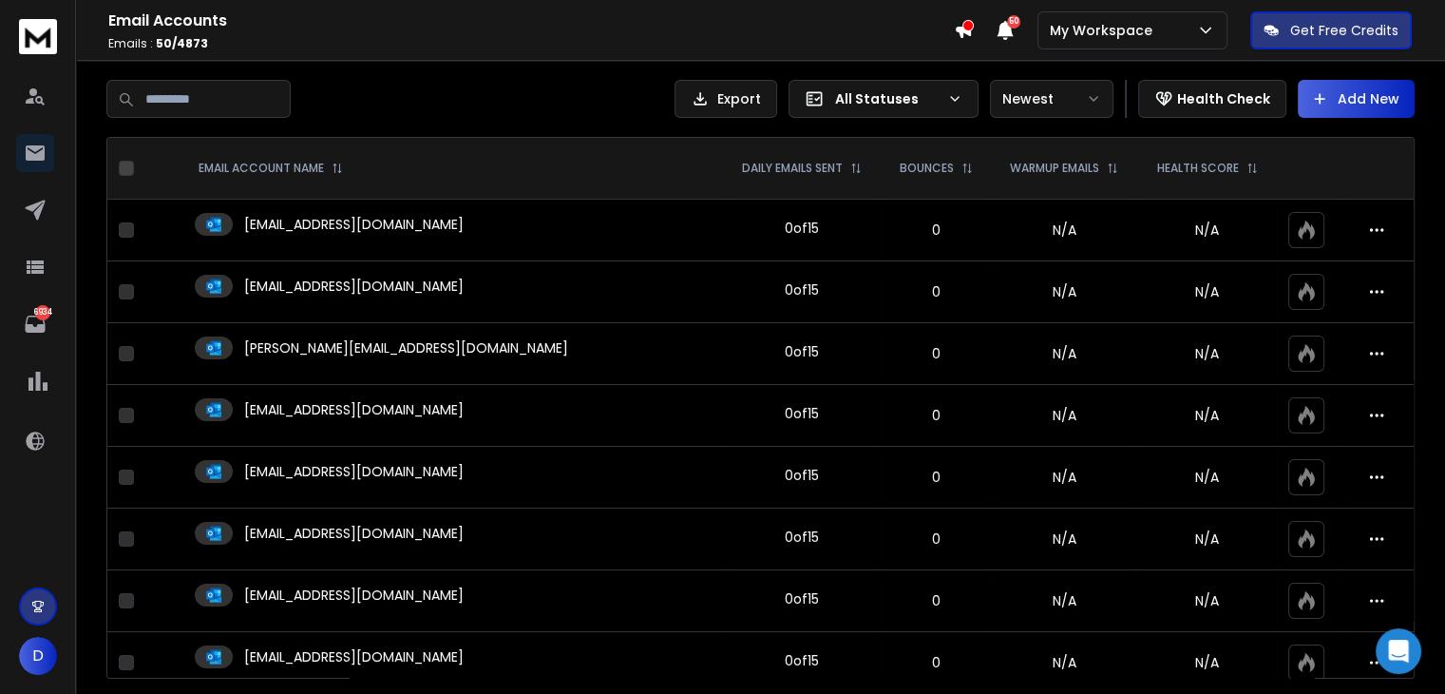
click at [1385, 90] on button "Add New" at bounding box center [1356, 99] width 117 height 38
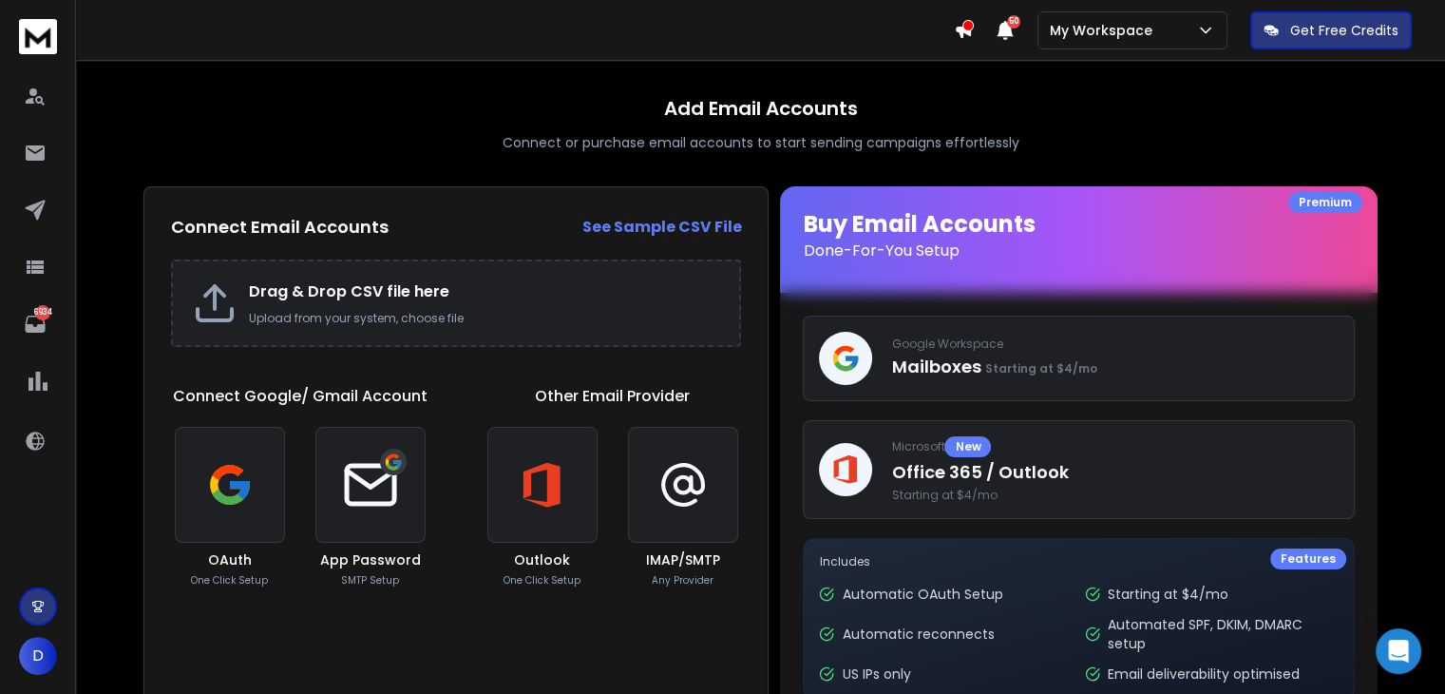
click at [570, 478] on div at bounding box center [543, 485] width 110 height 116
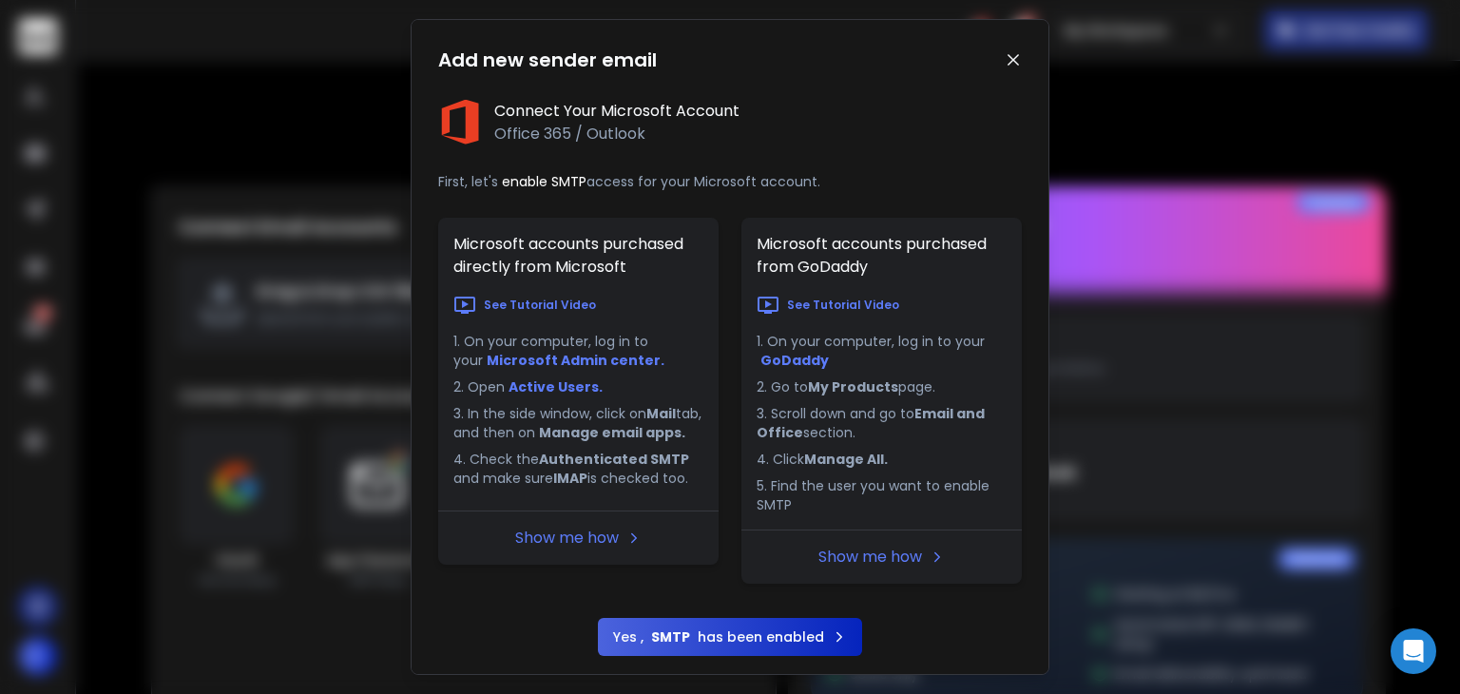
click at [737, 624] on button "Yes , SMTP has been enabled" at bounding box center [730, 637] width 264 height 38
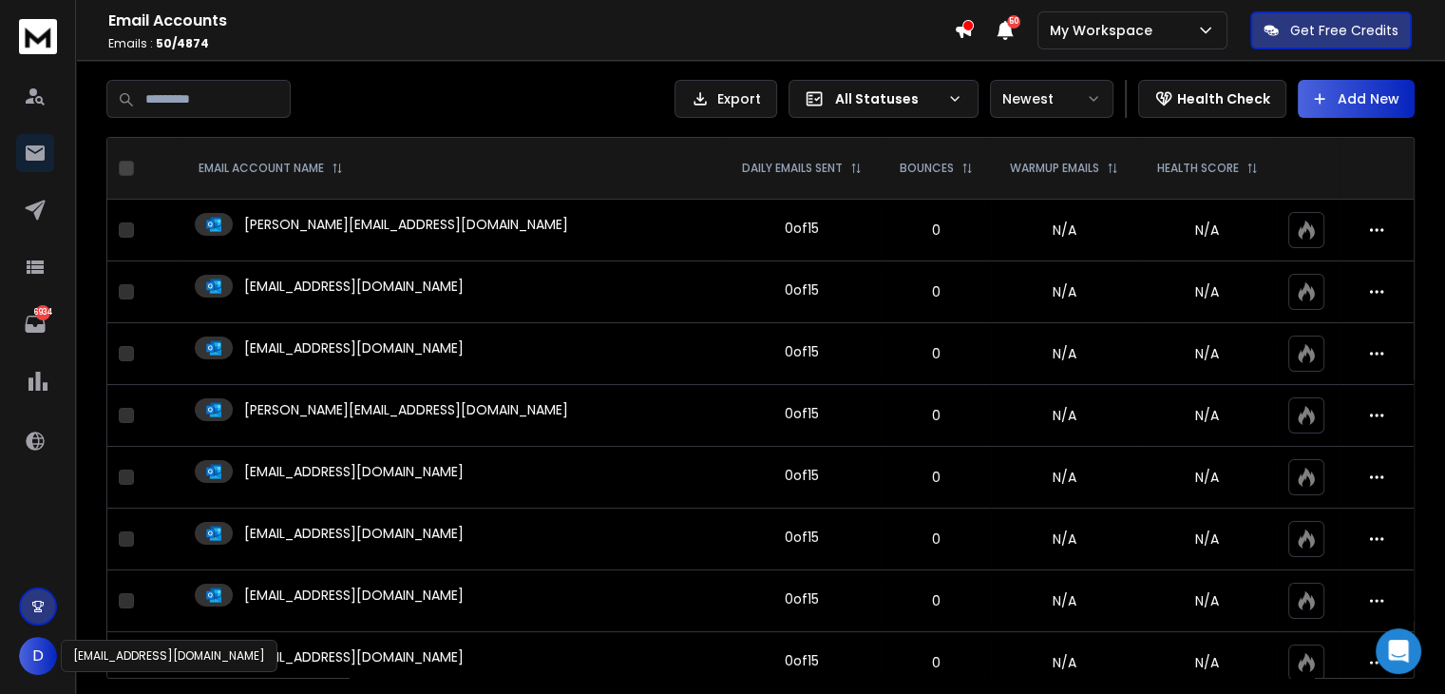
click at [48, 651] on span "D" at bounding box center [38, 656] width 38 height 38
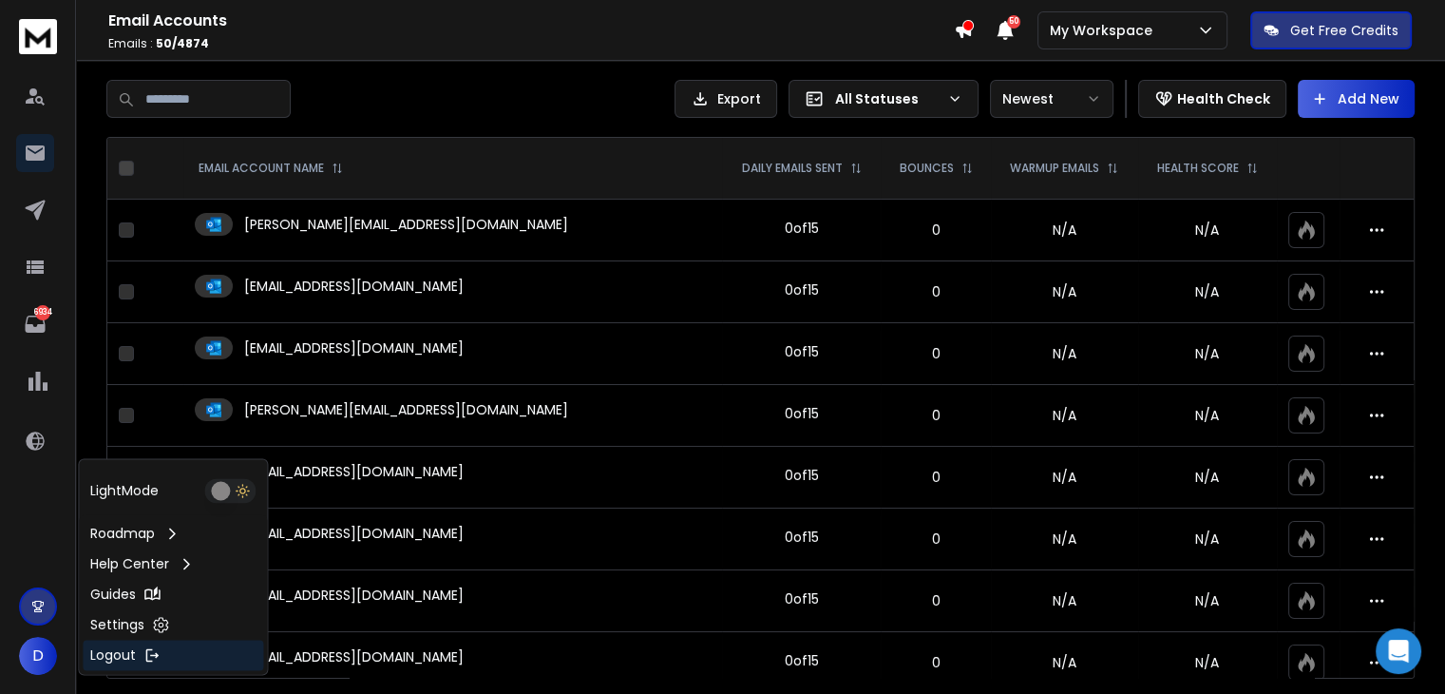
click at [116, 646] on p "Logout" at bounding box center [113, 654] width 46 height 19
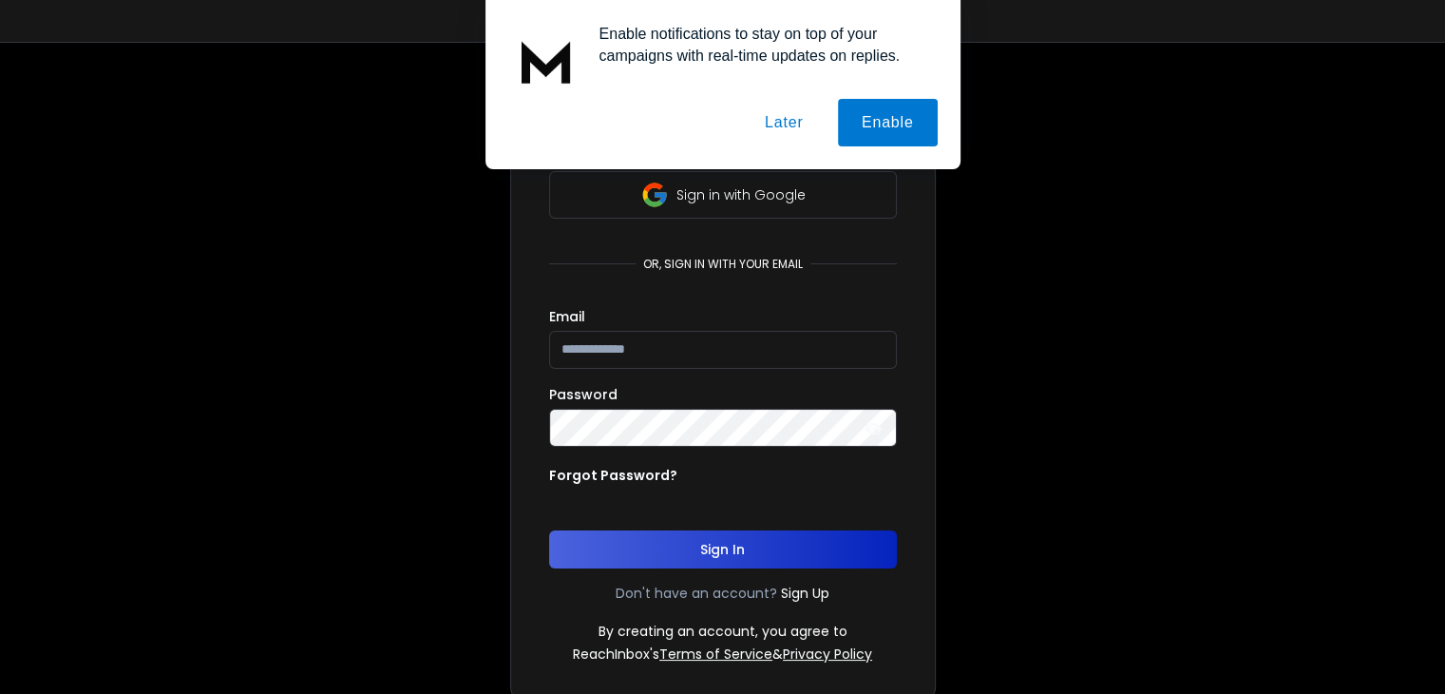
click at [604, 357] on input "email" at bounding box center [723, 350] width 348 height 38
type input "**********"
click at [724, 560] on button "Sign In" at bounding box center [723, 549] width 348 height 38
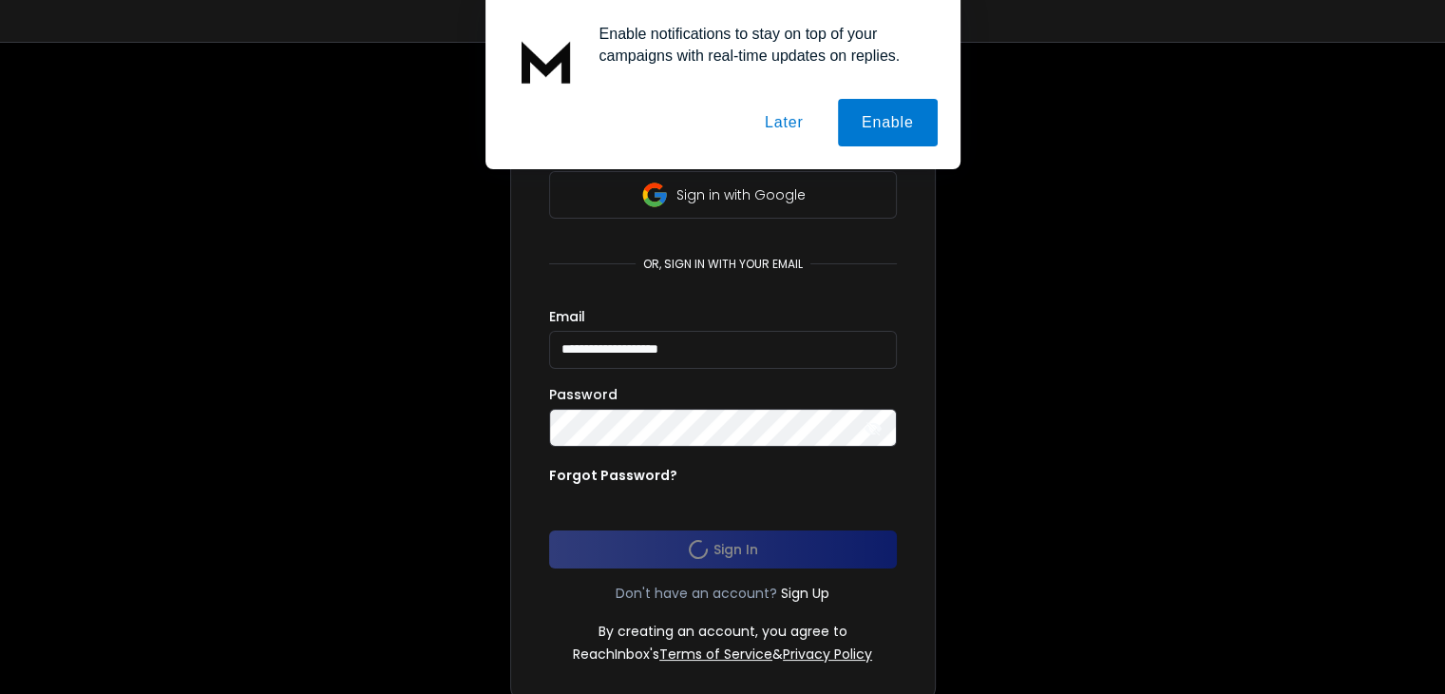
click at [789, 114] on button "Later" at bounding box center [784, 123] width 86 height 48
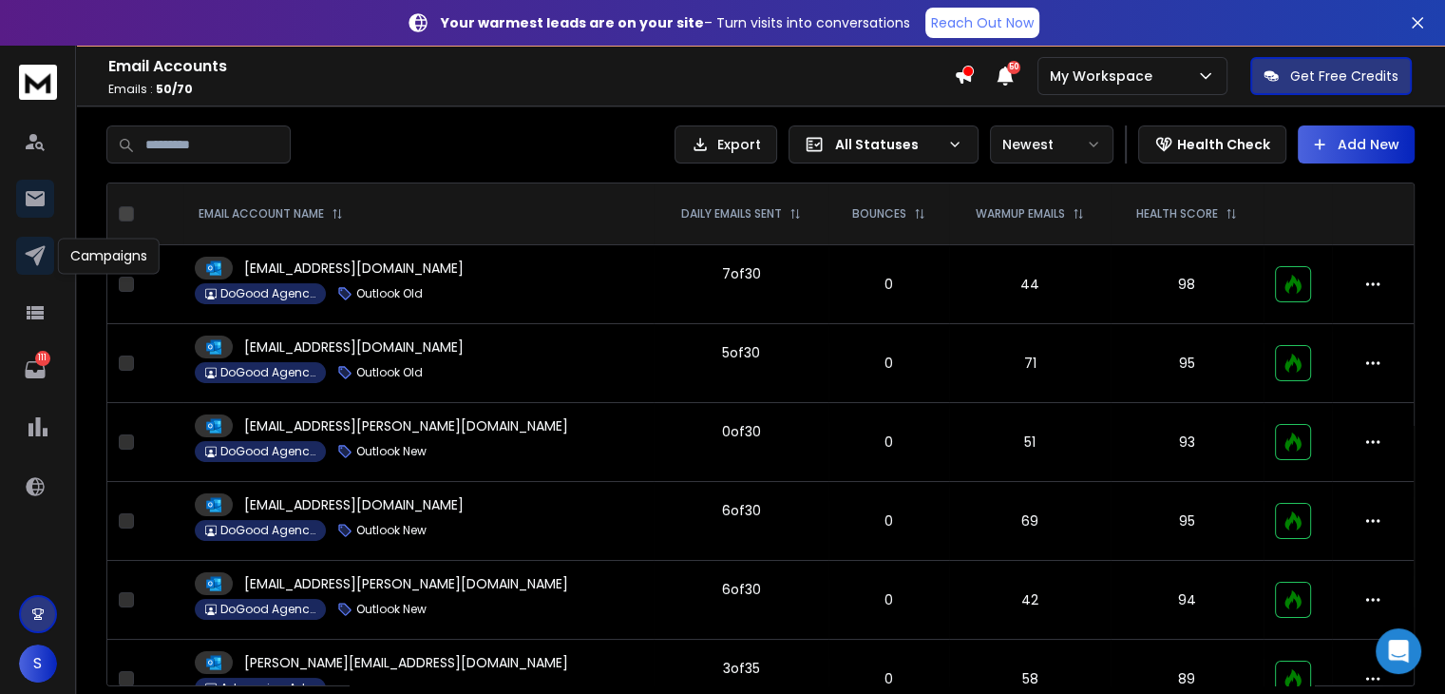
click at [24, 260] on icon at bounding box center [35, 255] width 23 height 23
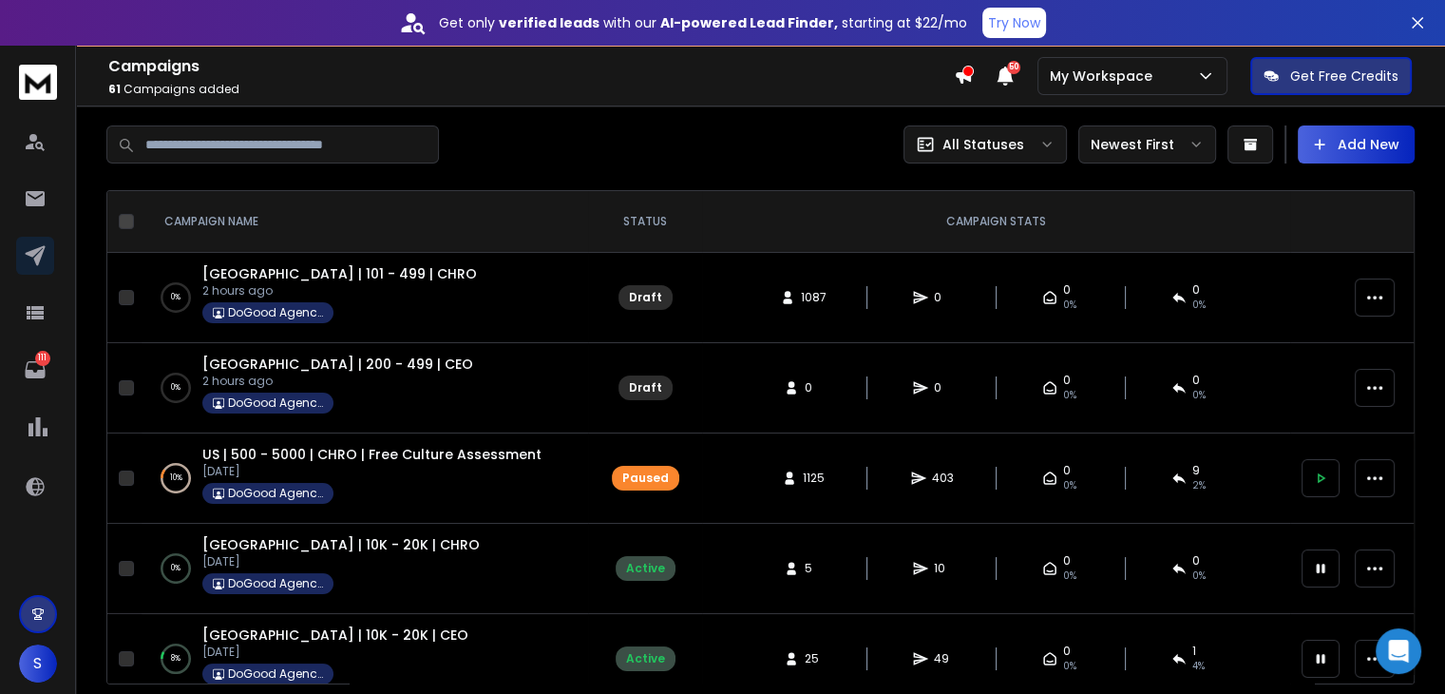
click at [350, 354] on div "0 % USA | 200 - 499 | CEO 2 hours ago DoGood Agency" at bounding box center [365, 387] width 409 height 67
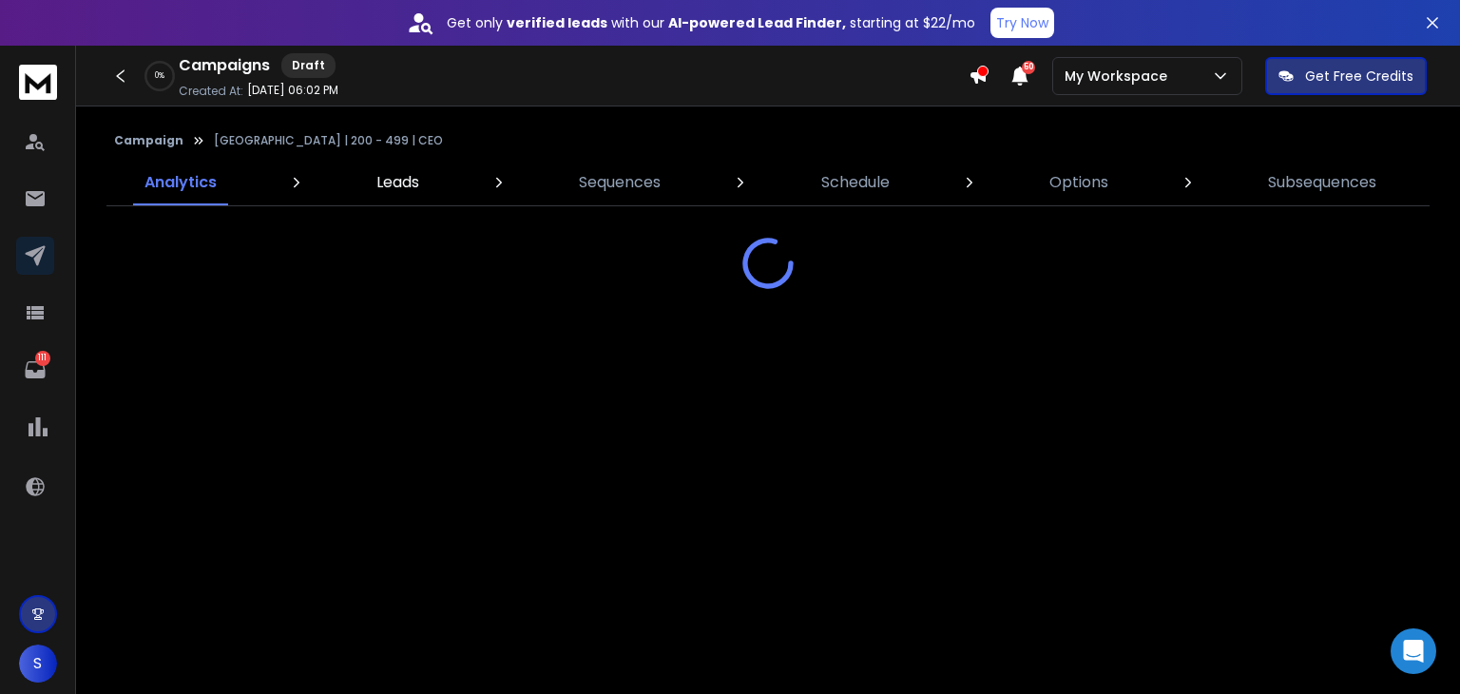
click at [376, 160] on link "Leads" at bounding box center [398, 183] width 66 height 46
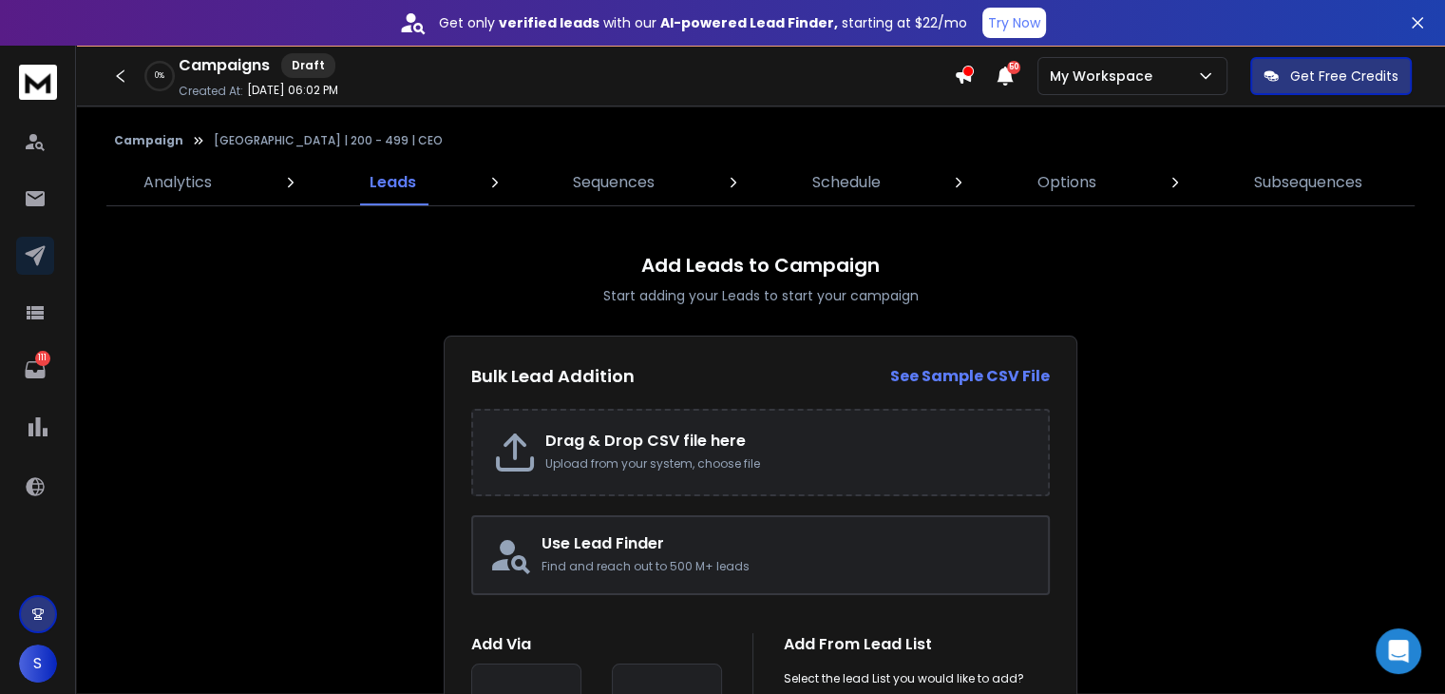
click at [607, 442] on h2 "Drag & Drop CSV file here" at bounding box center [787, 441] width 484 height 23
type input "**********"
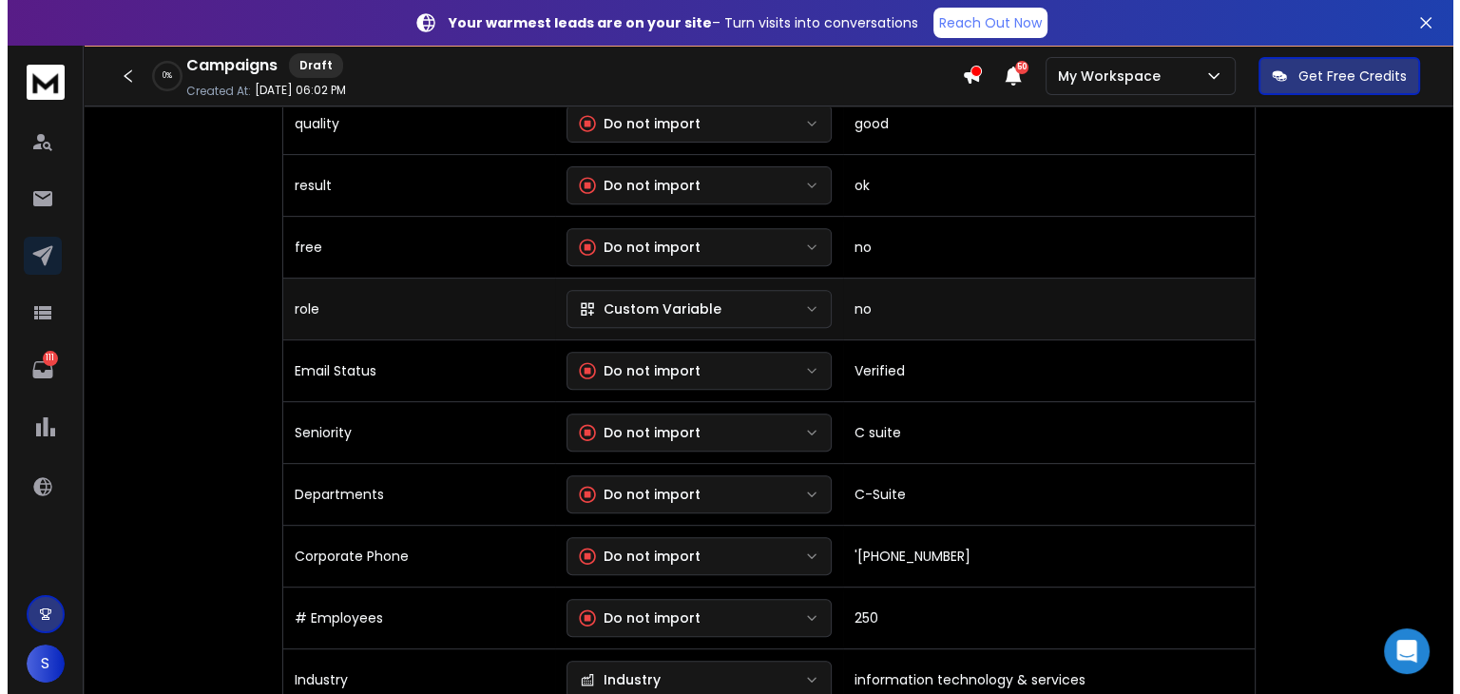
scroll to position [760, 0]
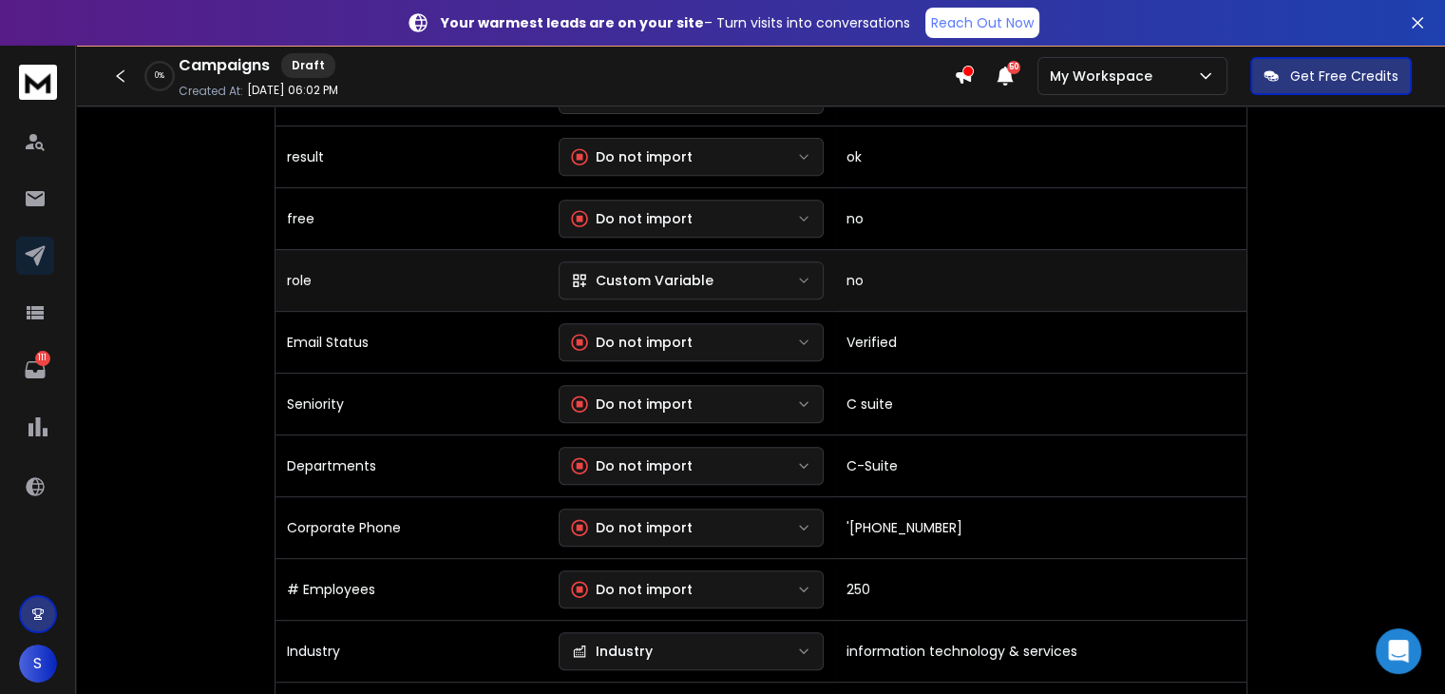
click at [706, 284] on div "Custom Variable" at bounding box center [642, 280] width 143 height 19
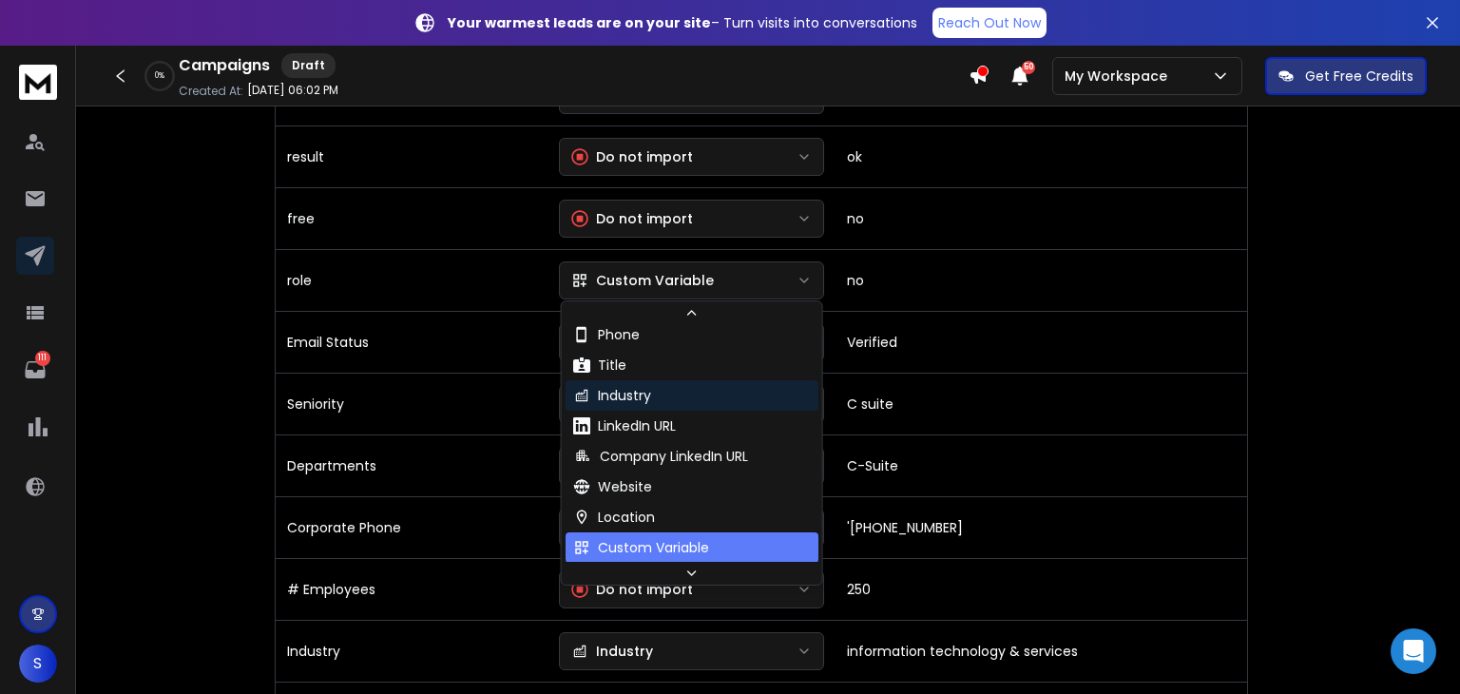
scroll to position [172, 0]
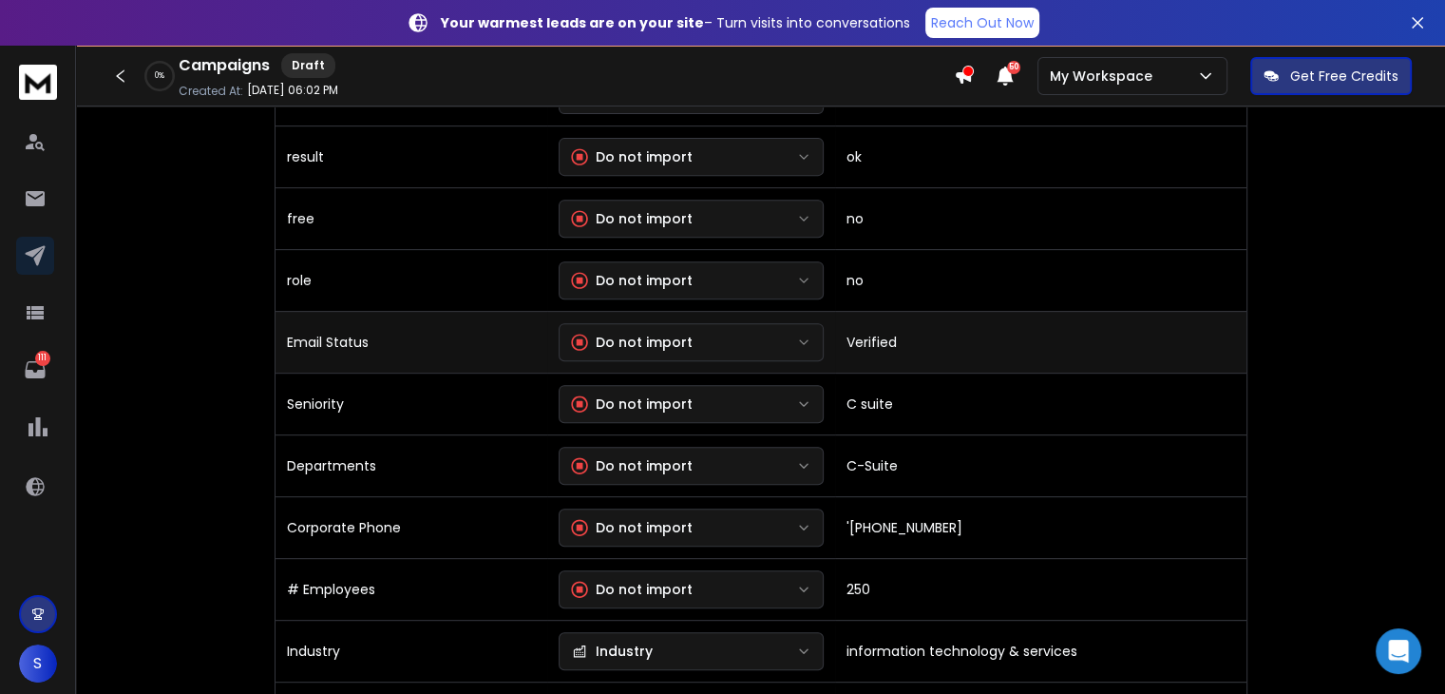
click at [680, 343] on div "Do not import" at bounding box center [632, 342] width 122 height 19
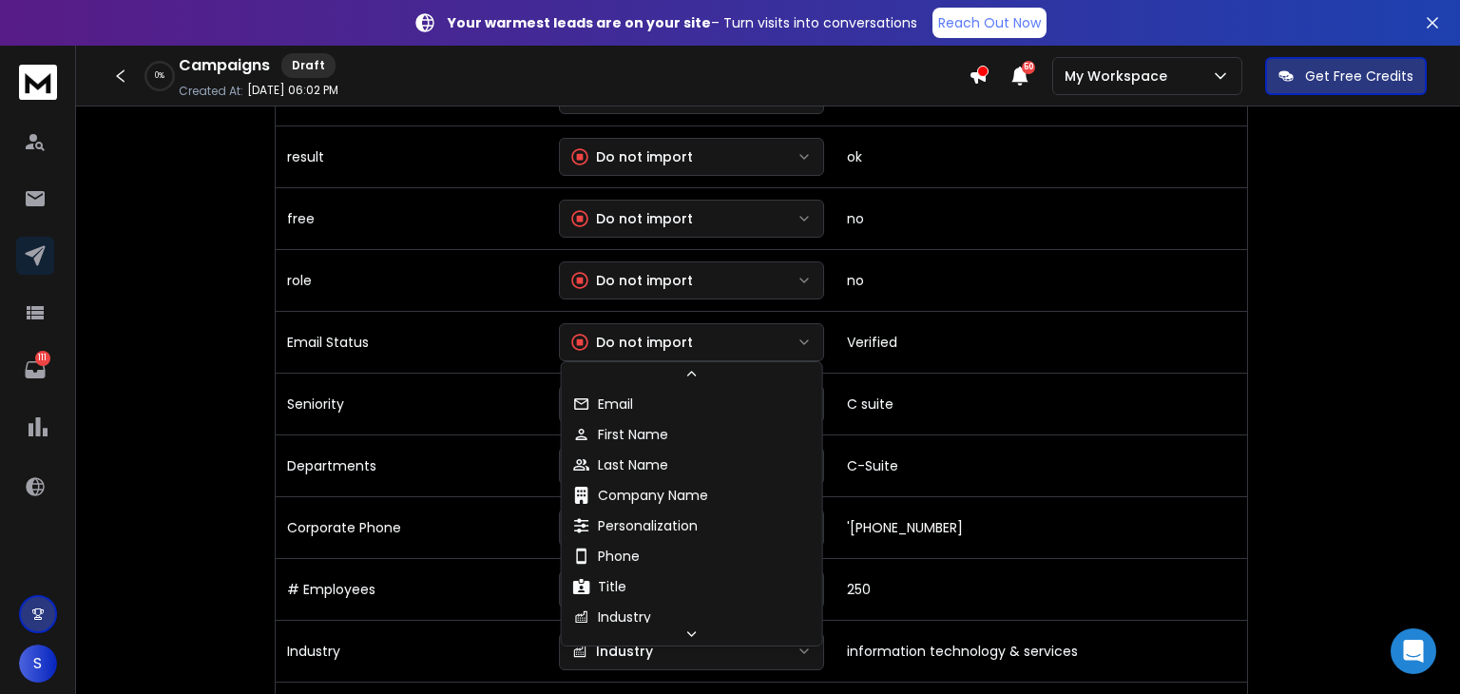
scroll to position [191, 0]
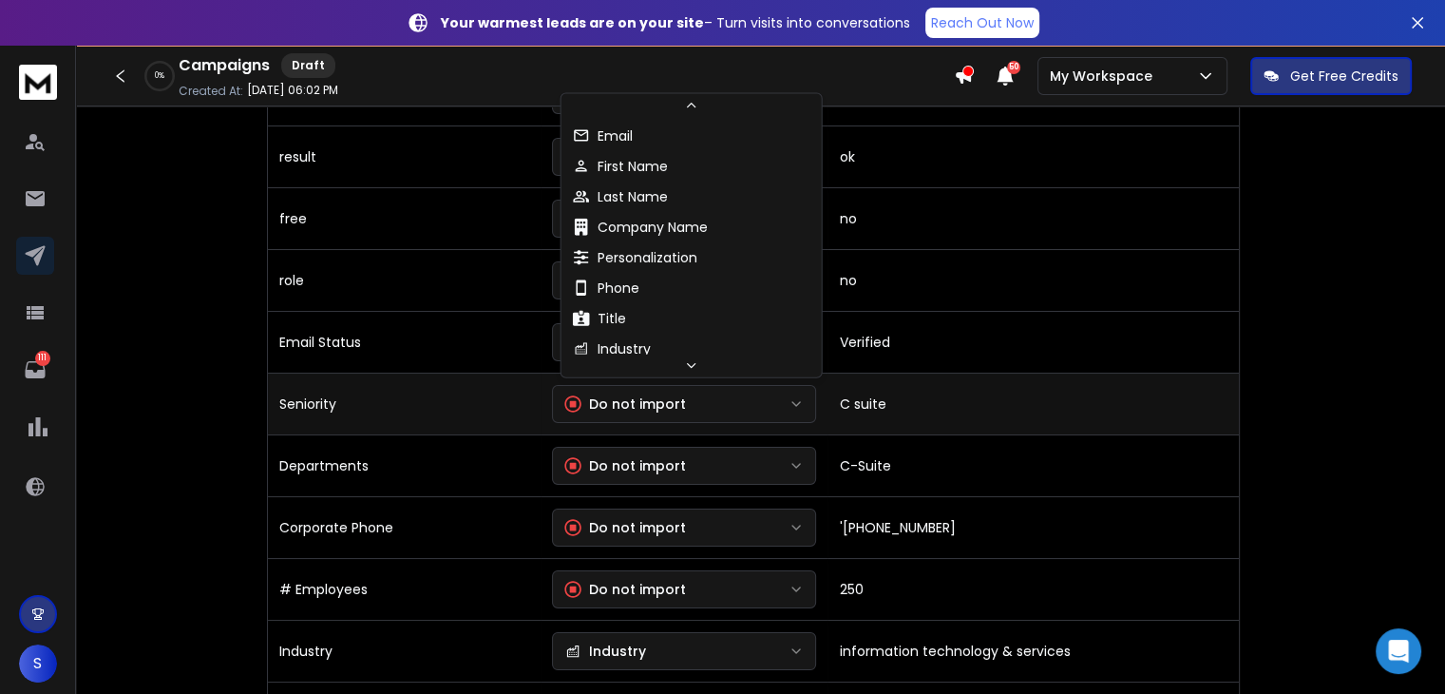
click at [663, 386] on button "Do not import" at bounding box center [684, 404] width 265 height 38
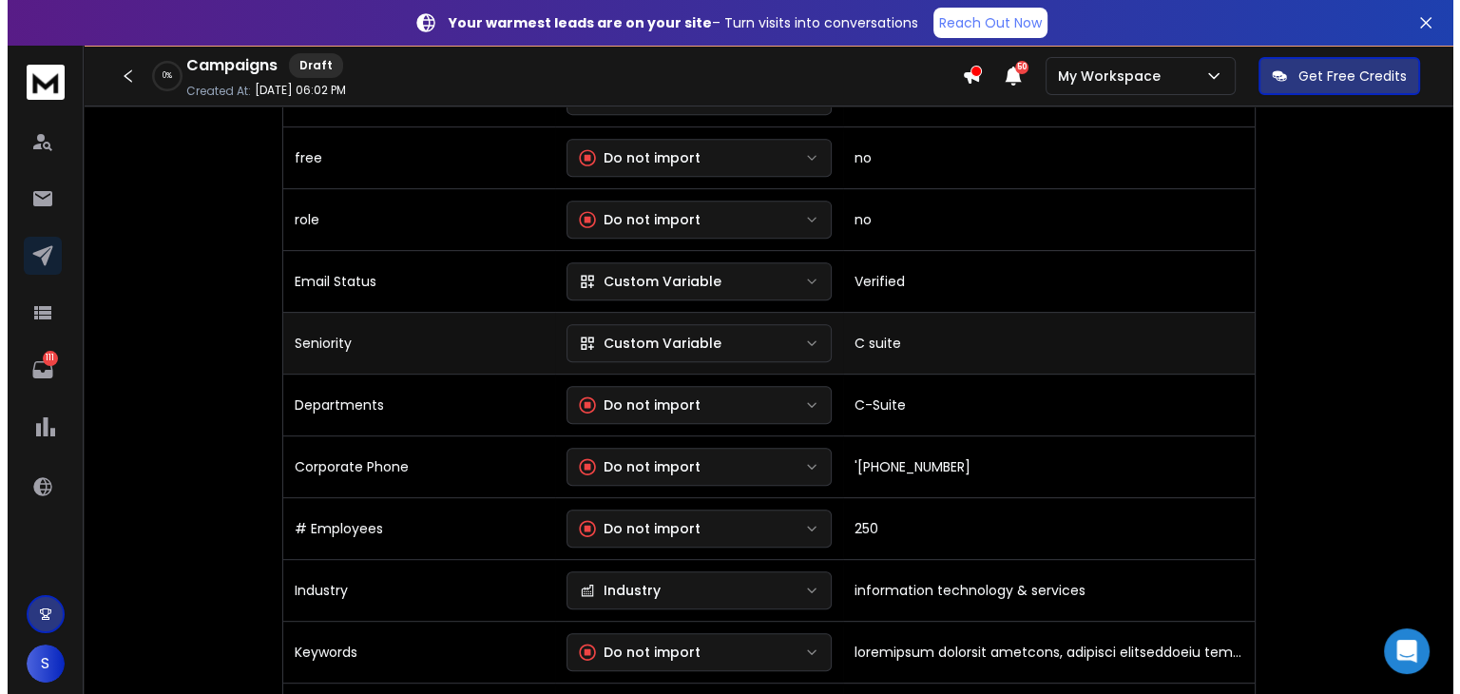
scroll to position [855, 0]
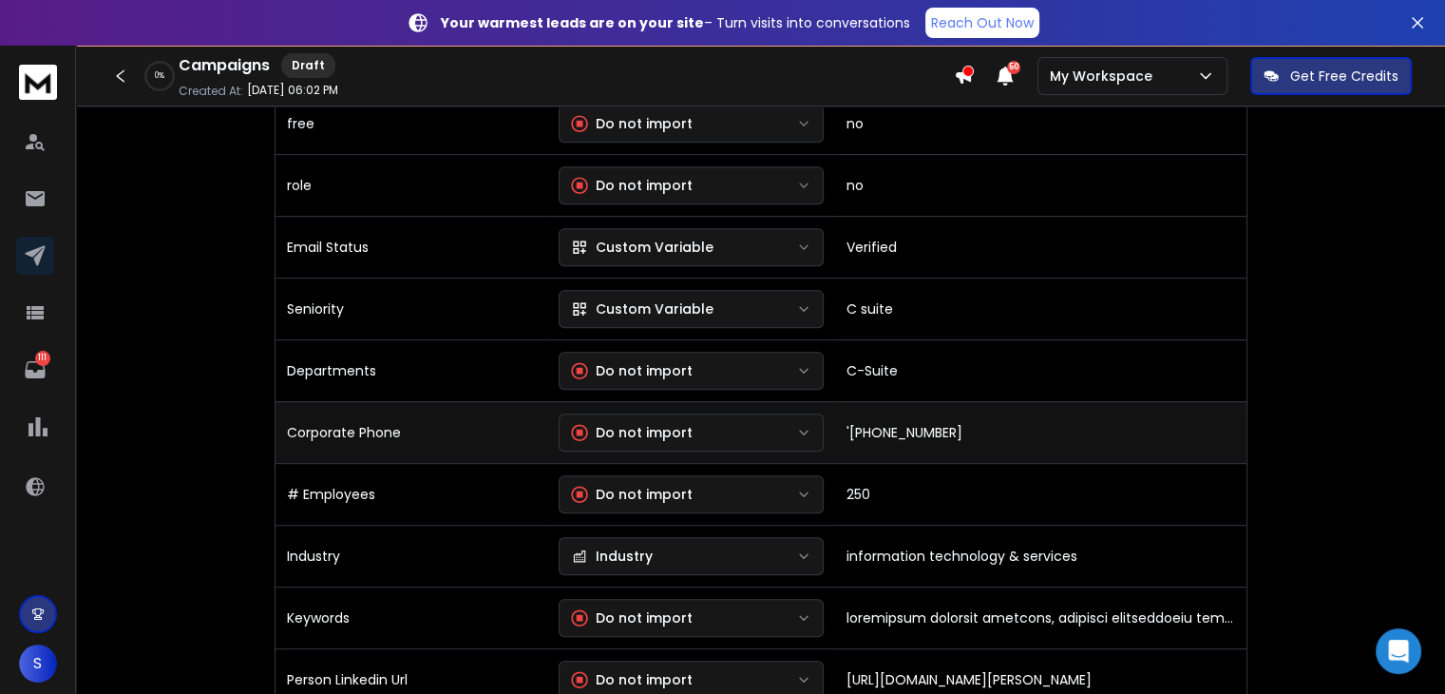
click at [616, 425] on div "Do not import" at bounding box center [632, 432] width 122 height 19
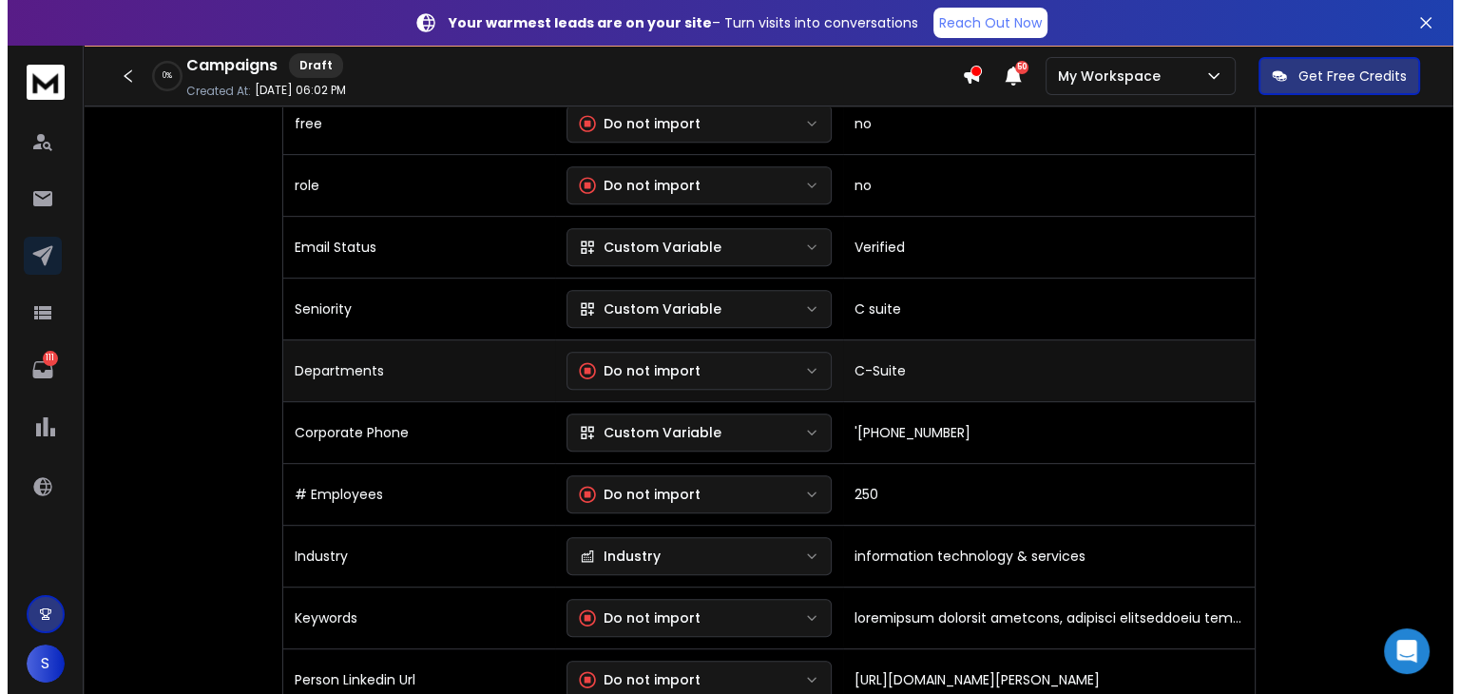
scroll to position [950, 0]
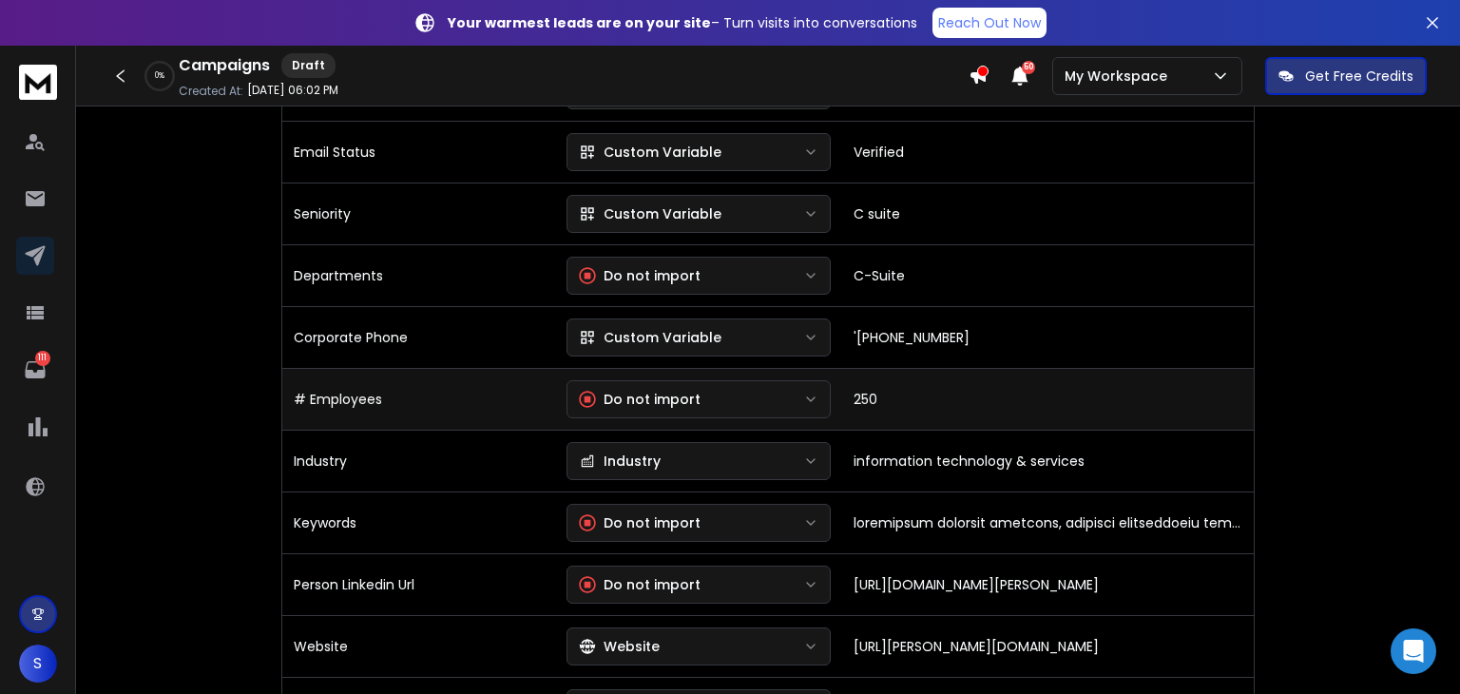
click at [680, 391] on div "Do not import" at bounding box center [640, 399] width 122 height 19
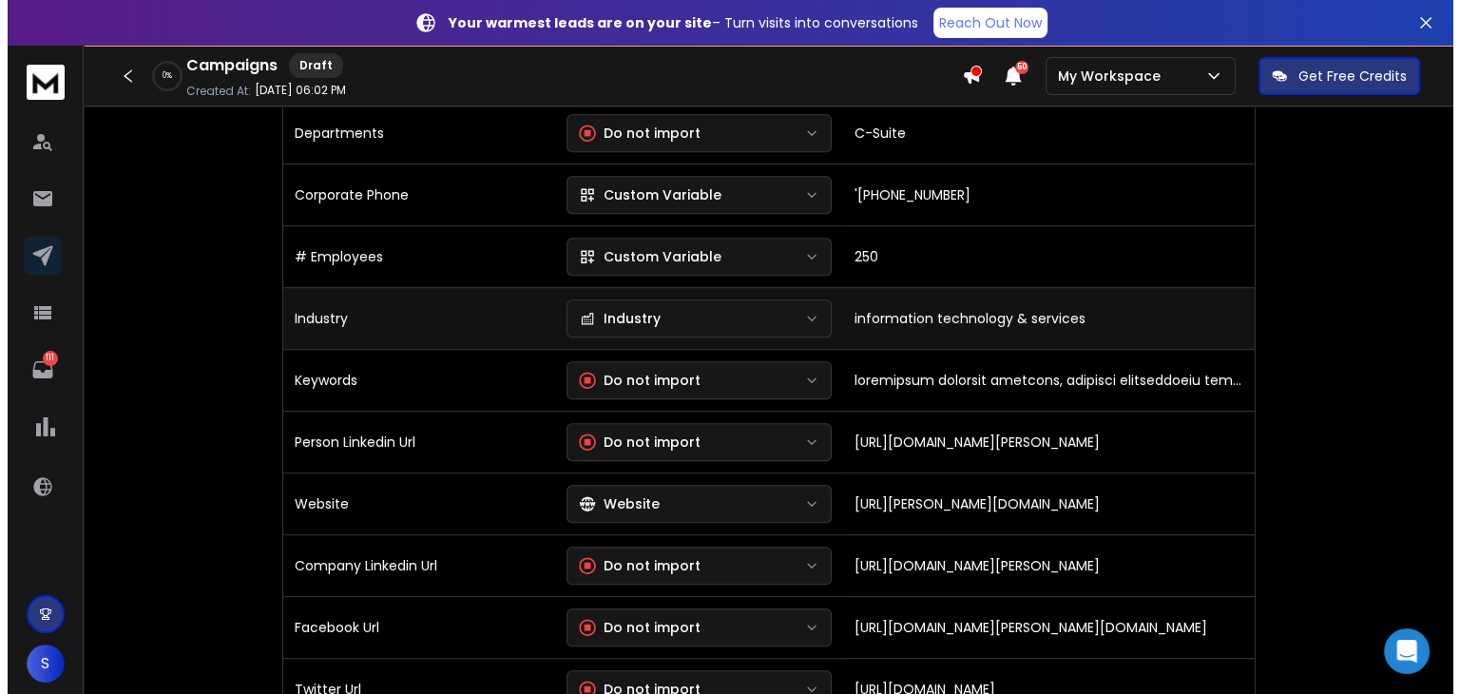
scroll to position [1140, 0]
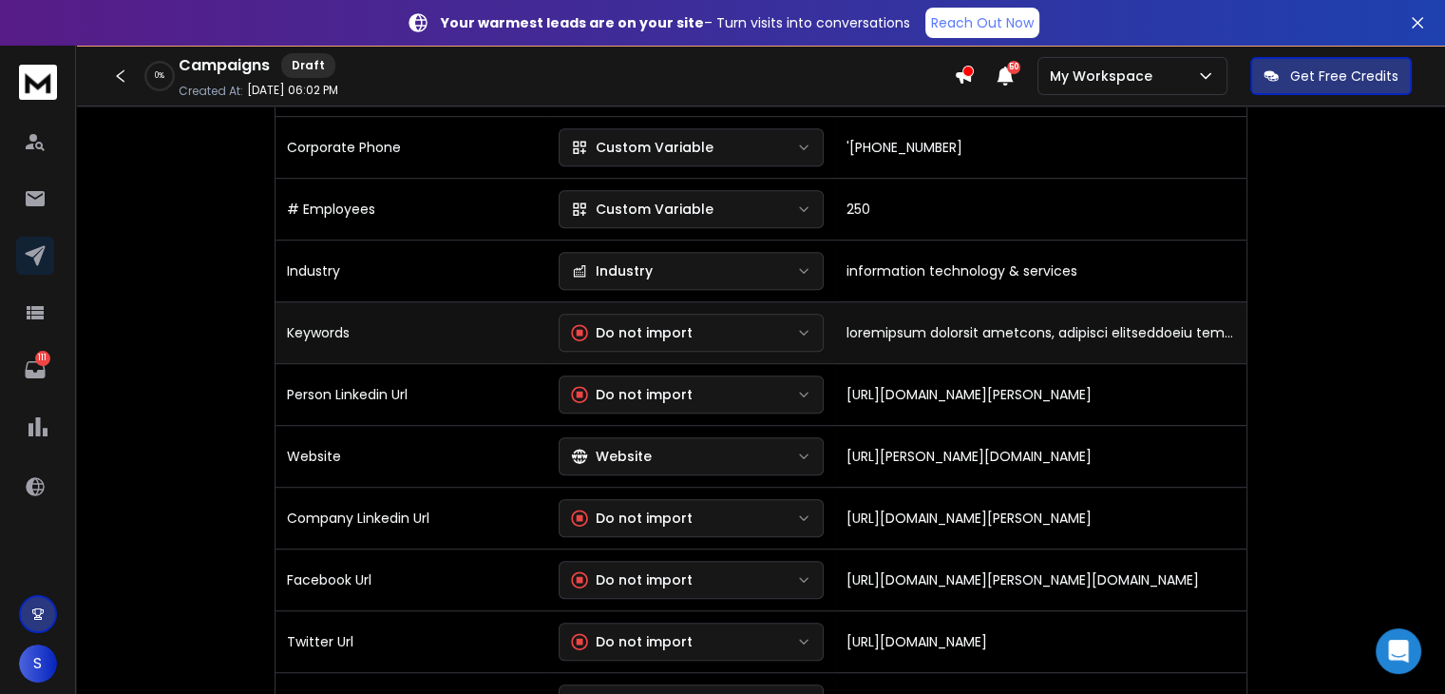
click at [690, 326] on button "Do not import" at bounding box center [691, 333] width 265 height 38
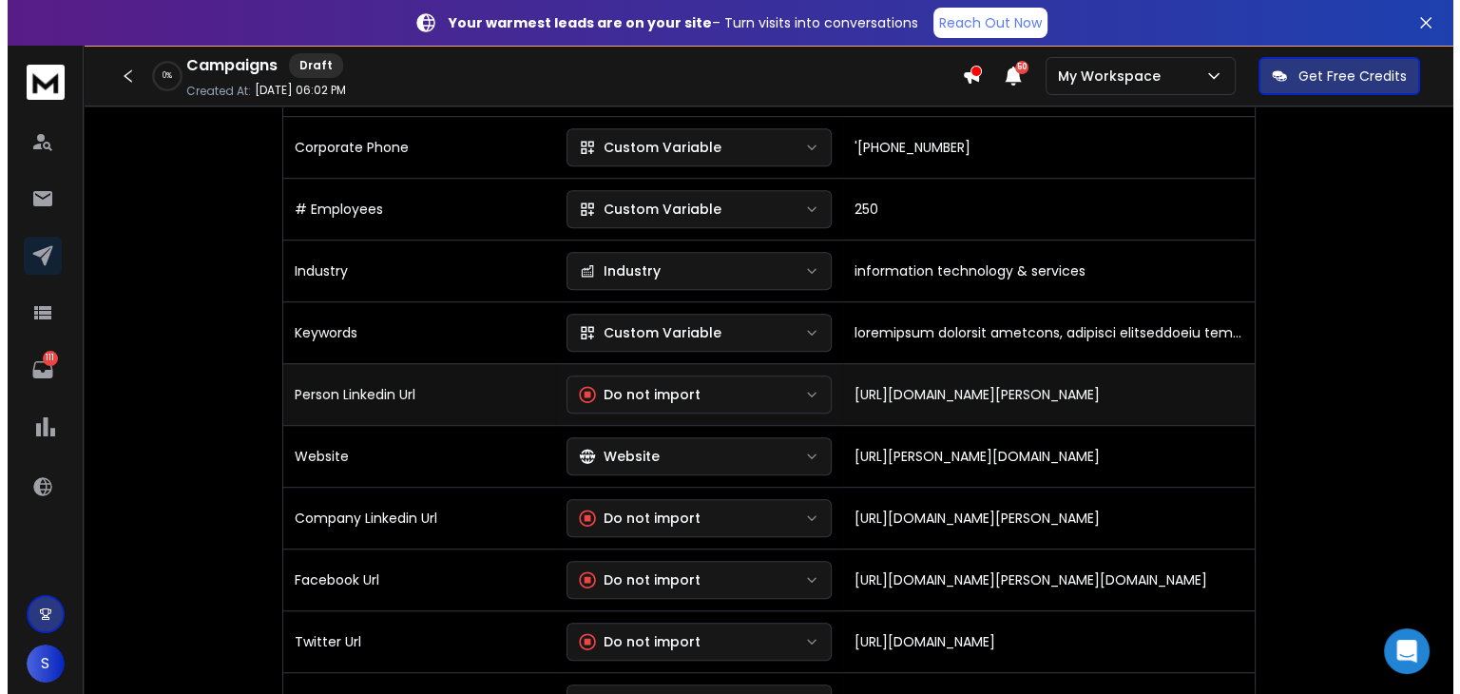
scroll to position [1330, 0]
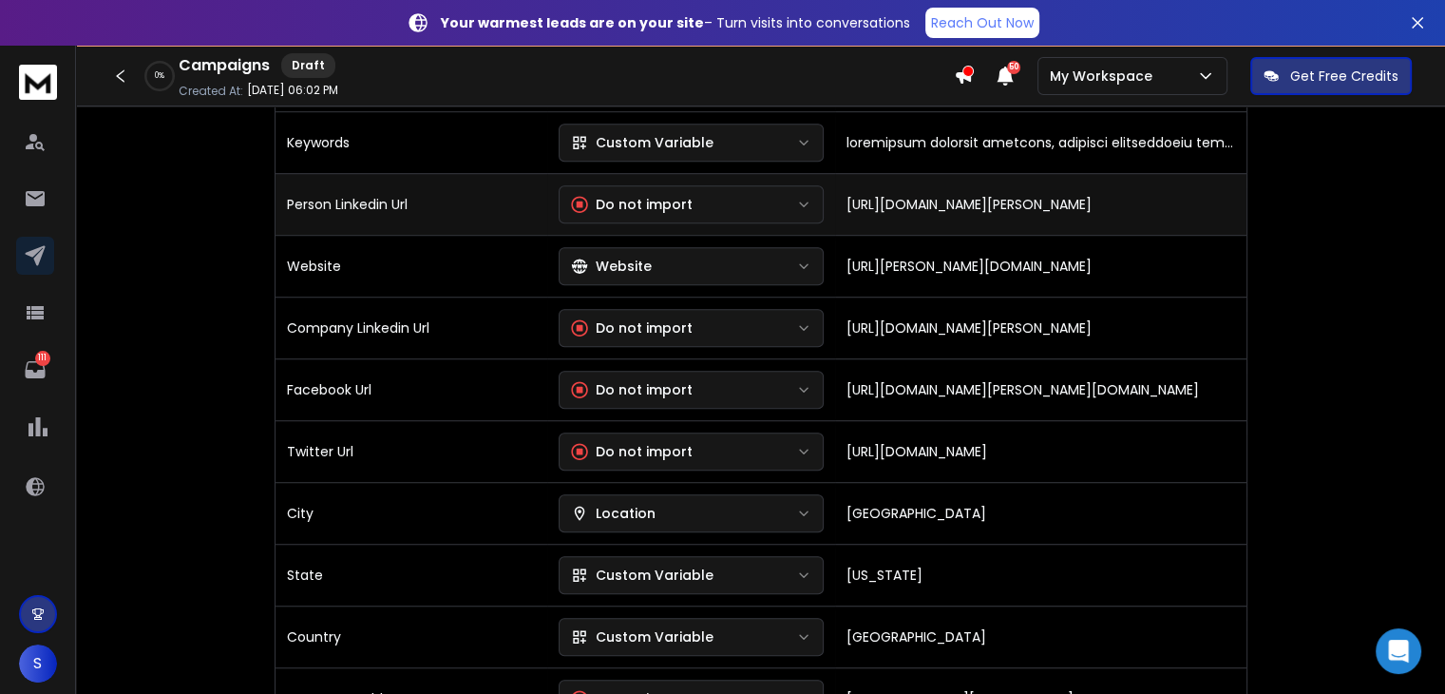
click at [699, 206] on button "Do not import" at bounding box center [691, 204] width 265 height 38
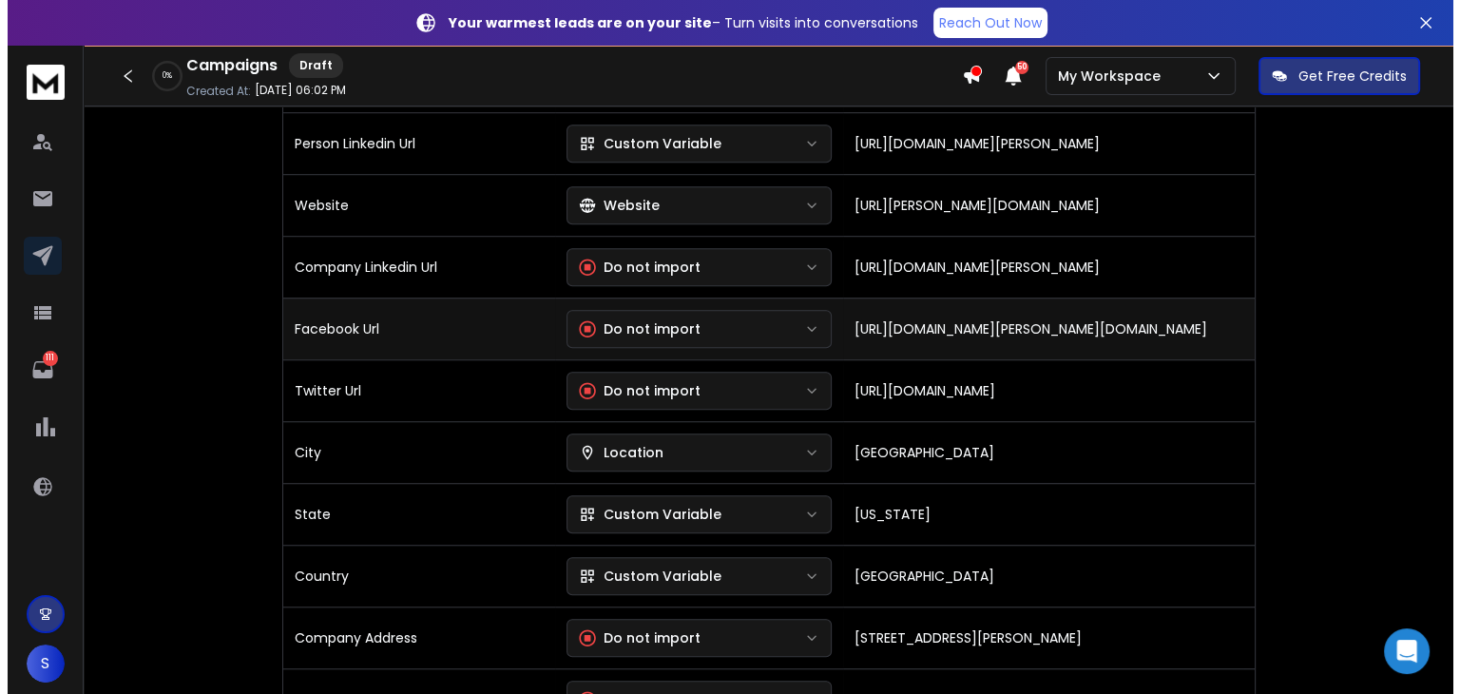
scroll to position [1425, 0]
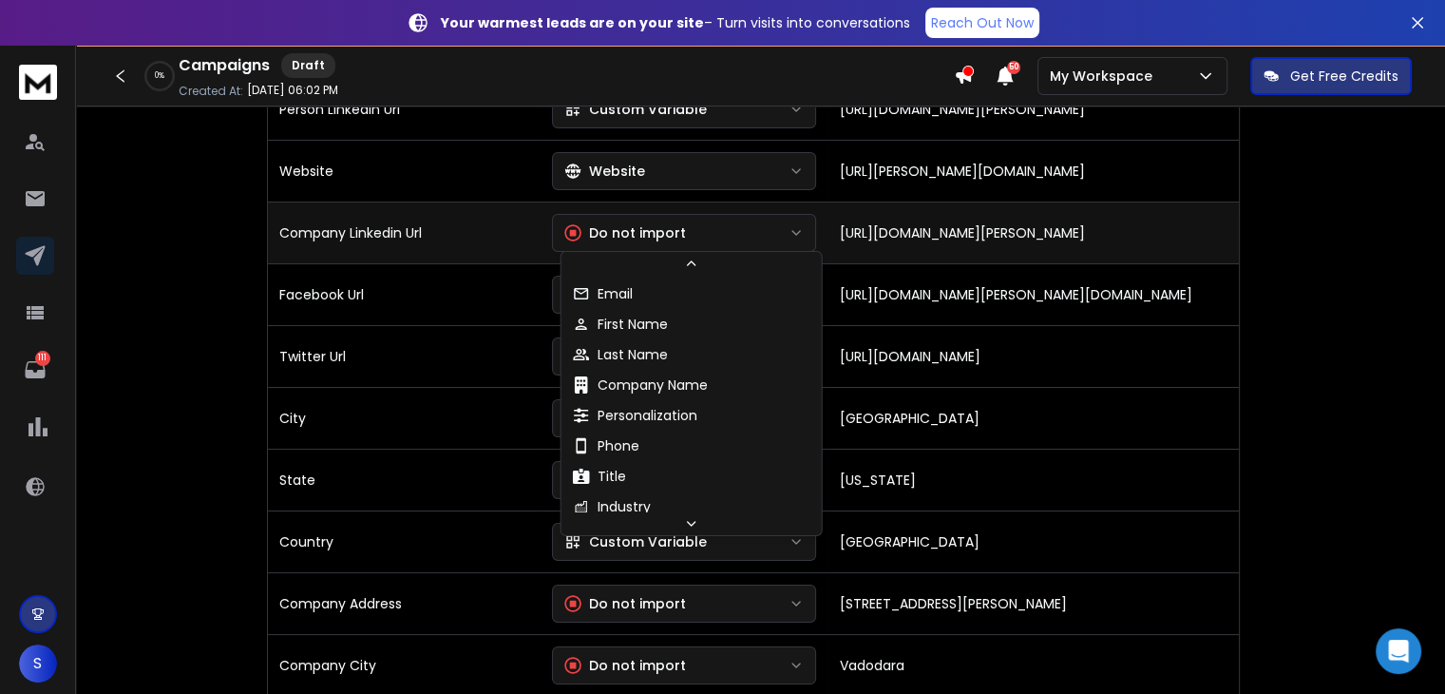
click at [734, 234] on button "Do not import" at bounding box center [684, 233] width 265 height 38
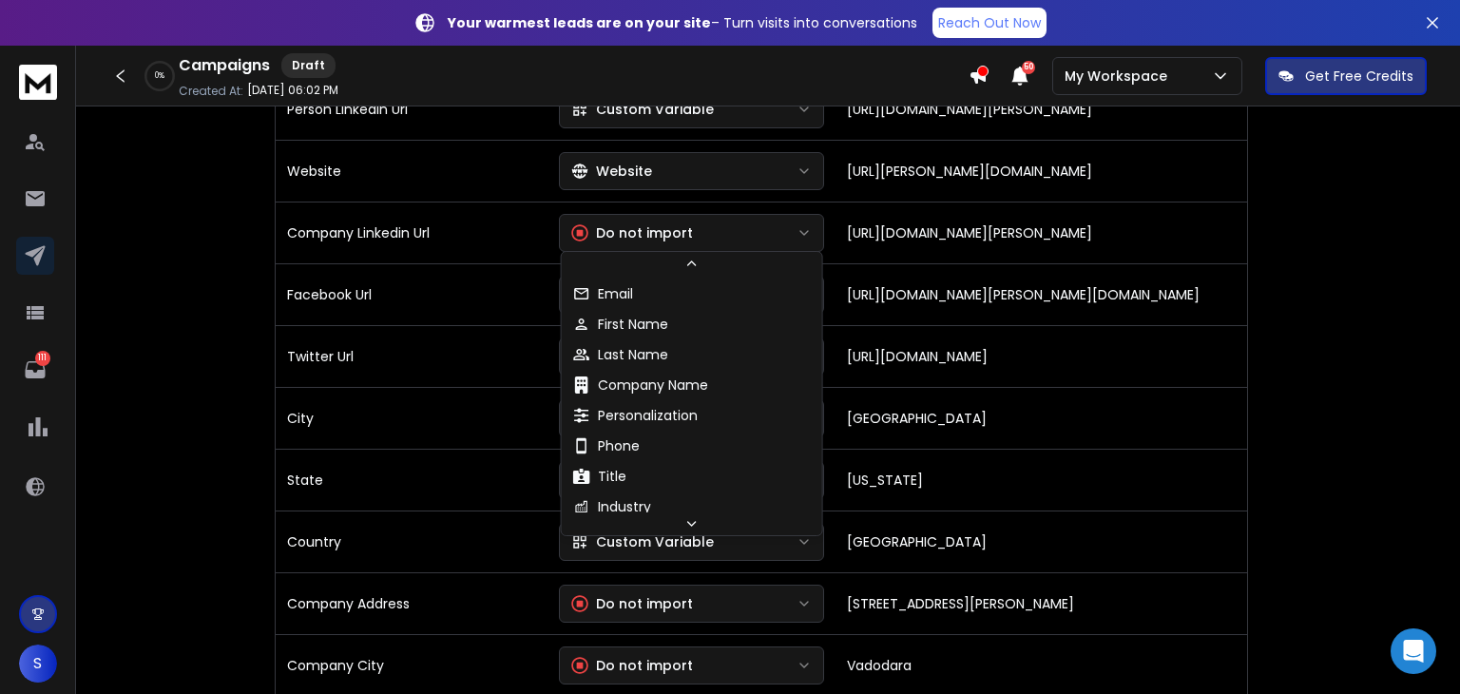
scroll to position [191, 0]
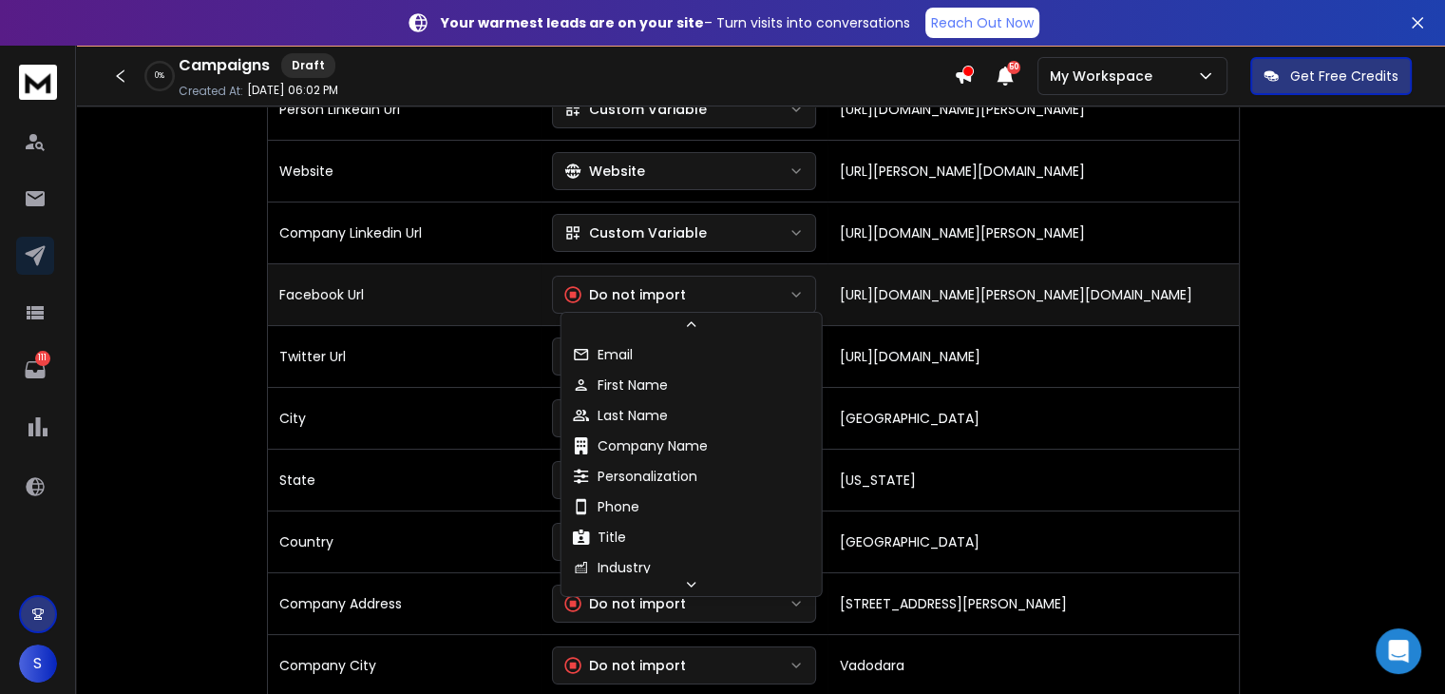
click at [716, 290] on button "Do not import" at bounding box center [684, 295] width 265 height 38
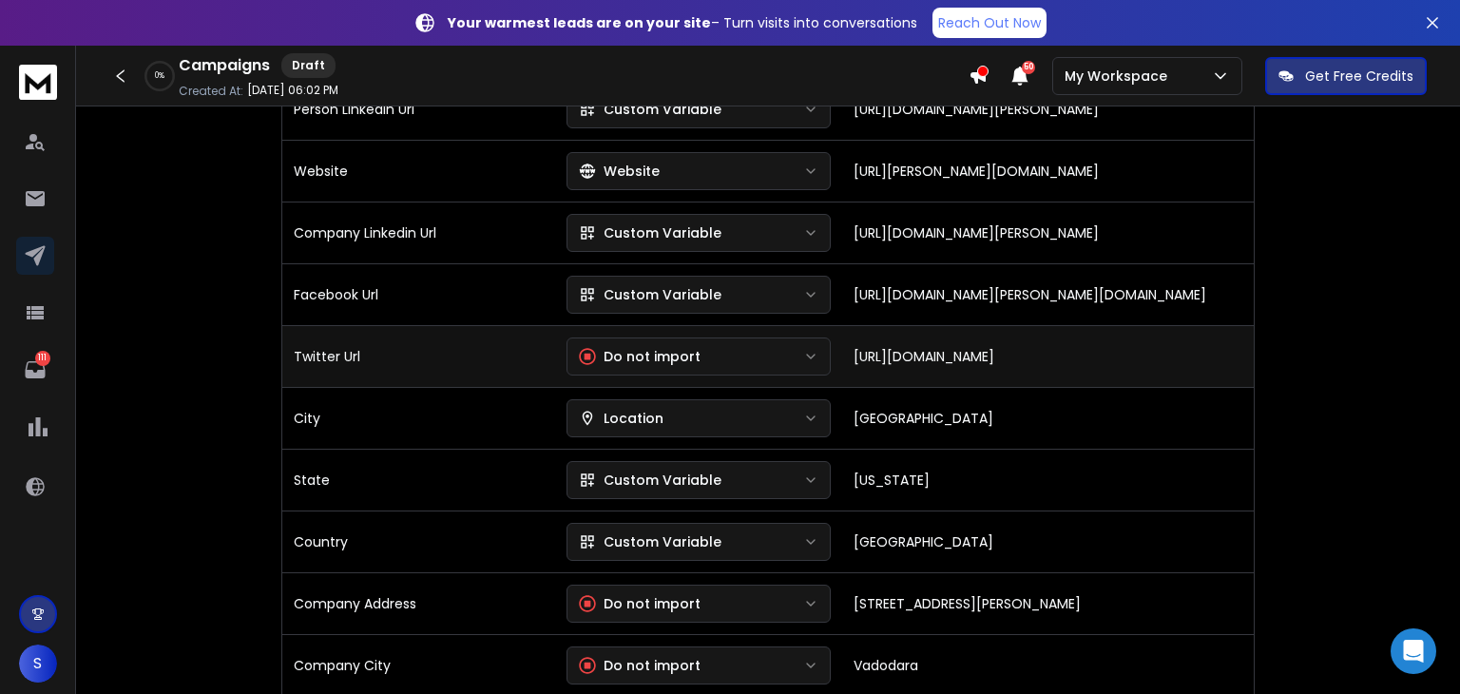
click at [684, 347] on div "Do not import" at bounding box center [640, 356] width 122 height 19
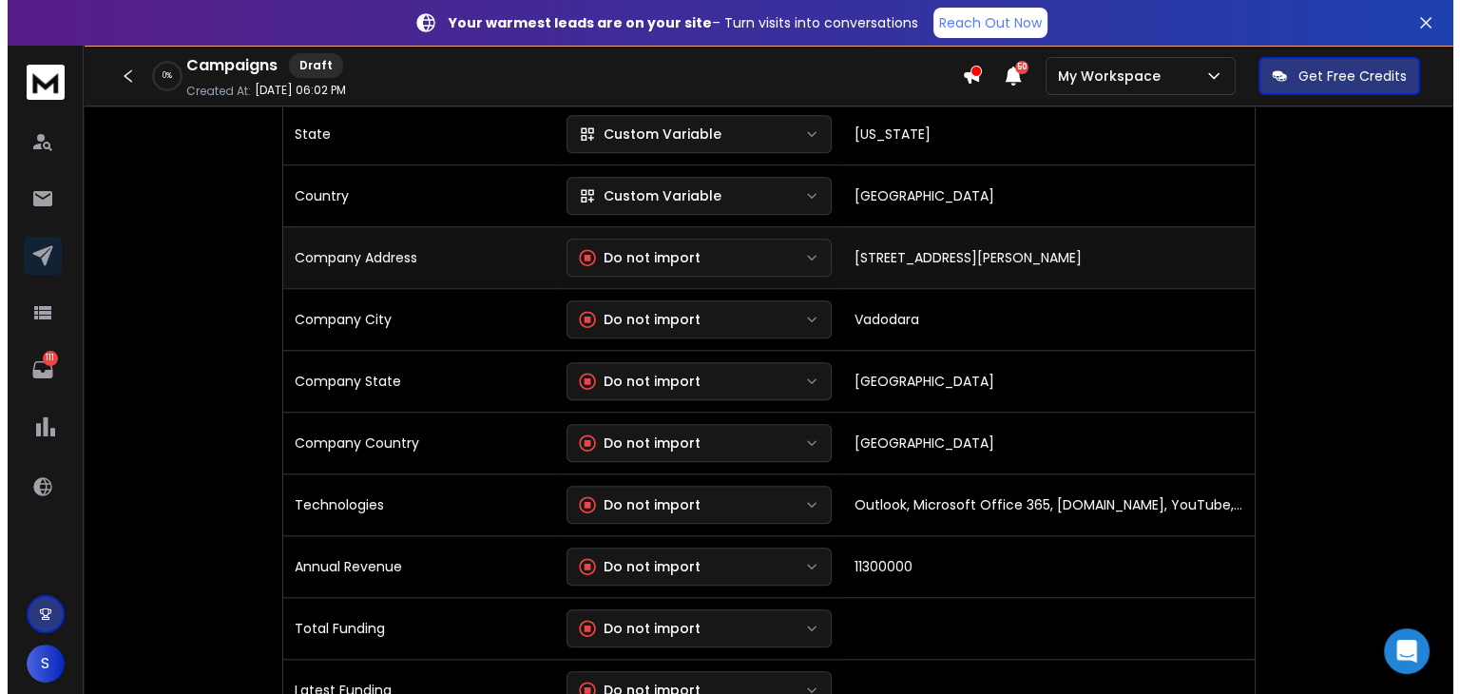
scroll to position [1806, 0]
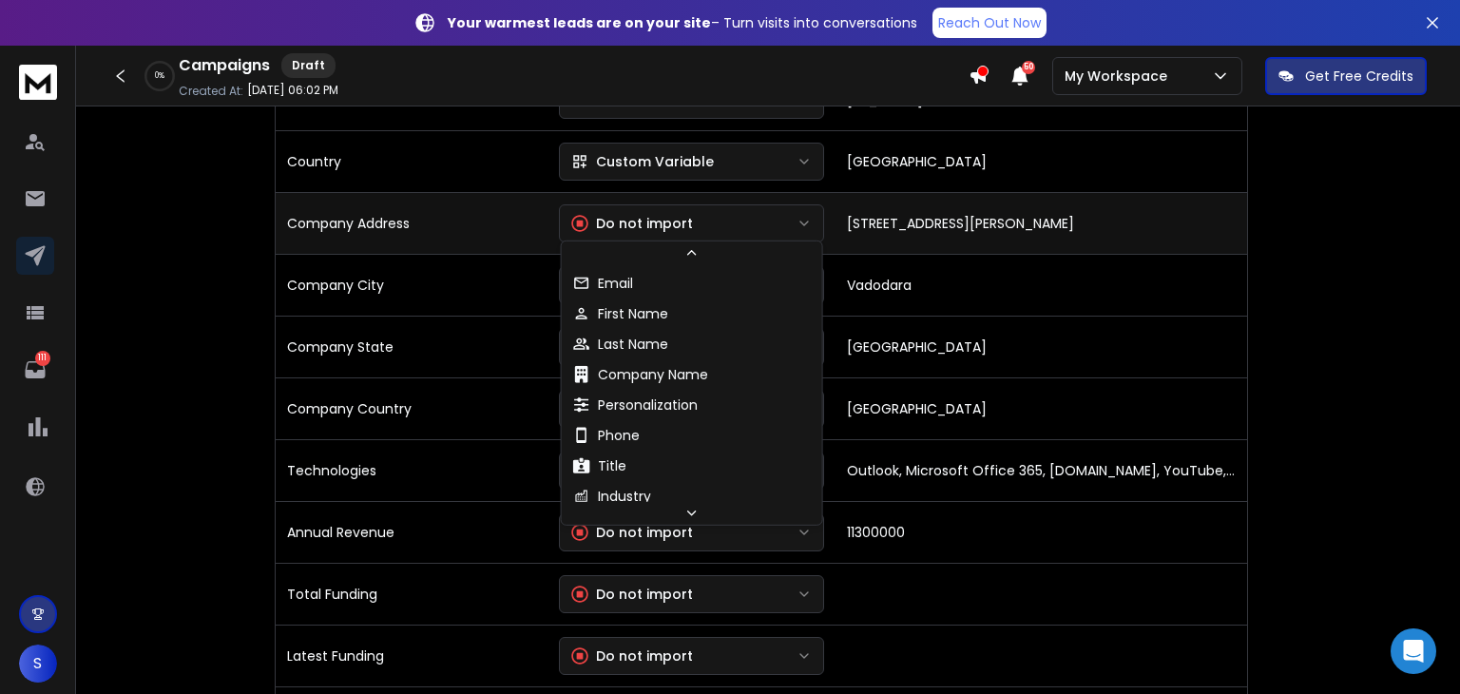
click at [693, 220] on button "Do not import" at bounding box center [691, 223] width 265 height 38
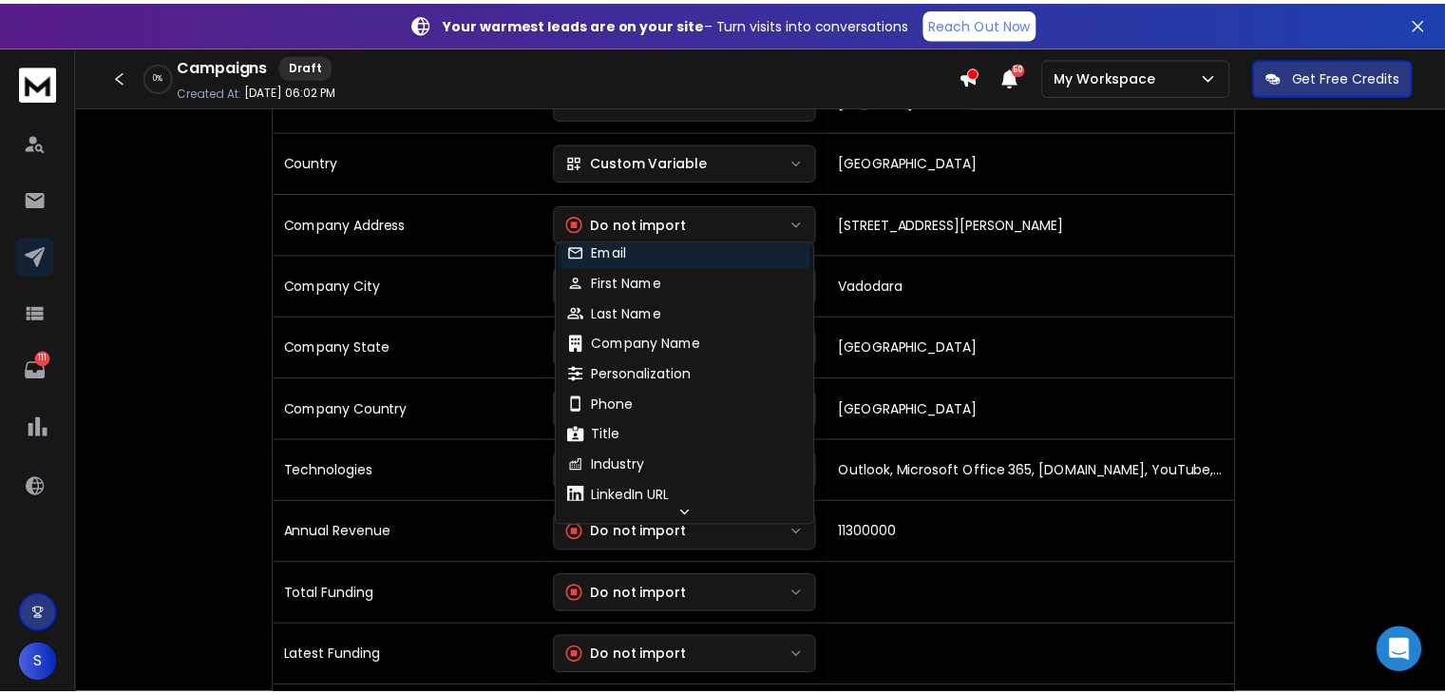
scroll to position [0, 0]
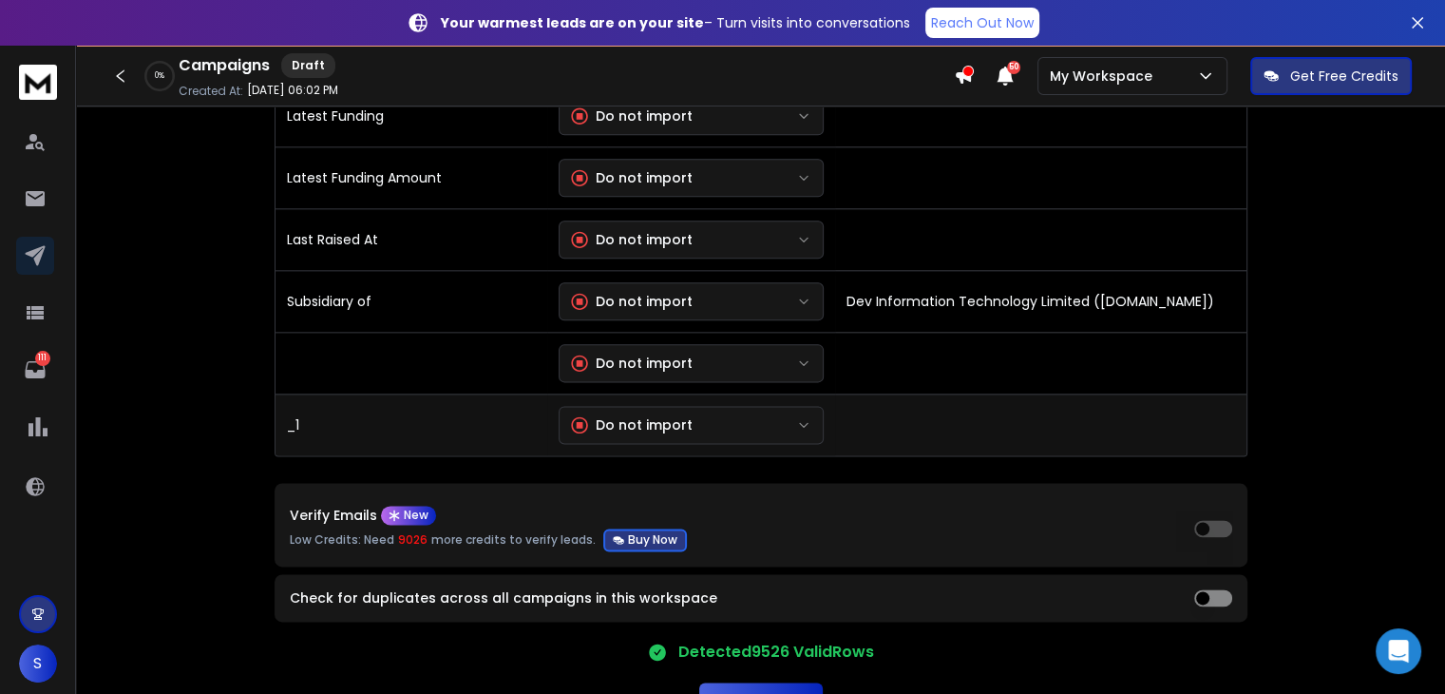
scroll to position [2394, 0]
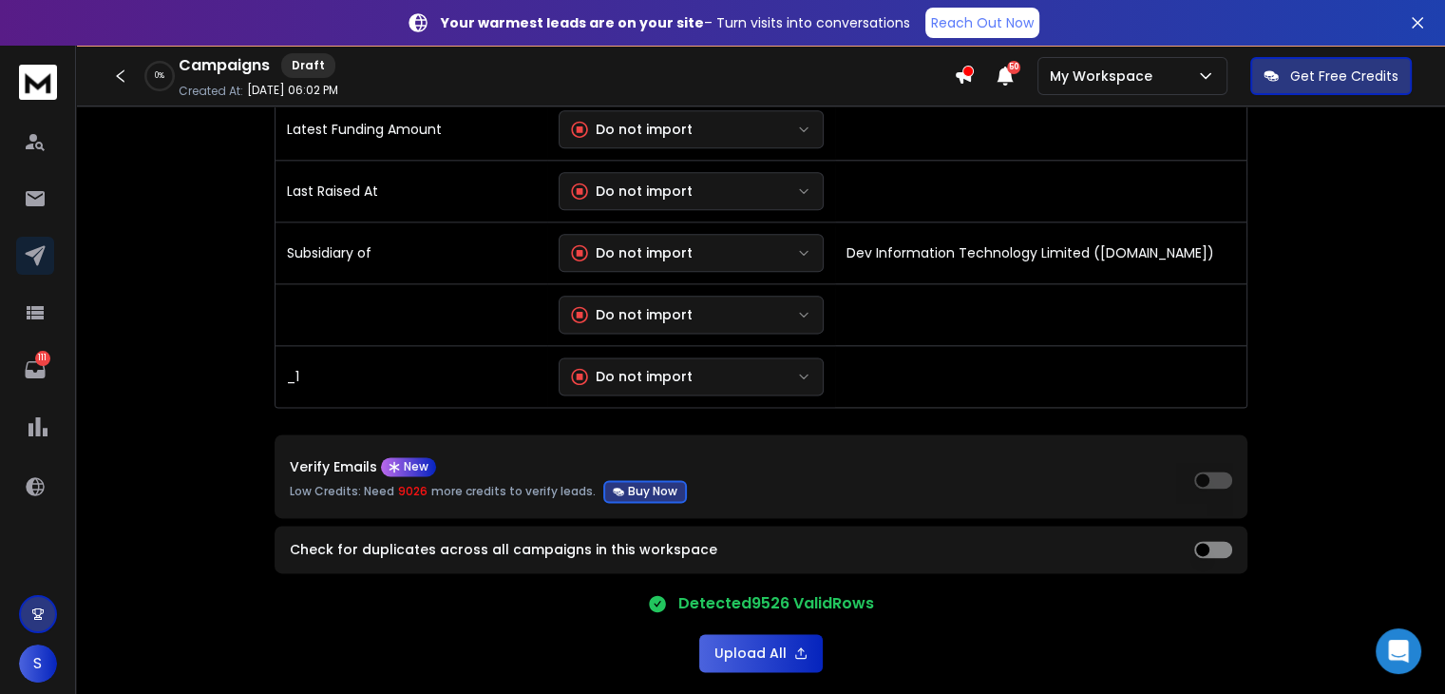
click at [1239, 543] on div "Check for duplicates across all campaigns in this workspace" at bounding box center [761, 550] width 973 height 48
click at [1220, 541] on button "Check for duplicates across all campaigns in this workspace" at bounding box center [1214, 549] width 38 height 17
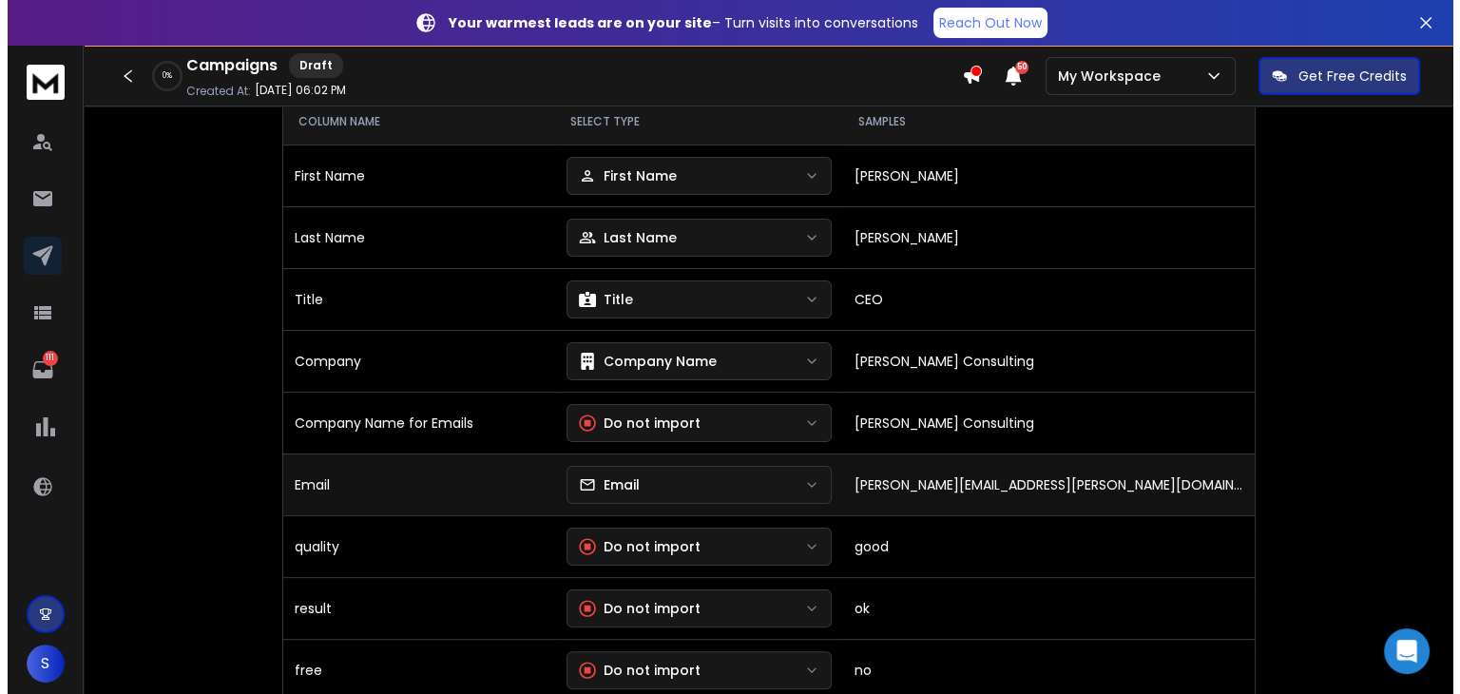
scroll to position [208, 0]
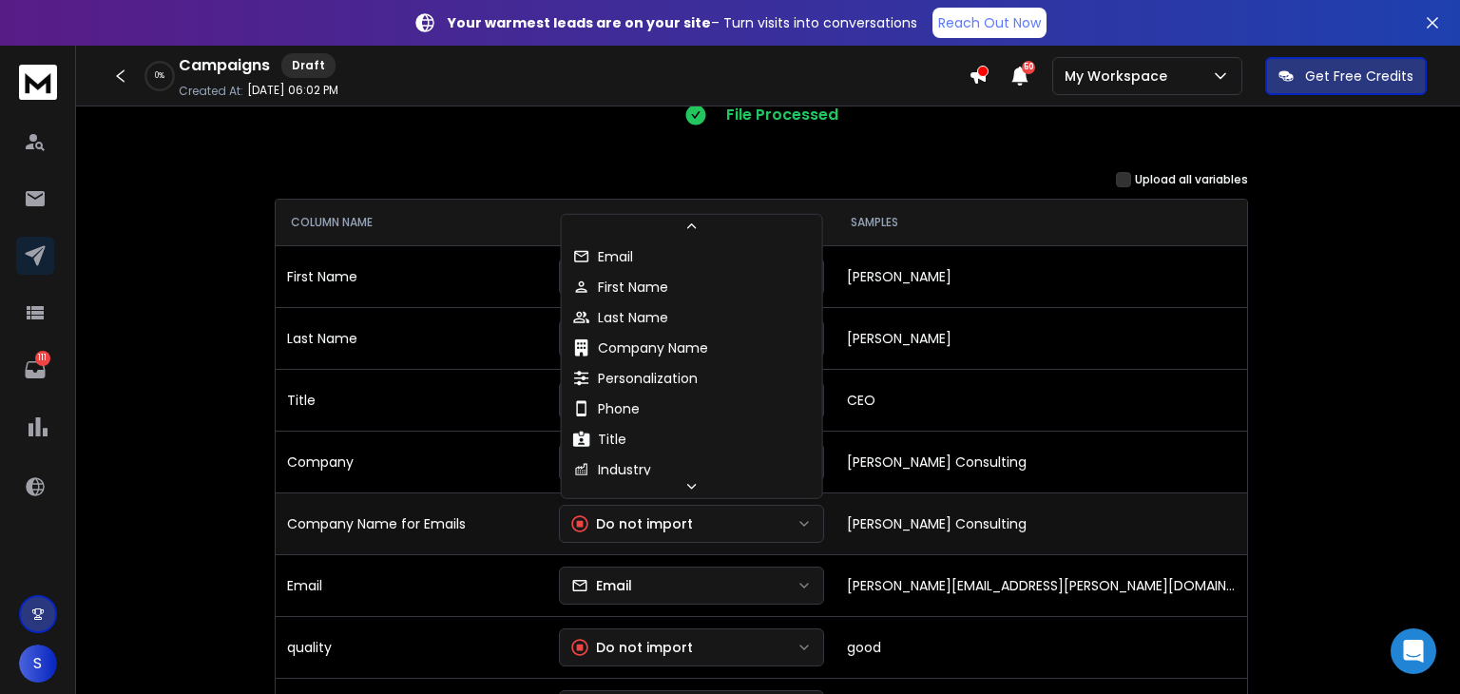
click at [753, 533] on button "Do not import" at bounding box center [691, 524] width 265 height 38
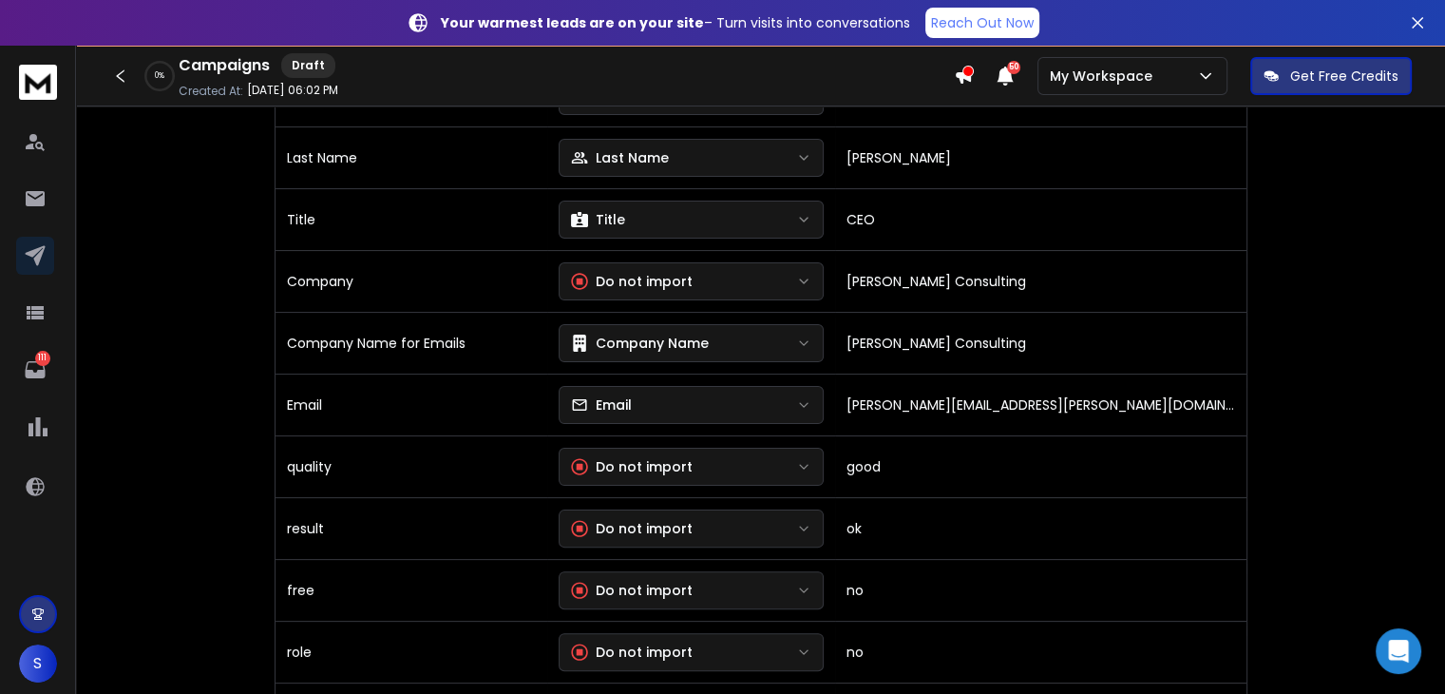
scroll to position [2394, 0]
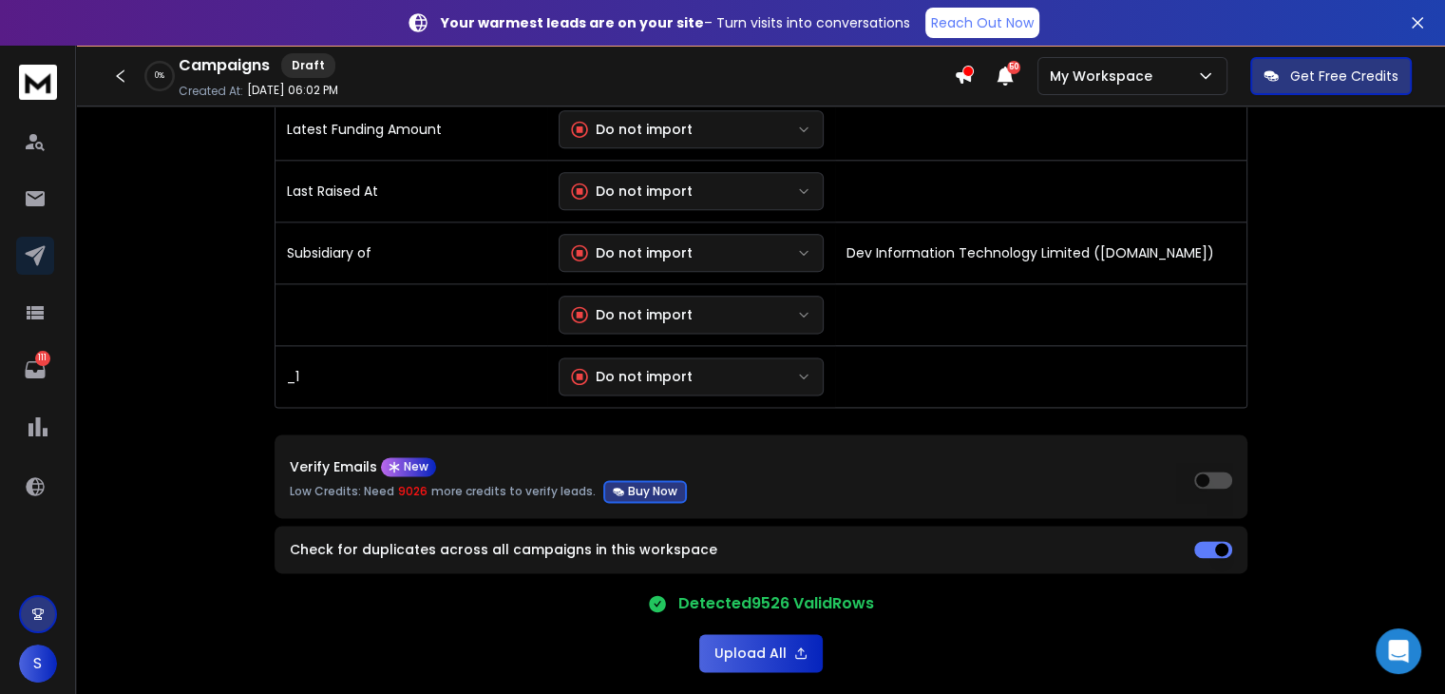
click at [728, 634] on button "Upload All" at bounding box center [761, 653] width 124 height 38
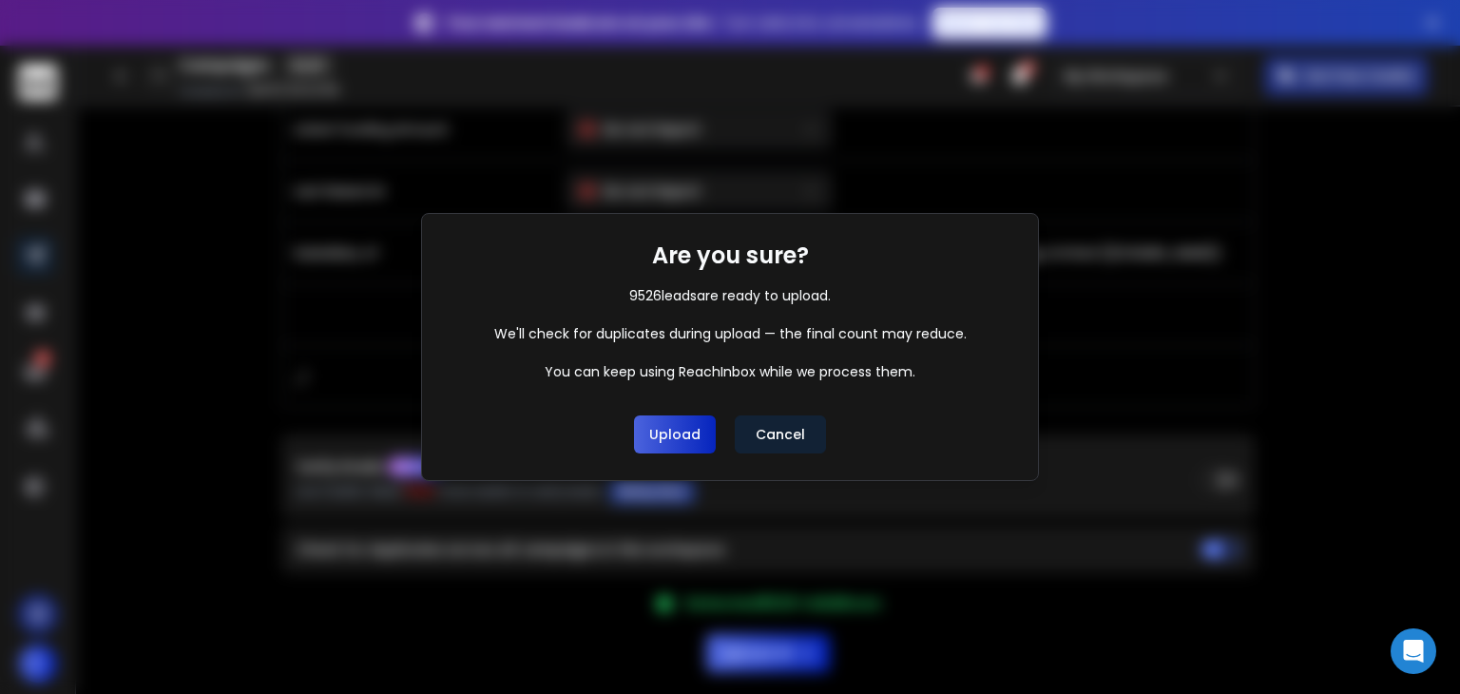
click at [658, 413] on div "Are you sure? 9526 lead s are ready to upload. We'll check for duplicates durin…" at bounding box center [730, 346] width 563 height 213
click at [663, 426] on button "Upload" at bounding box center [675, 434] width 82 height 38
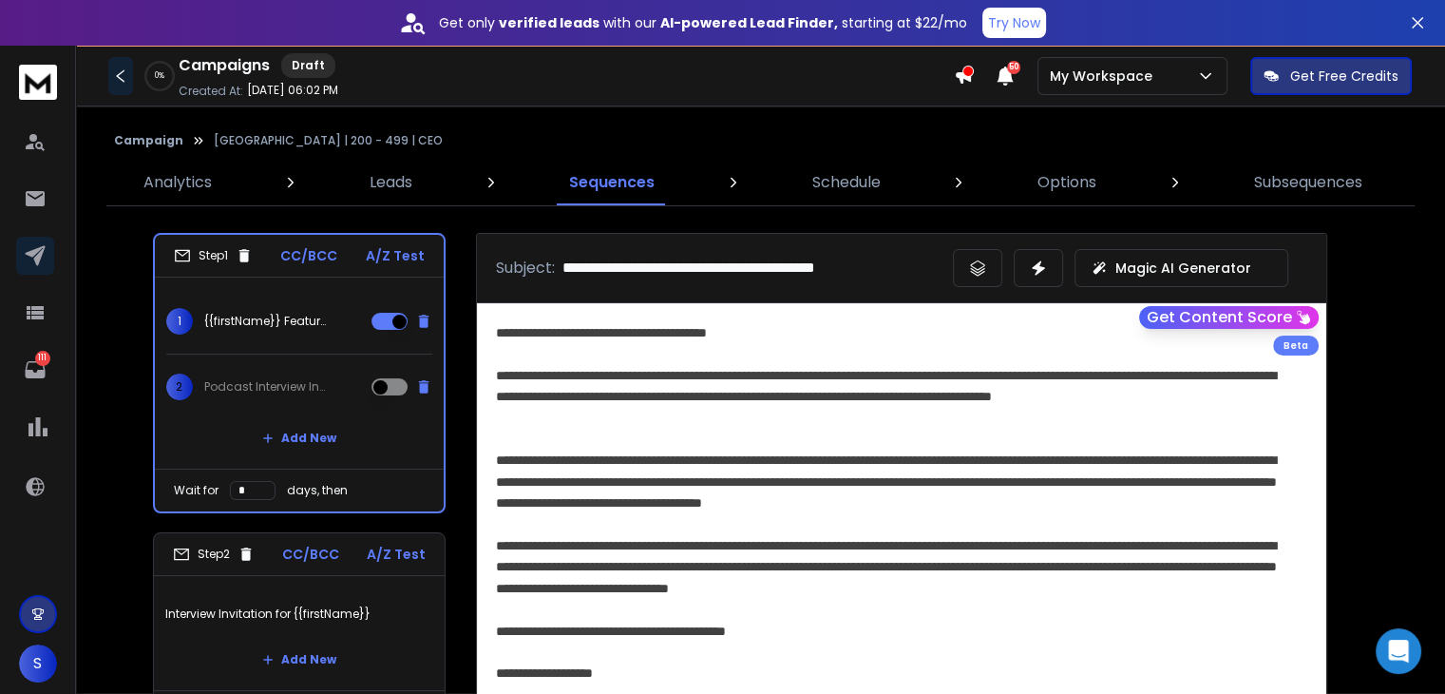
click at [122, 60] on button at bounding box center [120, 76] width 25 height 38
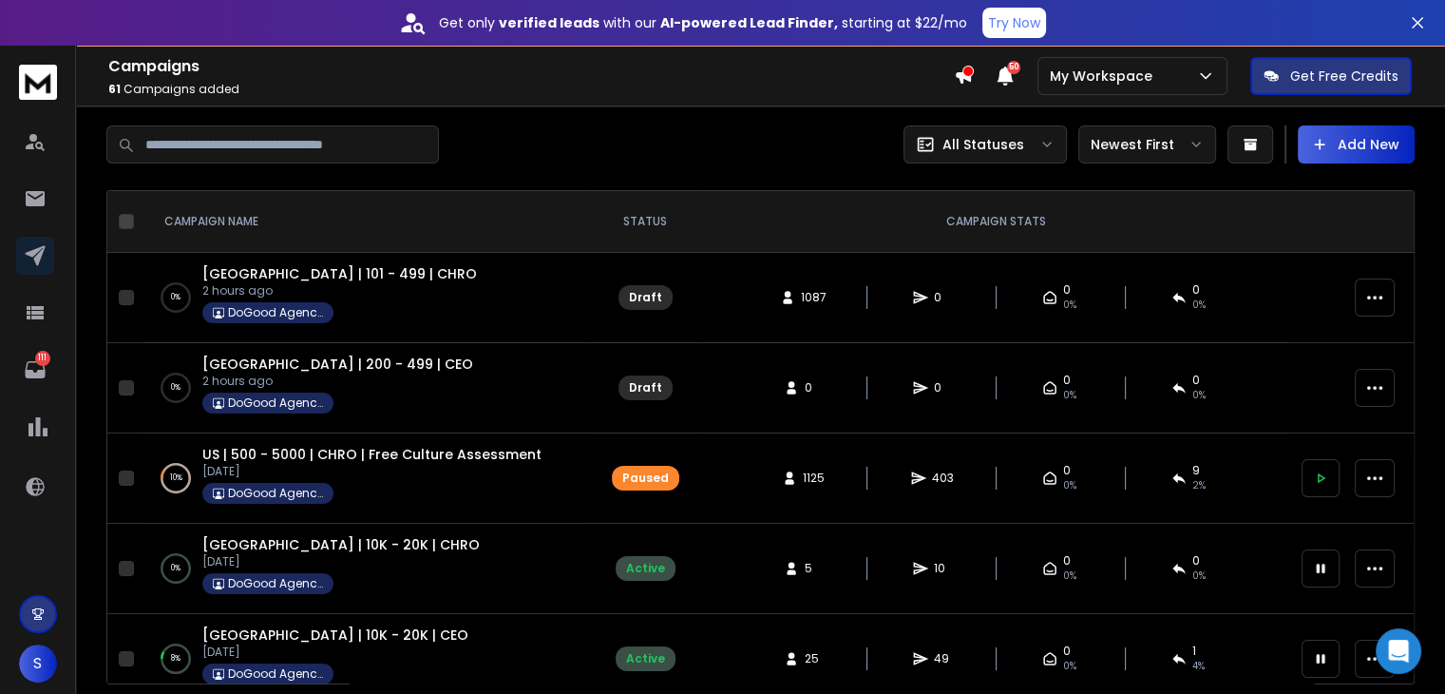
click at [314, 277] on span "USA | 101 - 499 | CHRO" at bounding box center [339, 273] width 275 height 19
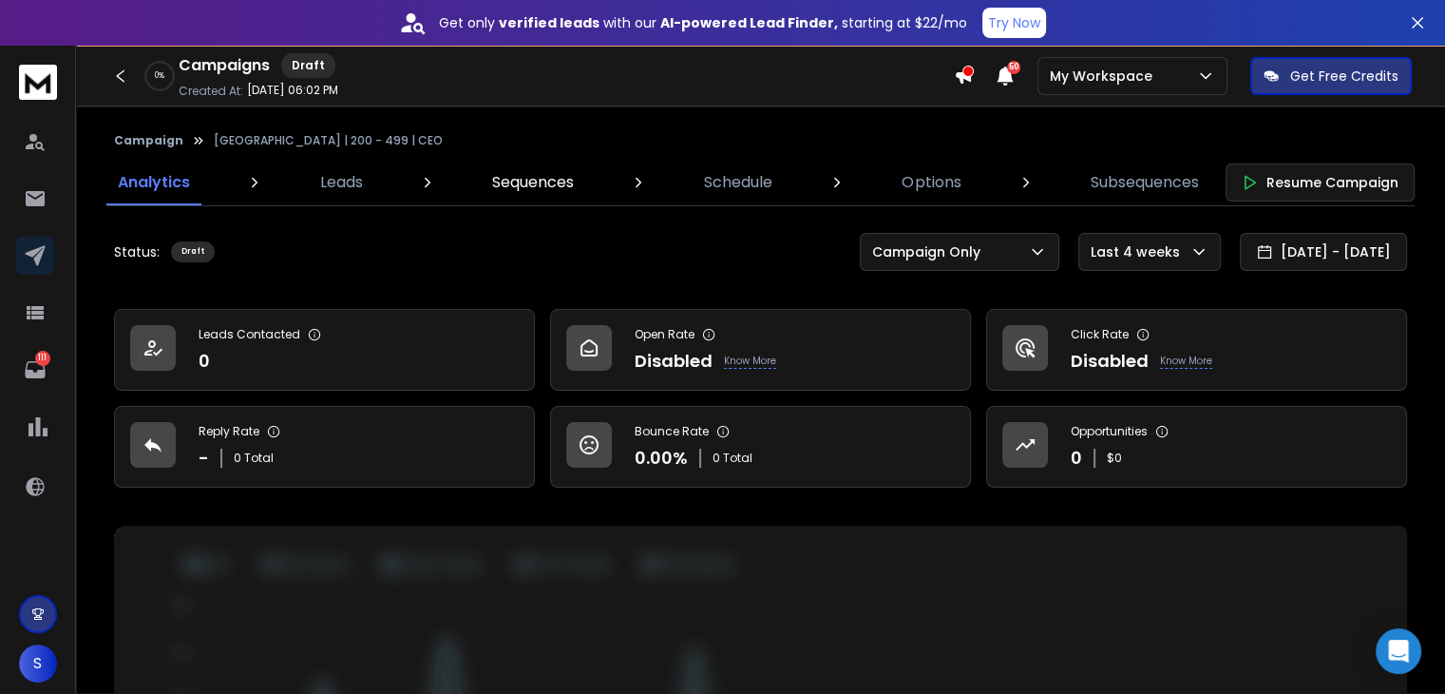
click at [513, 185] on p "Sequences" at bounding box center [533, 182] width 82 height 23
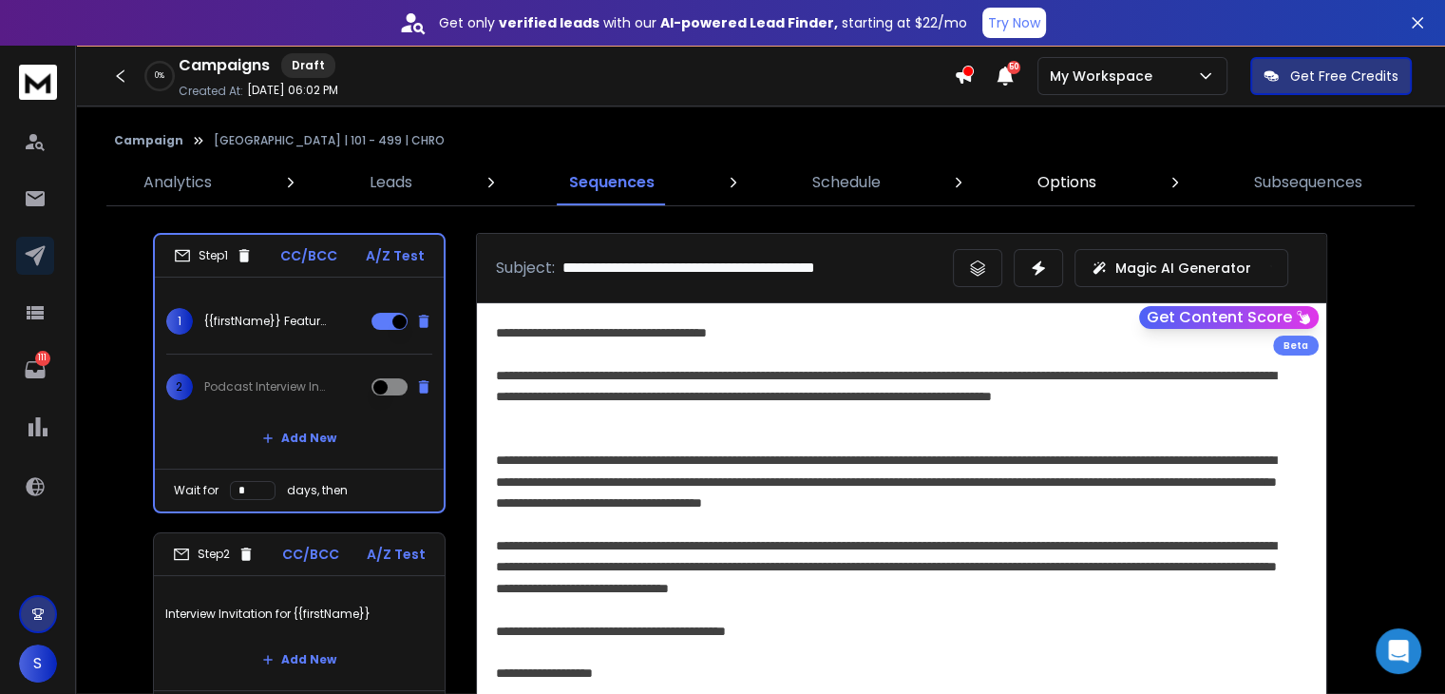
click at [1070, 191] on p "Options" at bounding box center [1067, 182] width 59 height 23
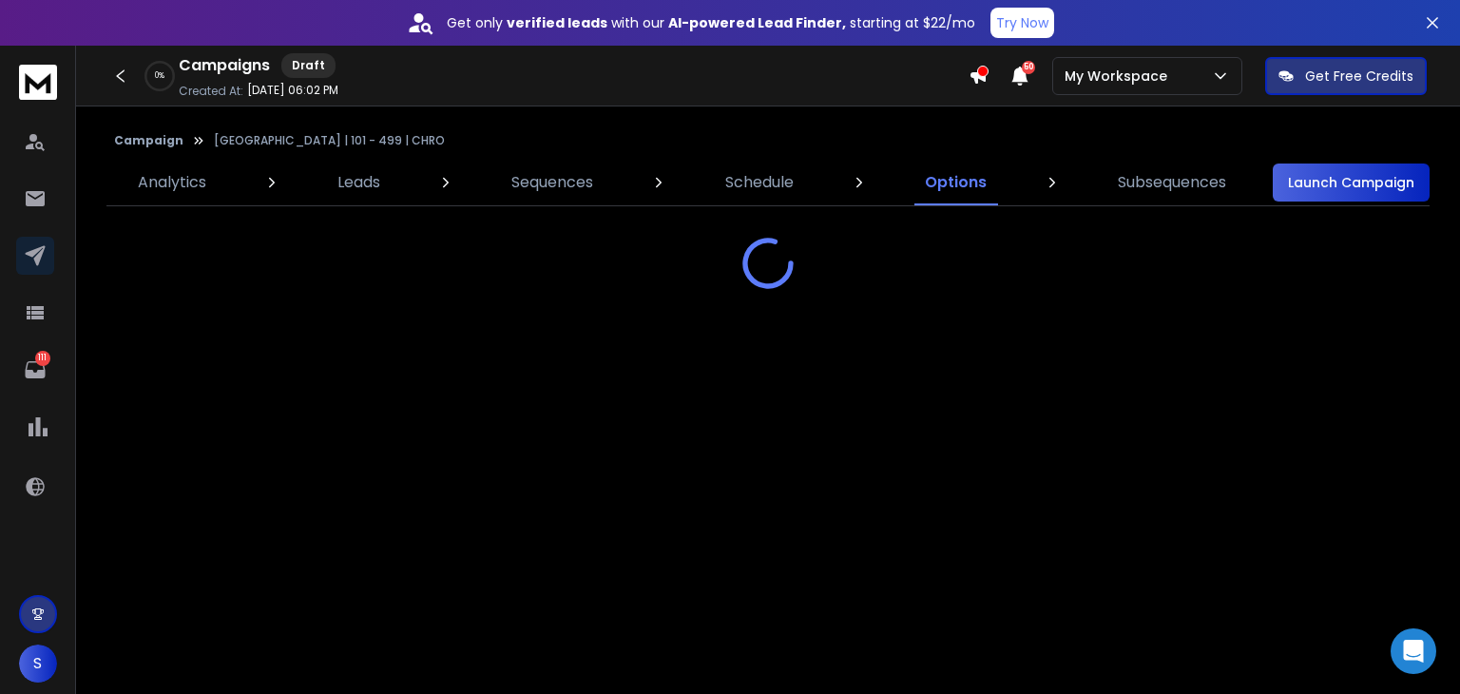
select select "**********"
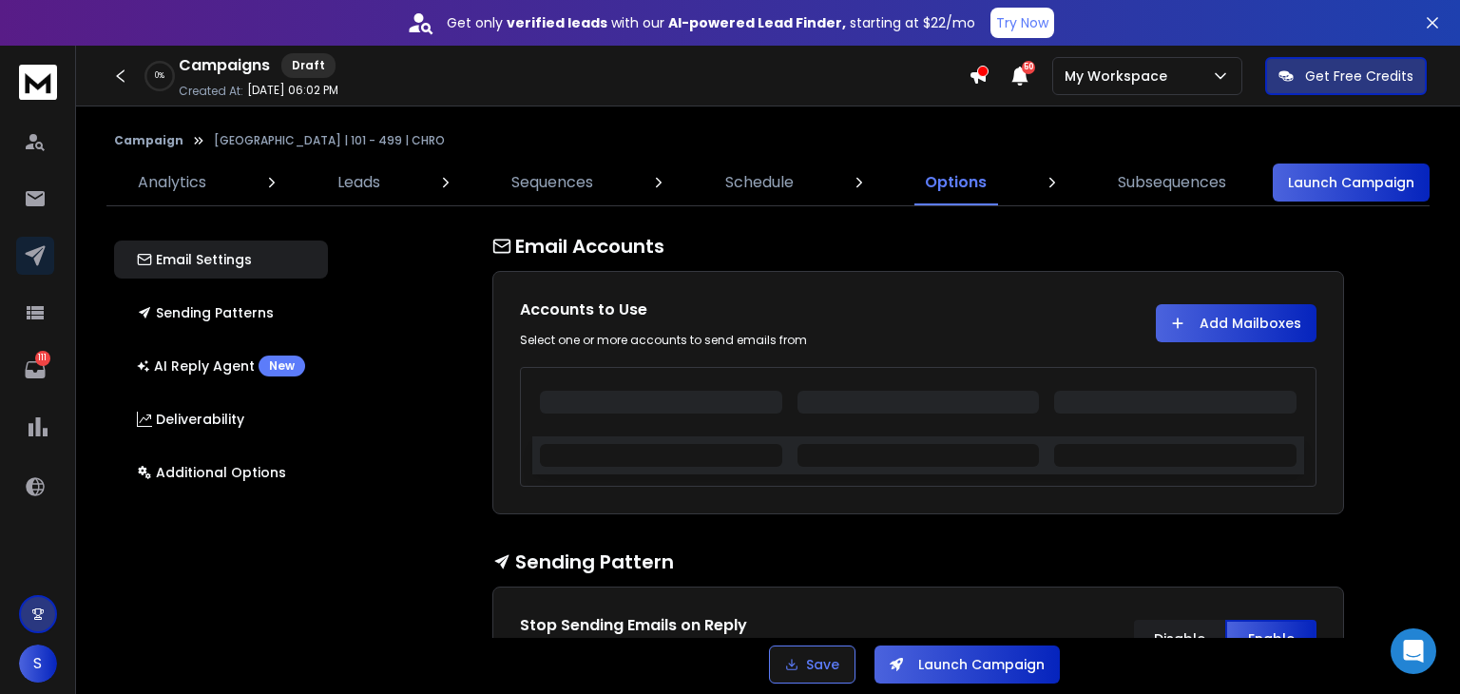
click at [1311, 187] on button "Launch Campaign" at bounding box center [1350, 182] width 157 height 38
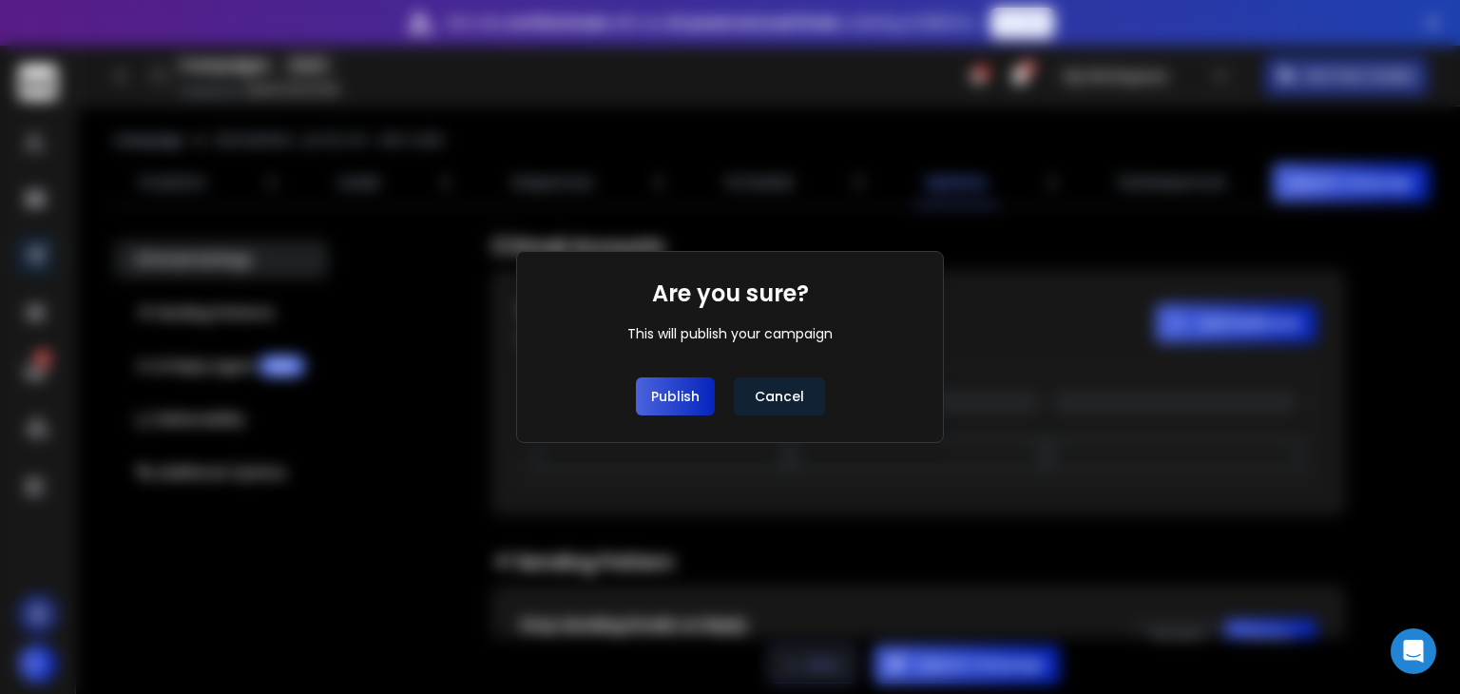
click at [686, 389] on button "Publish" at bounding box center [675, 396] width 79 height 38
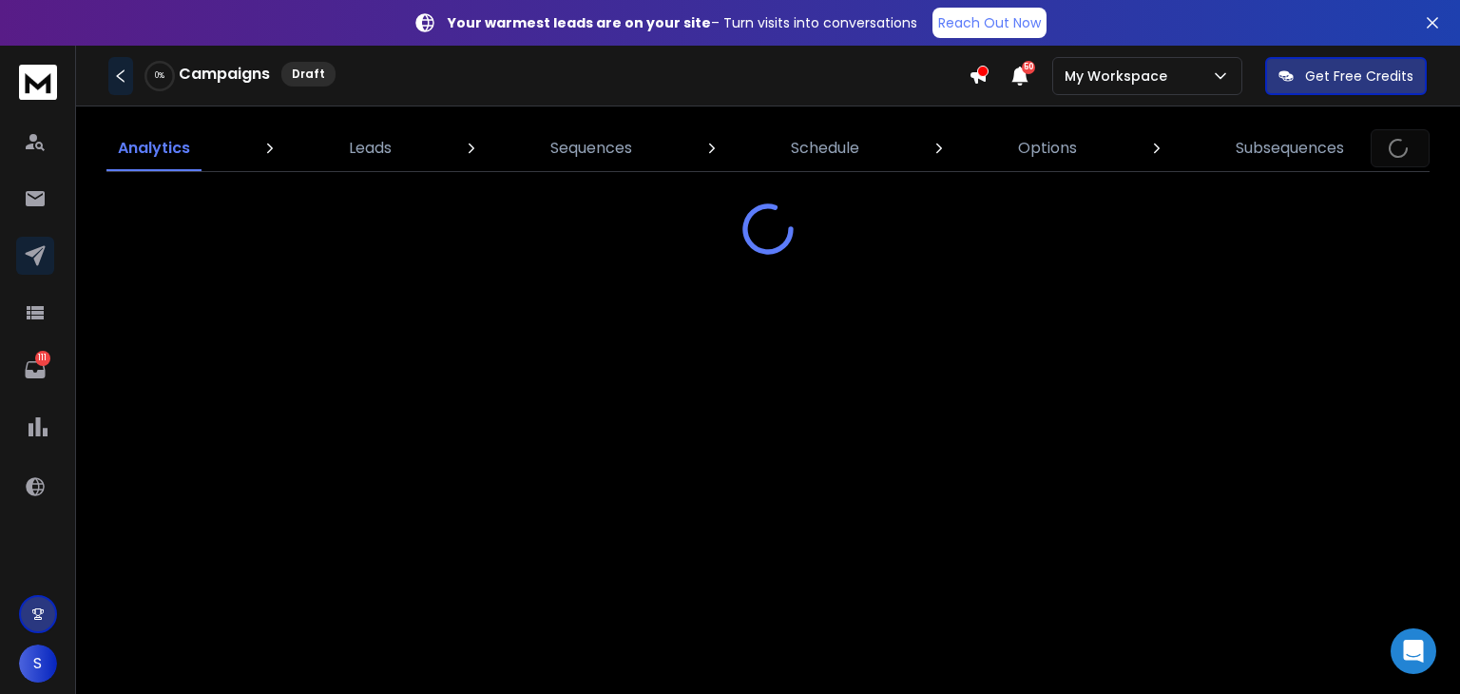
click at [114, 75] on icon at bounding box center [120, 75] width 17 height 17
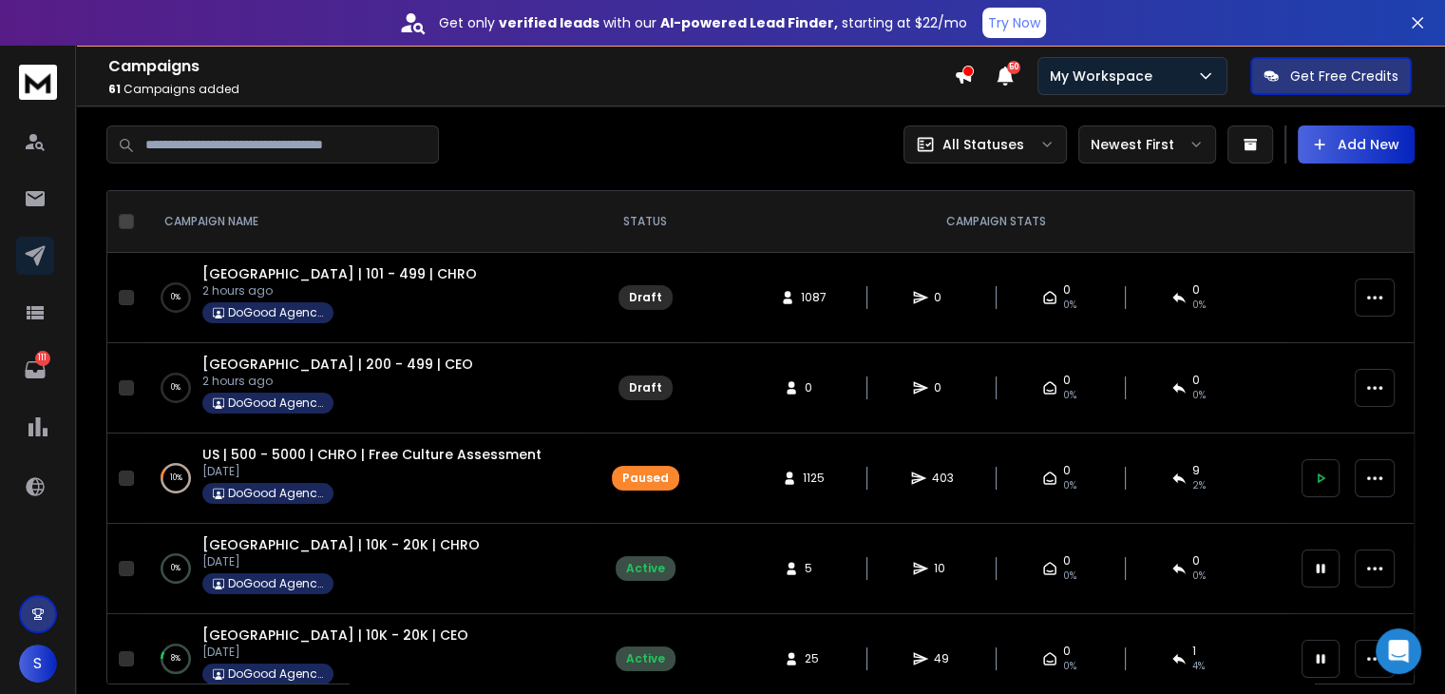
click at [1108, 91] on button "My Workspace" at bounding box center [1133, 76] width 190 height 38
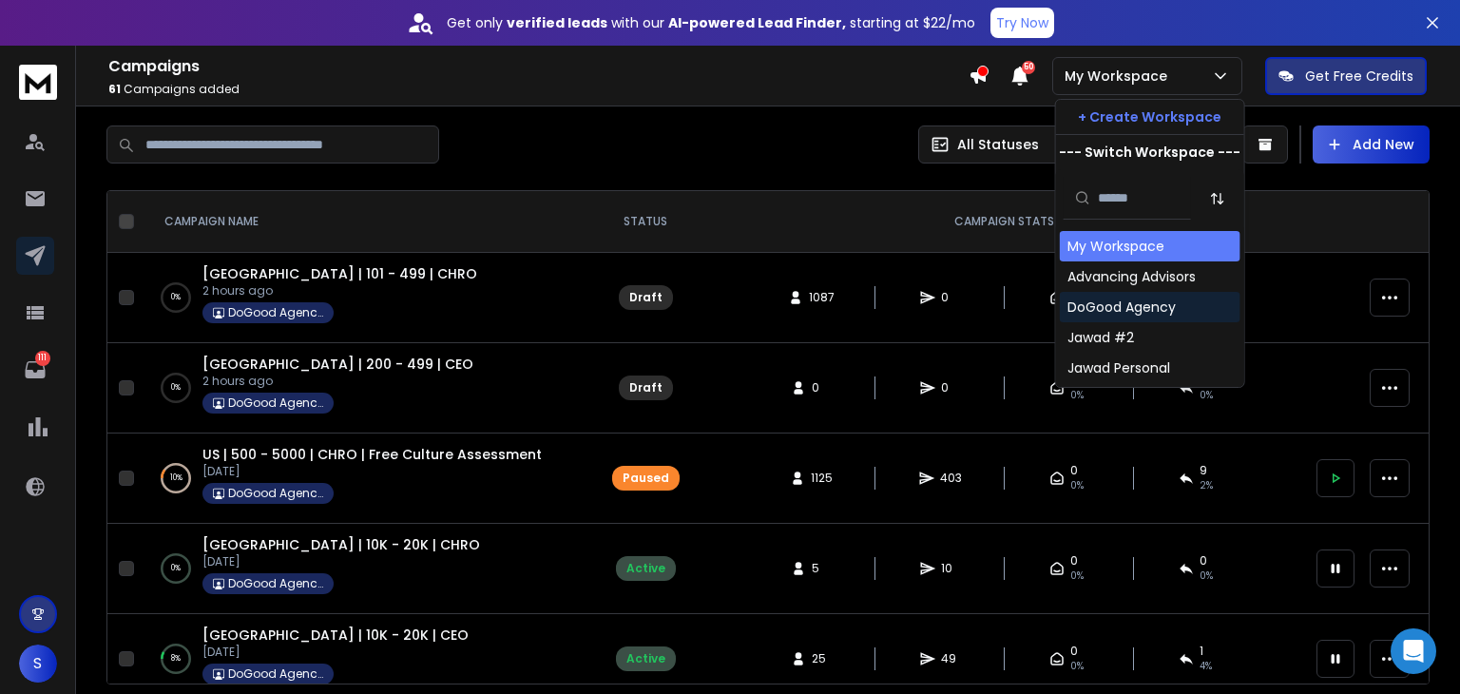
click at [1141, 305] on div "DoGood Agency" at bounding box center [1121, 306] width 108 height 19
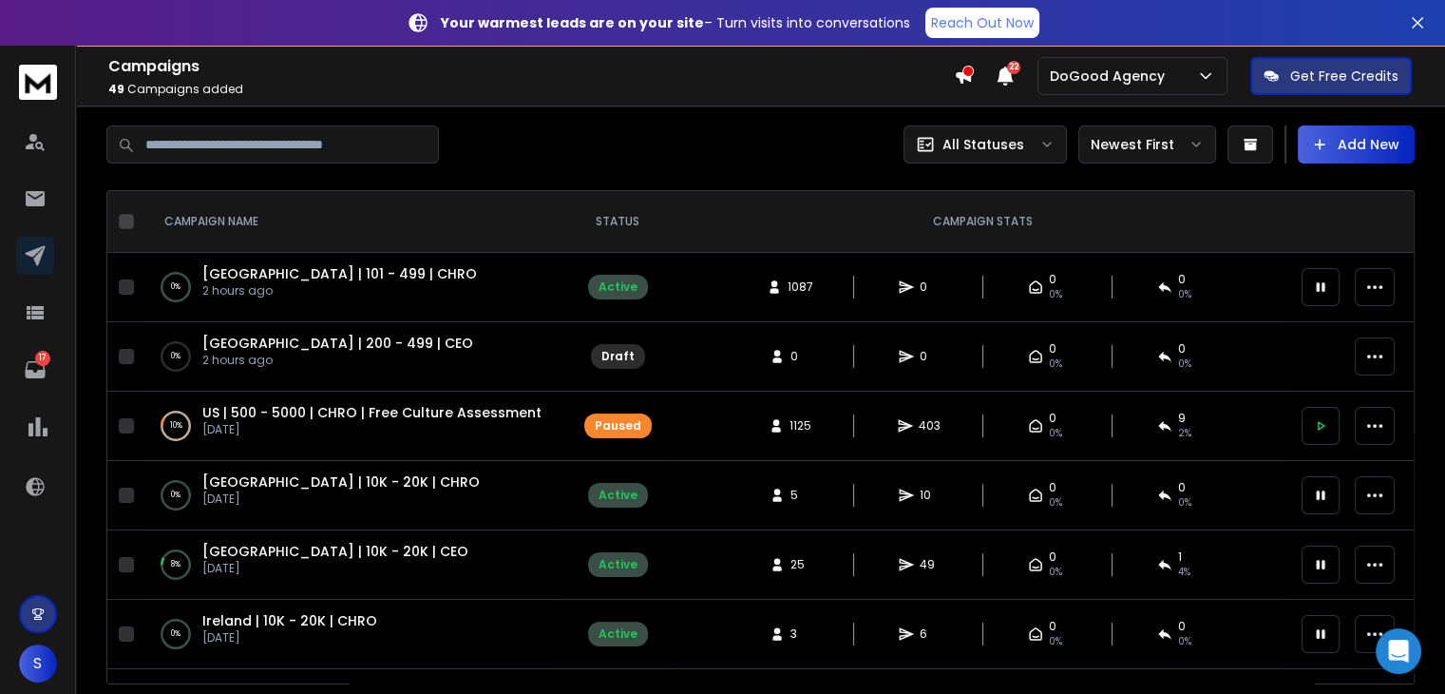
click at [258, 353] on p "2 hours ago" at bounding box center [337, 360] width 271 height 15
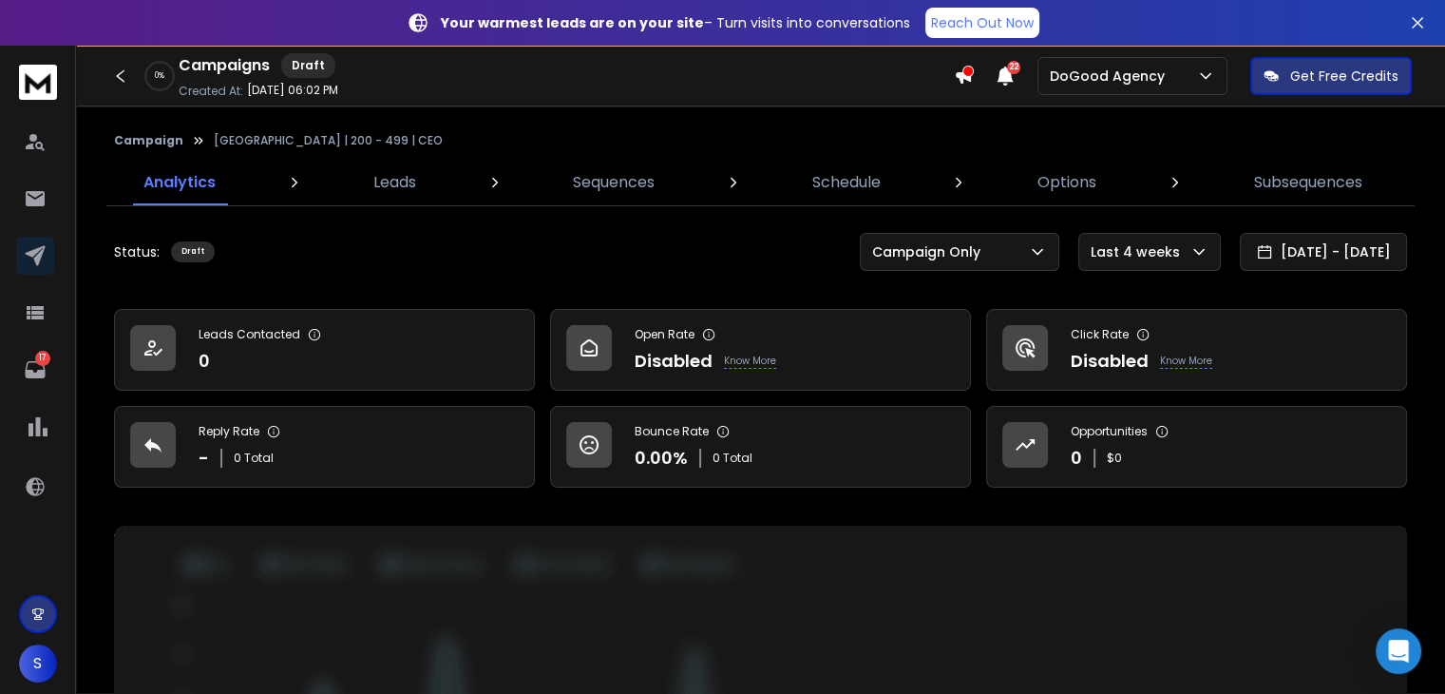
click at [390, 195] on link "Leads" at bounding box center [395, 183] width 66 height 46
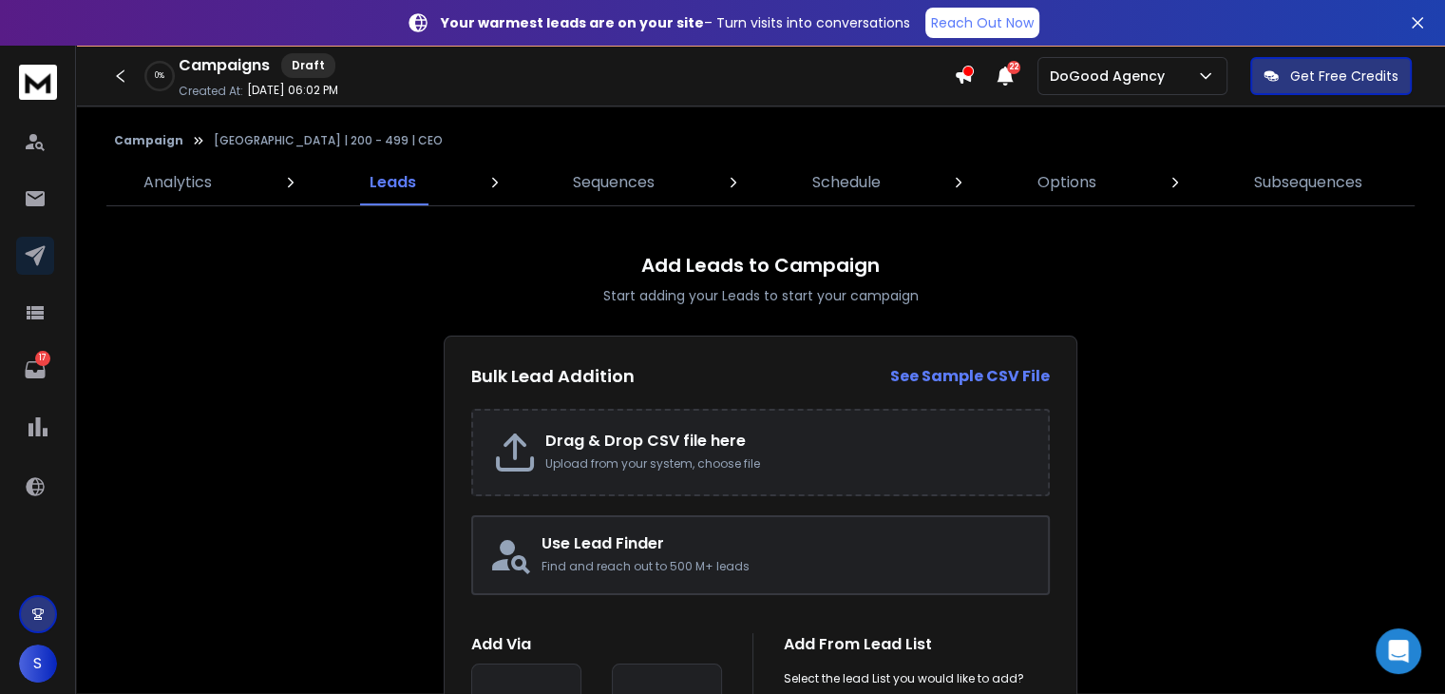
click at [746, 456] on p "Upload from your system, choose file" at bounding box center [787, 463] width 484 height 15
type input "**********"
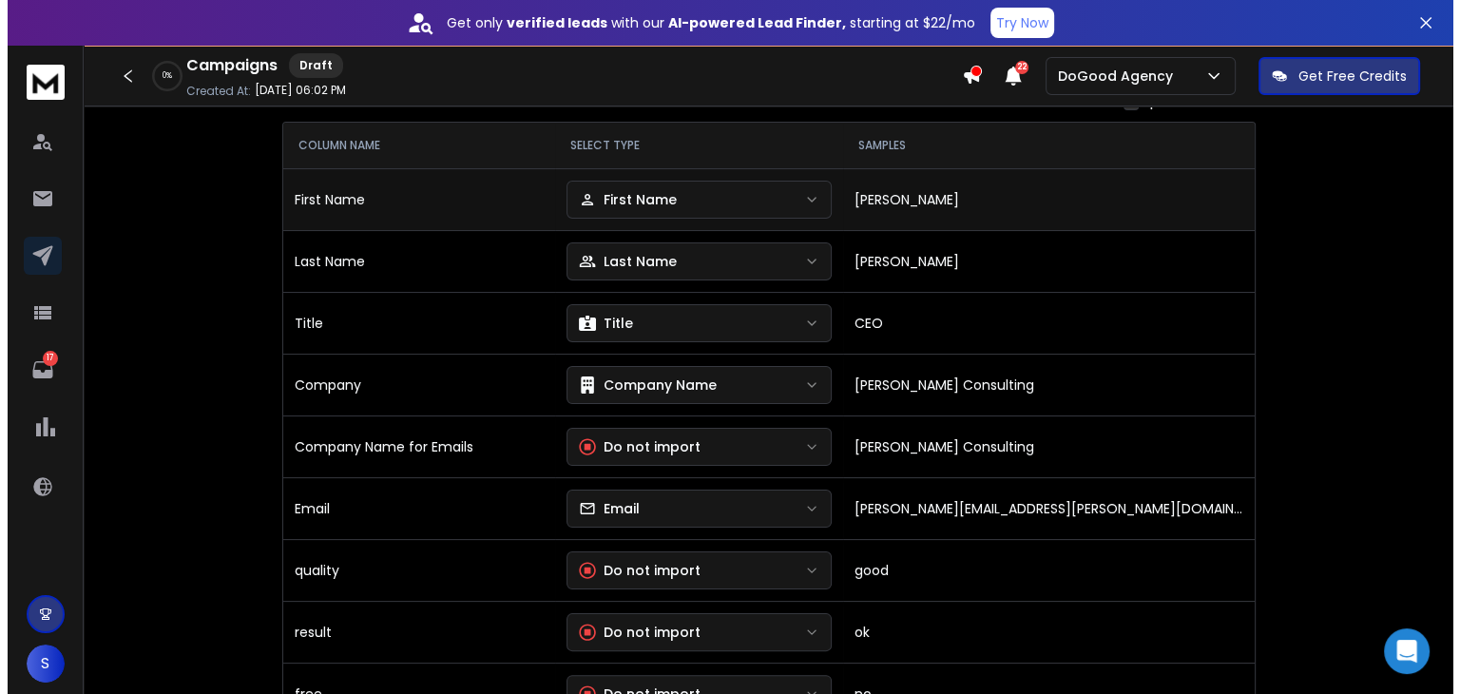
scroll to position [380, 0]
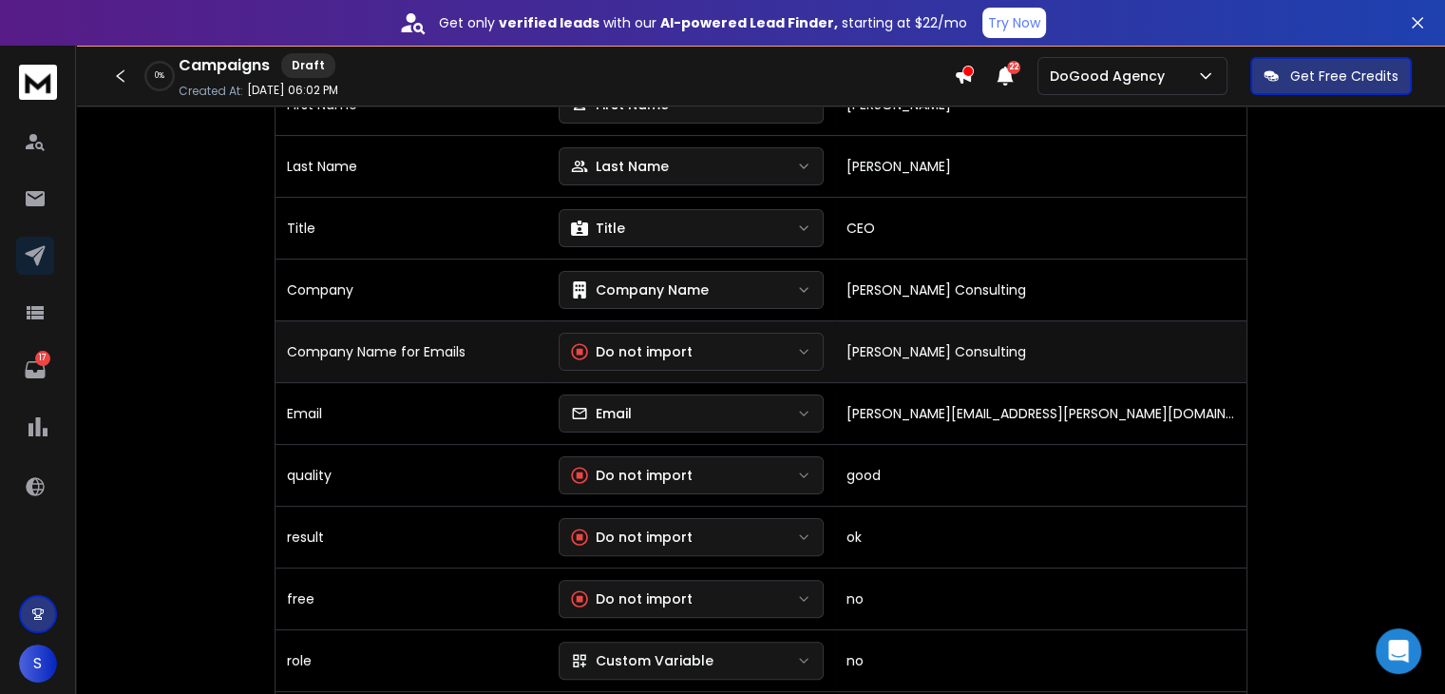
click at [732, 346] on button "Do not import" at bounding box center [691, 352] width 265 height 38
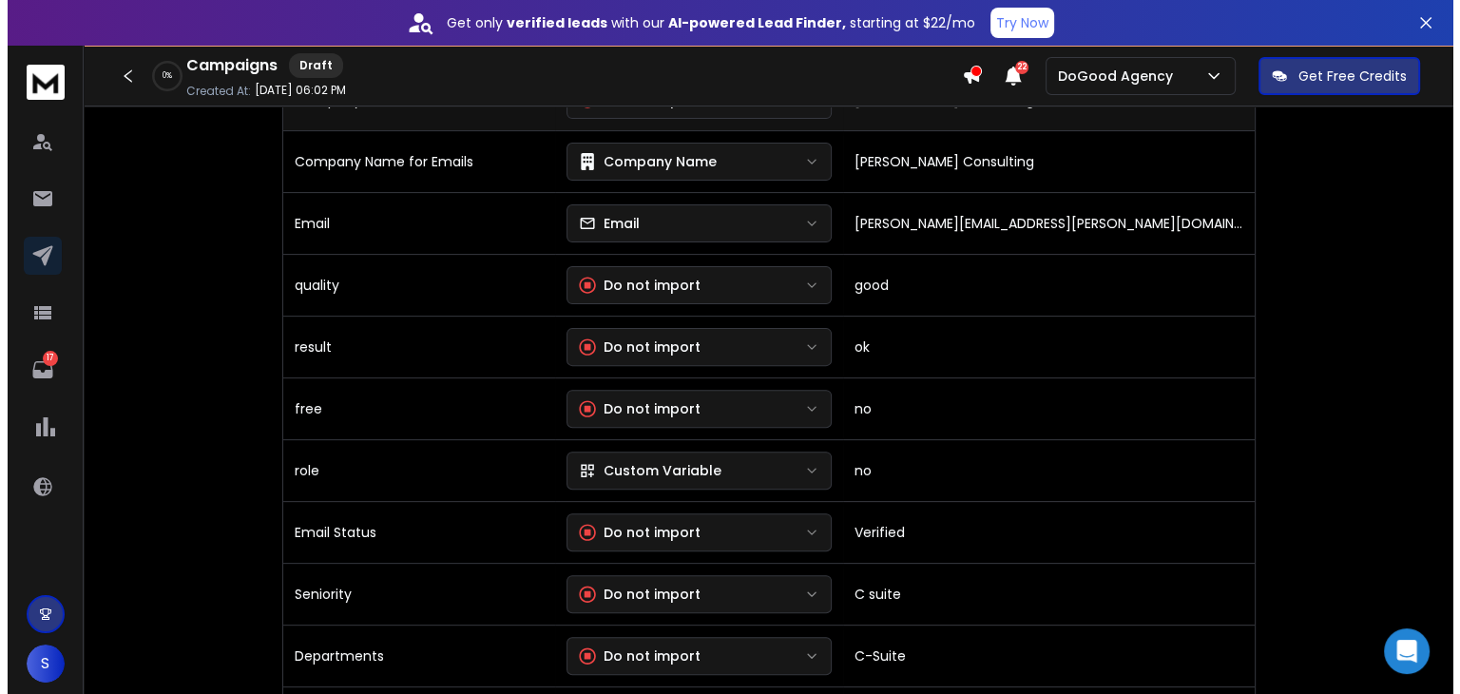
scroll to position [760, 0]
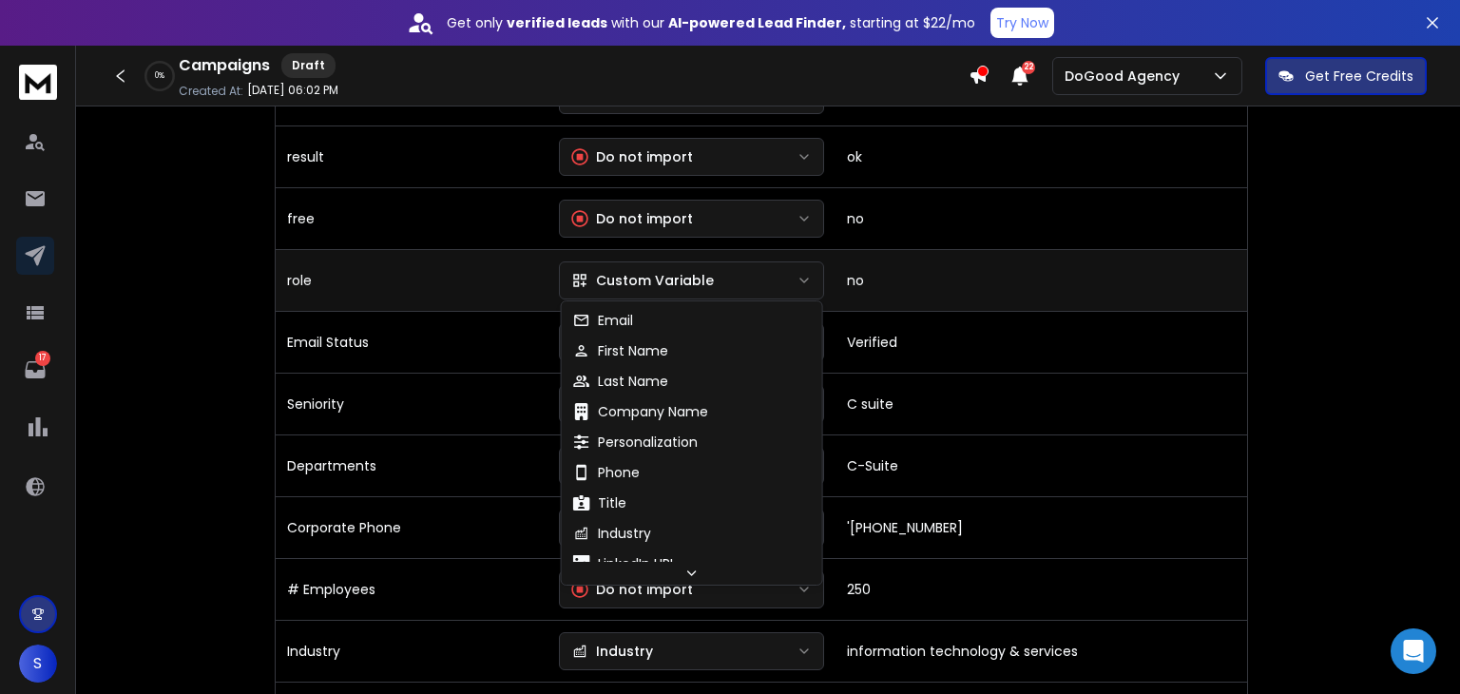
click at [700, 286] on button "Custom Variable" at bounding box center [691, 280] width 265 height 38
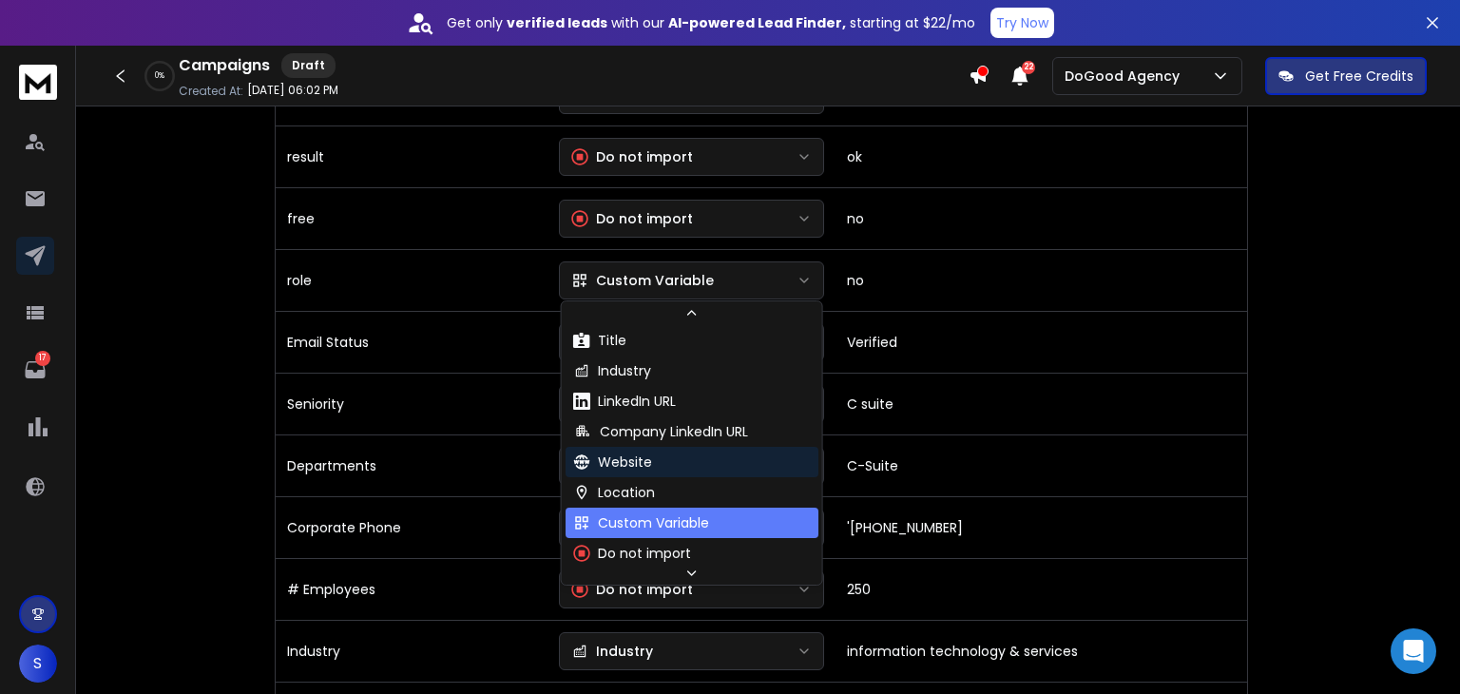
scroll to position [172, 0]
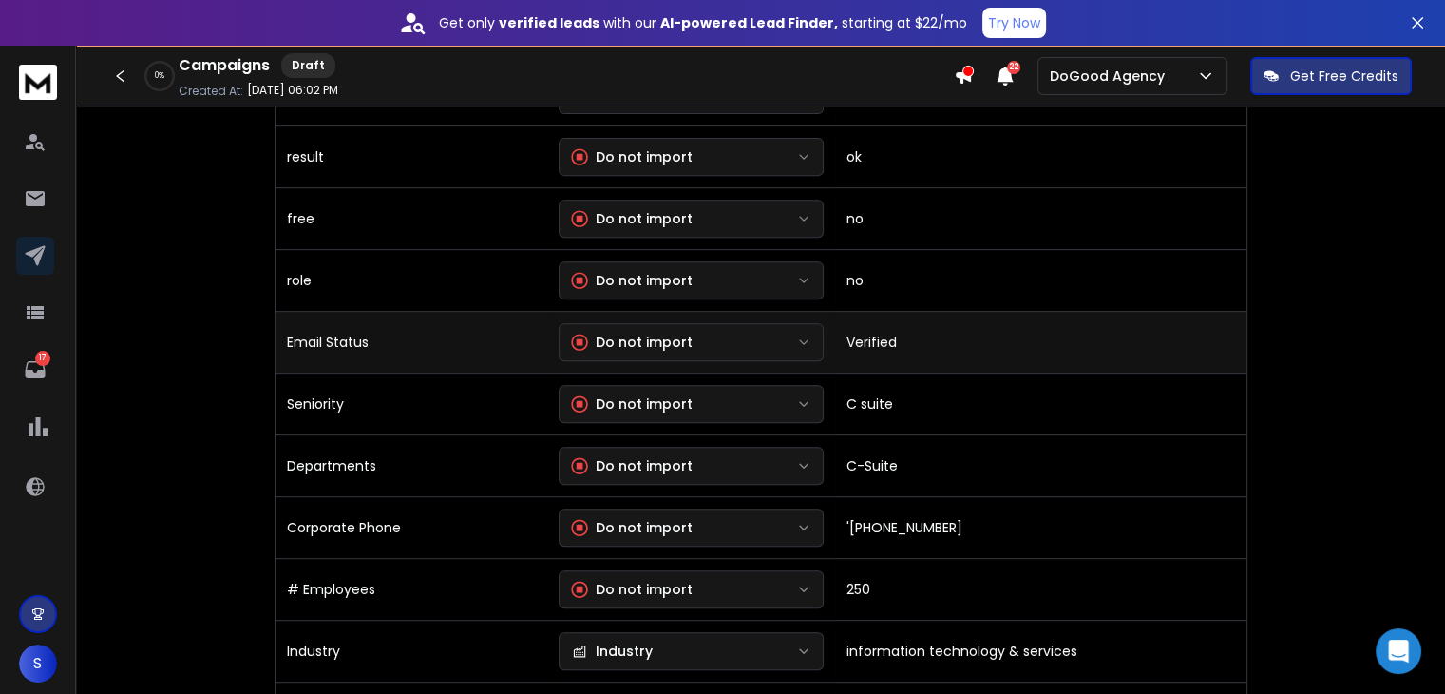
click at [686, 343] on div "Do not import" at bounding box center [632, 342] width 122 height 19
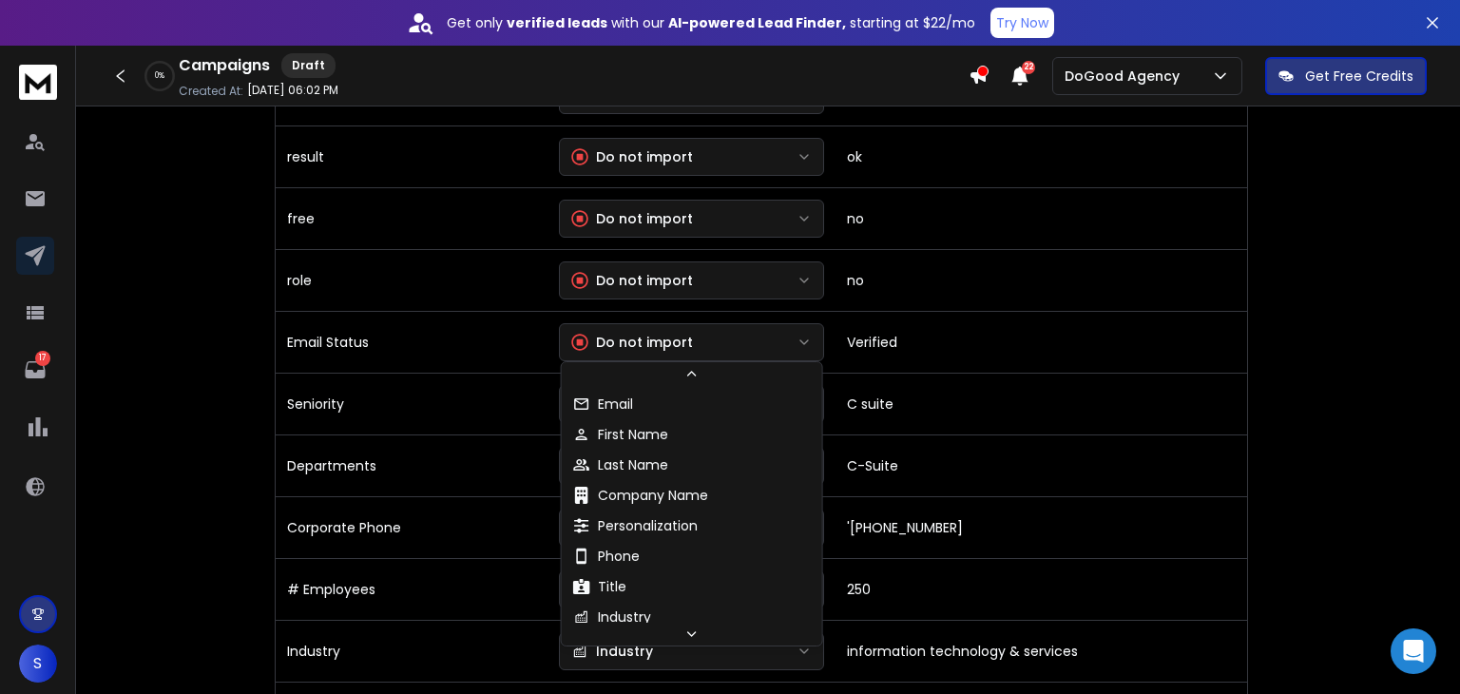
scroll to position [191, 0]
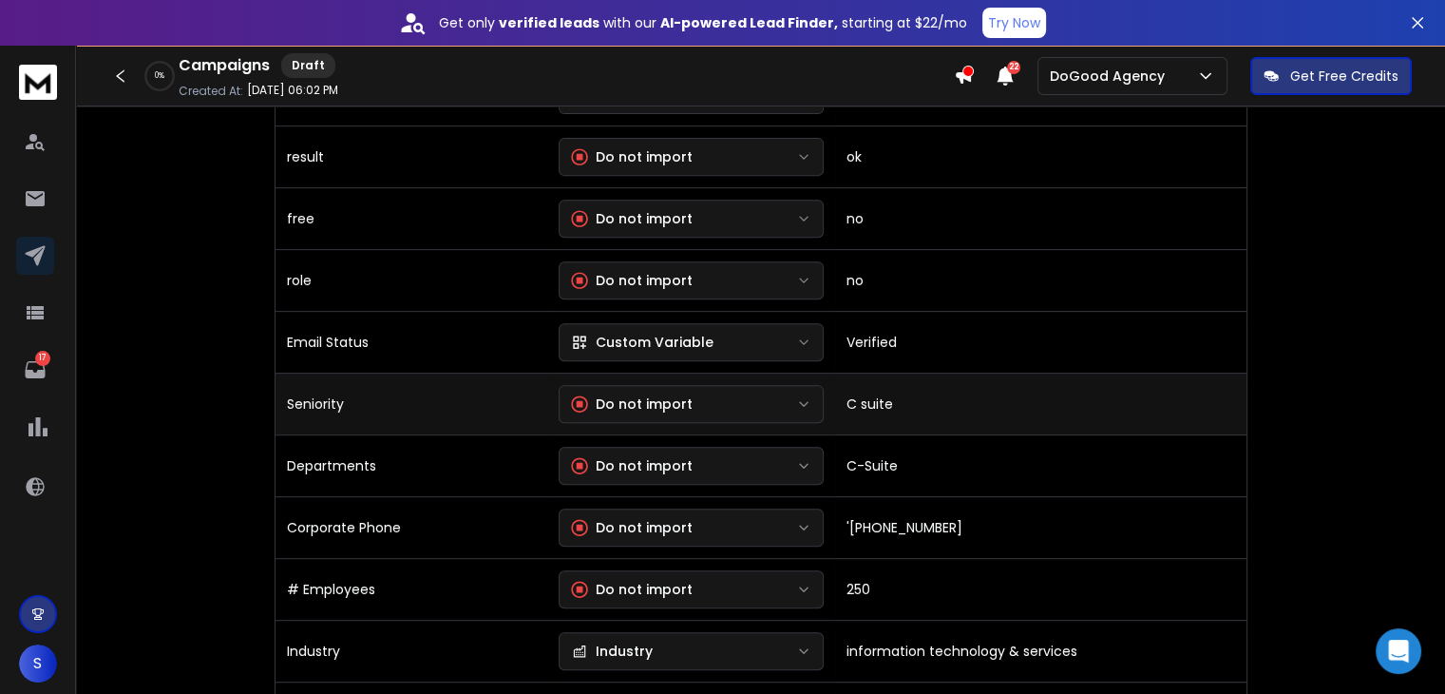
click at [693, 397] on button "Do not import" at bounding box center [691, 404] width 265 height 38
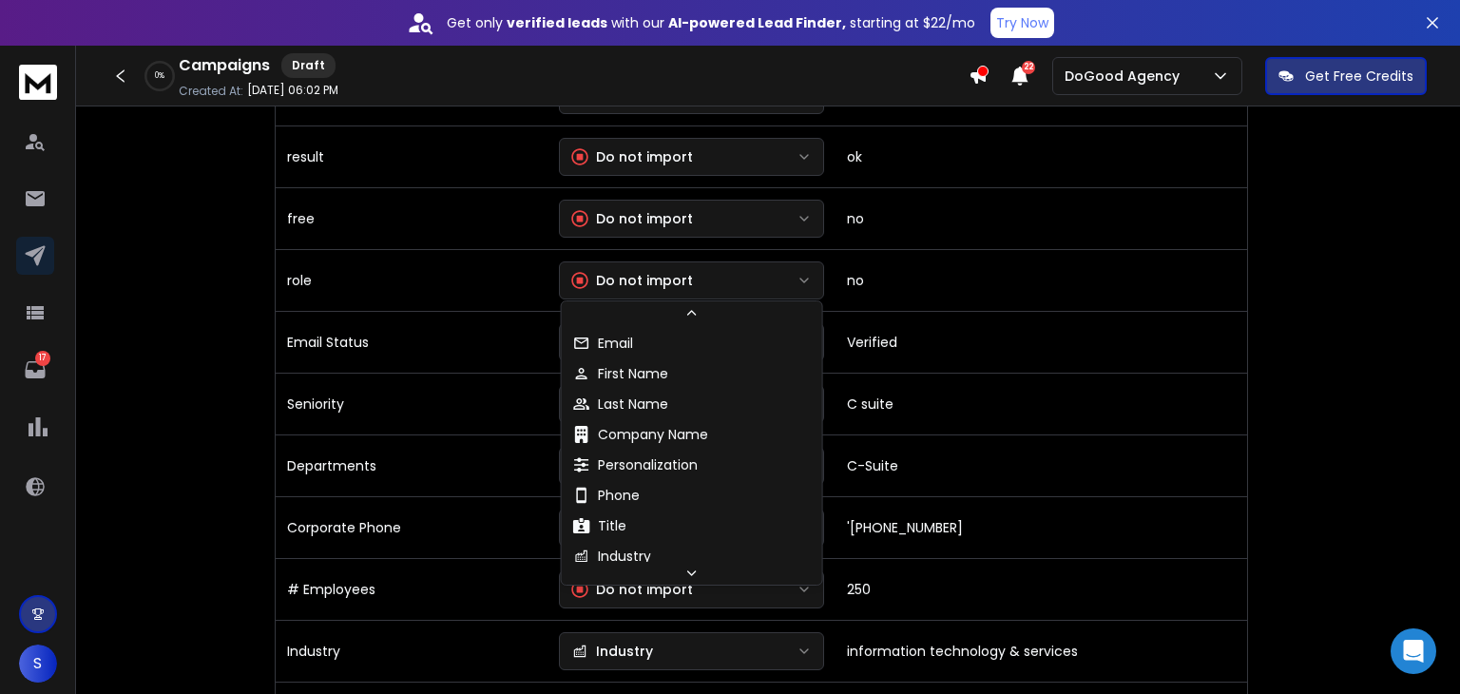
click at [702, 295] on button "Do not import" at bounding box center [691, 280] width 265 height 38
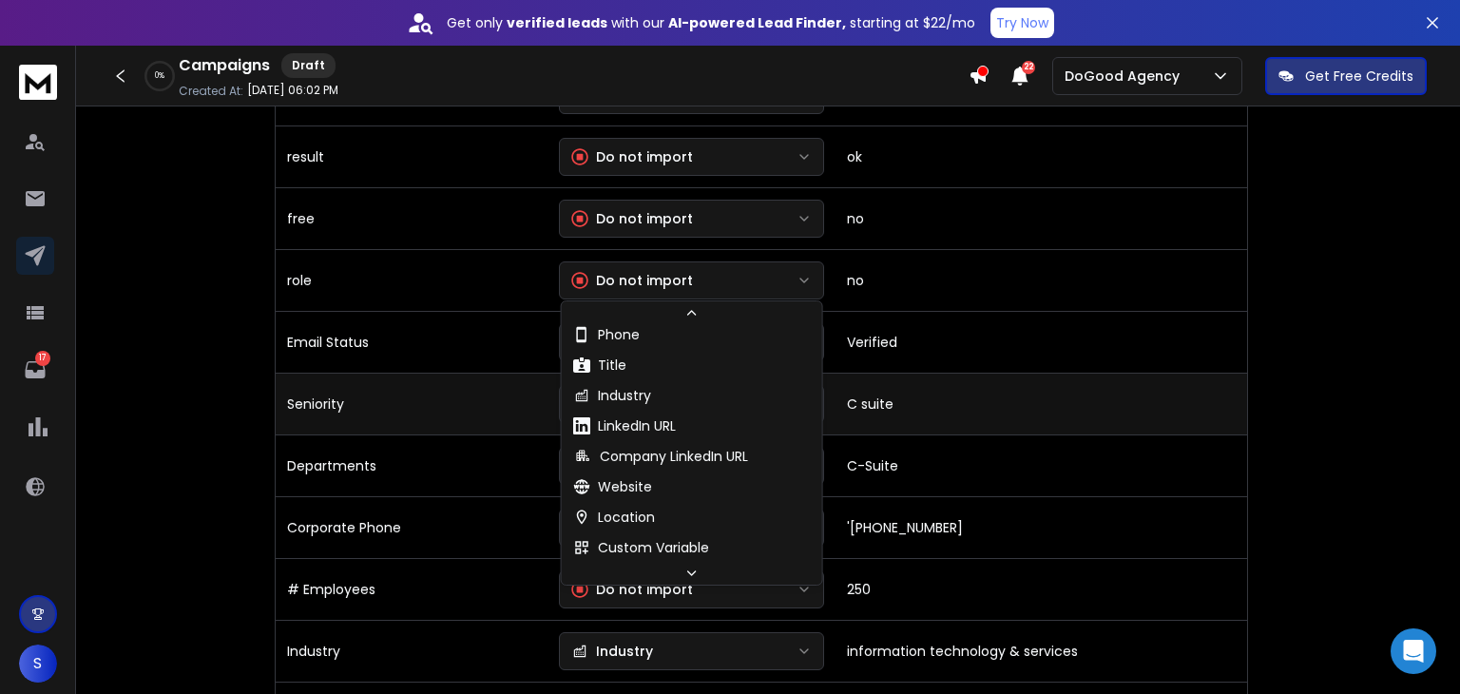
scroll to position [130, 0]
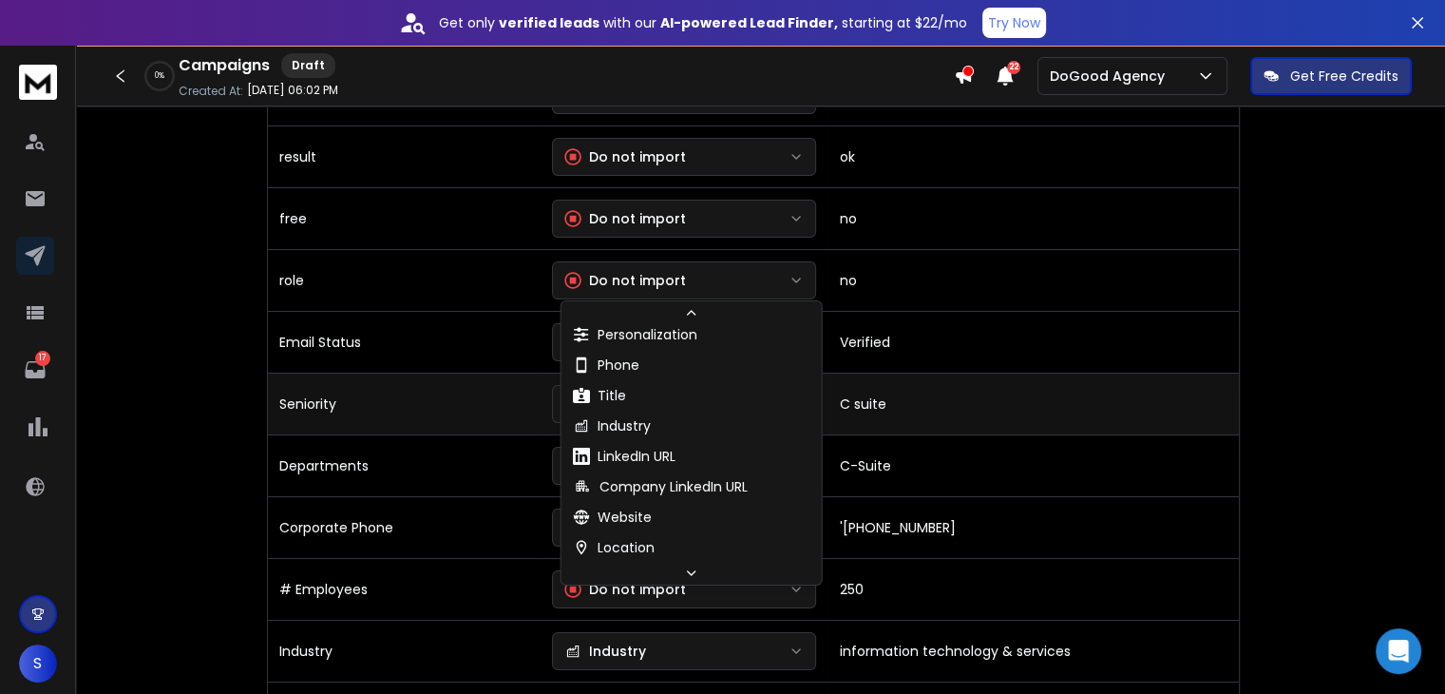
drag, startPoint x: 1132, startPoint y: 377, endPoint x: 1080, endPoint y: 379, distance: 52.3
click at [1132, 379] on td "C suite" at bounding box center [1033, 404] width 411 height 62
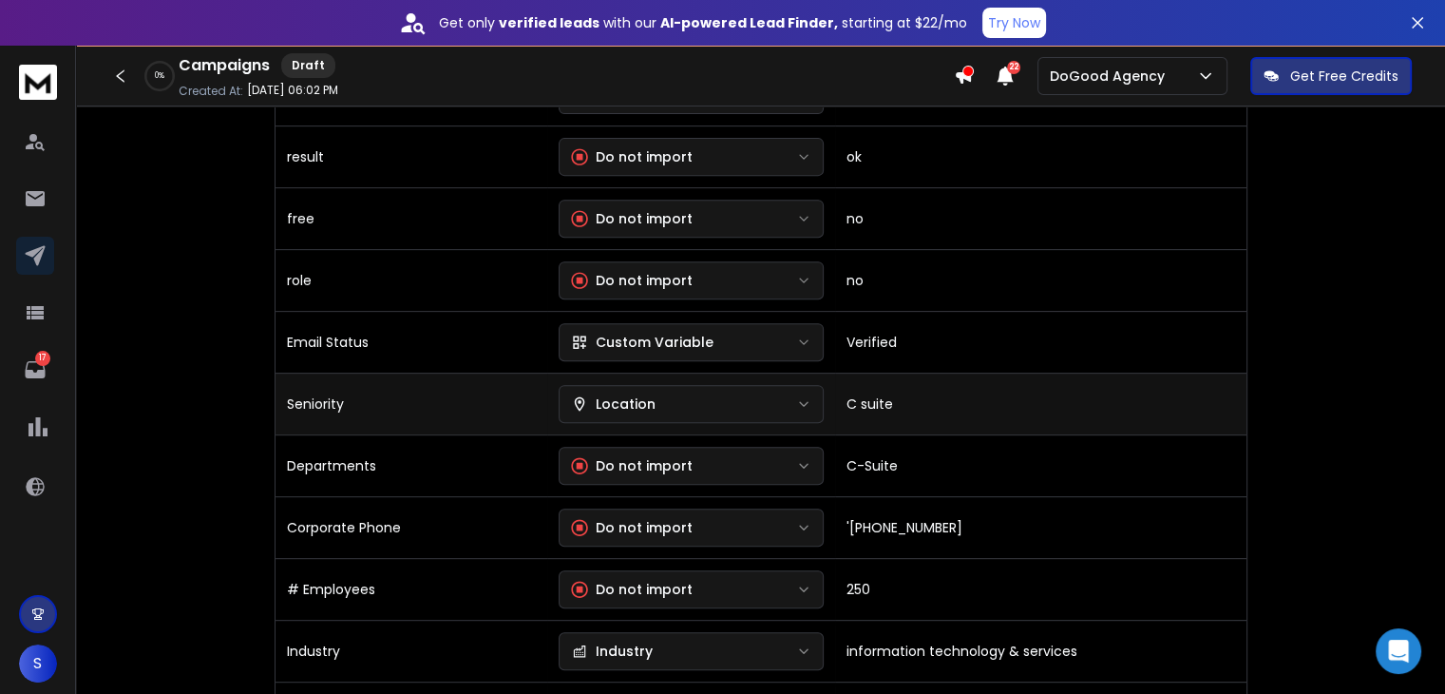
click at [704, 407] on button "Location" at bounding box center [691, 404] width 265 height 38
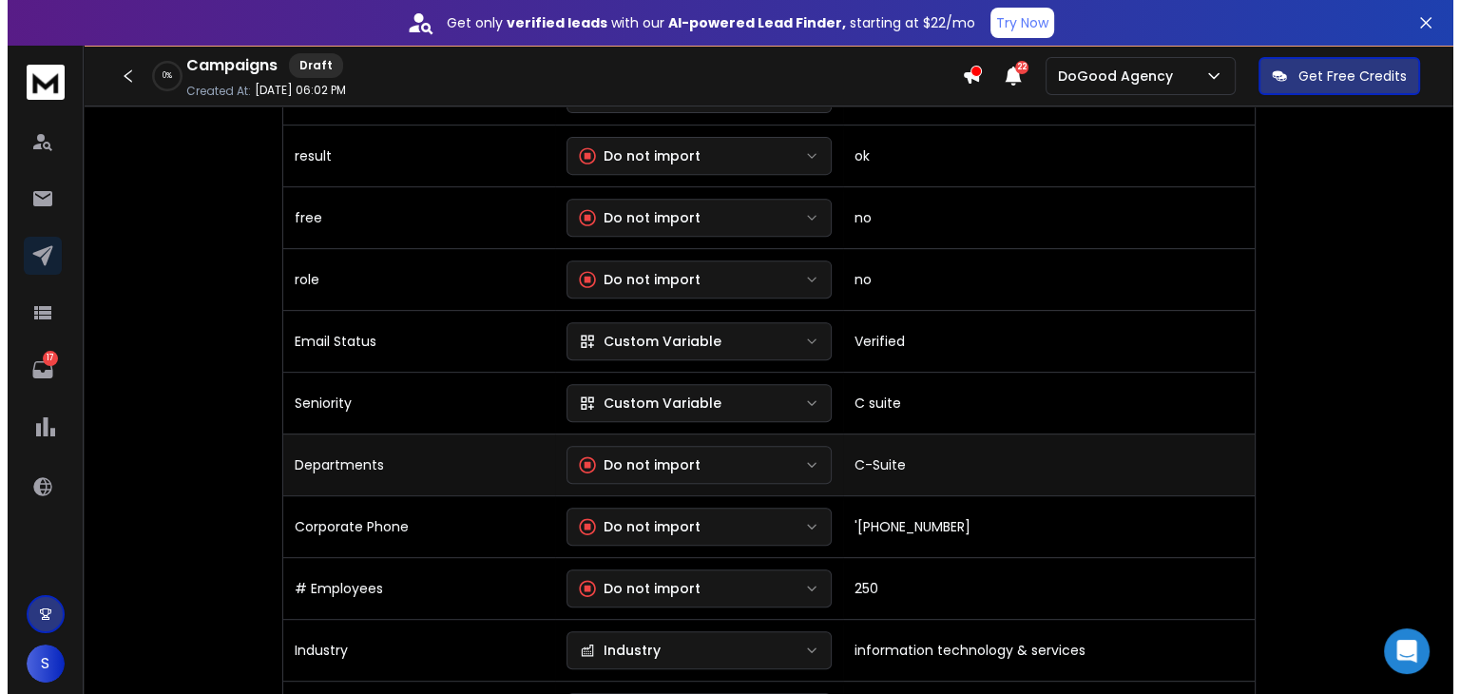
scroll to position [760, 0]
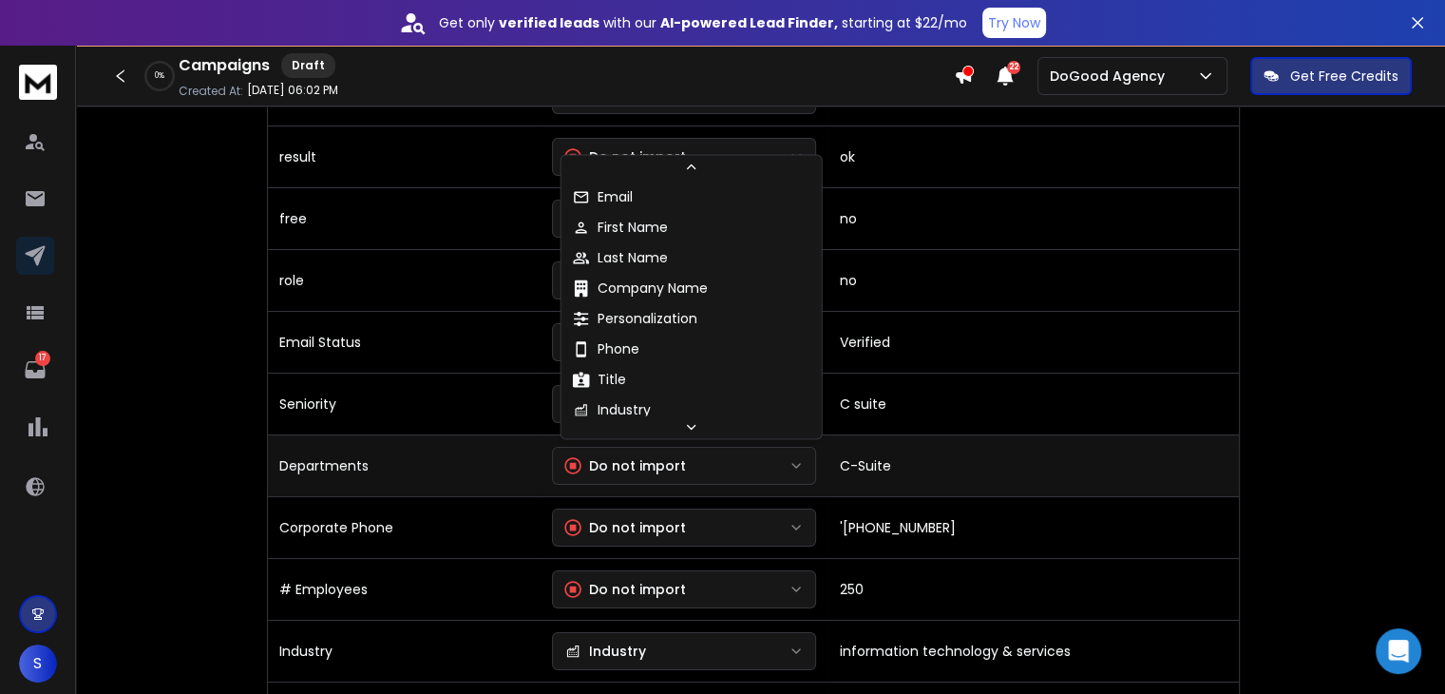
click at [666, 468] on div "Do not import" at bounding box center [625, 465] width 122 height 19
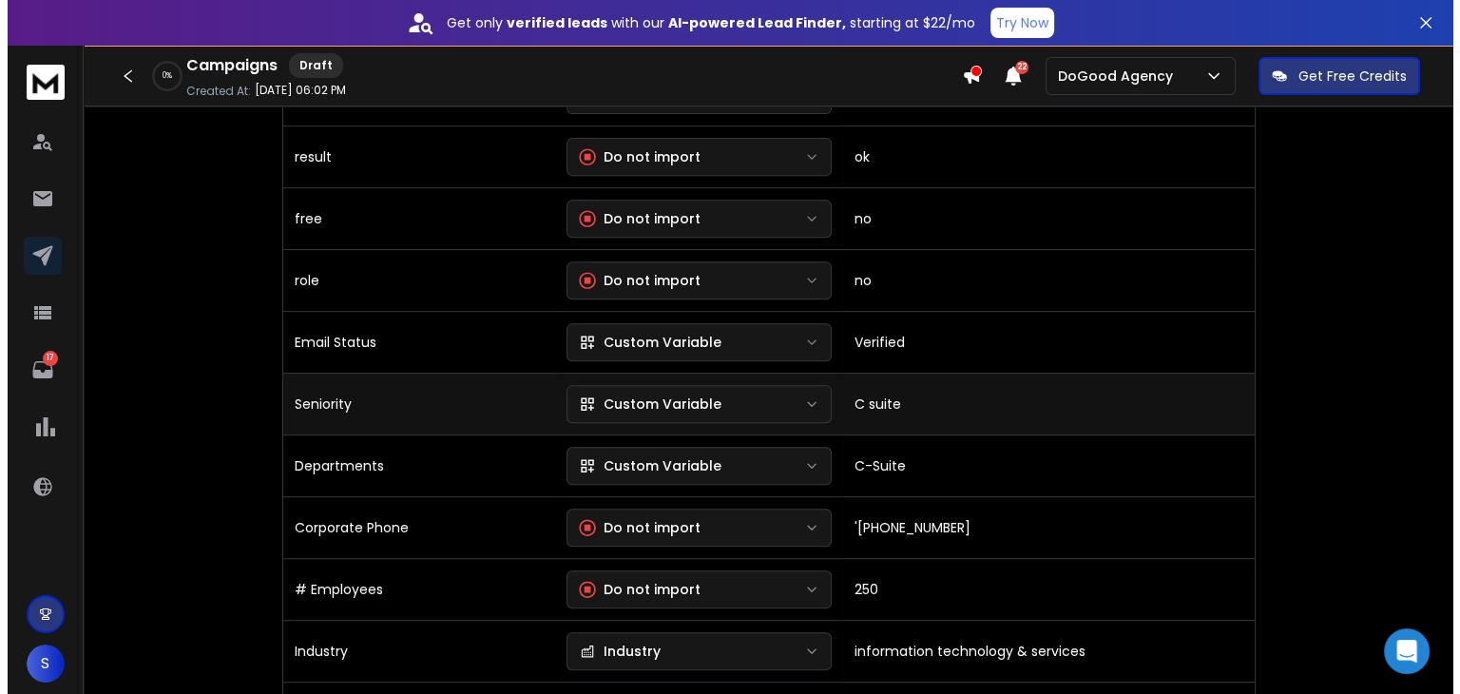
scroll to position [855, 0]
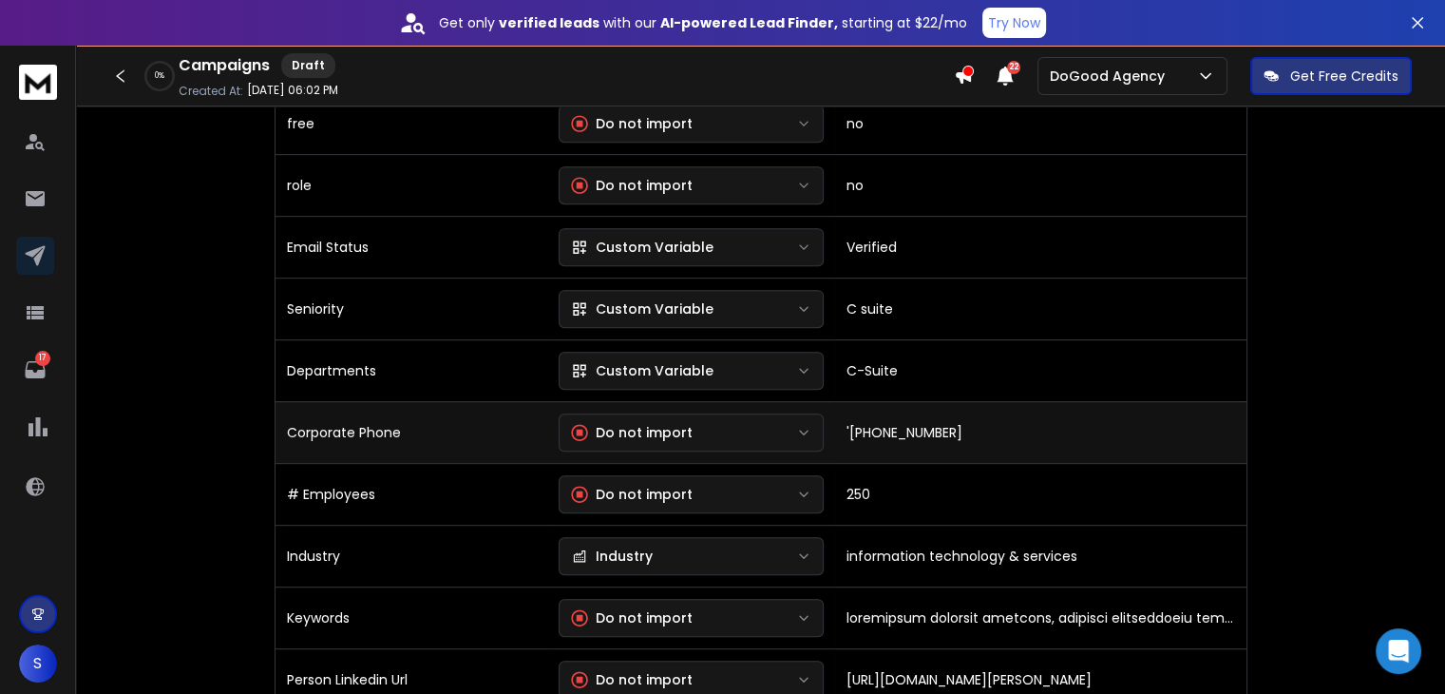
click at [688, 438] on button "Do not import" at bounding box center [691, 432] width 265 height 38
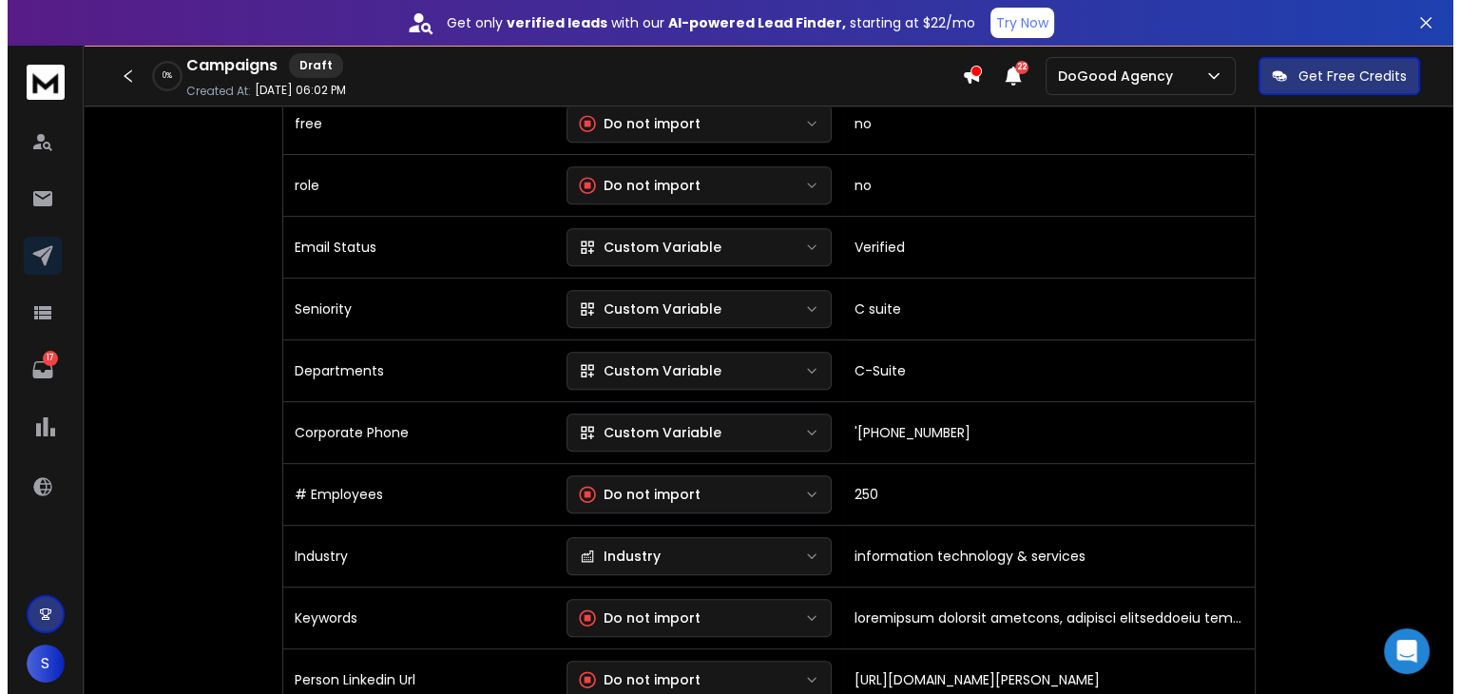
scroll to position [1045, 0]
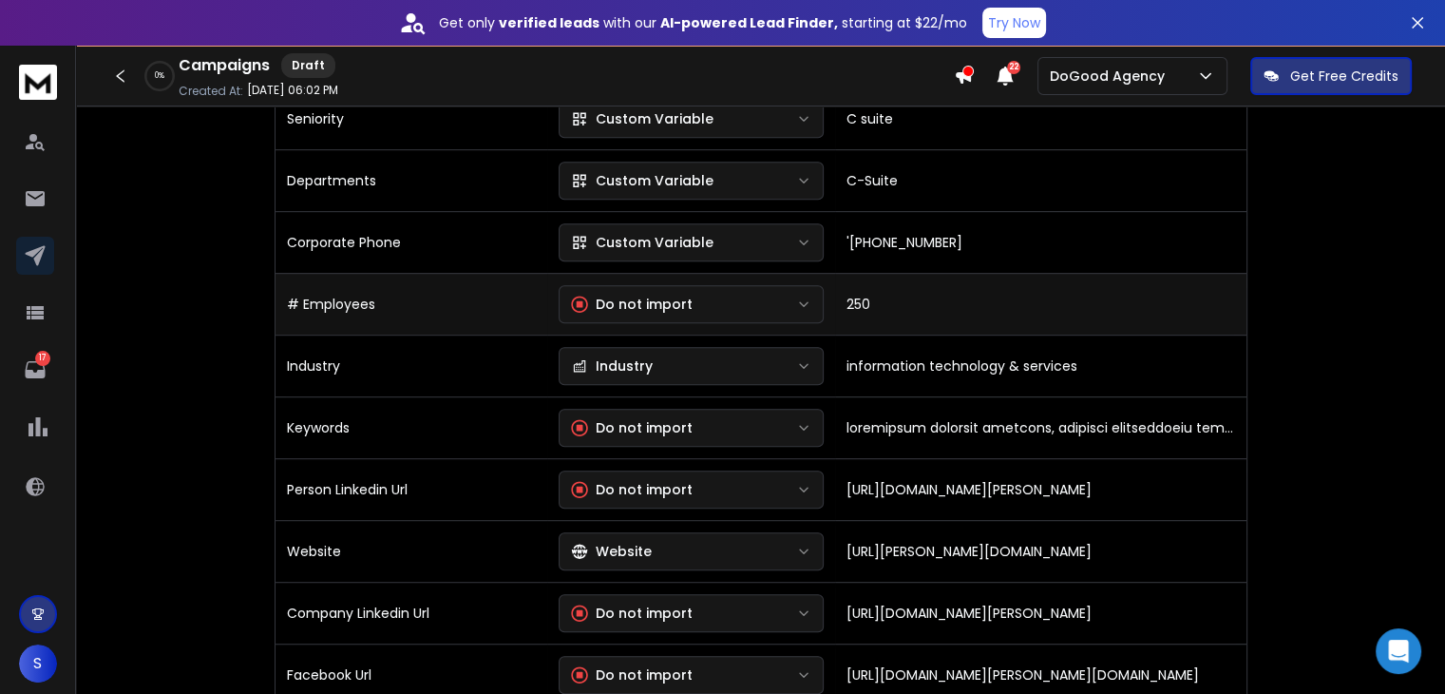
click at [727, 294] on button "Do not import" at bounding box center [691, 304] width 265 height 38
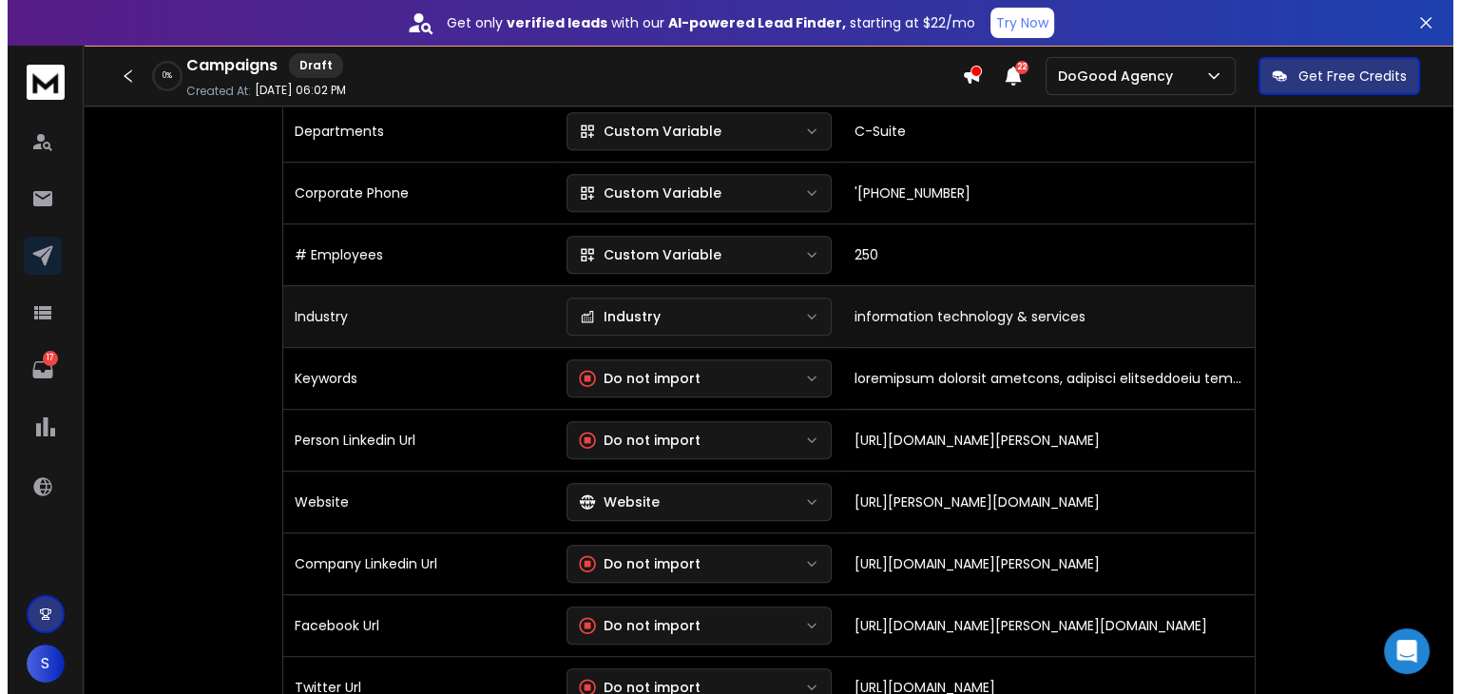
scroll to position [1140, 0]
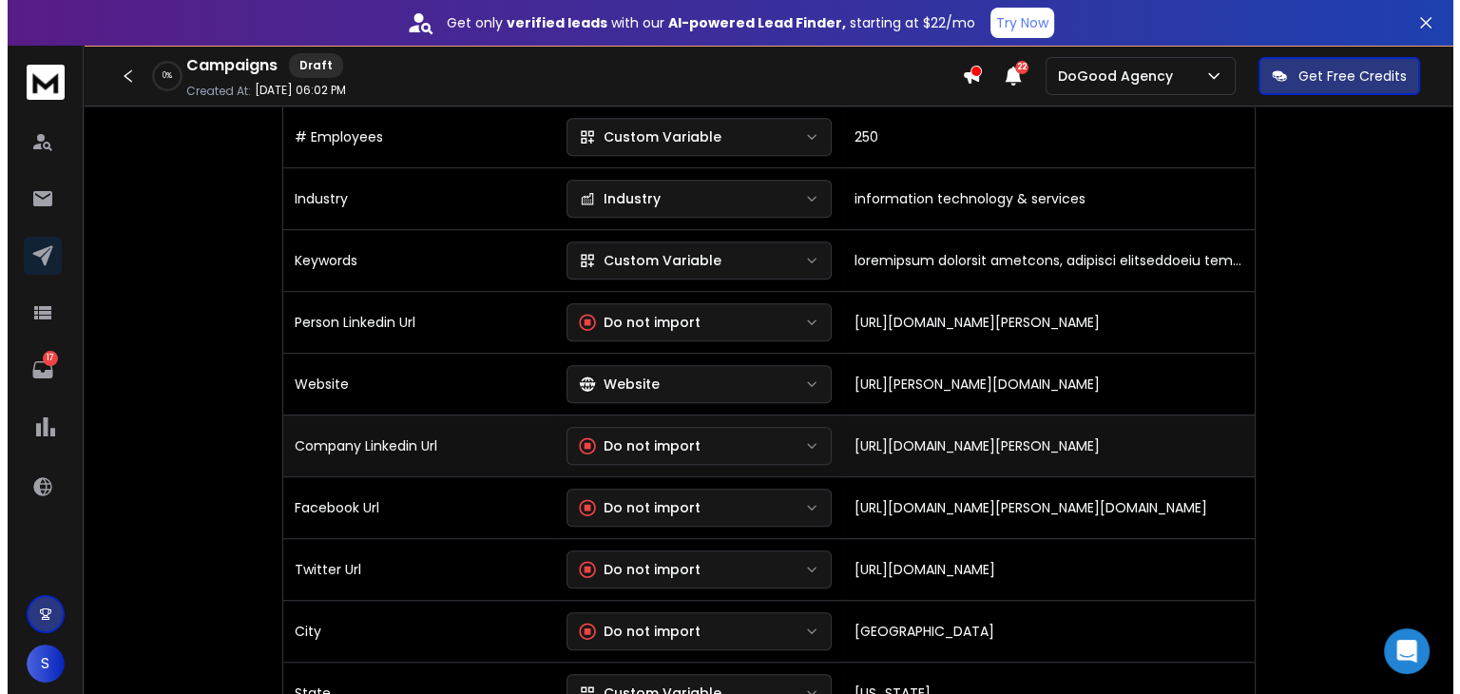
scroll to position [1330, 0]
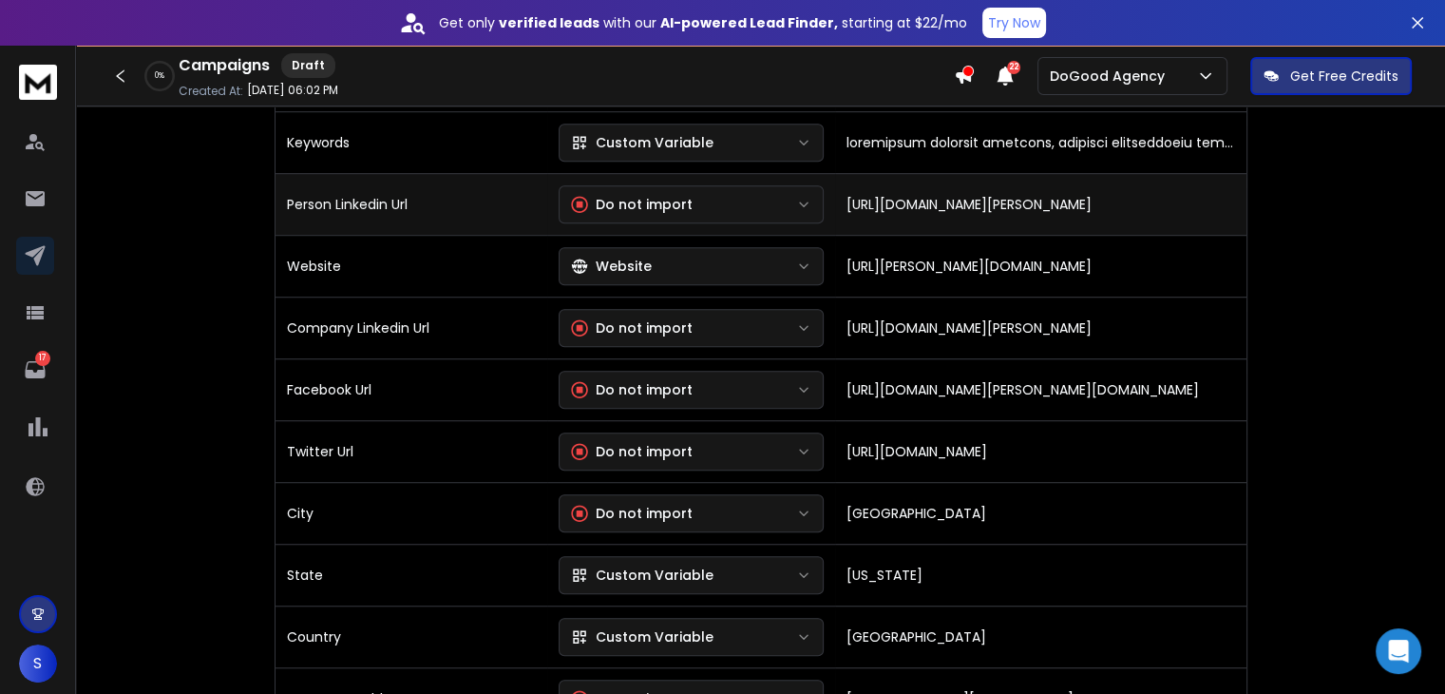
click at [707, 207] on button "Do not import" at bounding box center [691, 204] width 265 height 38
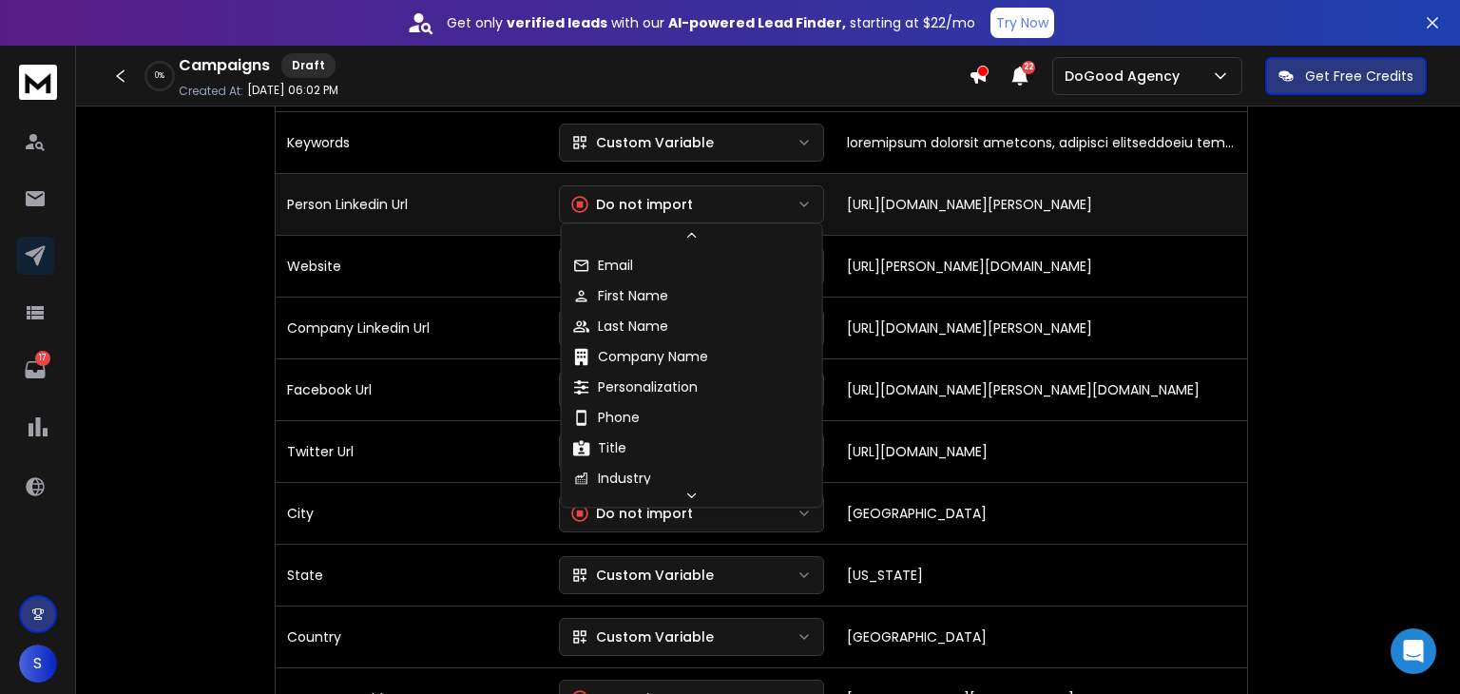
scroll to position [191, 0]
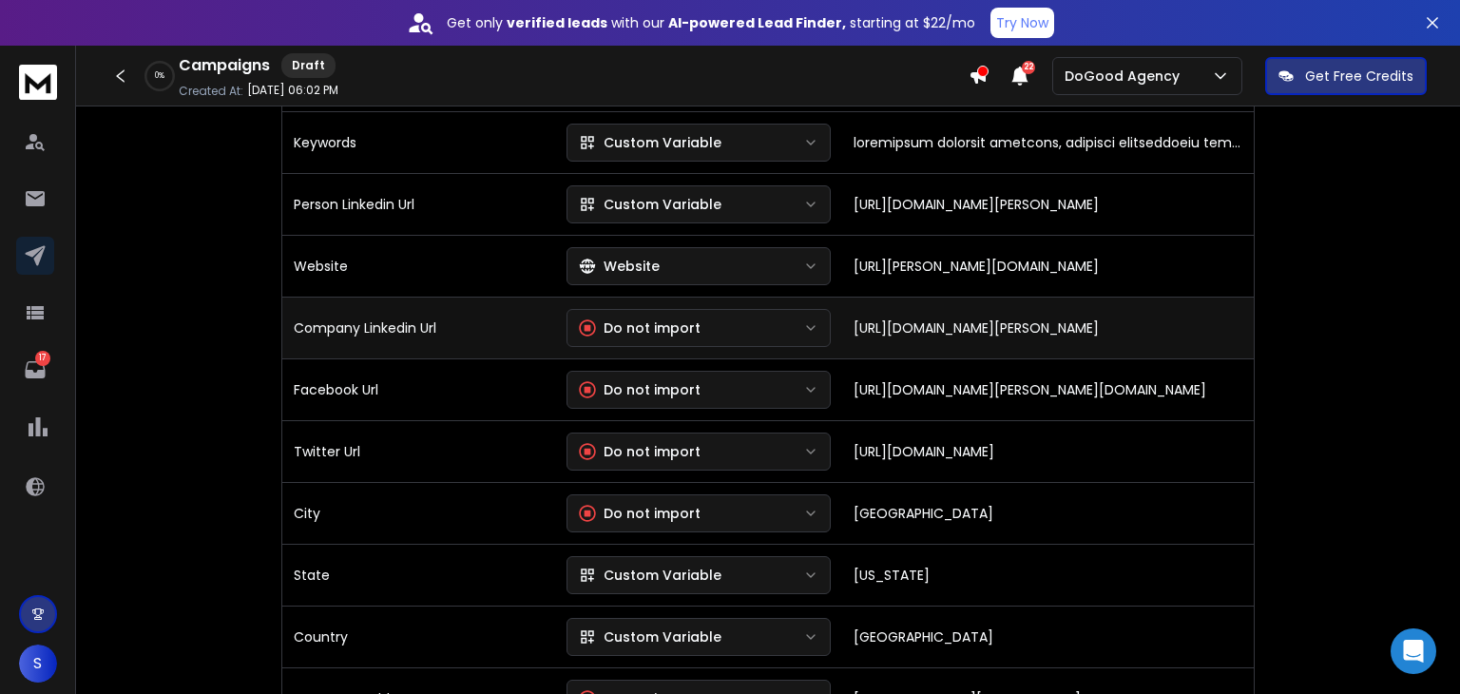
click at [654, 332] on button "Do not import" at bounding box center [698, 328] width 265 height 38
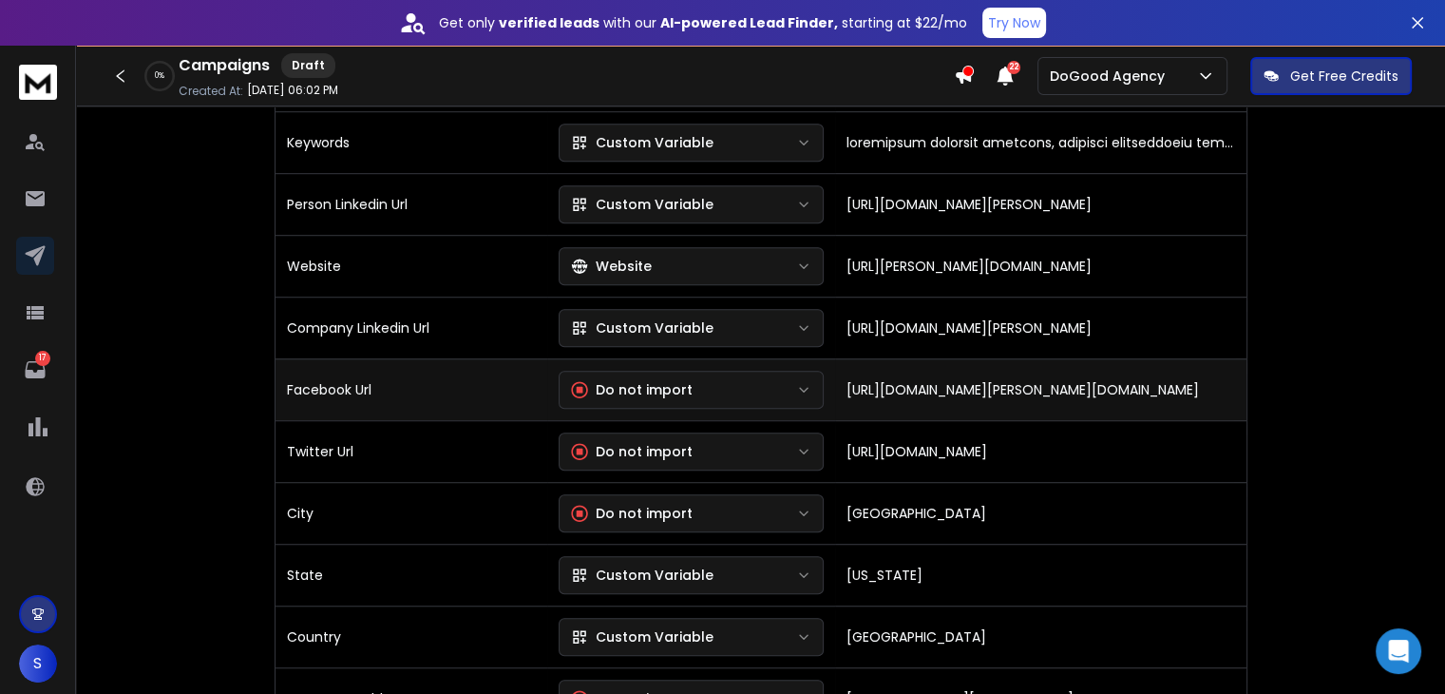
click at [629, 395] on button "Do not import" at bounding box center [691, 390] width 265 height 38
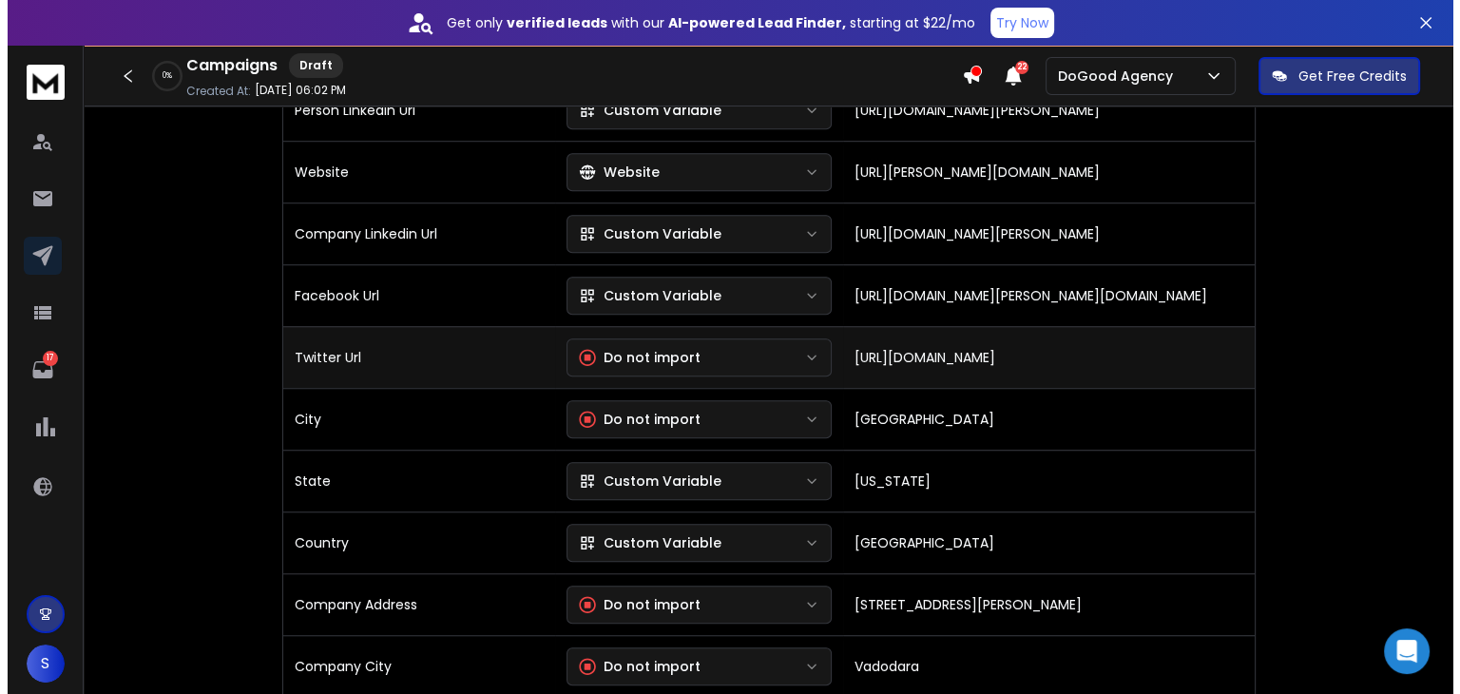
scroll to position [1425, 0]
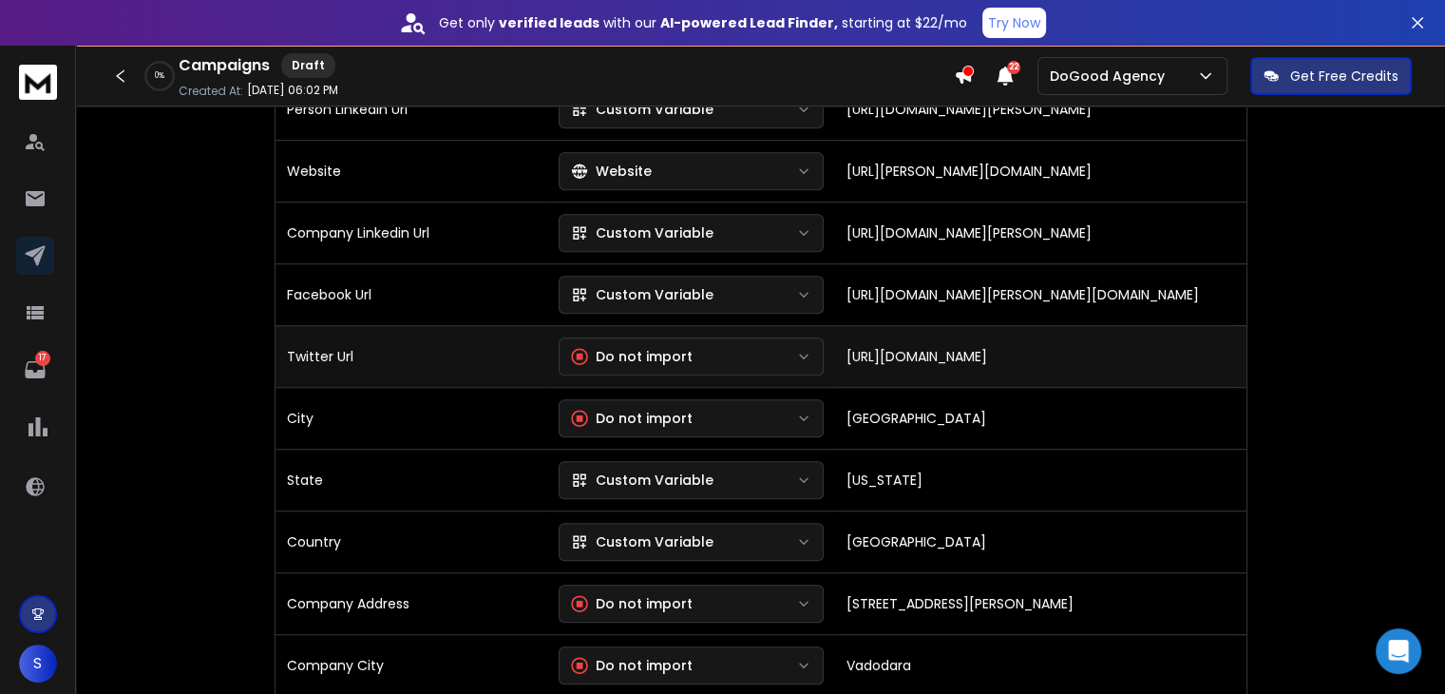
click at [684, 347] on div "Do not import" at bounding box center [632, 356] width 122 height 19
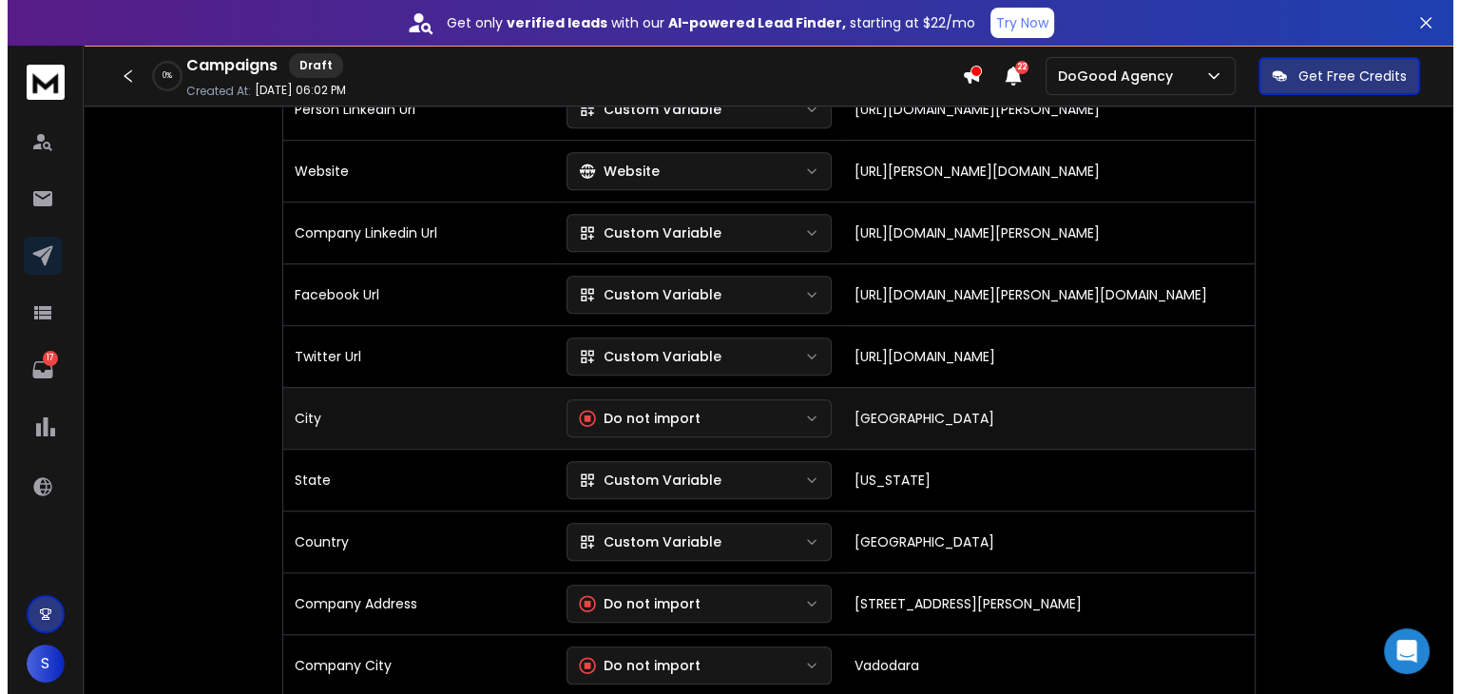
scroll to position [1520, 0]
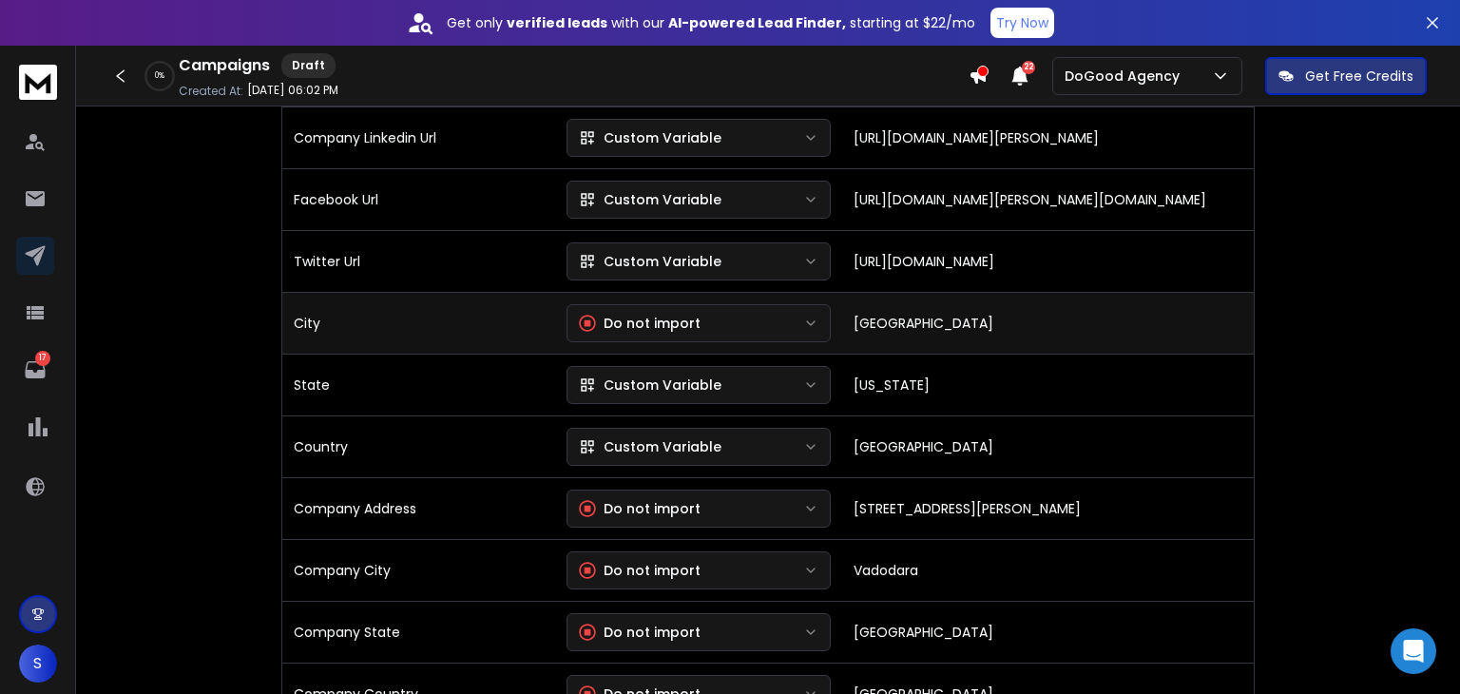
click at [675, 317] on div "Do not import" at bounding box center [640, 323] width 122 height 19
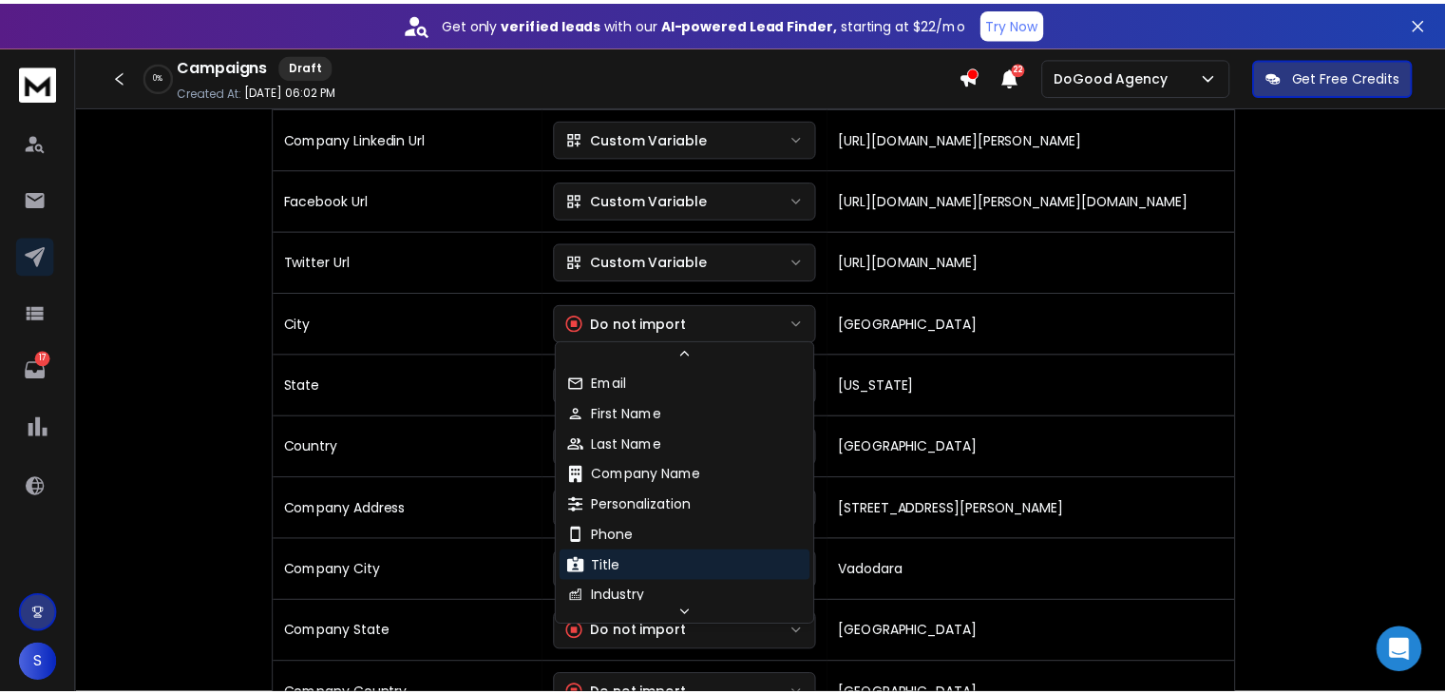
scroll to position [191, 0]
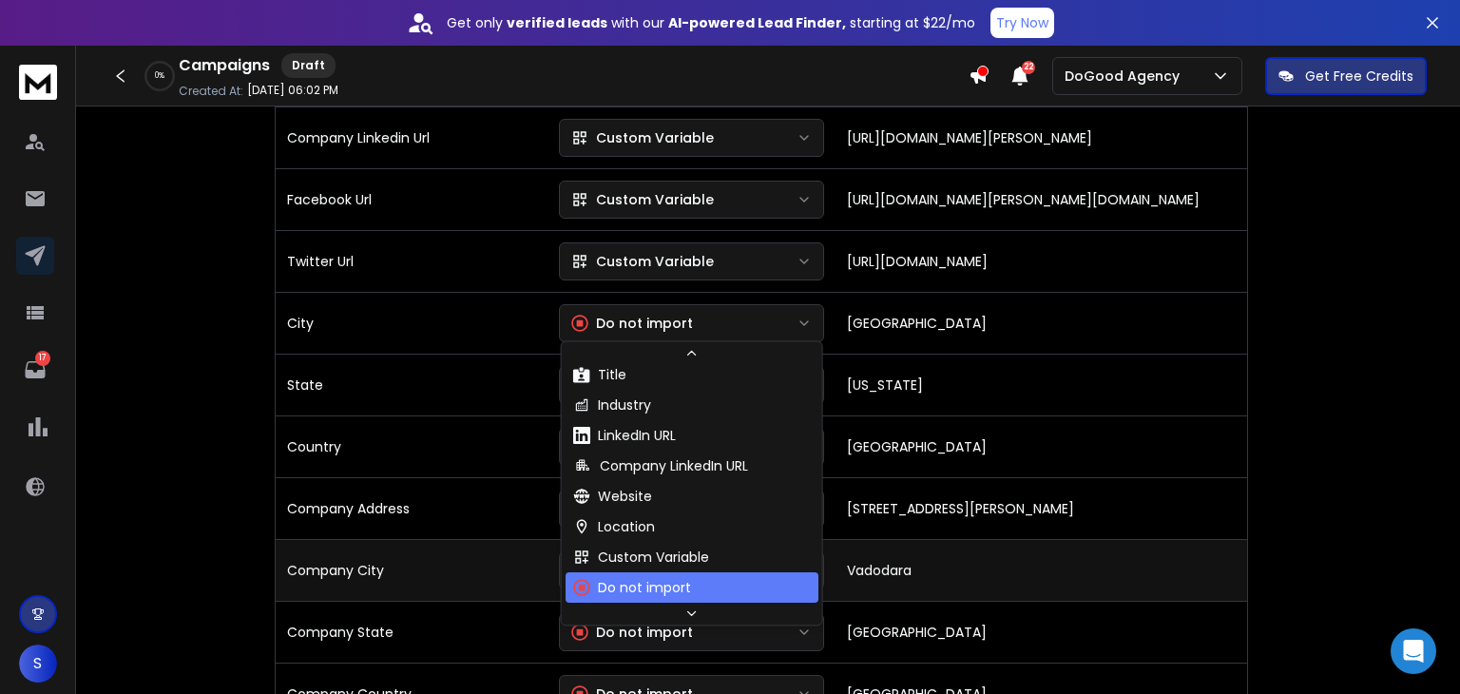
drag, startPoint x: 701, startPoint y: 568, endPoint x: 696, endPoint y: 583, distance: 16.2
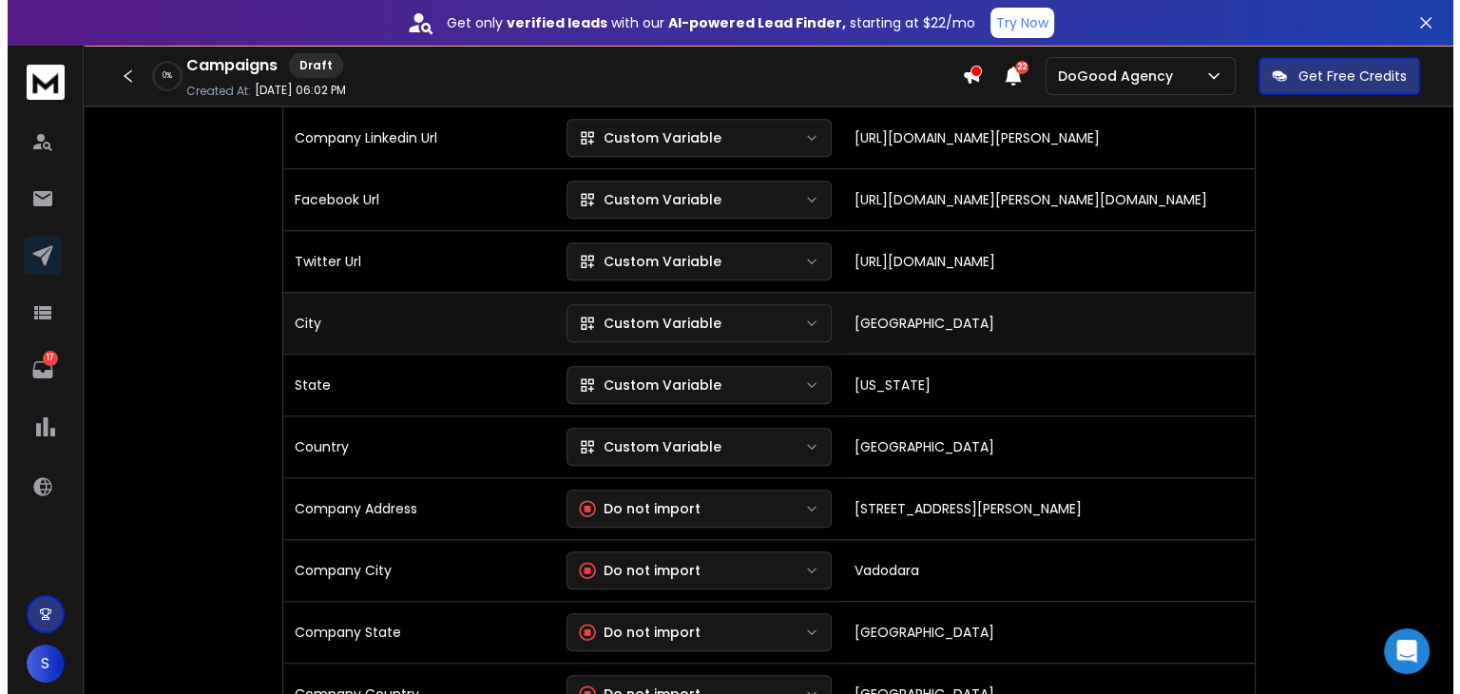
scroll to position [1616, 0]
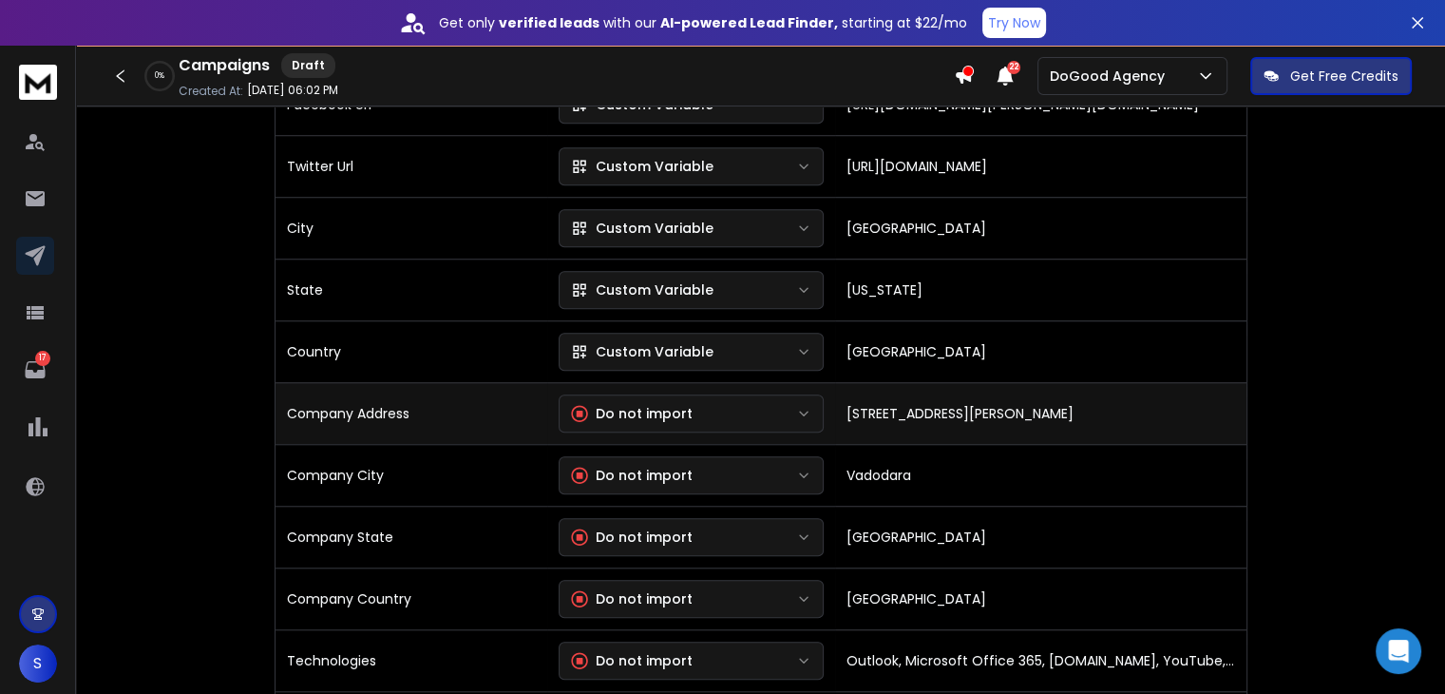
click at [649, 406] on div "Do not import" at bounding box center [632, 413] width 122 height 19
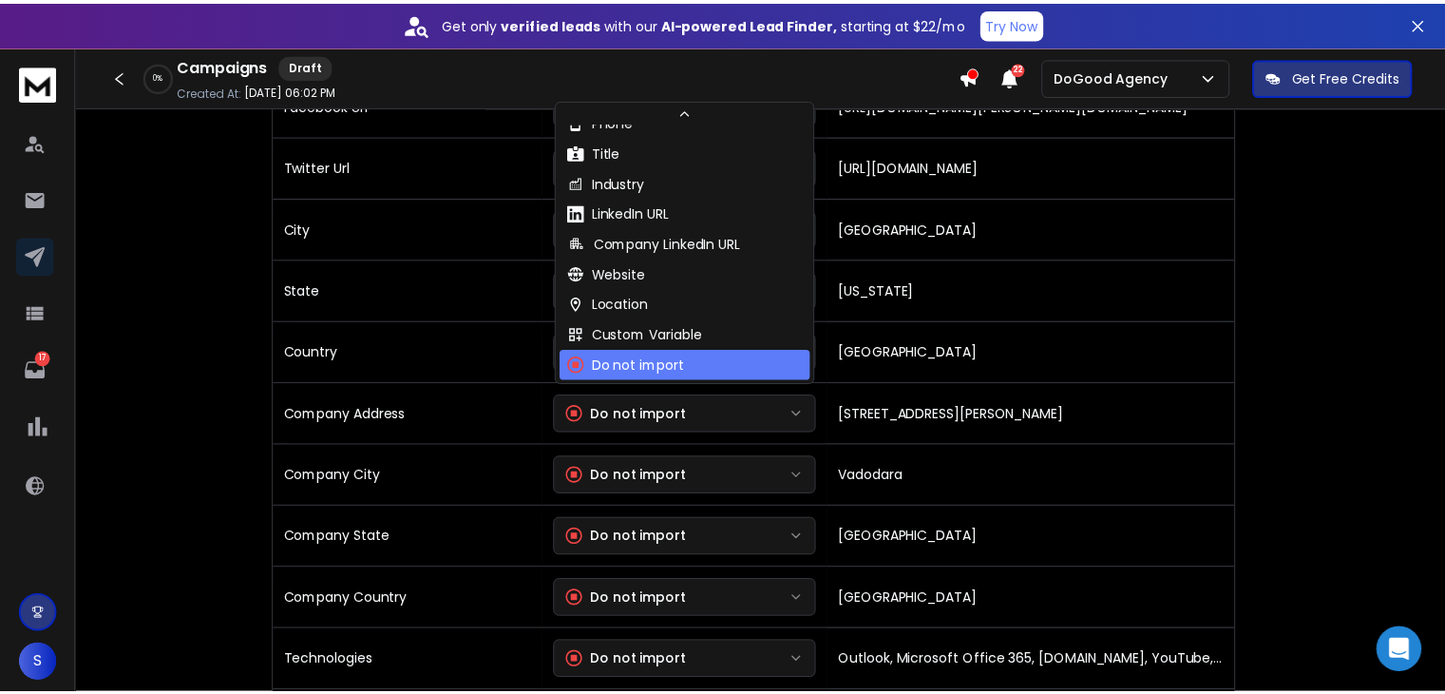
scroll to position [172, 0]
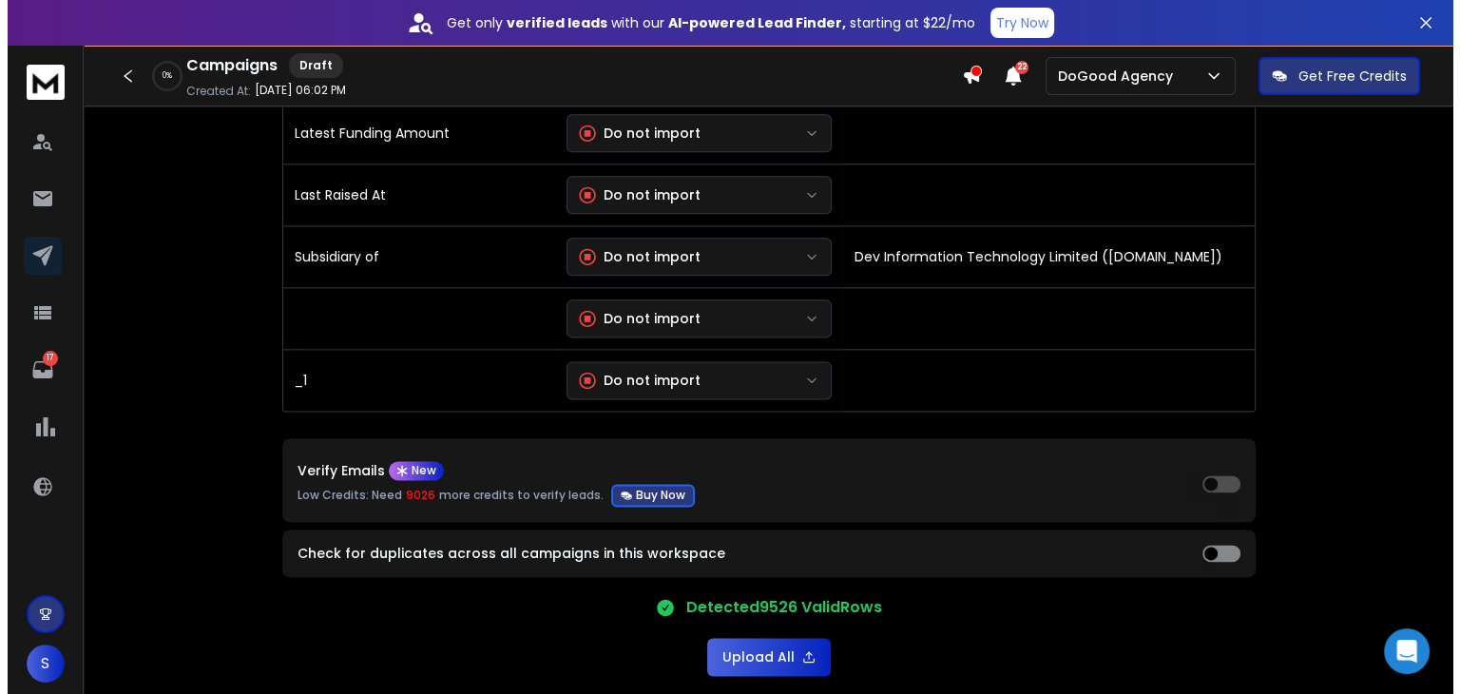
scroll to position [2394, 0]
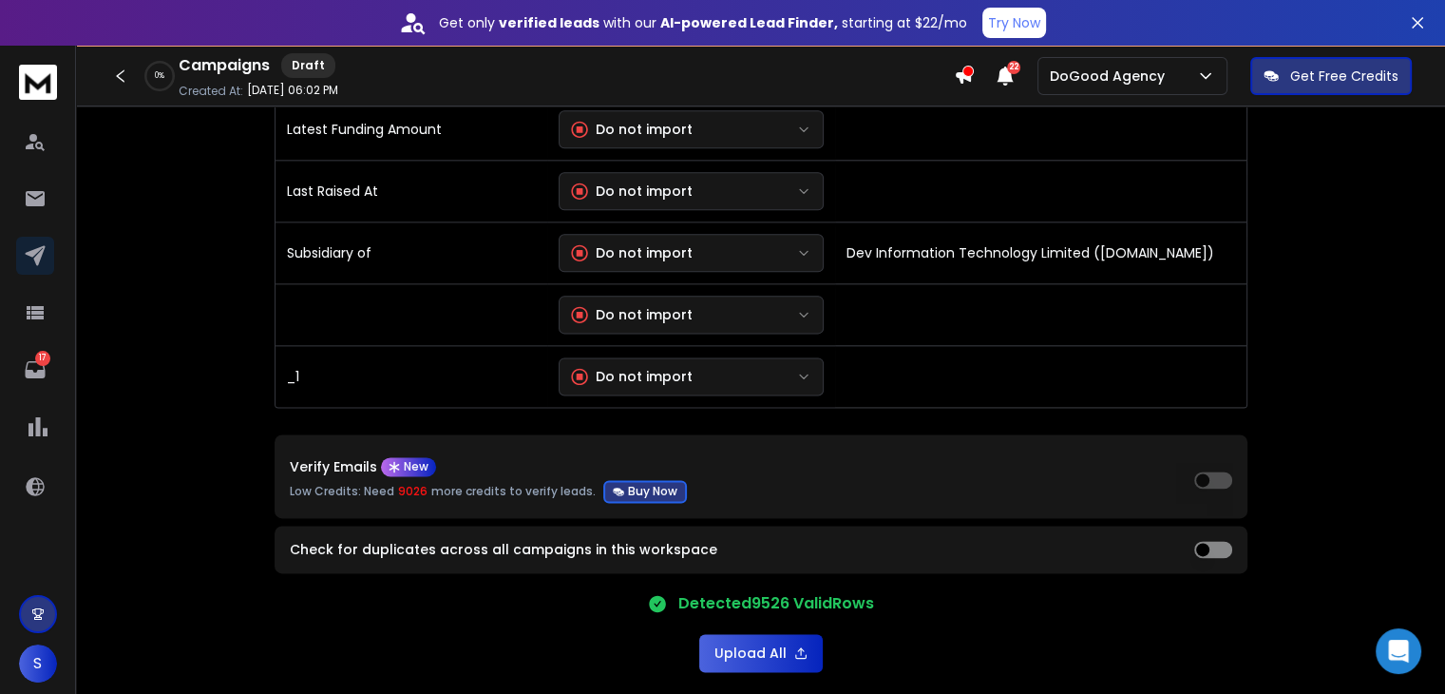
click at [1216, 547] on button "Check for duplicates across all campaigns in this workspace" at bounding box center [1214, 549] width 38 height 17
click at [776, 634] on button "Upload All" at bounding box center [761, 653] width 124 height 38
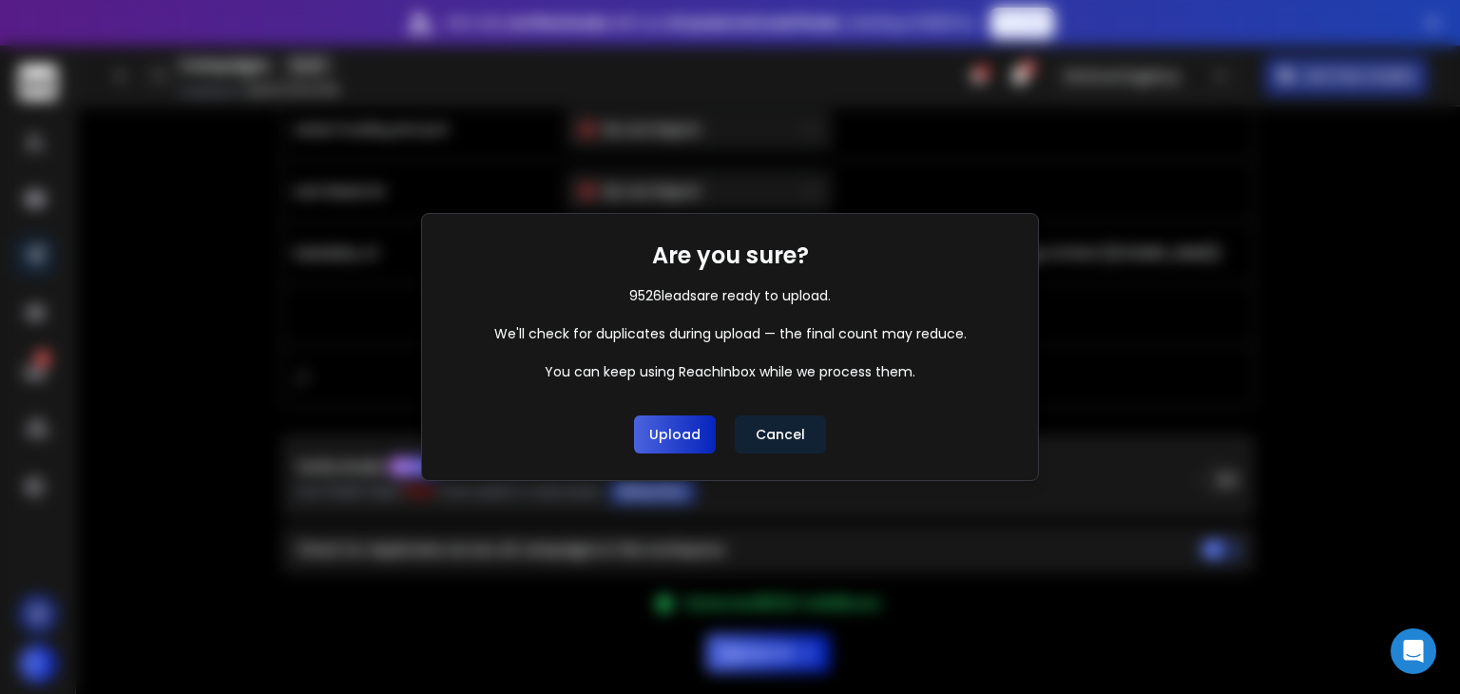
click at [696, 442] on button "Upload" at bounding box center [675, 434] width 82 height 38
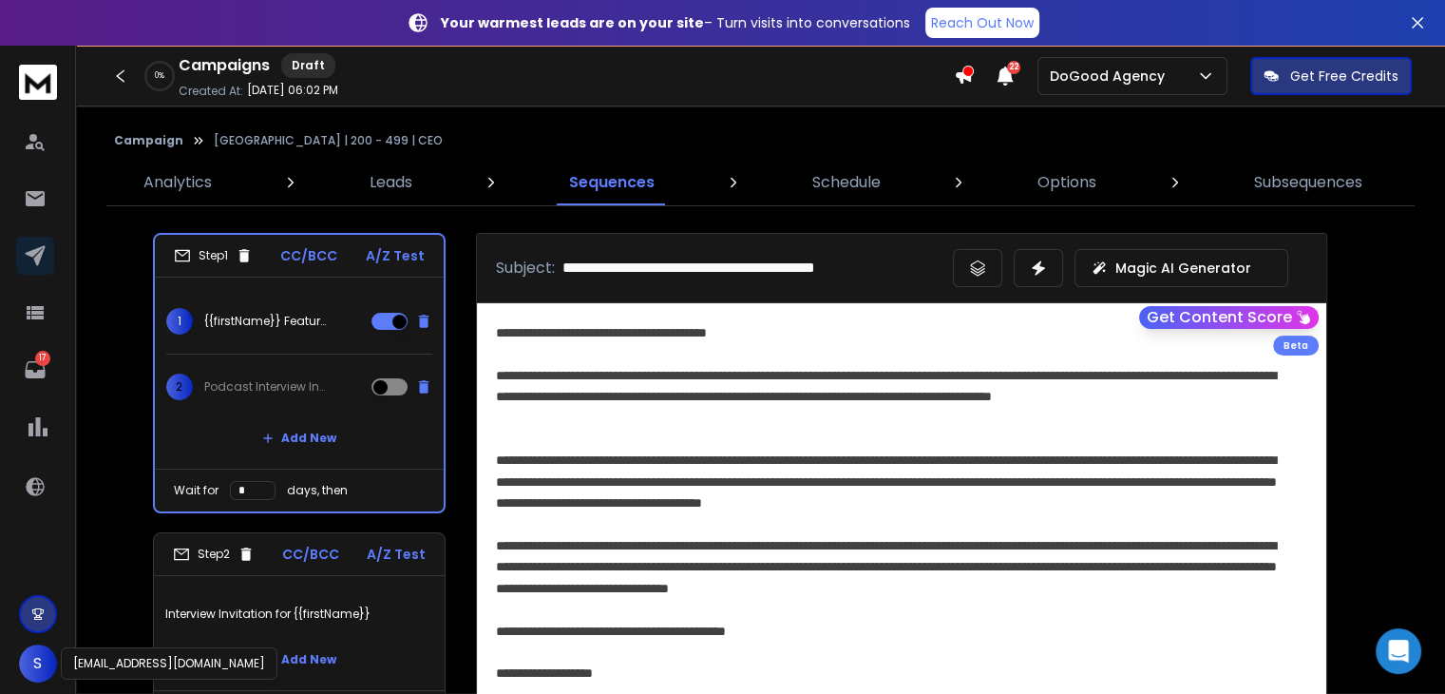
click at [41, 661] on span "S" at bounding box center [38, 663] width 38 height 38
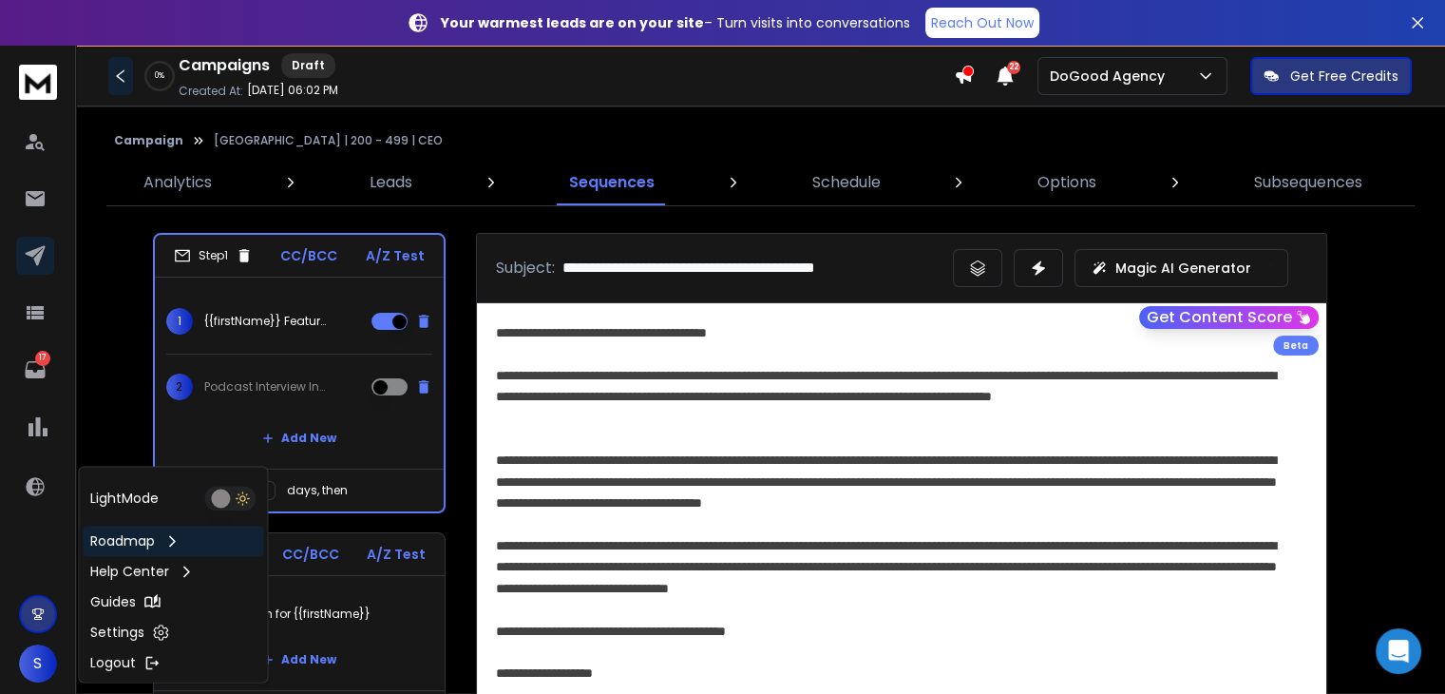
click at [118, 68] on icon at bounding box center [120, 75] width 17 height 17
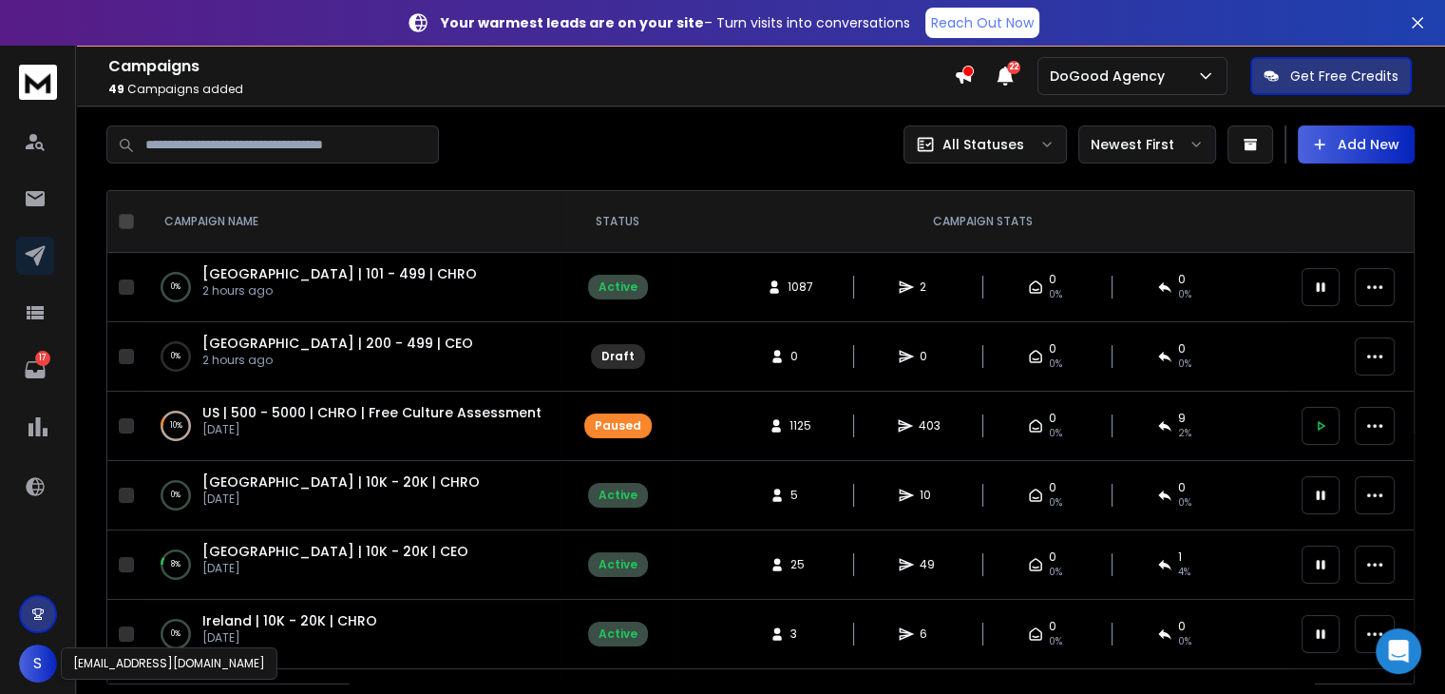
click at [27, 674] on span "S" at bounding box center [38, 663] width 38 height 38
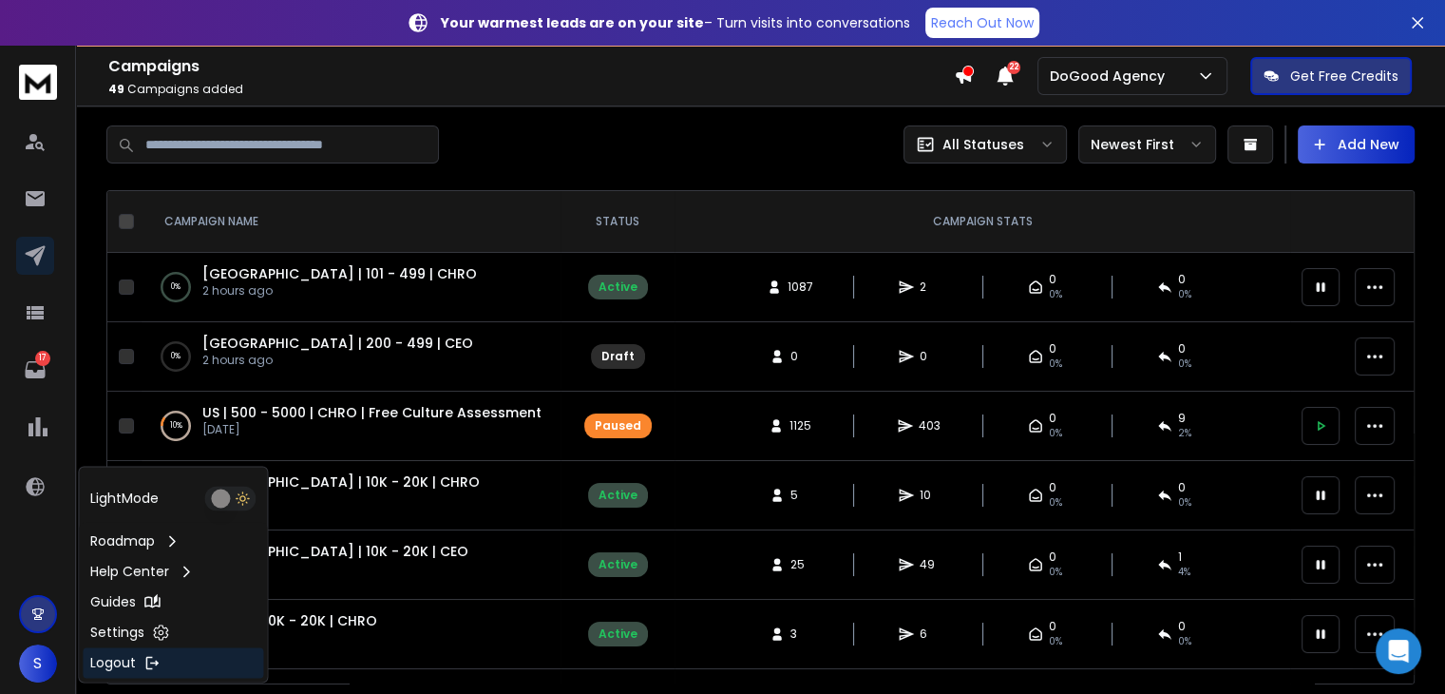
click at [96, 657] on p "Logout" at bounding box center [113, 662] width 46 height 19
